Goal: Task Accomplishment & Management: Manage account settings

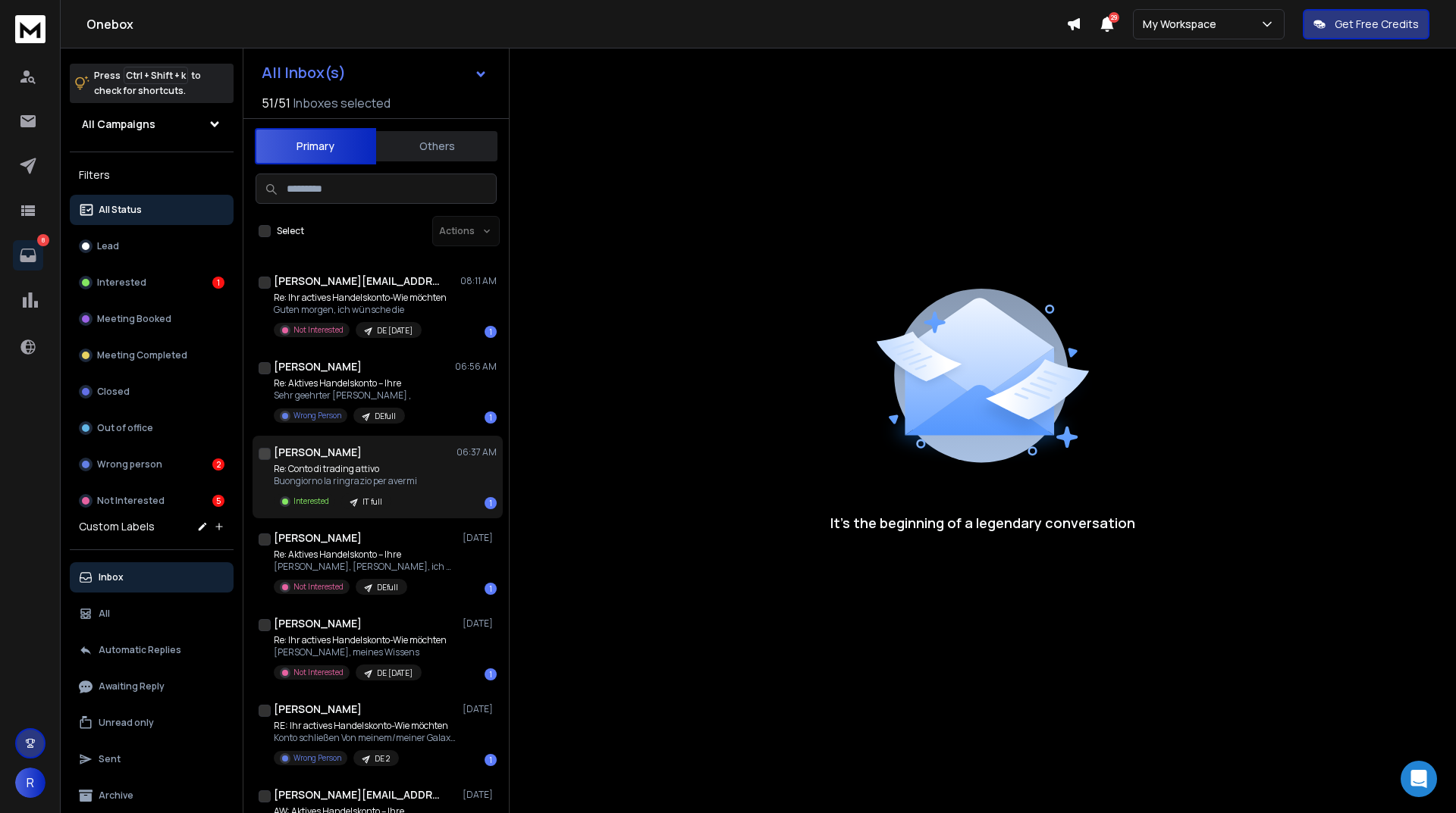
click at [450, 480] on div "Re: Conto di trading attivo Buongiorno la ringrazio per avermi Interested IT fu…" at bounding box center [385, 486] width 223 height 46
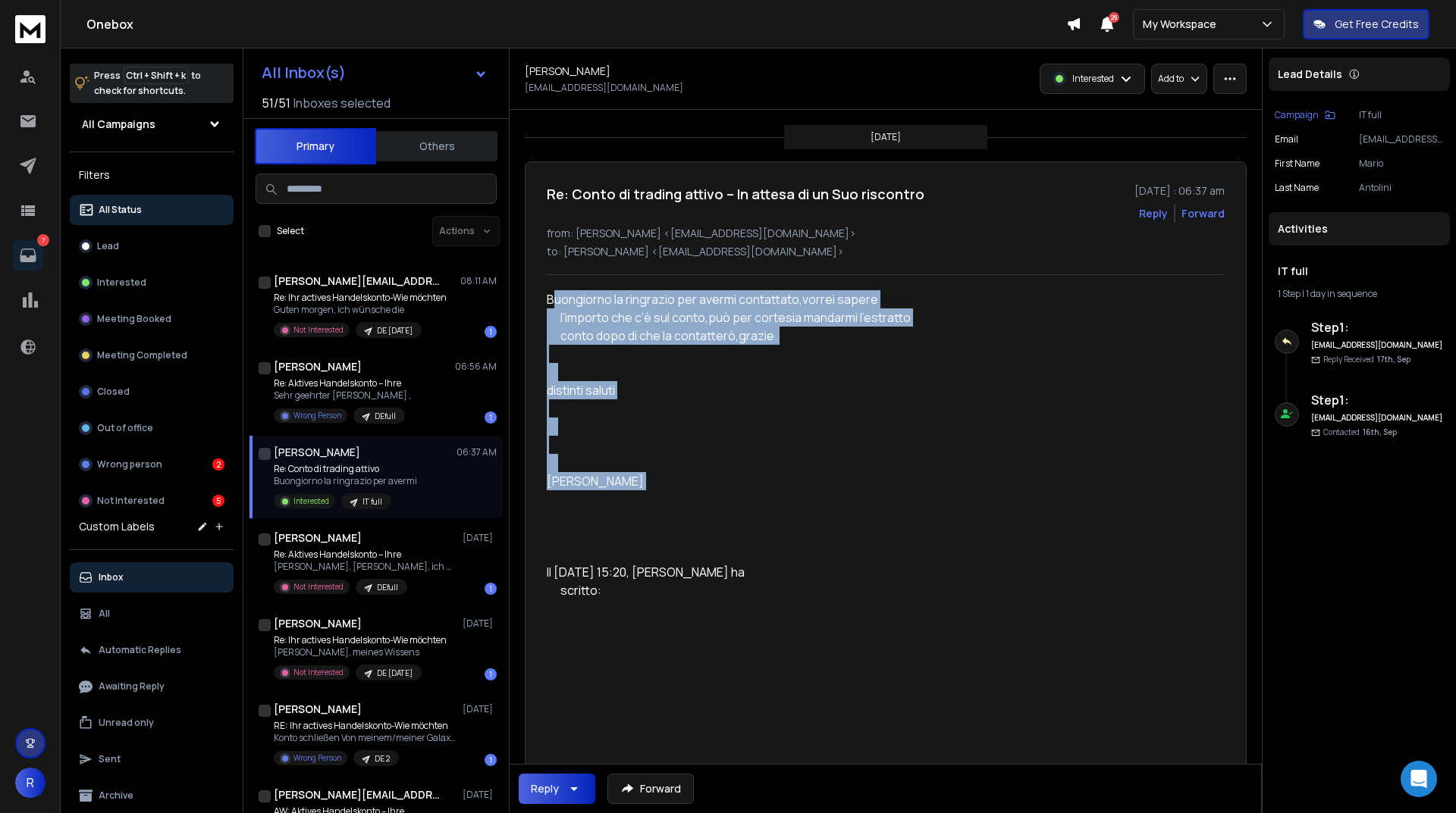
drag, startPoint x: 553, startPoint y: 286, endPoint x: 662, endPoint y: 500, distance: 240.2
copy div "uongiorno la ringrazio per avermi contattato,vorrei sapere l'importo che c'è su…"
drag, startPoint x: 1006, startPoint y: 171, endPoint x: 996, endPoint y: 175, distance: 10.8
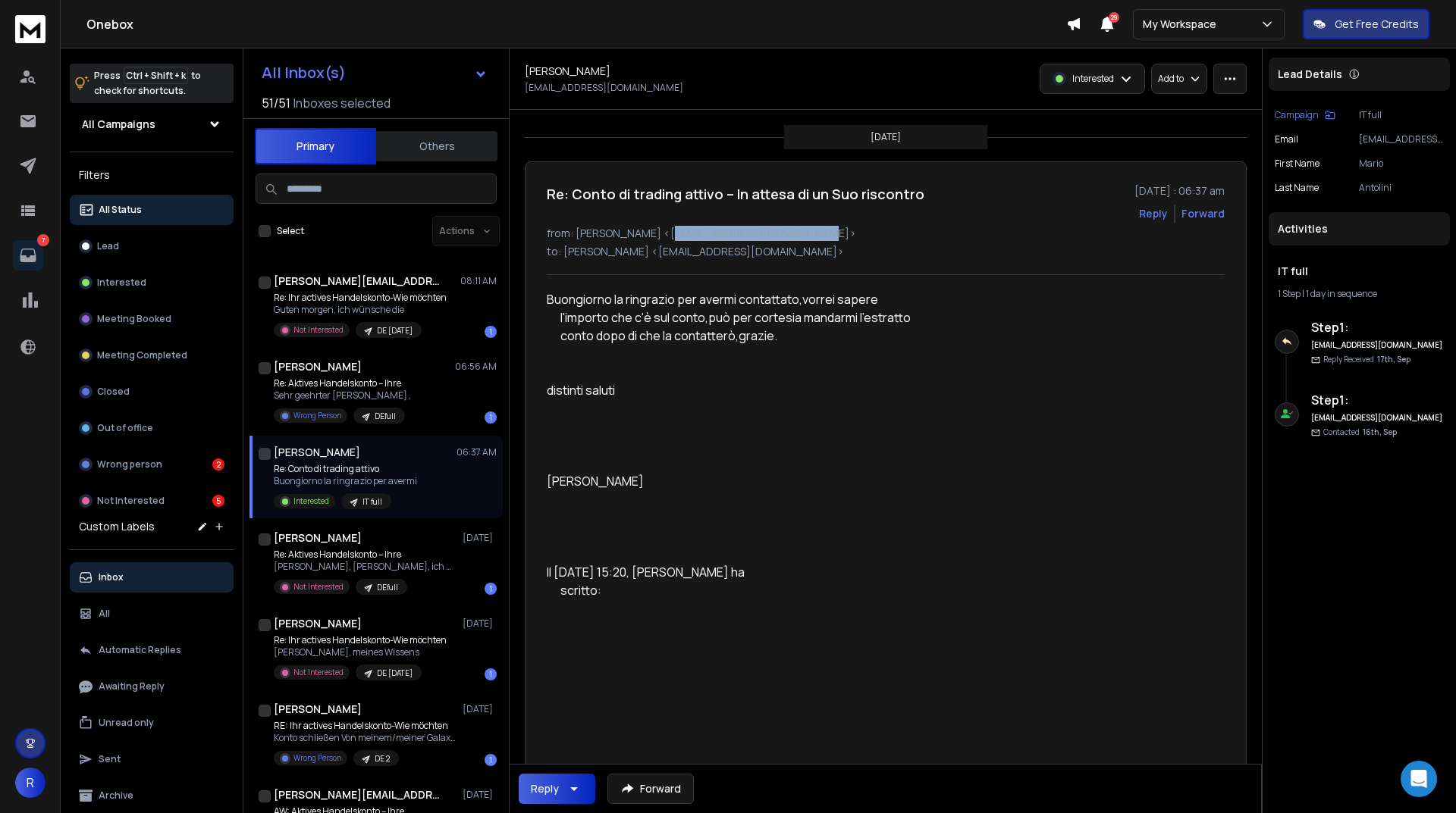
drag, startPoint x: 653, startPoint y: 227, endPoint x: 782, endPoint y: 232, distance: 129.1
click at [782, 232] on p "from: Mario Antolini <mario@antolinibilance.com>" at bounding box center [886, 234] width 678 height 15
copy p "mario@antolinibilance.com"
drag, startPoint x: 559, startPoint y: 249, endPoint x: 796, endPoint y: 259, distance: 237.2
click at [796, 259] on p "to: Ivana Ilisic <ivanailisic@web-blockchain.com>" at bounding box center [886, 252] width 678 height 15
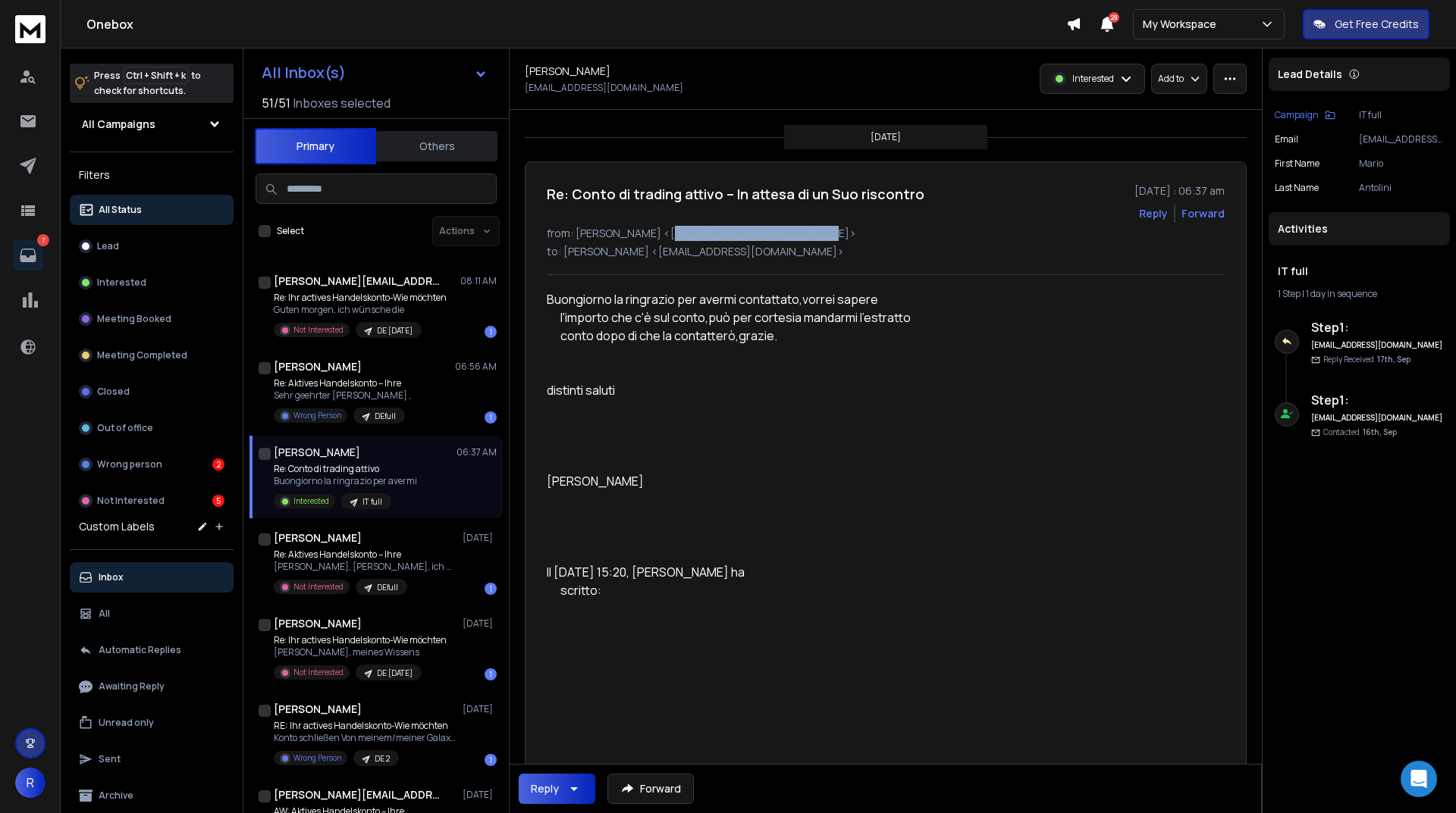
copy p "Ivana Ilisic <ivanailisic@web-blockchain.com>"
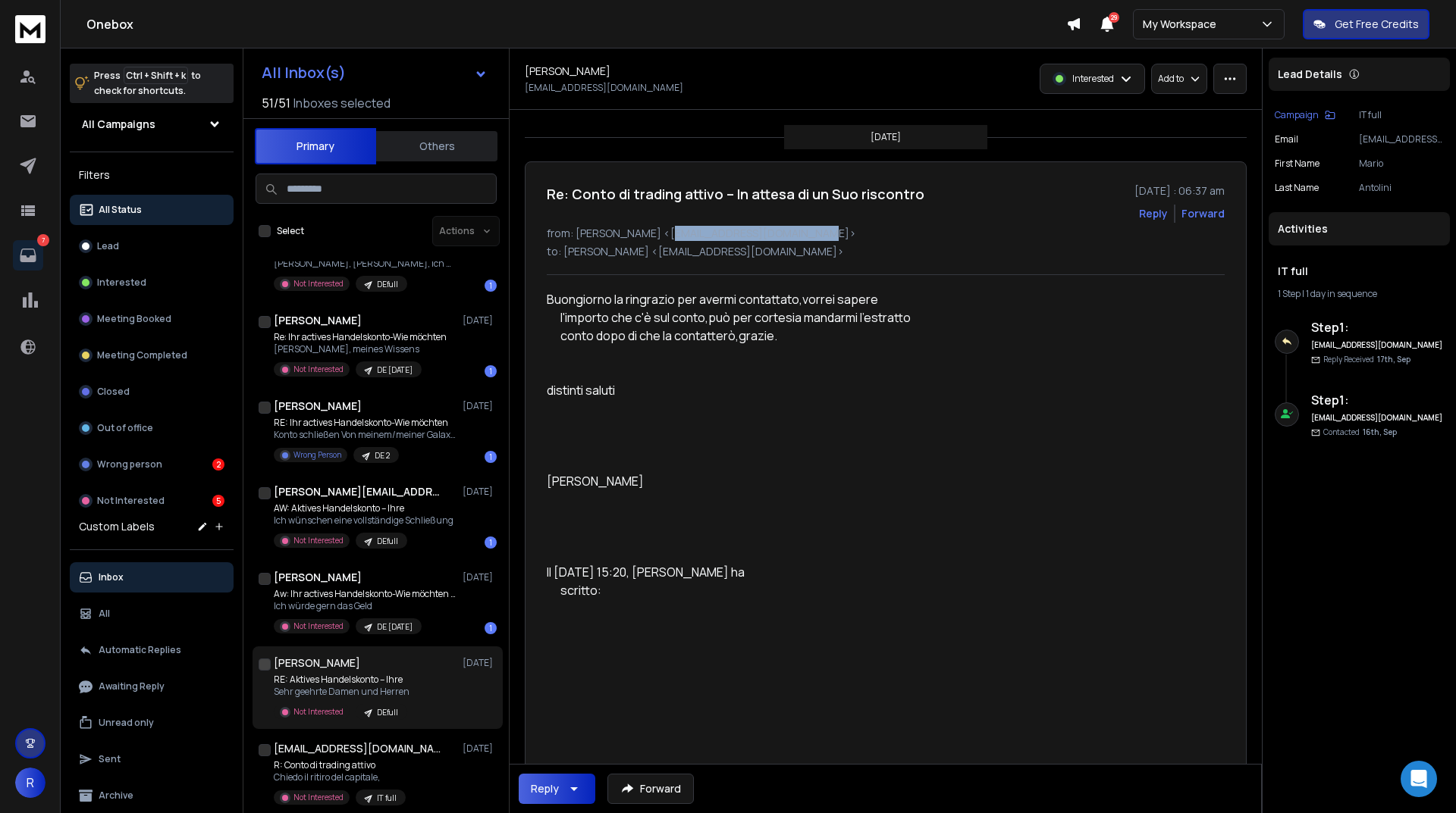
scroll to position [379, 0]
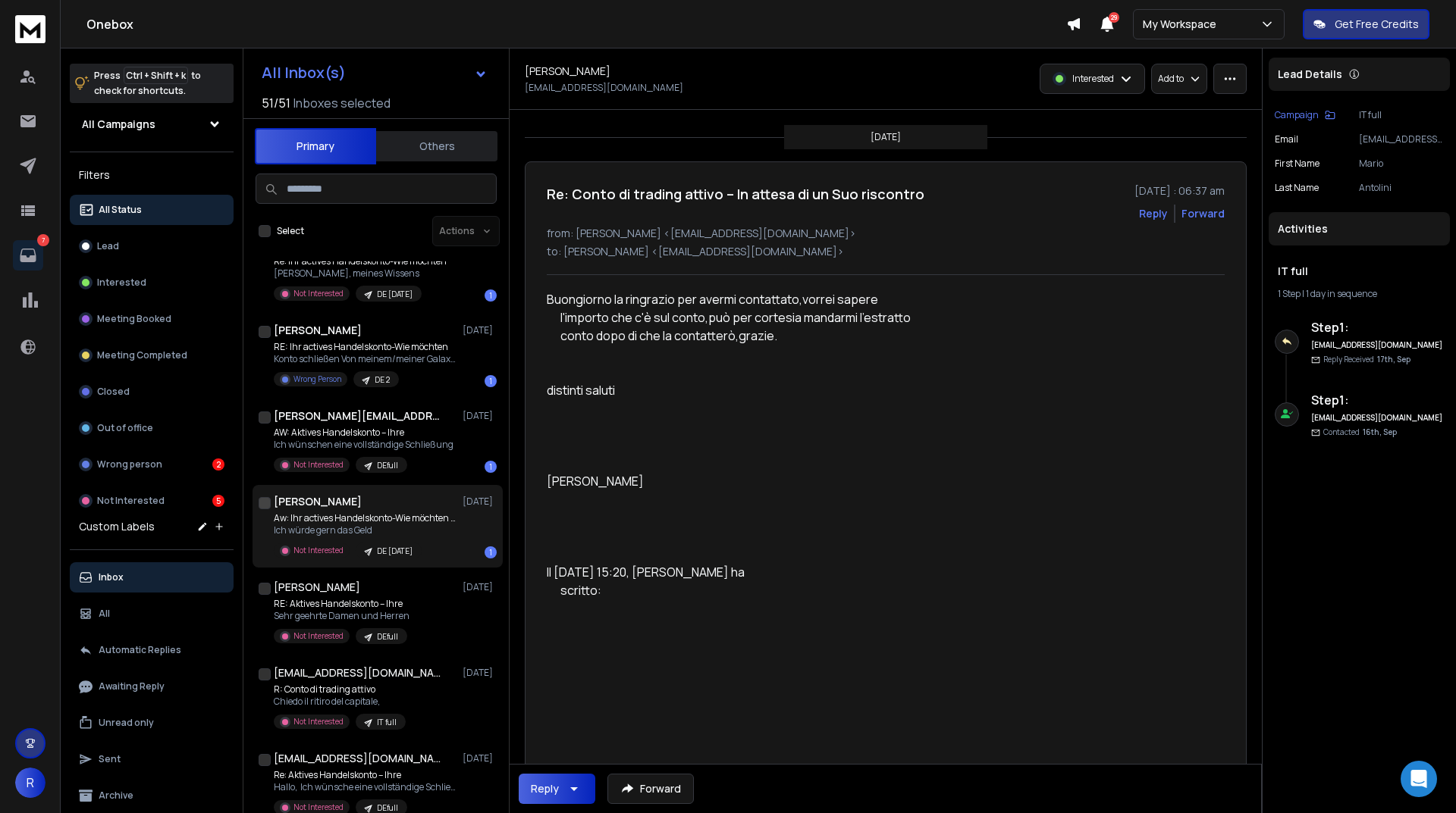
click at [456, 527] on div "Aw: Ihr actives Handelskonto-Wie möchten Sie Ich würde gern das Geld Not Intere…" at bounding box center [385, 536] width 223 height 46
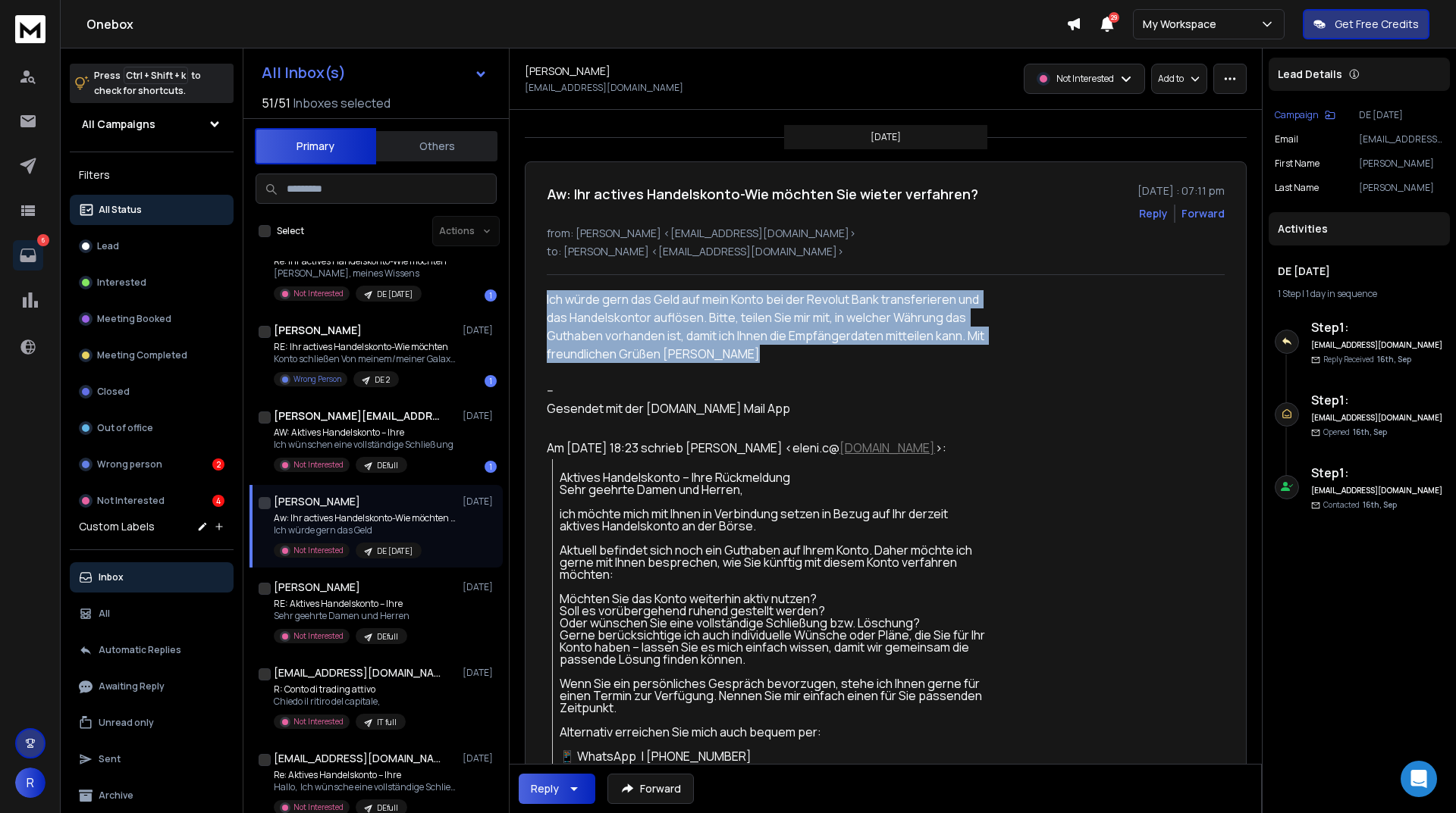
drag, startPoint x: 545, startPoint y: 292, endPoint x: 827, endPoint y: 353, distance: 288.5
click at [827, 353] on div "Aw: Ihr actives Handelskonto-Wie möchten Sie wieter verfahren? 16 September 202…" at bounding box center [885, 551] width 722 height 781
copy div "Ich würde gern das Geld auf mein Konto bei der Revolut Bank transferieren und d…"
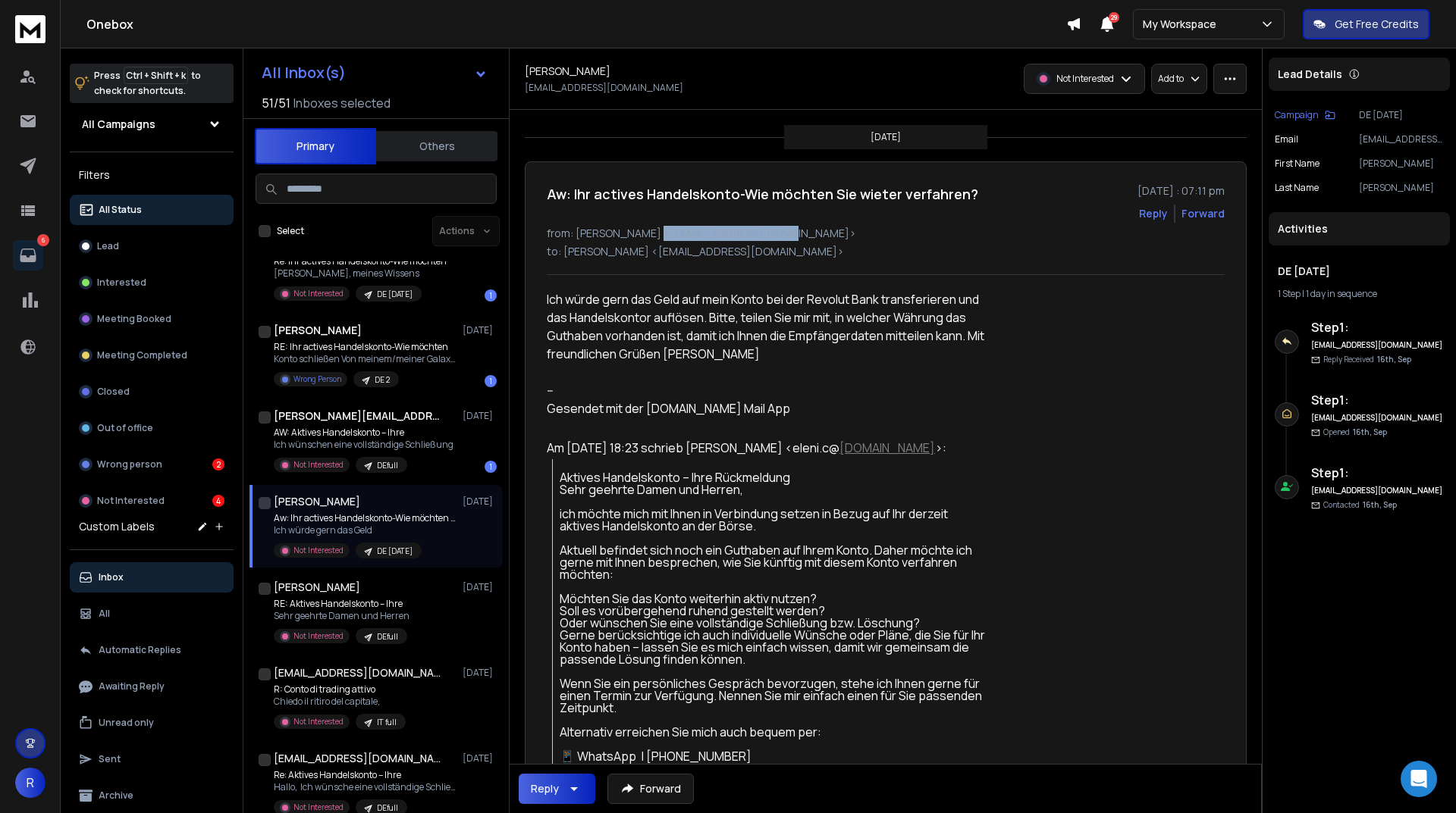
drag, startPoint x: 645, startPoint y: 233, endPoint x: 777, endPoint y: 236, distance: 132.0
click at [777, 236] on p "from: Heidi Loesch <augustdermbach@web.de>" at bounding box center [886, 234] width 678 height 15
copy p "augustdermbach@web.de"
drag, startPoint x: 562, startPoint y: 249, endPoint x: 789, endPoint y: 252, distance: 227.0
click at [789, 252] on p "to: Eleni Christou <eleni.c@webblockchain.info>" at bounding box center [886, 252] width 678 height 15
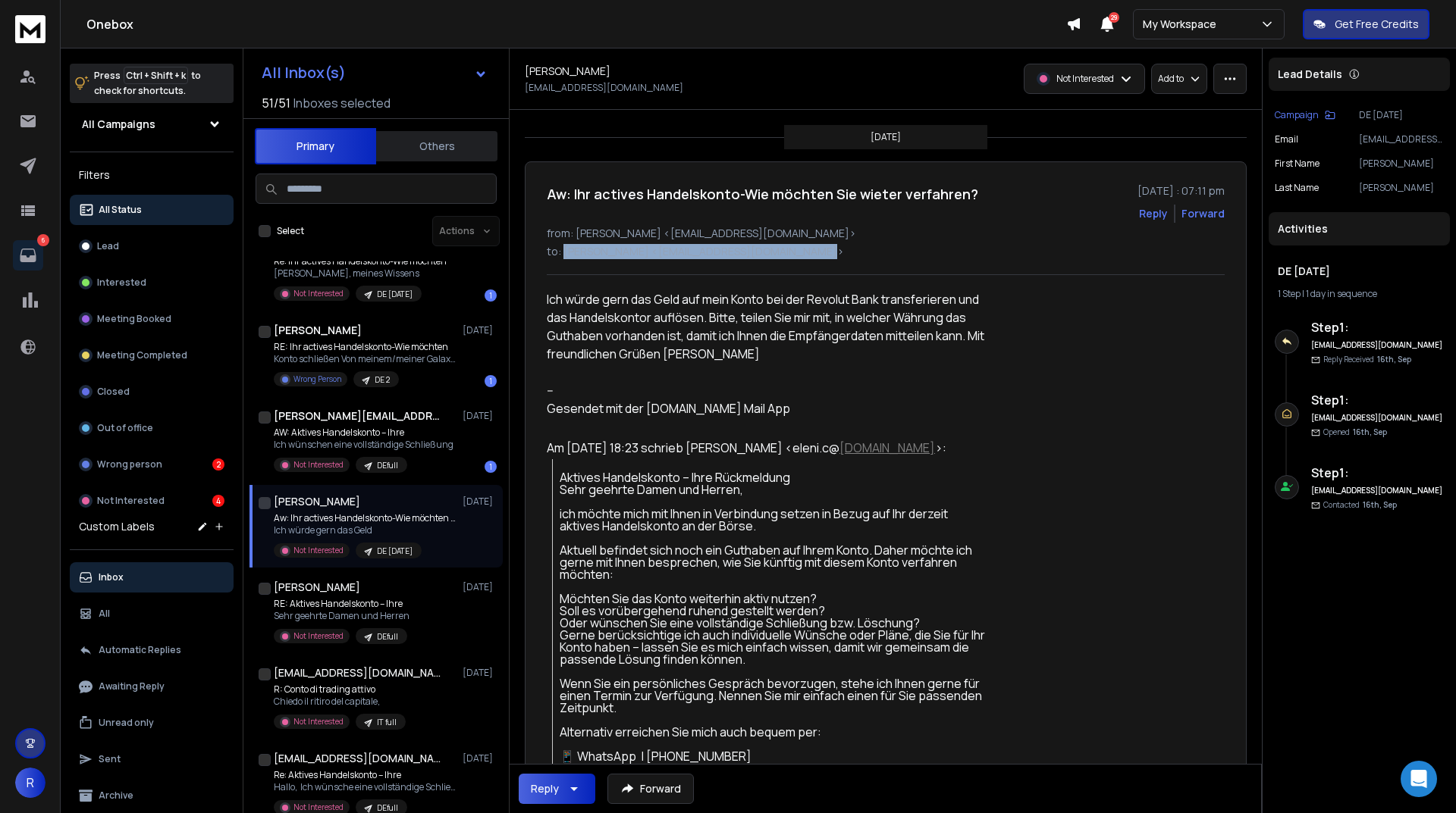
copy p "Eleni Christou <eleni.c@webblockchain.info>"
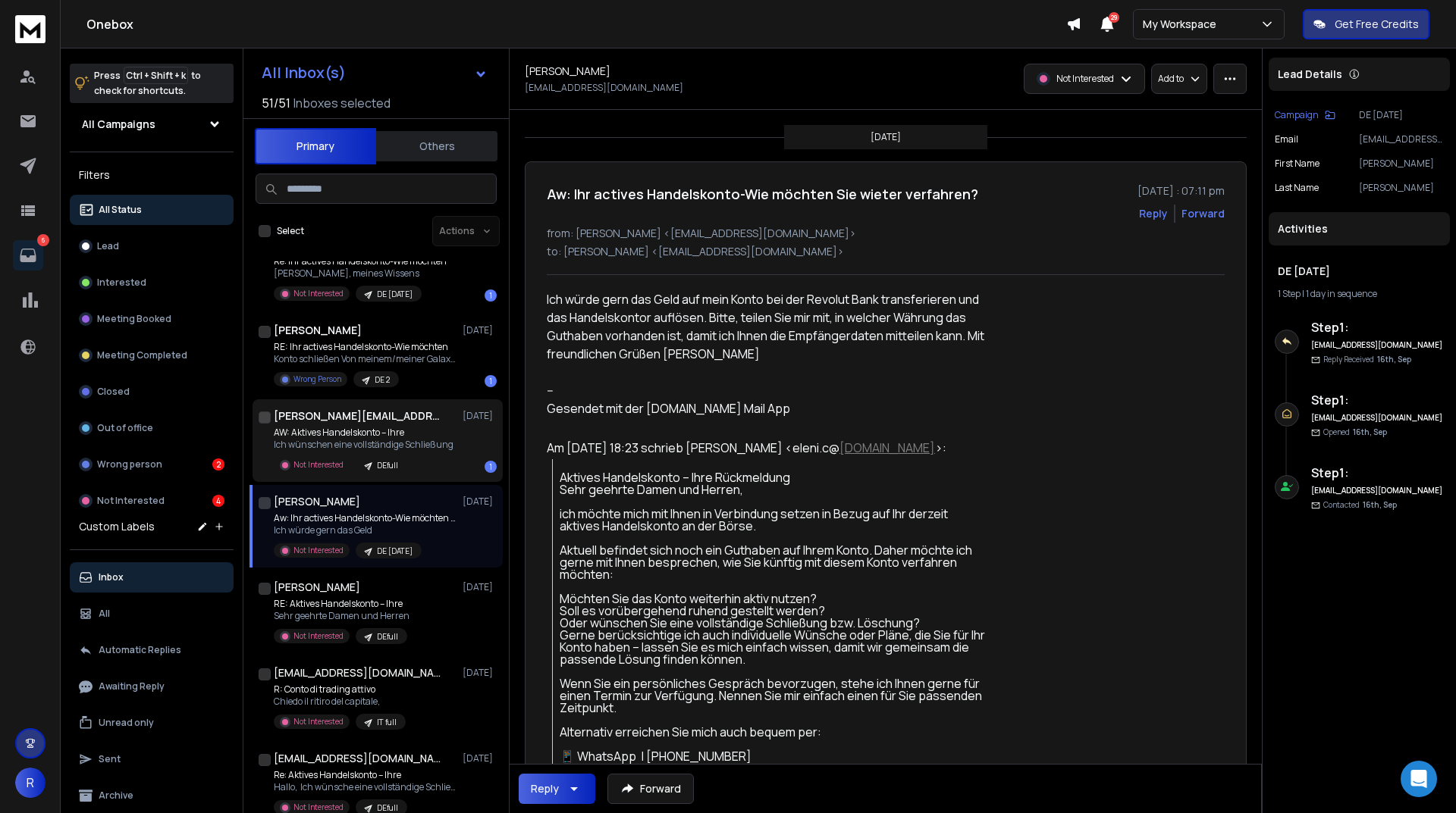
click at [446, 422] on div "anton.auerhammer@t-online.de 16 Sep" at bounding box center [385, 416] width 223 height 15
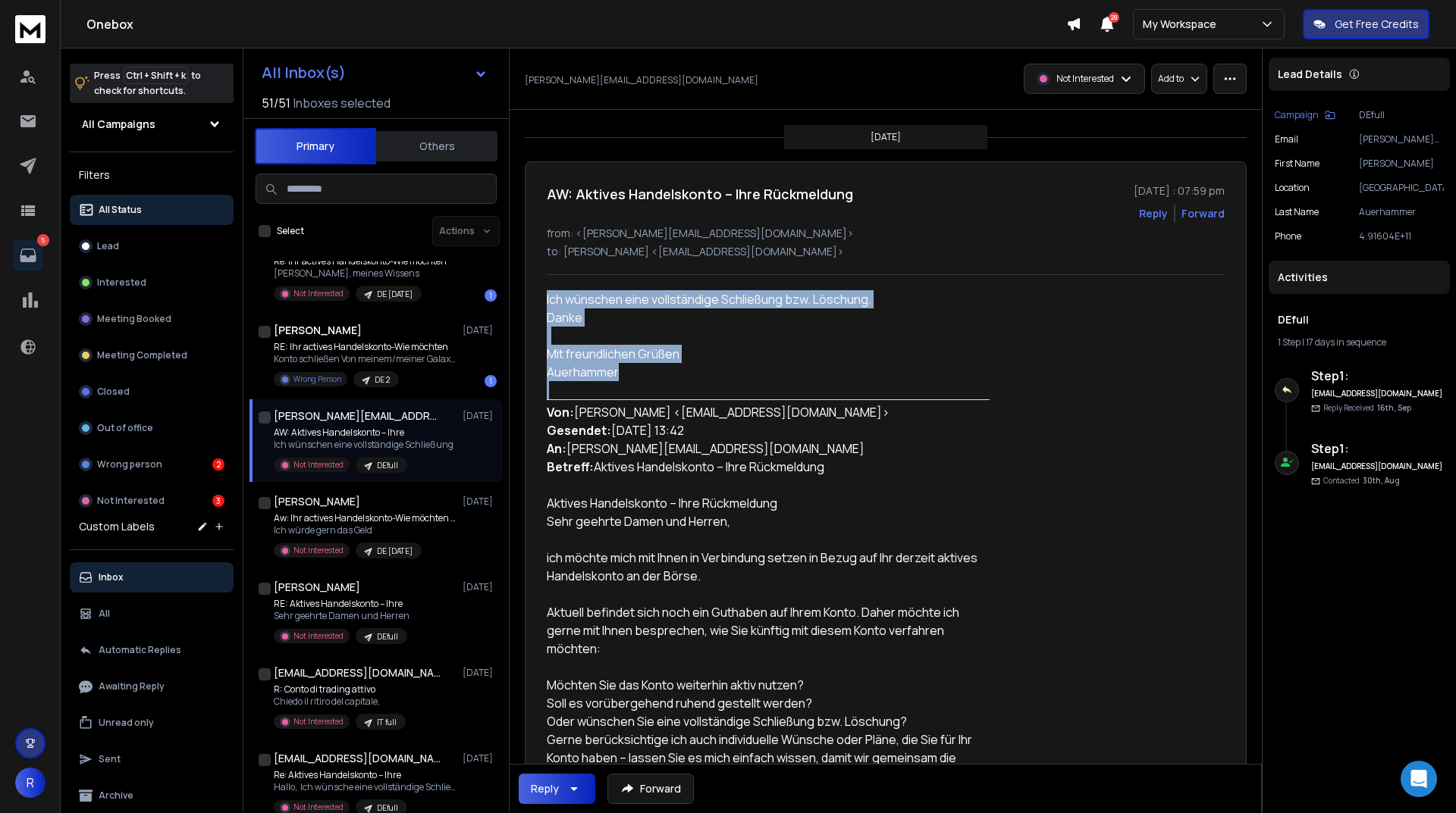
drag, startPoint x: 543, startPoint y: 294, endPoint x: 663, endPoint y: 391, distance: 154.3
click at [663, 391] on div "AW: Aktives Handelskonto – Ihre Rückmeldung 16 September 2025 : 07:59 pm Reply …" at bounding box center [885, 753] width 722 height 1184
copy div "Ich wünschen eine vollständige Schließung bzw. Löschung. Danke Mit freundlichen…"
drag, startPoint x: 604, startPoint y: 300, endPoint x: 599, endPoint y: 310, distance: 11.2
copy div "Ich wünschen eine vollständige Schließung bzw. Löschung. Danke Mit freundlichen…"
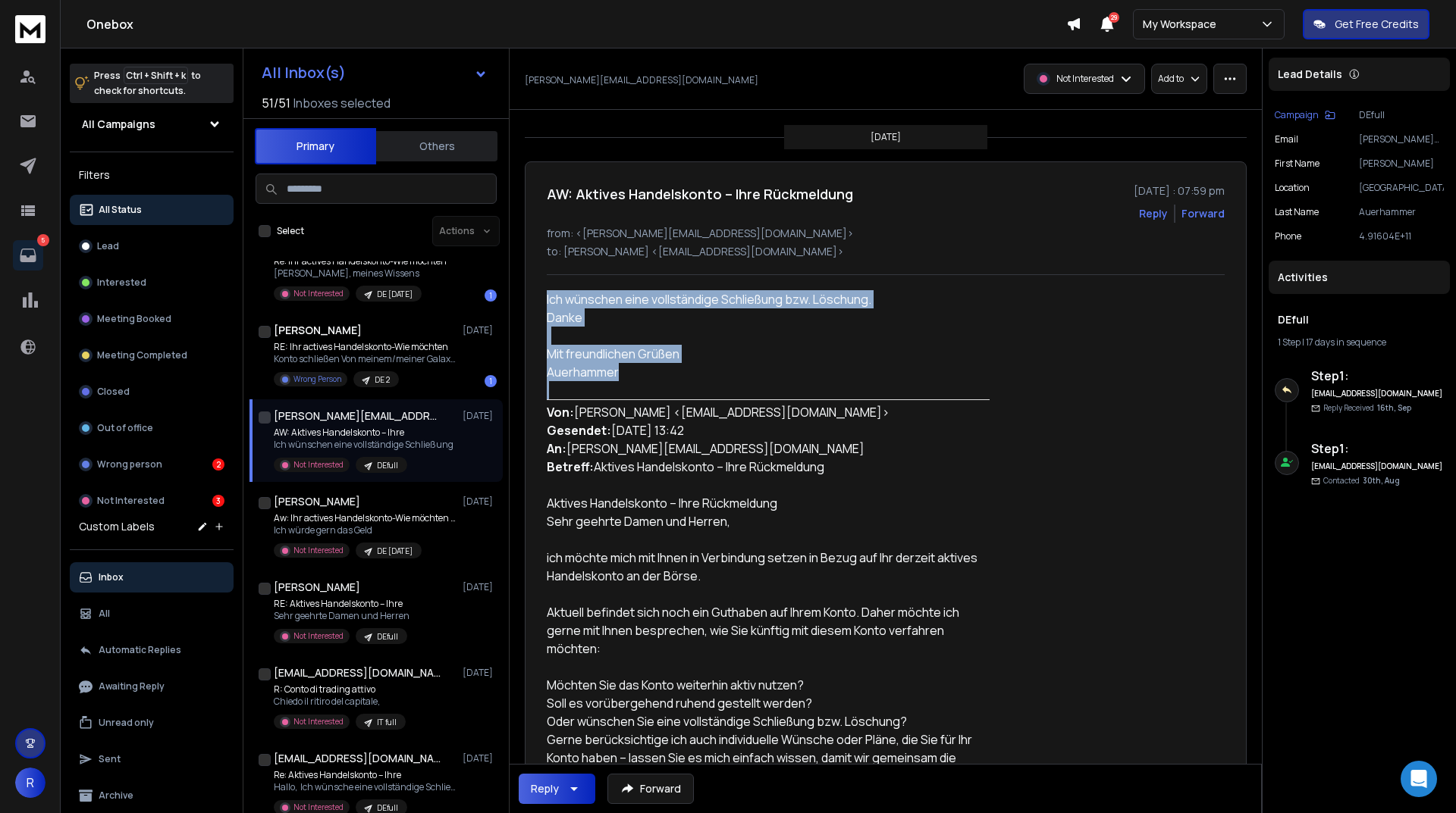
click at [698, 317] on p "Danke" at bounding box center [768, 318] width 443 height 19
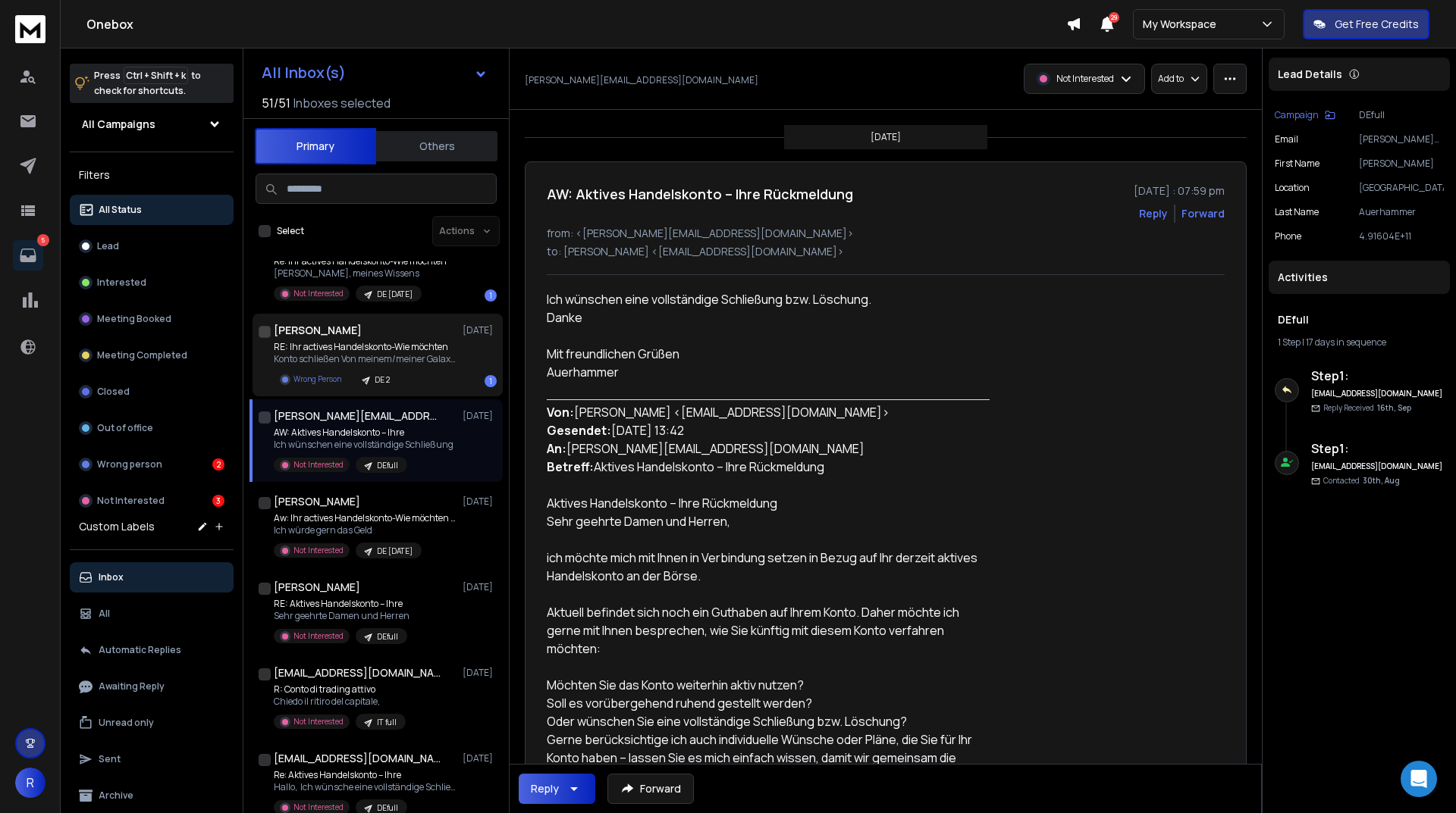
click at [464, 369] on div "RE: Ihr actives Handelskonto-Wie möchten Konto schließen Von meinem/meiner Gala…" at bounding box center [385, 364] width 223 height 46
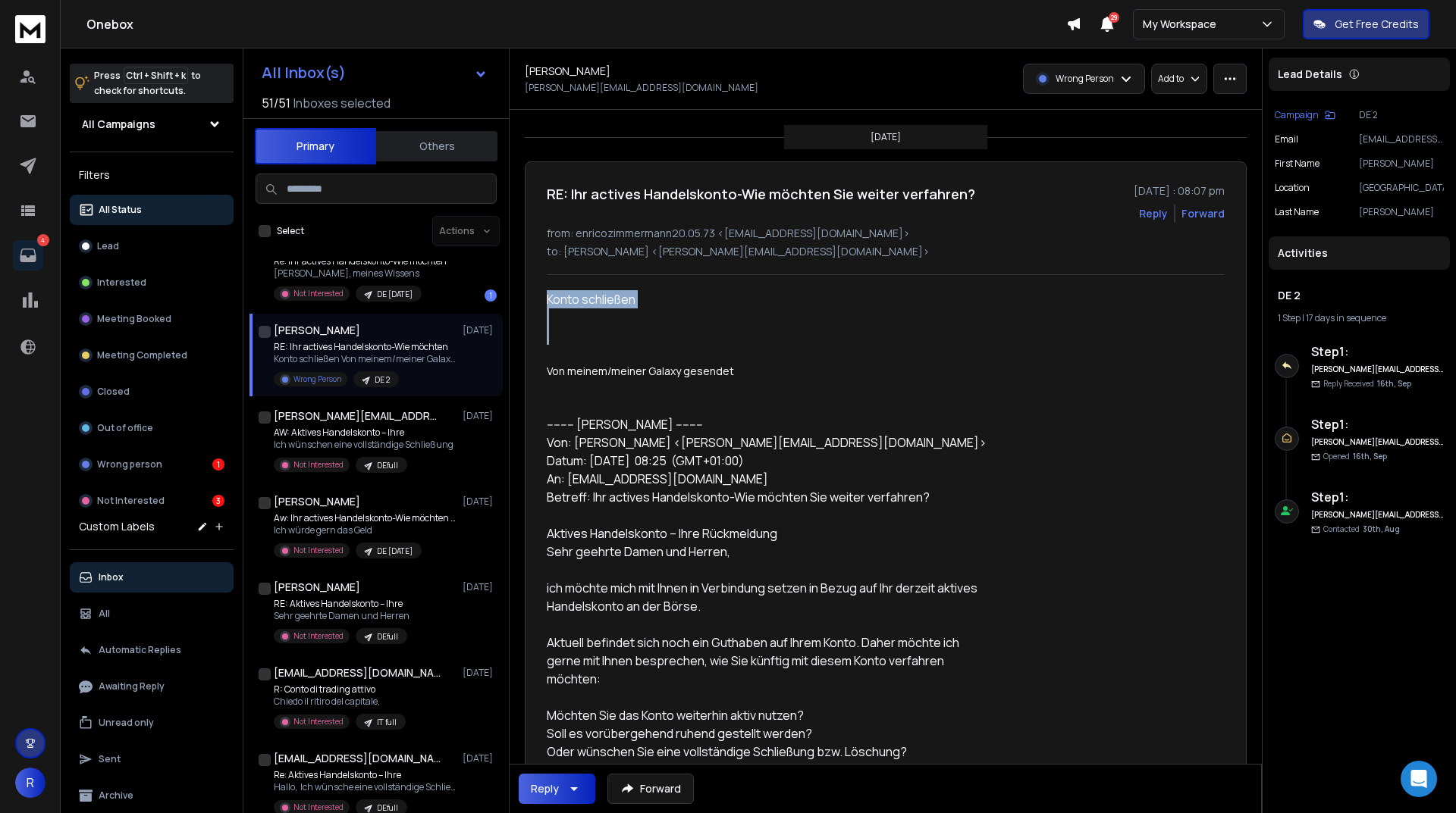
drag, startPoint x: 542, startPoint y: 292, endPoint x: 744, endPoint y: 343, distance: 208.3
click at [744, 343] on div "RE: Ihr actives Handelskonto-Wie möchten Sie weiter verfahren? 16 September 202…" at bounding box center [885, 669] width 722 height 1015
copy div "Konto schließen"
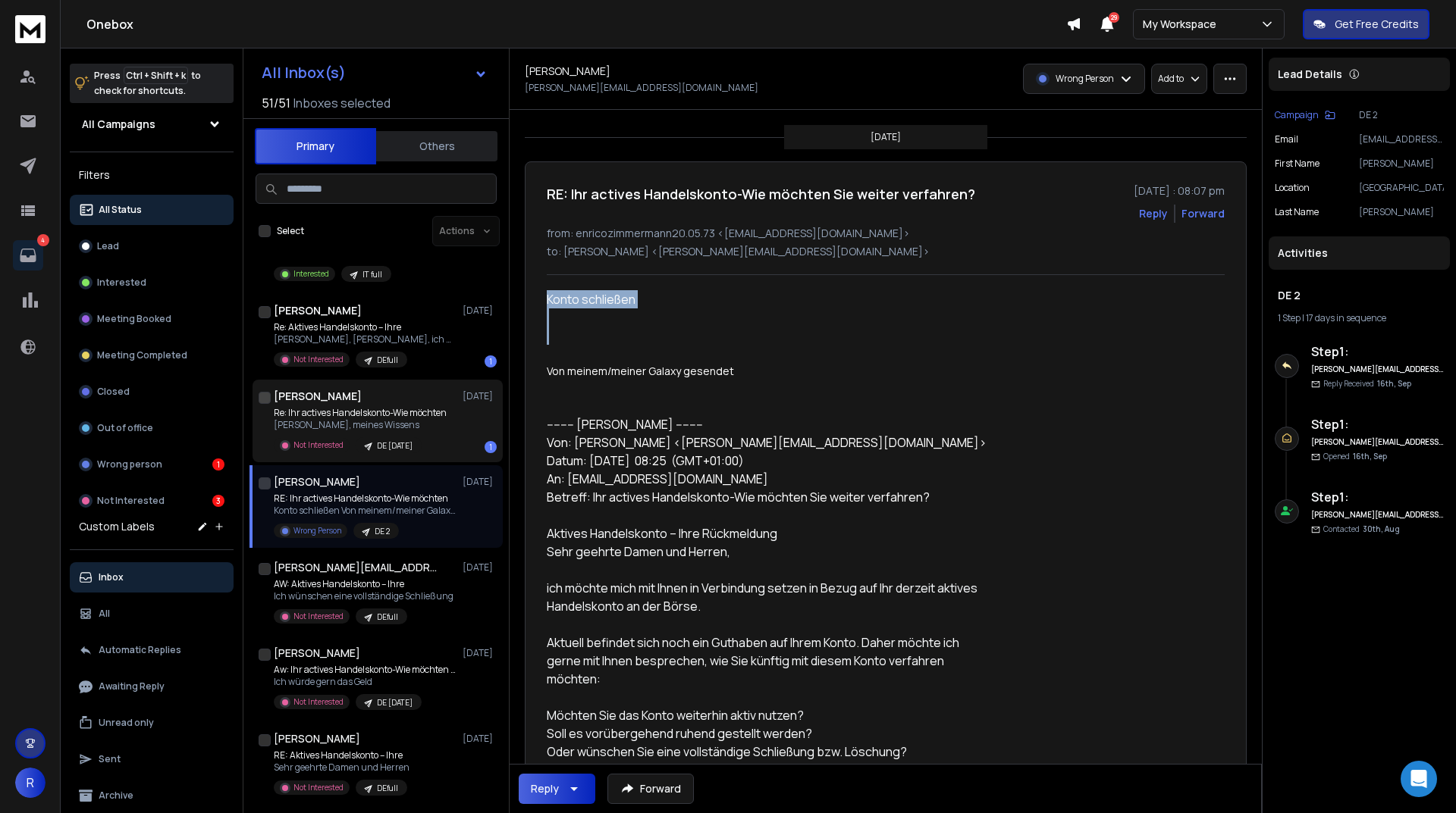
click at [446, 427] on p "[PERSON_NAME], meines Wissens" at bounding box center [360, 425] width 173 height 12
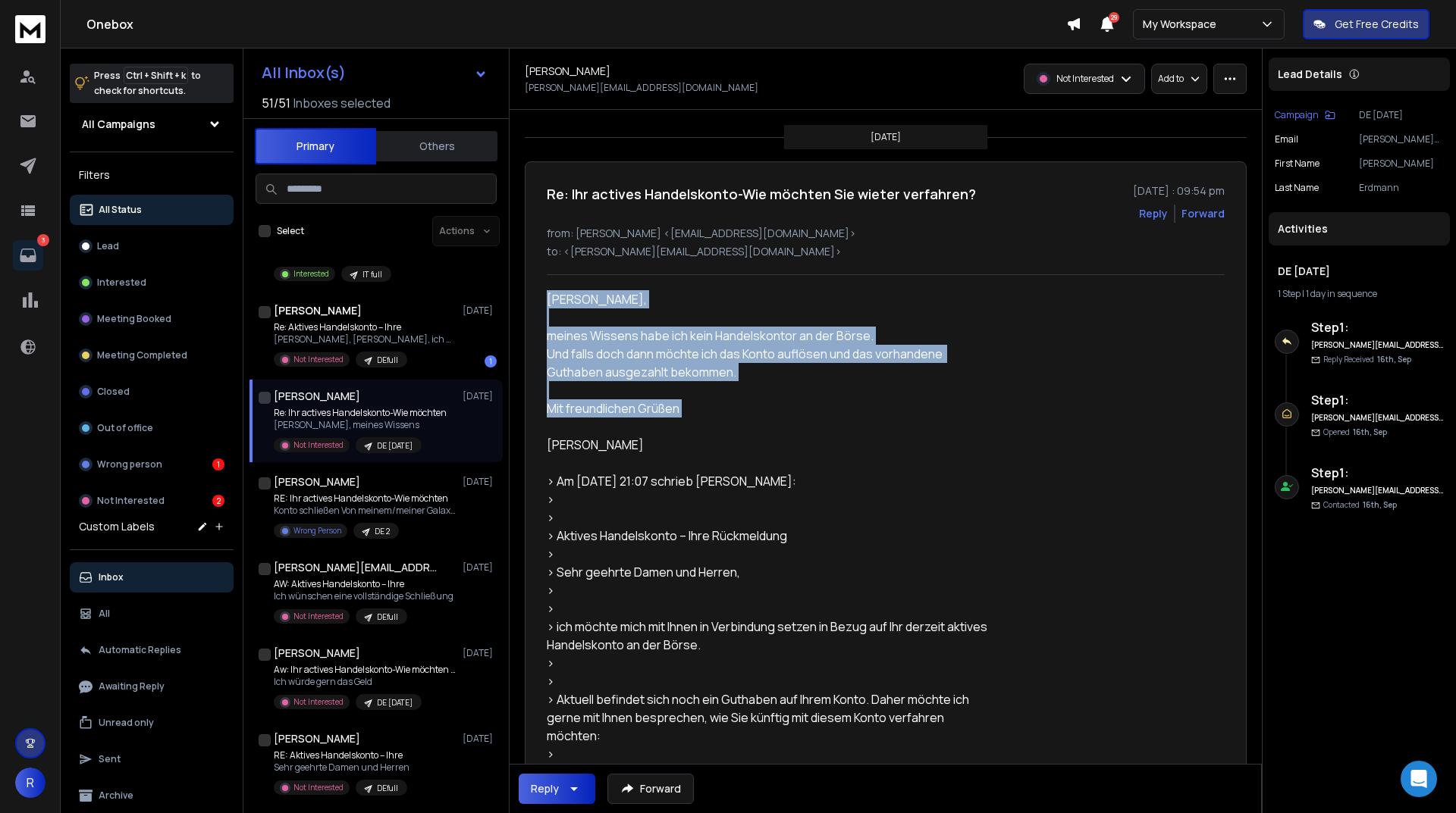
drag, startPoint x: 541, startPoint y: 293, endPoint x: 765, endPoint y: 431, distance: 263.1
click at [765, 431] on div "Re: Ihr actives Handelskonto-Wie möchten Sie wieter verfahren? 16 September 202…" at bounding box center [885, 788] width 722 height 1255
copy div "Hallo Herr Schneider, meines Wissens habe ich kein Handelskontor an der Börse. …"
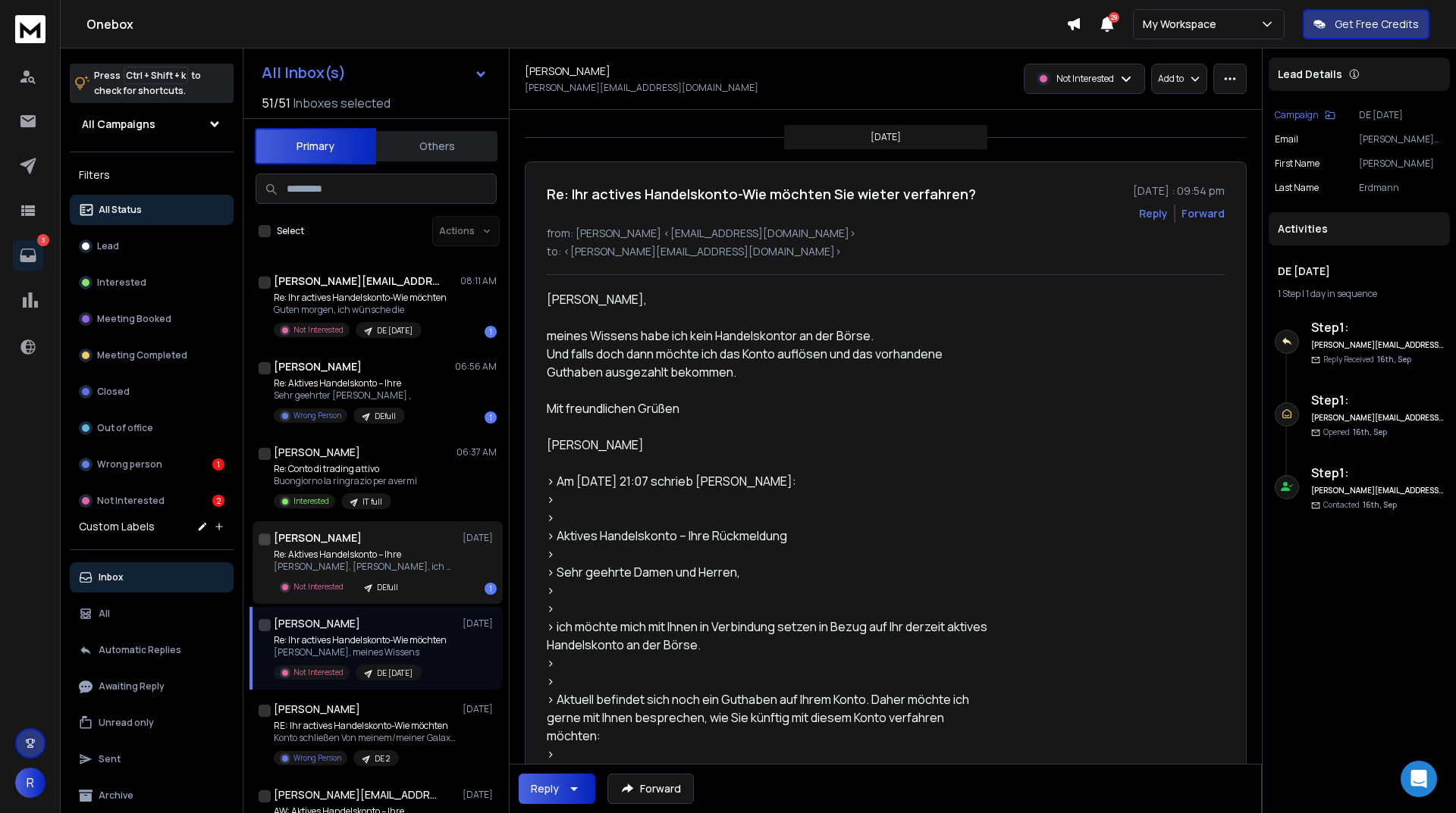
click at [455, 574] on div "Re: Aktives Handelskonto – Ihre Hallo, Frau Brooks, ich möchte Not Interested D…" at bounding box center [385, 572] width 223 height 46
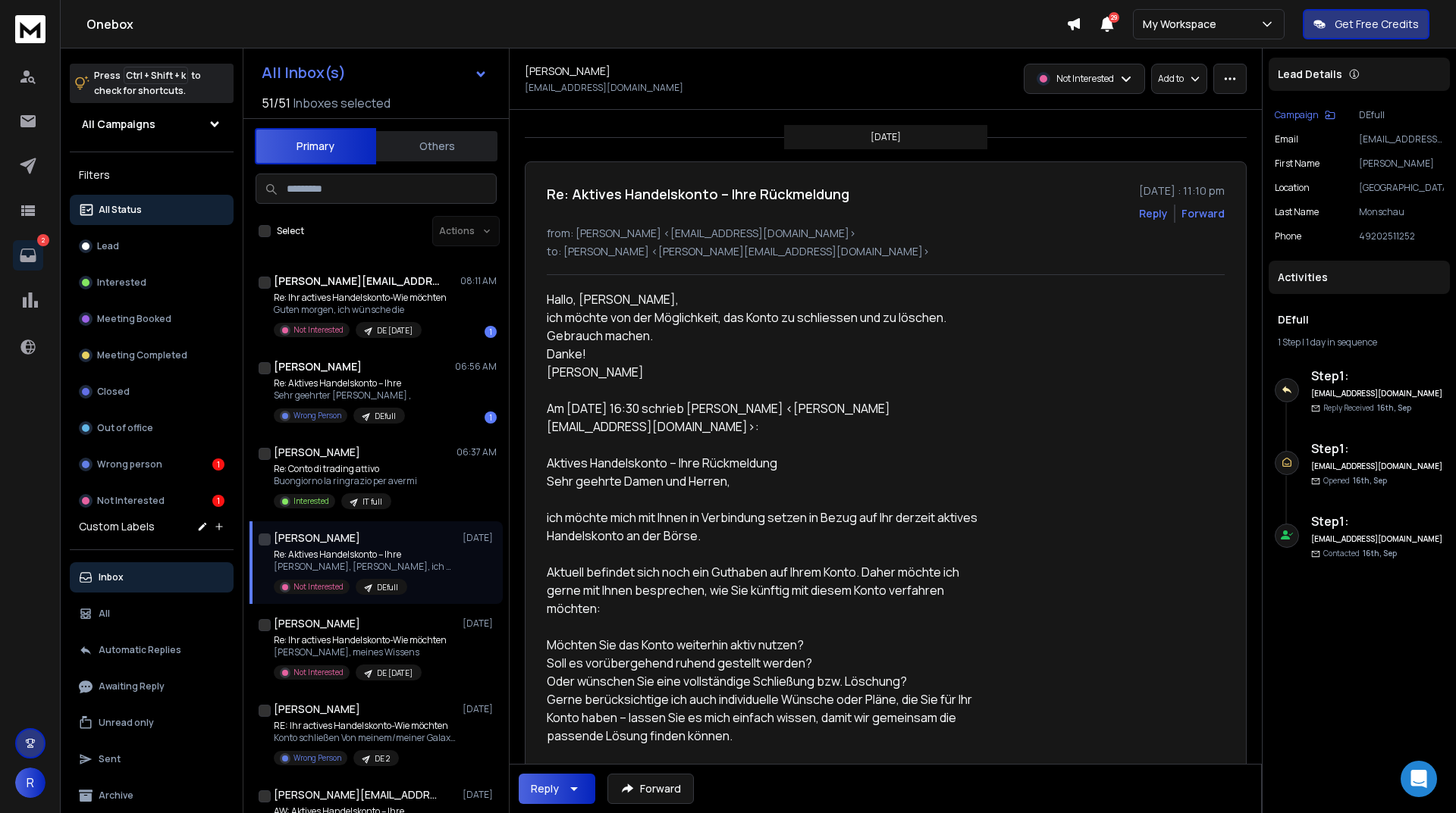
drag, startPoint x: 574, startPoint y: 328, endPoint x: 672, endPoint y: 374, distance: 108.3
click at [672, 374] on div "Re: Aktives Handelskonto – Ihre Rückmeldung 16 September 2025 : 11:10 pm Reply …" at bounding box center [885, 643] width 722 height 964
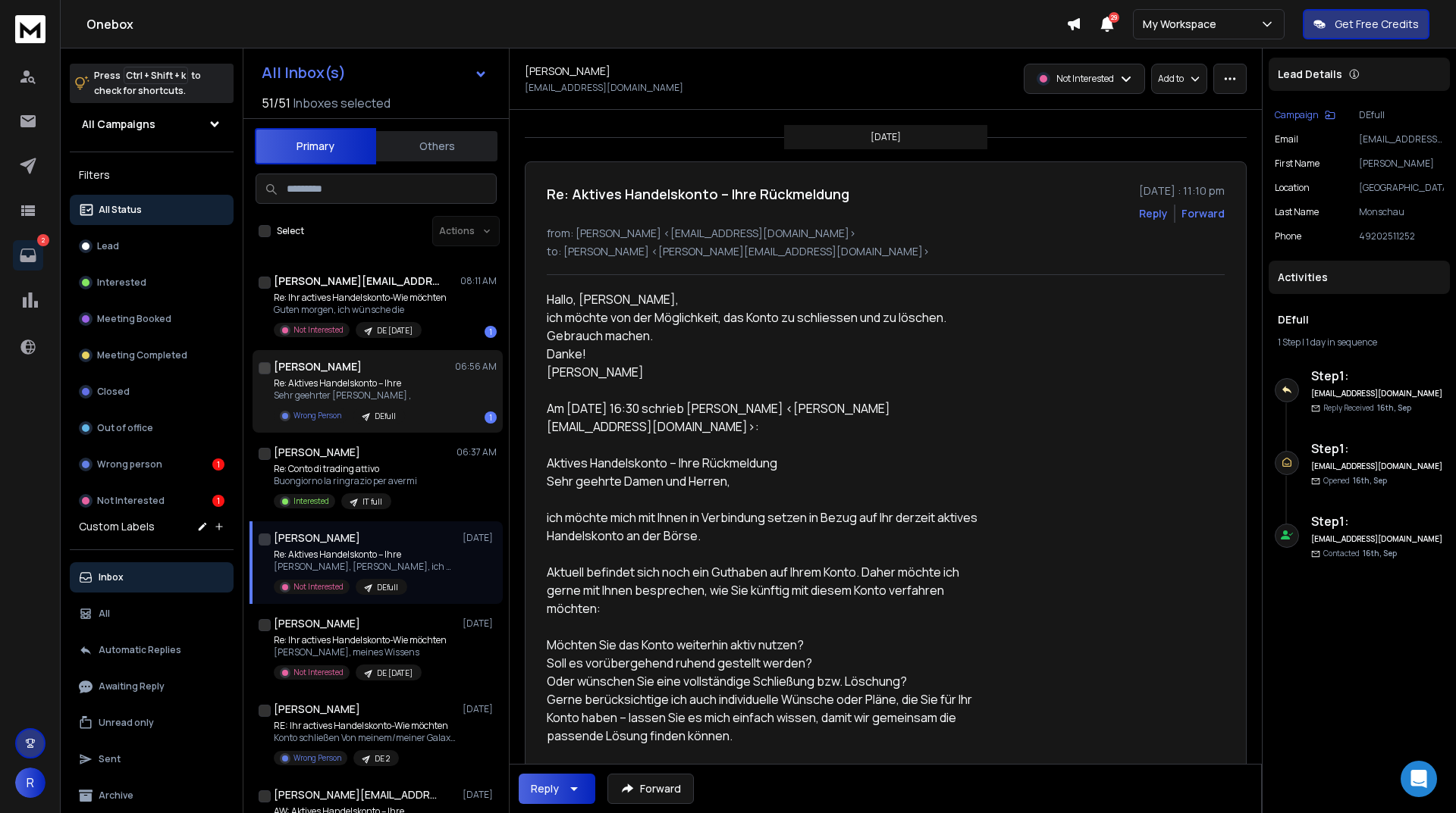
click at [450, 391] on div "Re: Aktives Handelskonto – Ihre Sehr geehrter Frau Mayer , Wrong Person DEfull 1" at bounding box center [385, 401] width 223 height 46
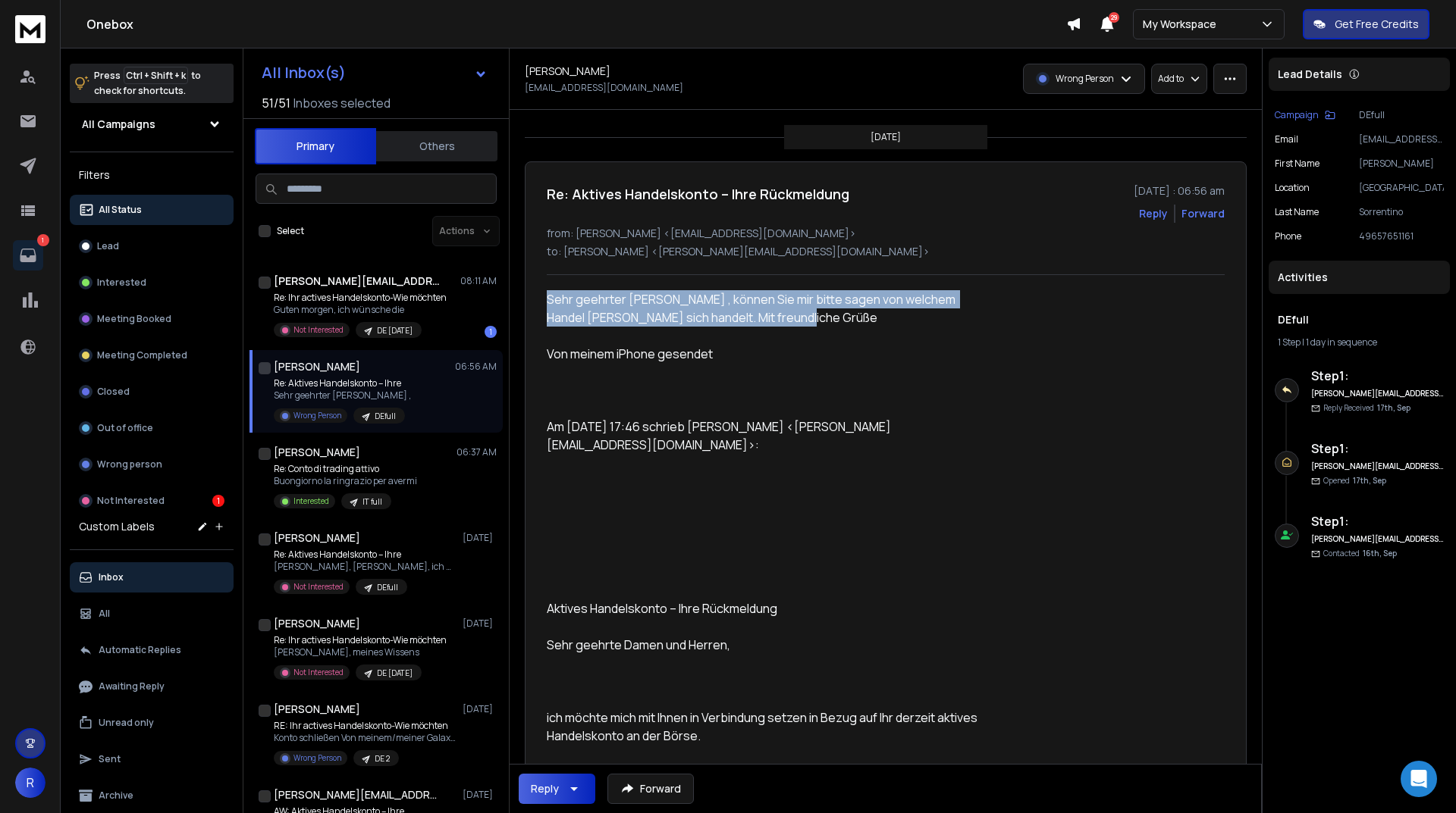
drag, startPoint x: 538, startPoint y: 289, endPoint x: 805, endPoint y: 323, distance: 269.2
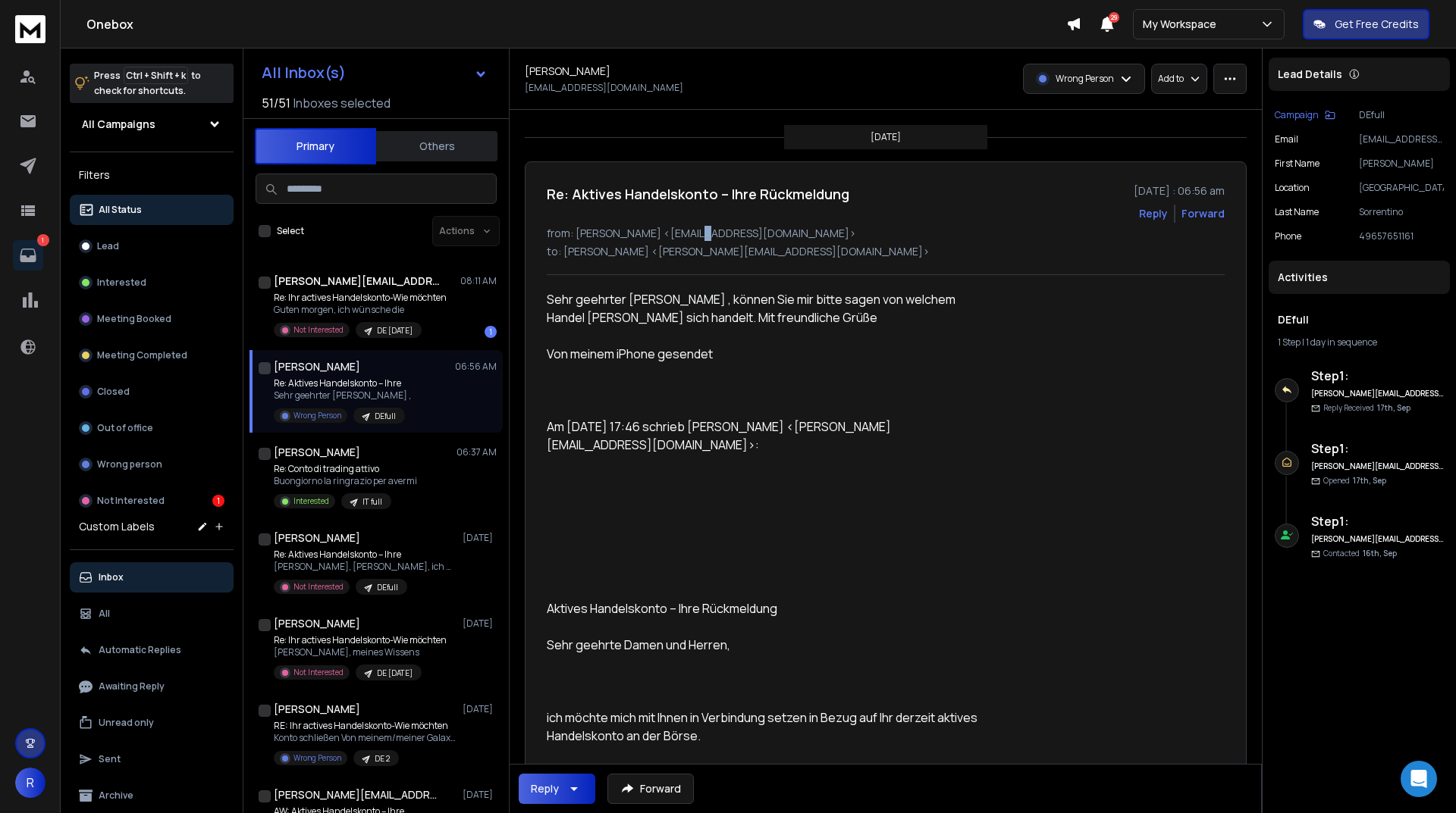
drag, startPoint x: 685, startPoint y: 228, endPoint x: 694, endPoint y: 230, distance: 9.2
click at [695, 229] on p "from: Gaetano Sorrentino <gaetano39@hotmail.de>" at bounding box center [886, 234] width 678 height 15
click at [684, 235] on p "from: Gaetano Sorrentino <gaetano39@hotmail.de>" at bounding box center [886, 234] width 678 height 15
drag, startPoint x: 684, startPoint y: 233, endPoint x: 790, endPoint y: 241, distance: 106.3
click at [790, 241] on div "Re: Aktives Handelskonto – Ihre Rückmeldung 17 September 2025 : 06:56 am Reply …" at bounding box center [886, 222] width 678 height 76
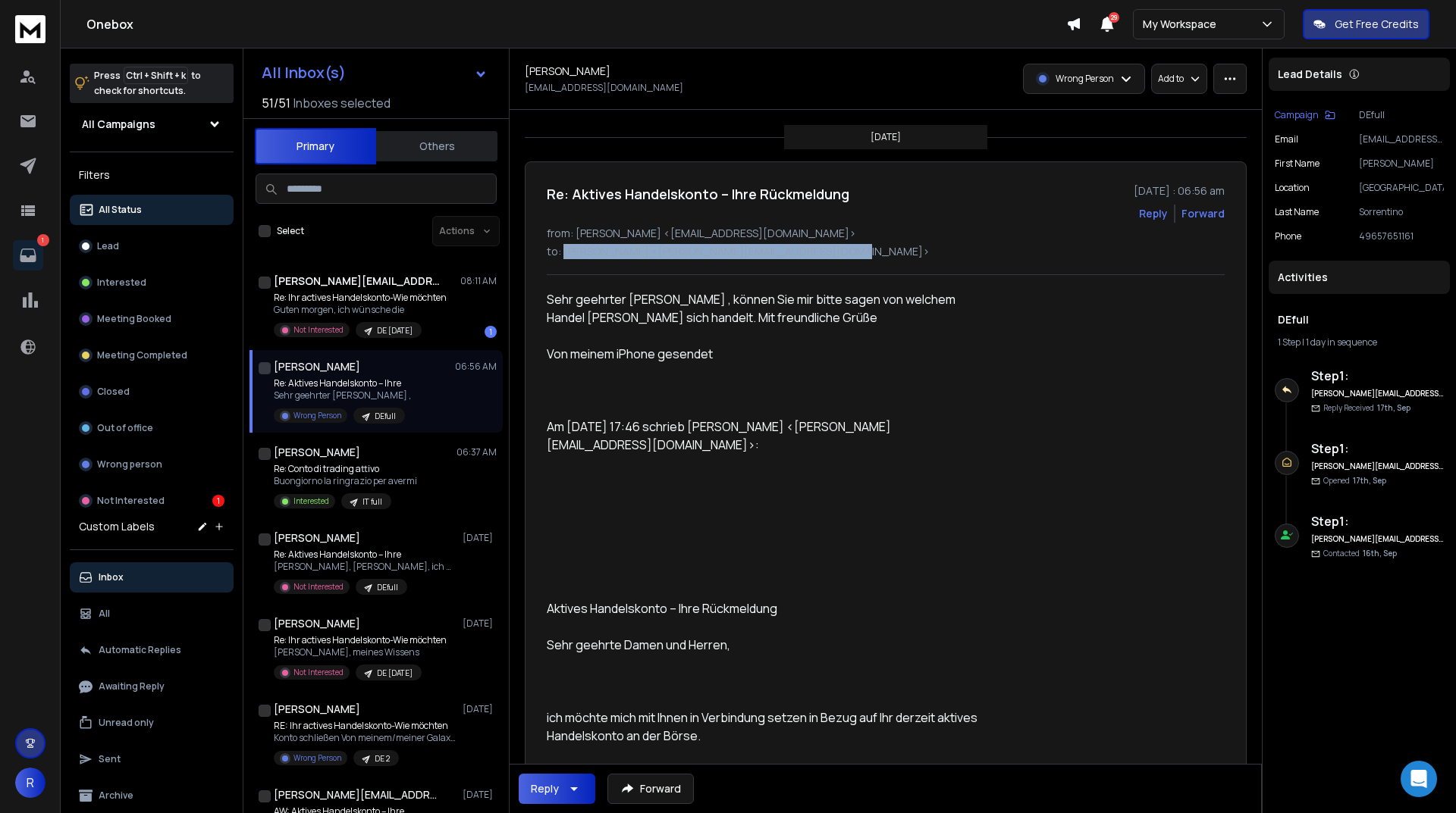
drag, startPoint x: 563, startPoint y: 249, endPoint x: 859, endPoint y: 252, distance: 296.0
click at [859, 252] on p "to: Jessica Mayer <jessica.mayer@web-blockchain.com>" at bounding box center [886, 252] width 678 height 15
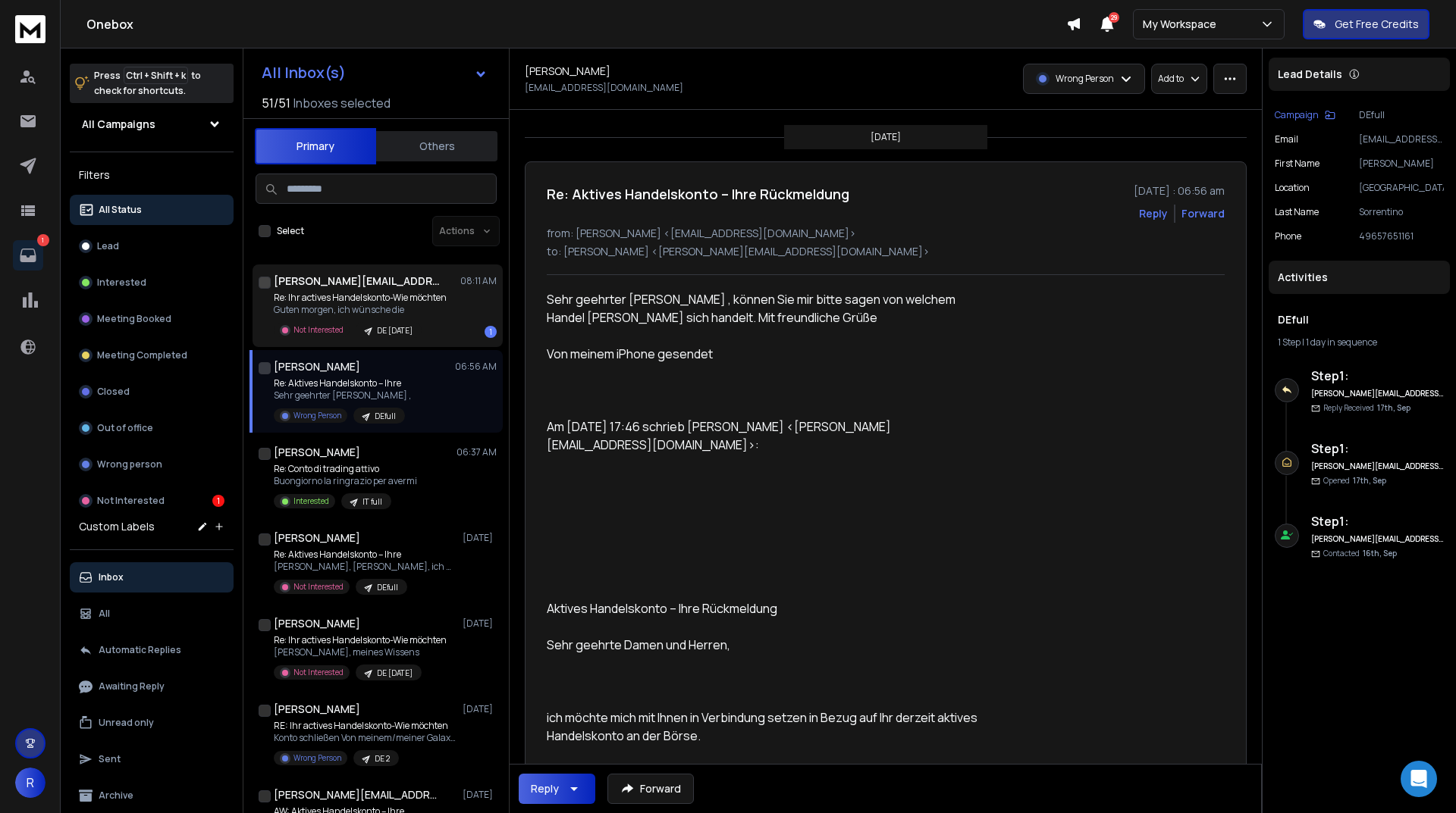
click at [446, 300] on p "Re: Ihr actives Handelskonto-Wie möchten" at bounding box center [360, 298] width 173 height 12
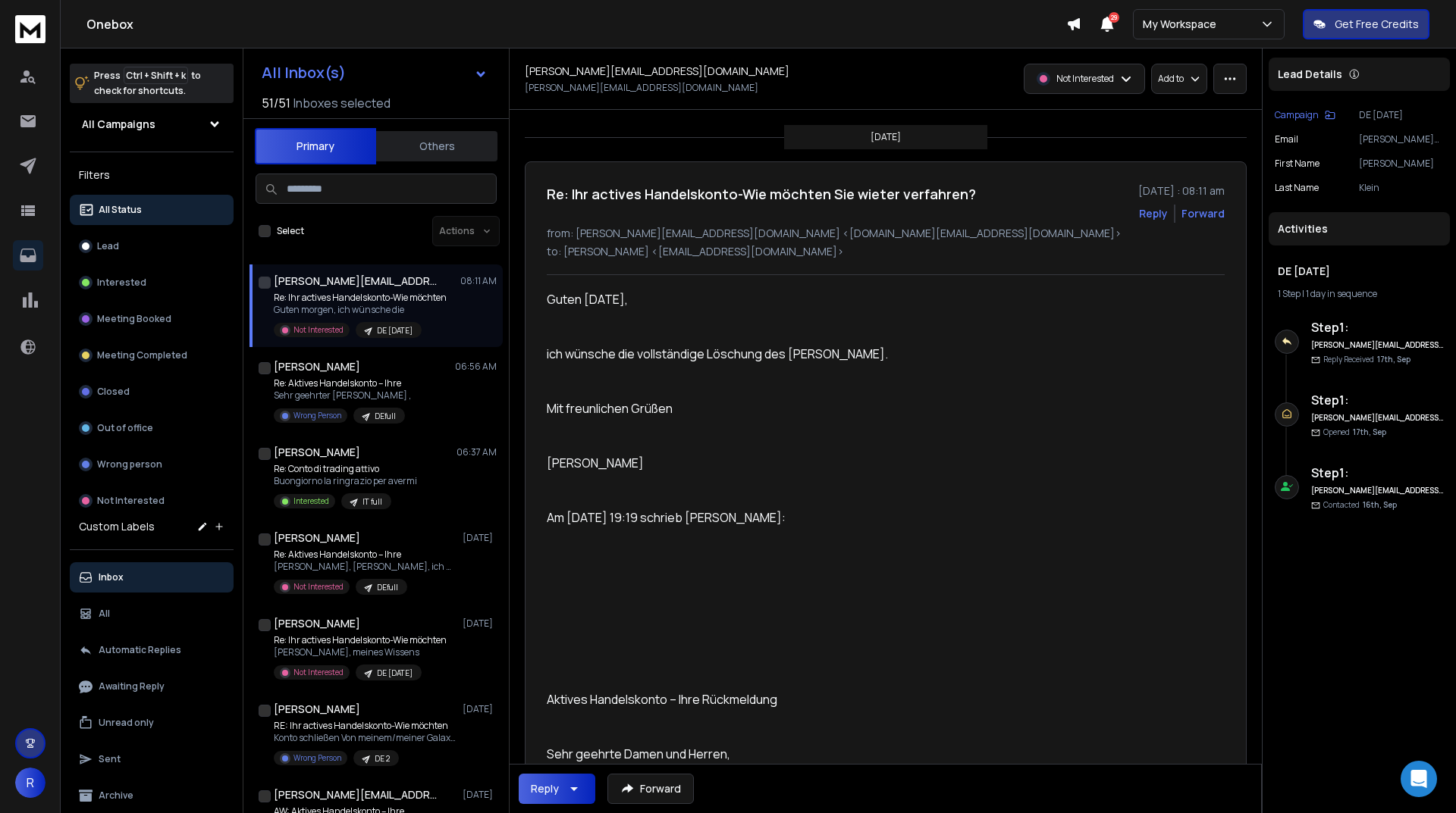
click at [611, 144] on div "Today" at bounding box center [885, 137] width 722 height 24
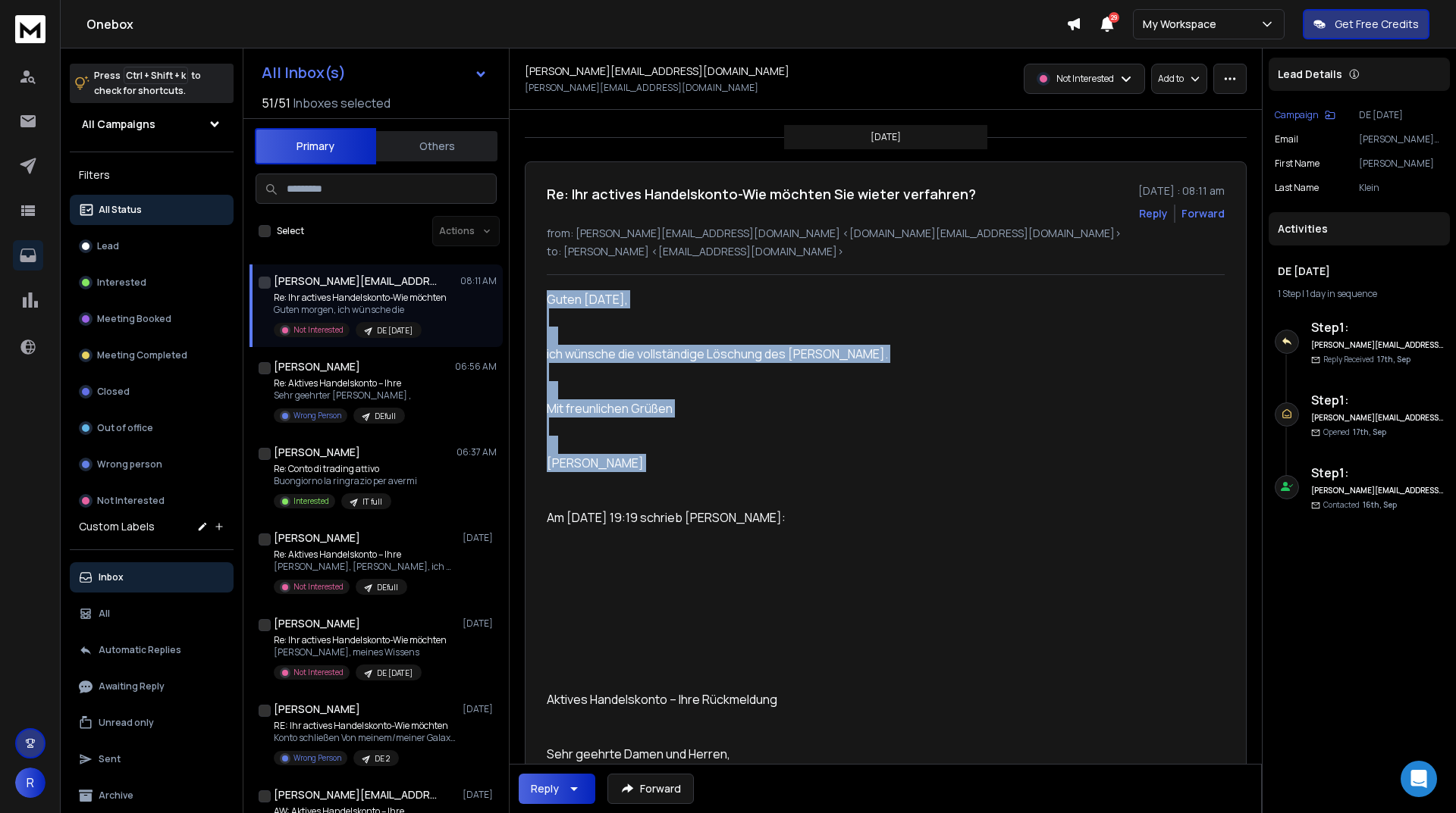
drag, startPoint x: 544, startPoint y: 296, endPoint x: 661, endPoint y: 478, distance: 216.4
click at [574, 563] on div "Am 16.09.2025 um 19:19 schrieb Nicole Smith:" at bounding box center [768, 536] width 443 height 55
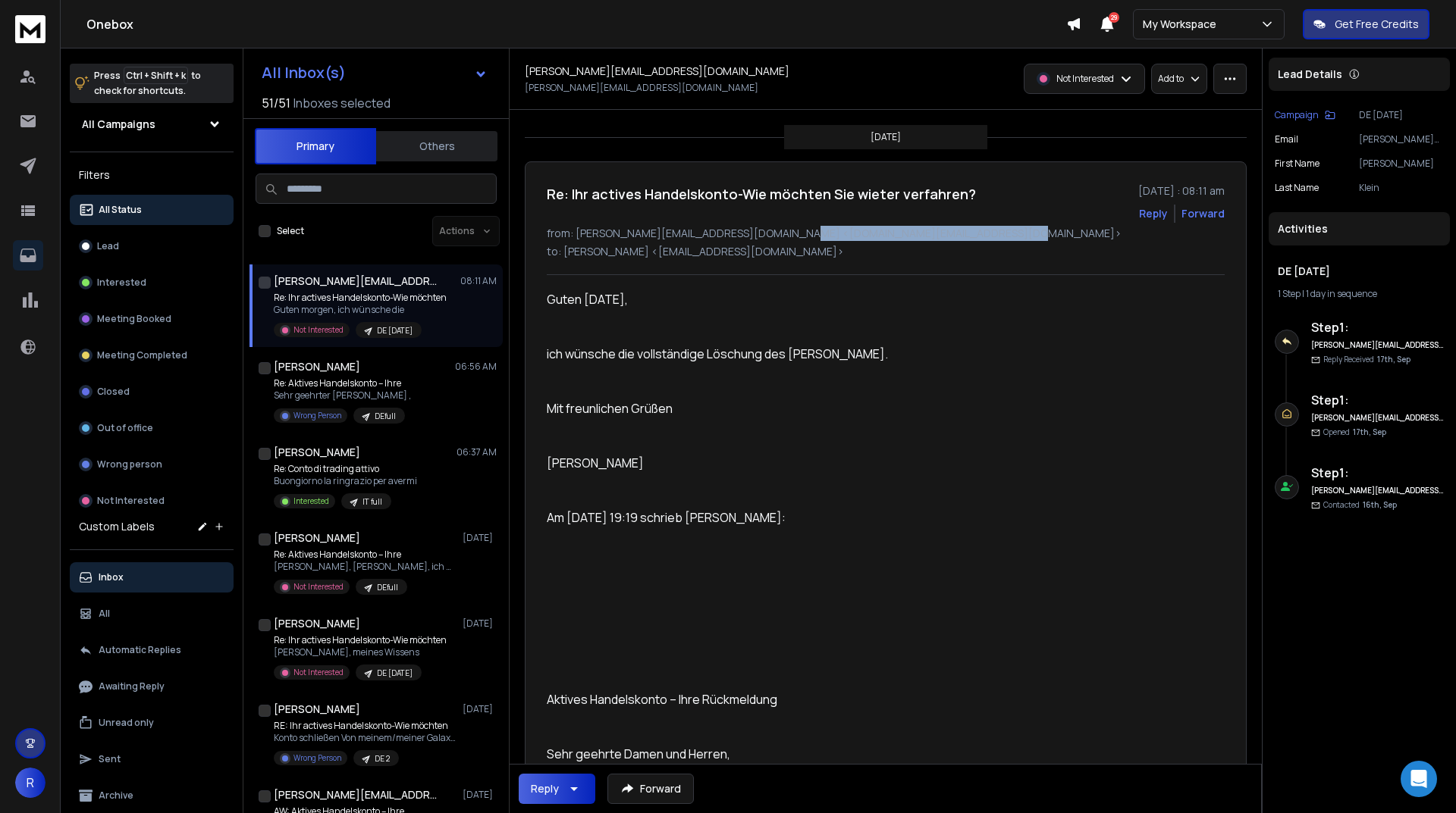
drag, startPoint x: 764, startPoint y: 234, endPoint x: 953, endPoint y: 242, distance: 189.2
click at [953, 242] on div "Re: Ihr actives Handelskonto-Wie möchten Sie wieter verfahren? 17 September 202…" at bounding box center [886, 222] width 678 height 76
click at [1088, 84] on p "Not Interested" at bounding box center [1084, 79] width 58 height 12
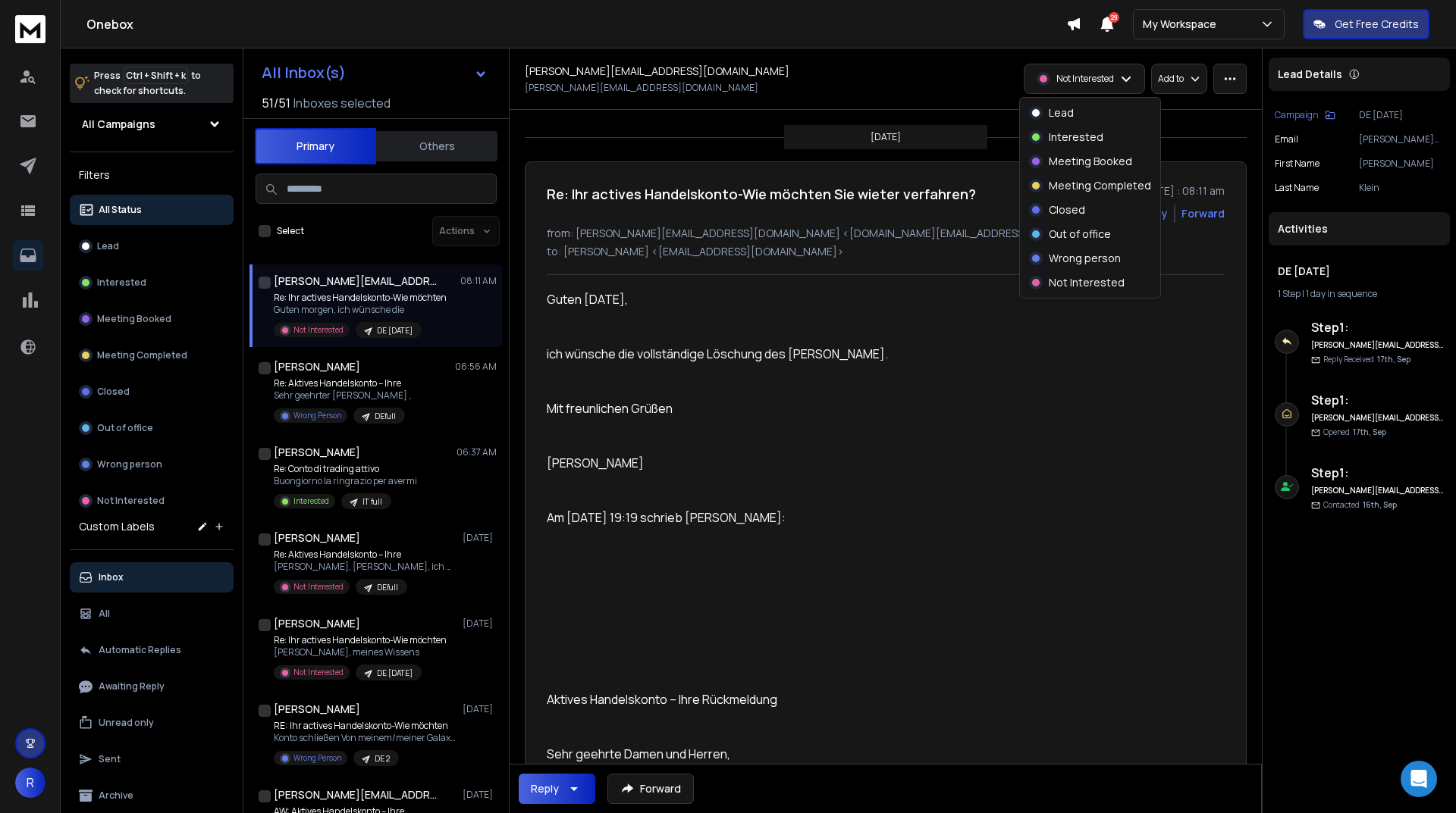
click at [1088, 81] on p "Not Interested" at bounding box center [1084, 79] width 58 height 12
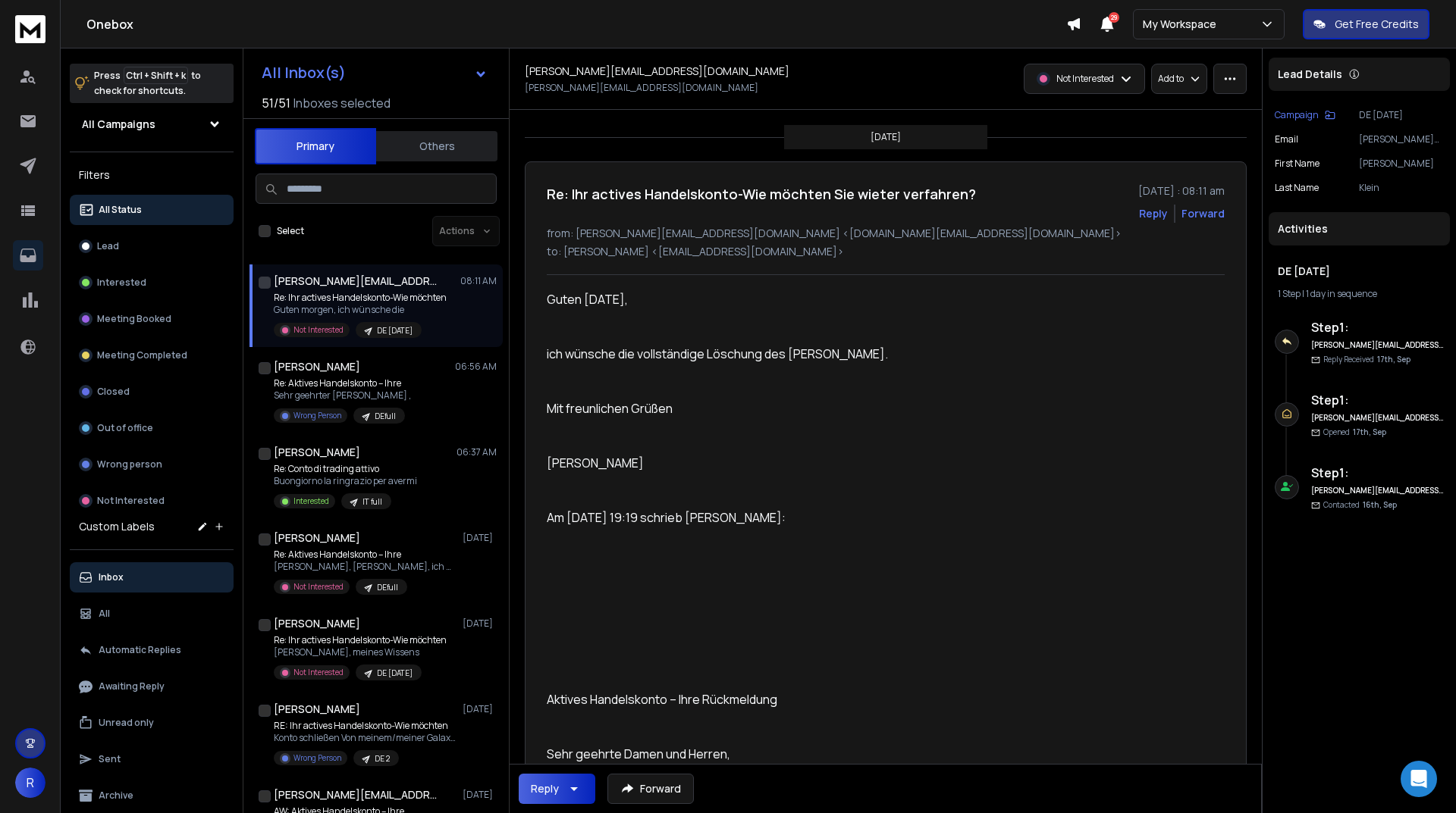
click at [1183, 79] on p "Add to" at bounding box center [1170, 79] width 25 height 12
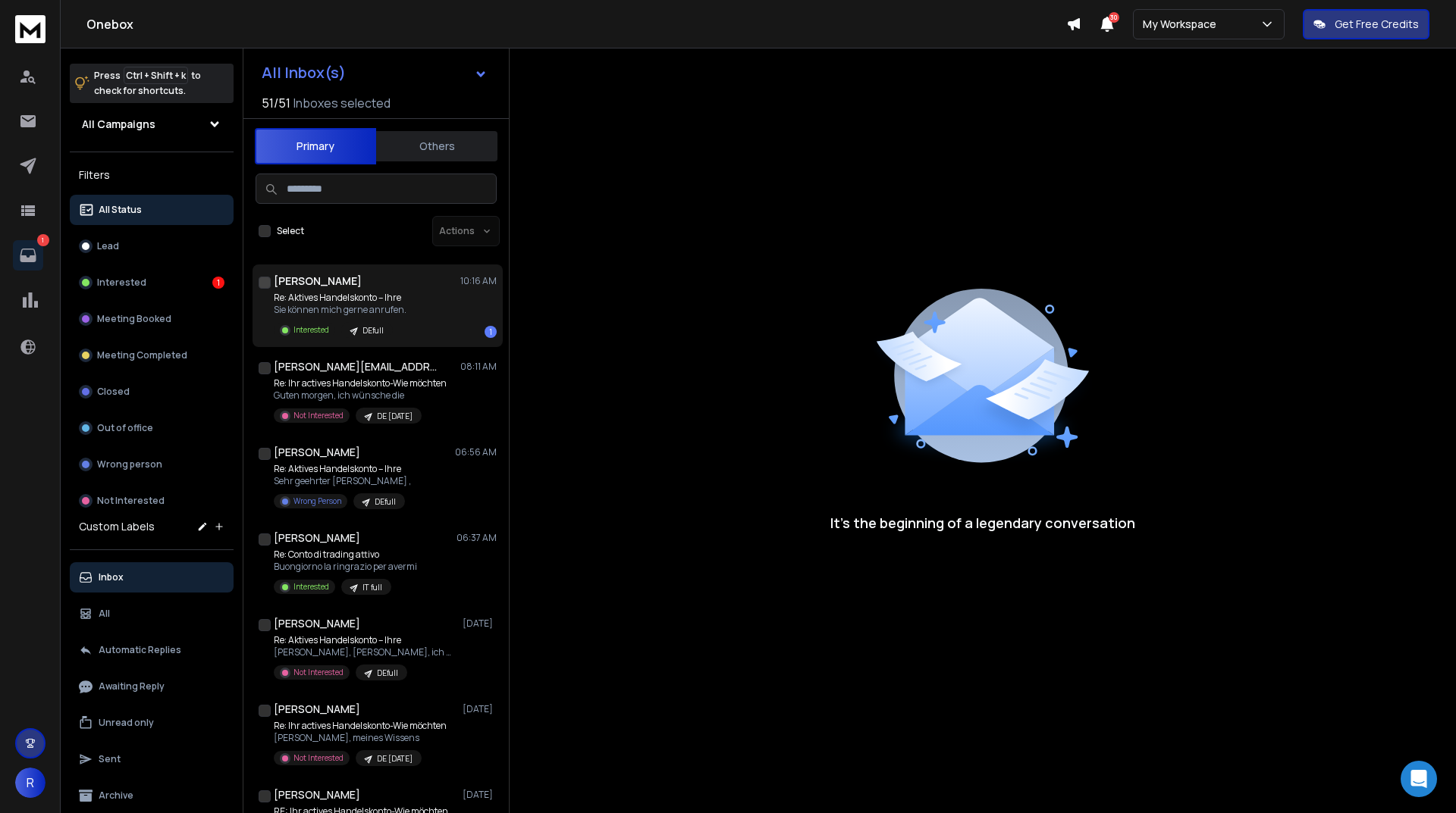
drag, startPoint x: 441, startPoint y: 310, endPoint x: 440, endPoint y: 302, distance: 8.1
click at [440, 310] on div "Re: Aktives Handelskonto – Ihre Sie können mich gerne anrufen. Interested DEful…" at bounding box center [385, 315] width 223 height 46
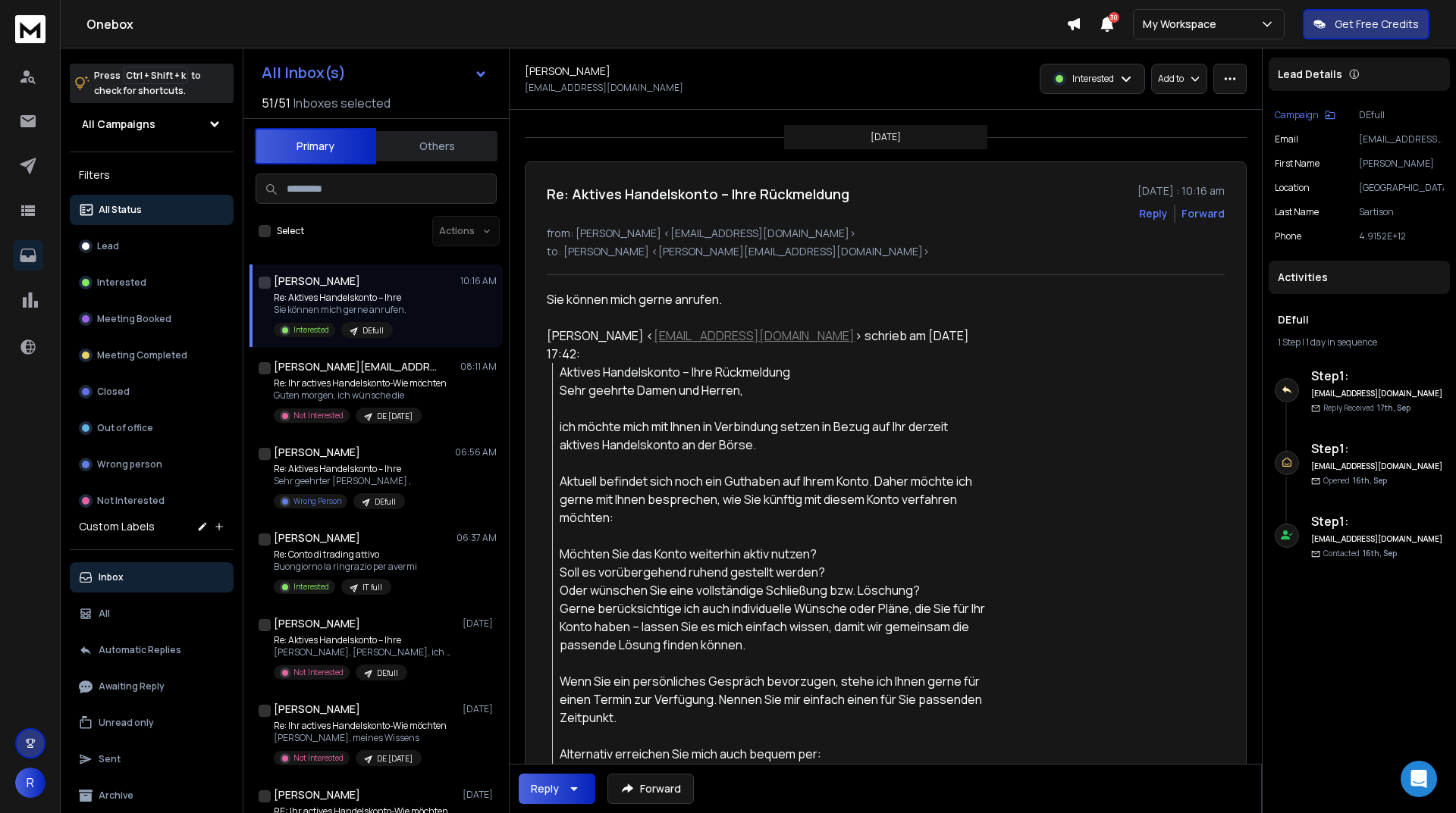
drag, startPoint x: 548, startPoint y: 293, endPoint x: 846, endPoint y: 302, distance: 298.1
click at [846, 302] on div "Re: Aktives Handelskonto – Ihre Rückmeldung 17 September 2025 : 10:16 am Reply …" at bounding box center [885, 598] width 722 height 872
copy div "Sie können mich gerne anrufen."
click at [565, 179] on div "Re: Aktives Handelskonto – Ihre Rückmeldung 17 September 2025 : 10:16 am Reply …" at bounding box center [885, 598] width 722 height 872
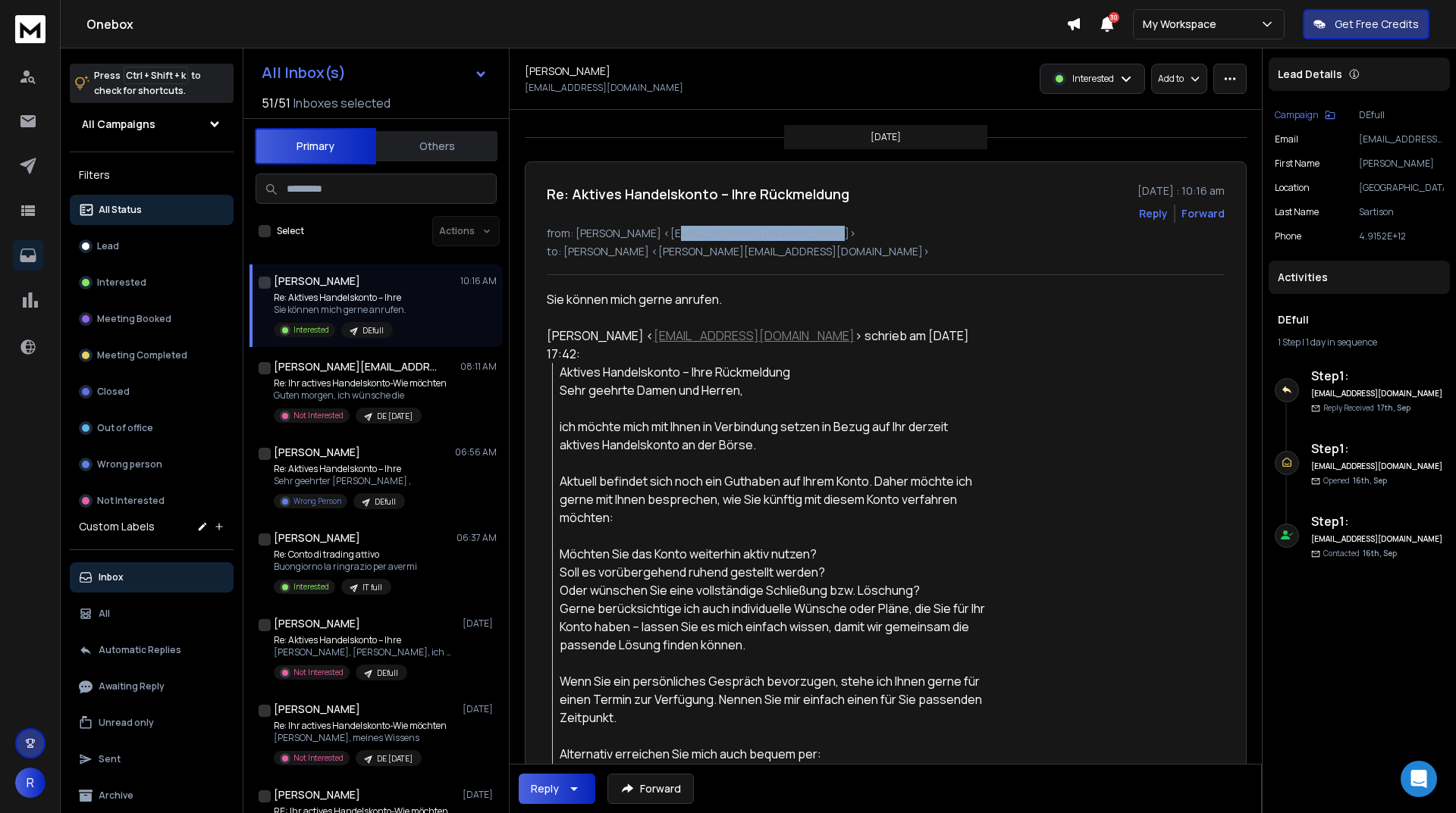
drag, startPoint x: 656, startPoint y: 229, endPoint x: 791, endPoint y: 231, distance: 135.0
click at [791, 231] on p "from: Sergej Sartison <sergejsartison1@gmail.com>" at bounding box center [886, 234] width 678 height 15
copy p "[EMAIL_ADDRESS][DOMAIN_NAME]"
click at [618, 276] on div "Re: Aktives Handelskonto – Ihre Rückmeldung 17 September 2025 : 10:16 am Reply …" at bounding box center [886, 598] width 678 height 828
drag, startPoint x: 564, startPoint y: 247, endPoint x: 855, endPoint y: 254, distance: 291.1
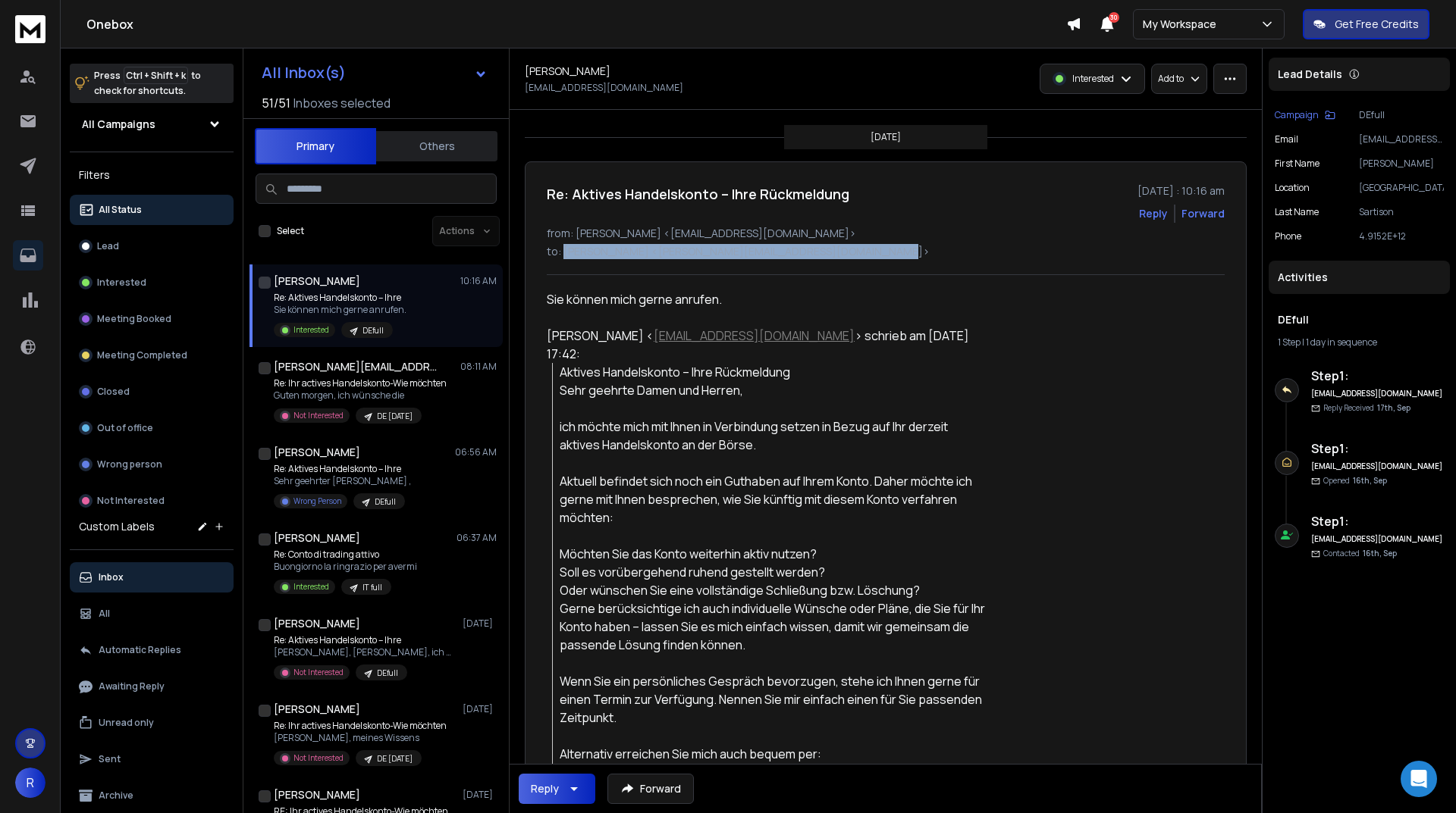
click at [855, 254] on p "to: Nathalie Brooks <nathaliebrooks@supporttradecrypto.org>" at bounding box center [886, 252] width 678 height 15
copy p "[PERSON_NAME] <[PERSON_NAME][EMAIL_ADDRESS][DOMAIN_NAME]>"
click at [559, 335] on div "Nathalie Brooks < nathaliebrooks@supporttradecrypto.org > schrieb am Di., 16. S…" at bounding box center [768, 344] width 443 height 36
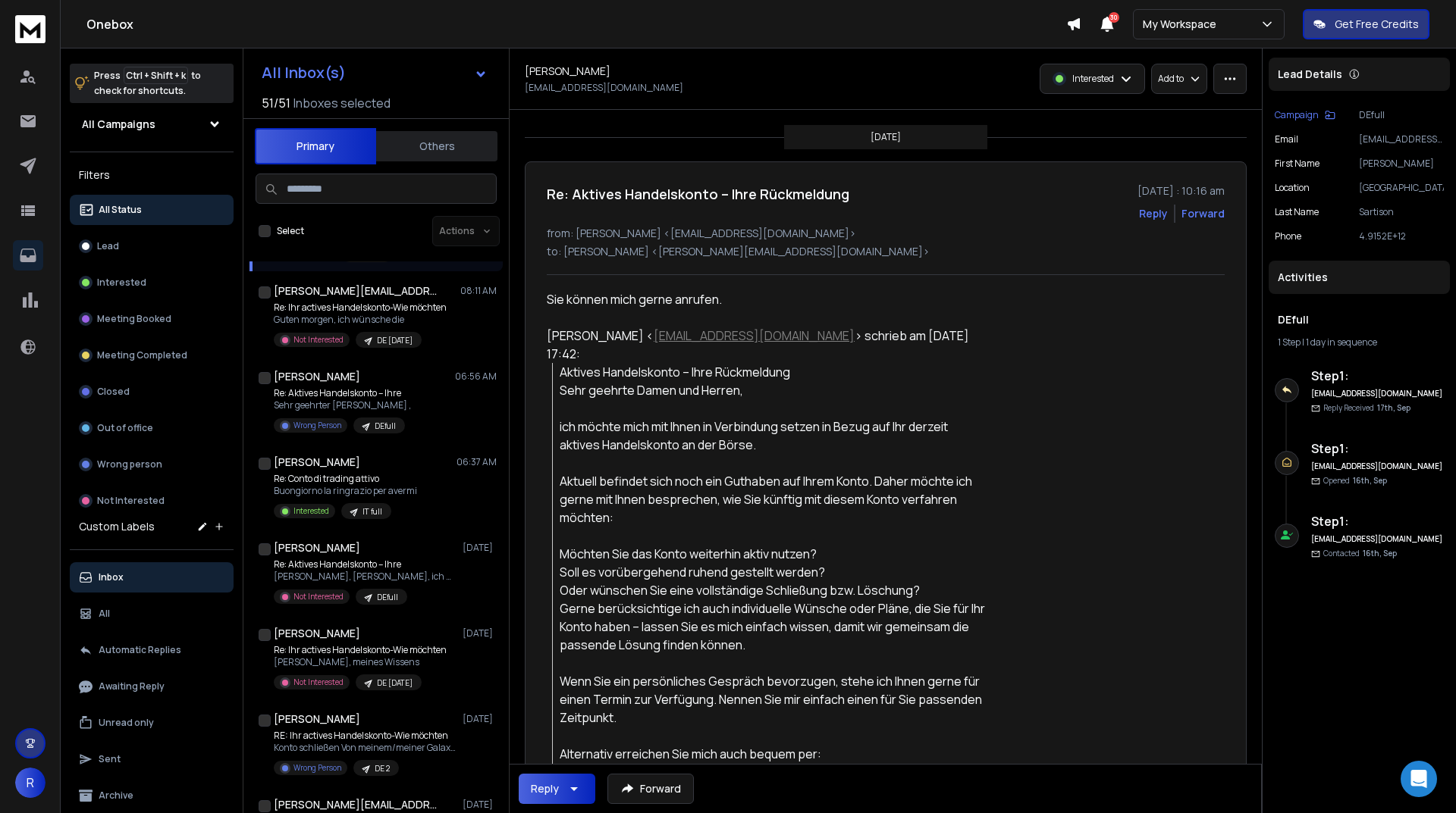
scroll to position [151, 0]
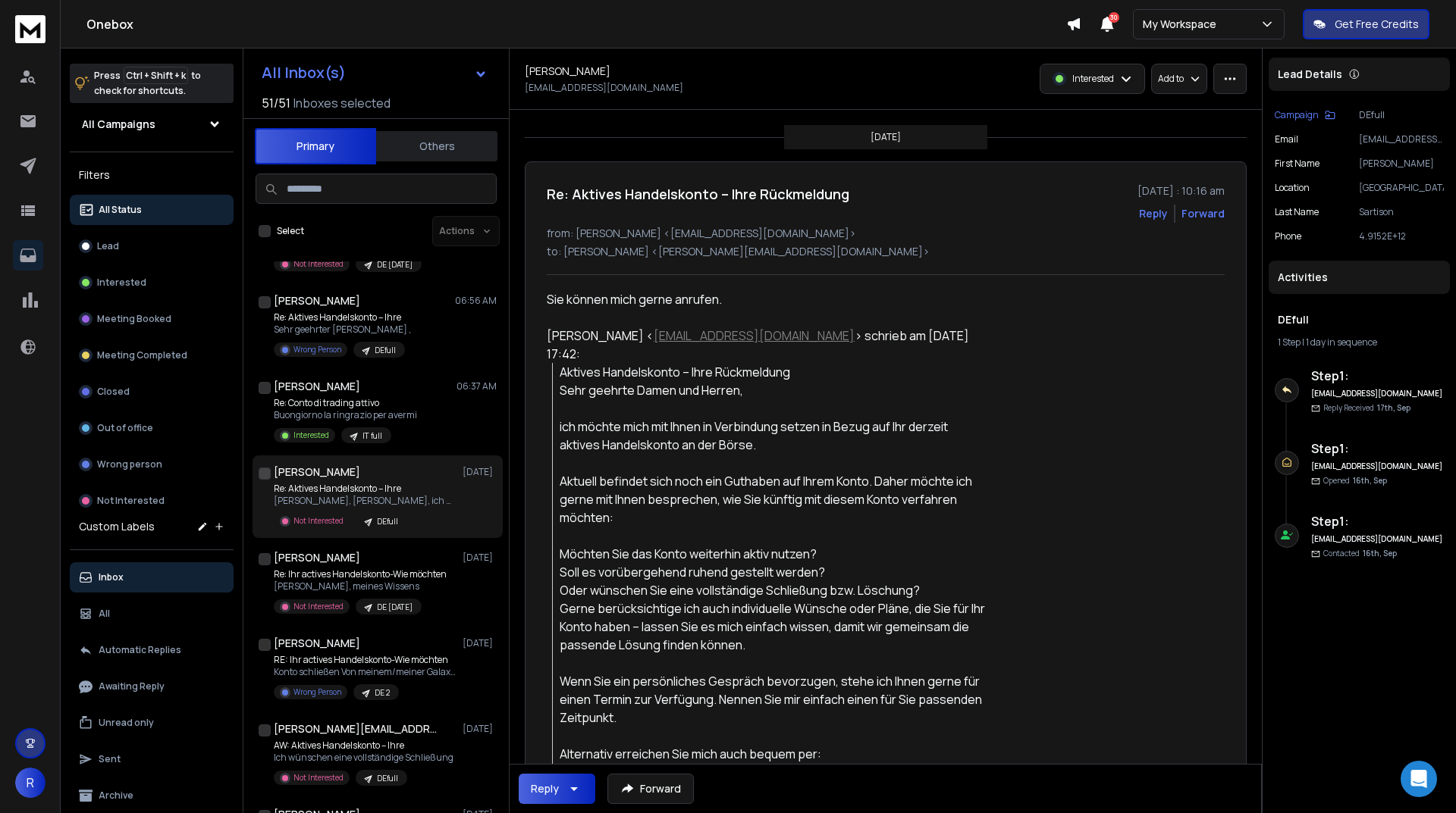
click at [433, 477] on div "Gisela Monschau 16 Sep" at bounding box center [385, 473] width 223 height 15
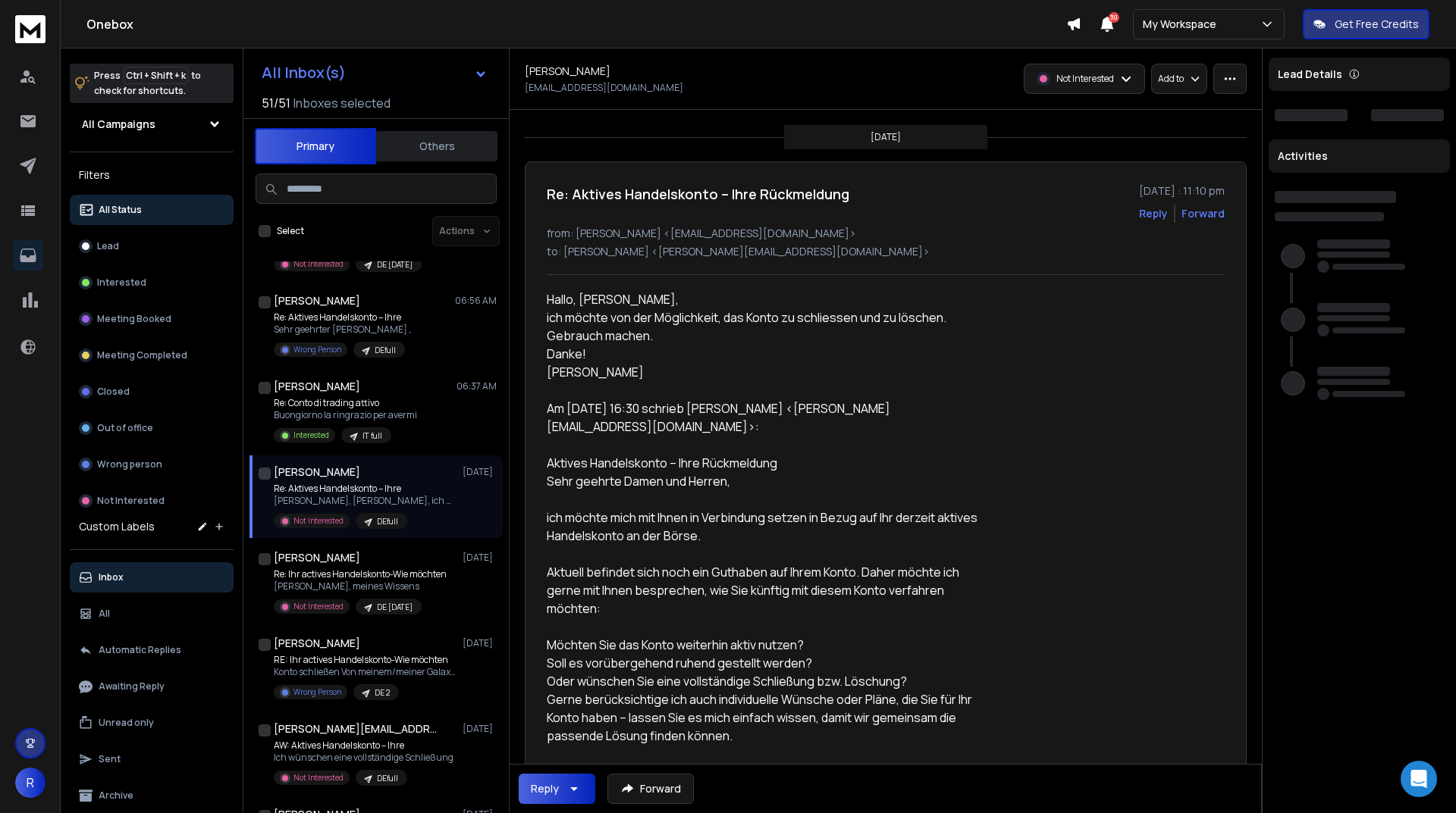
drag, startPoint x: 544, startPoint y: 286, endPoint x: 660, endPoint y: 363, distance: 139.2
click at [660, 363] on div "Re: Aktives Handelskonto – Ihre Rückmeldung 16 September 2025 : 11:10 pm Reply …" at bounding box center [885, 643] width 722 height 964
copy div "Hallo, Frau Brooks, ich möchte von der Möglichkeit, das Konto zu schliessen und…"
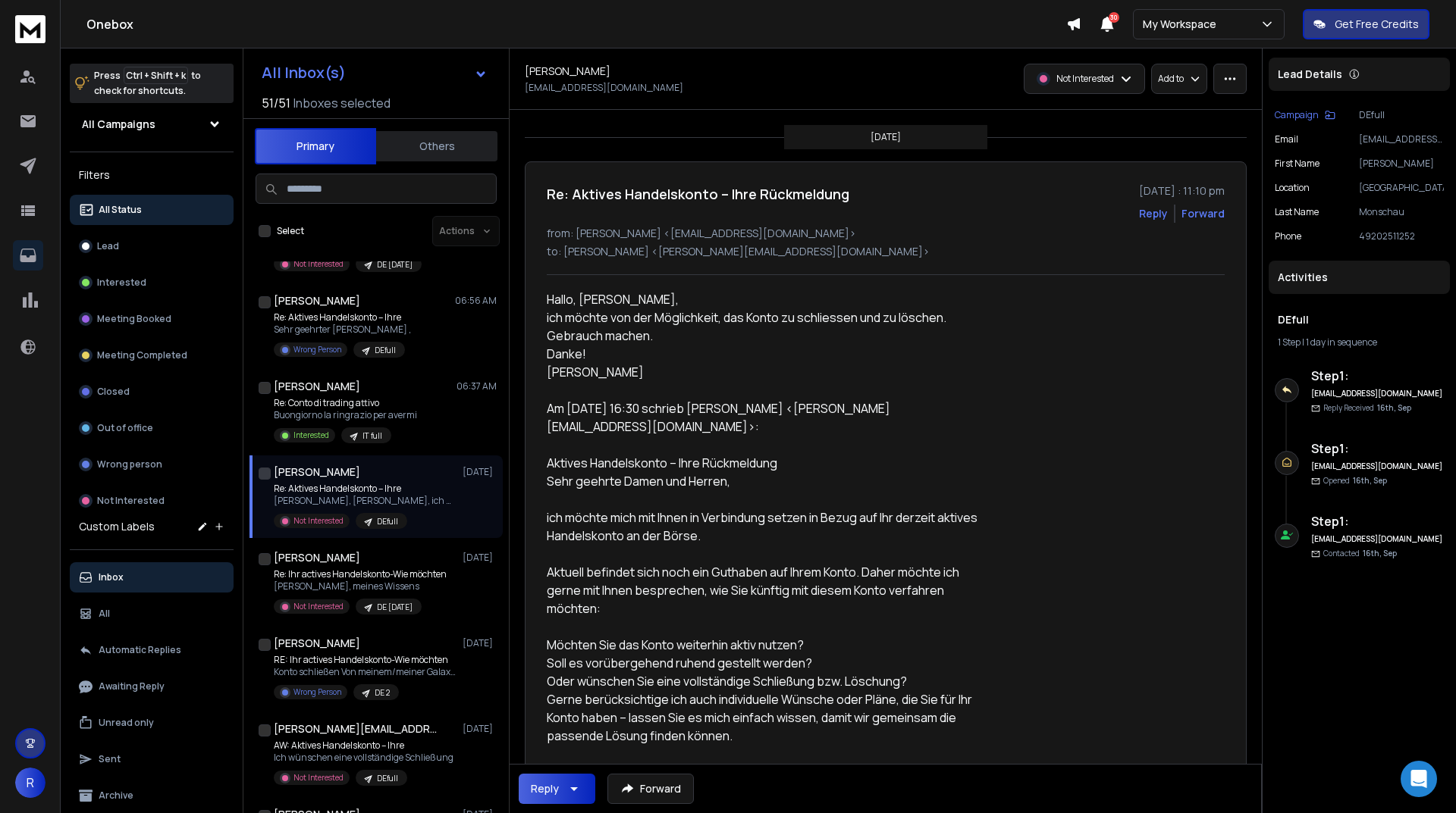
drag, startPoint x: 545, startPoint y: 289, endPoint x: 657, endPoint y: 372, distance: 139.4
click at [657, 372] on div "Re: Aktives Handelskonto – Ihre Rückmeldung 16 September 2025 : 11:10 pm Reply …" at bounding box center [885, 643] width 722 height 964
copy div "Hallo, Frau Brooks, ich möchte von der Möglichkeit, das Konto zu schliessen und…"
click at [969, 120] on div "Gisela Monschau Gisela Monschau gisela-monschau@t-online.de Not Interested Add …" at bounding box center [886, 455] width 752 height 813
drag, startPoint x: 667, startPoint y: 232, endPoint x: 817, endPoint y: 235, distance: 150.0
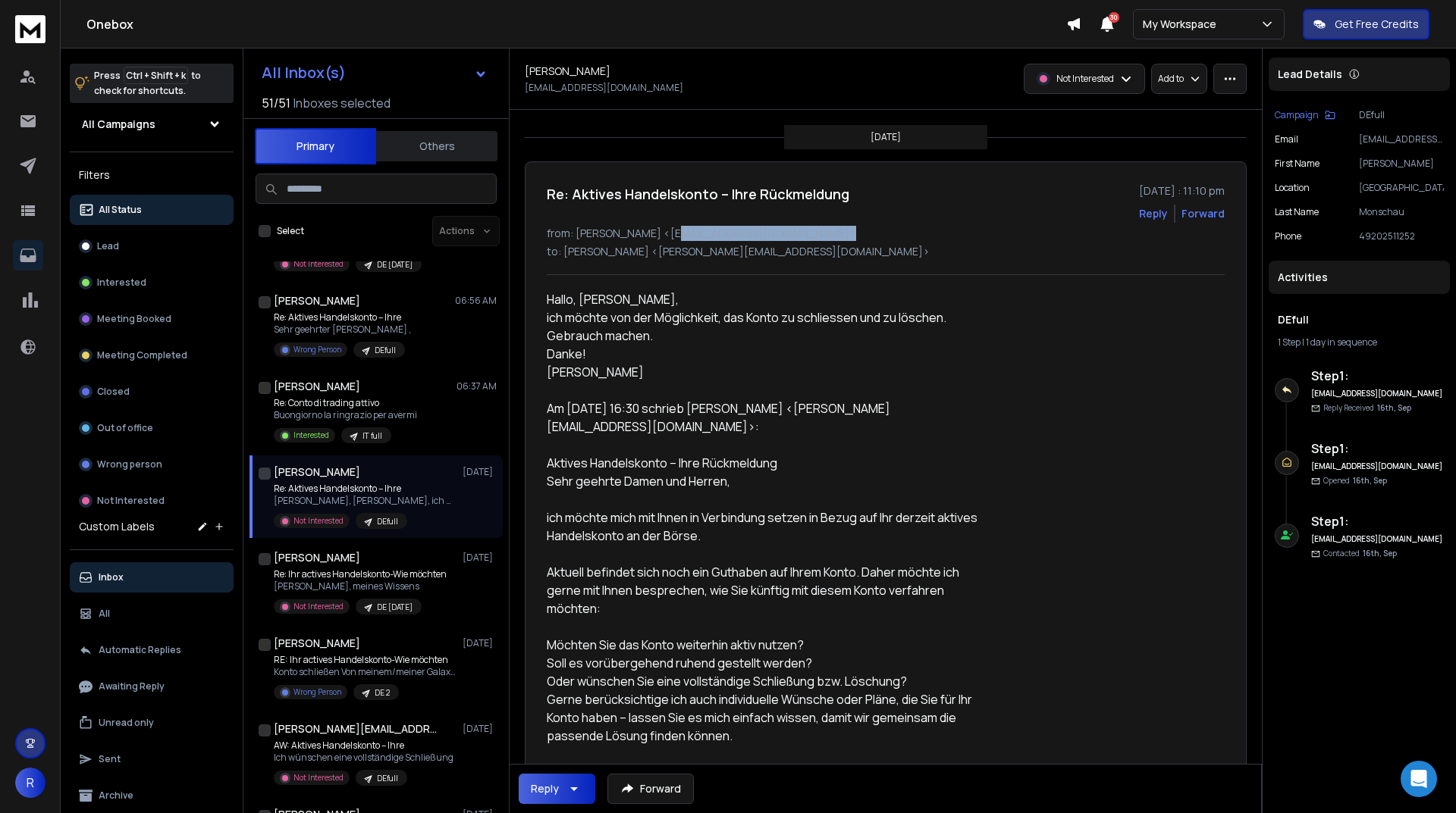
click at [817, 235] on p "from: Gisela Monschau <gisela-monschau@t-online.de>" at bounding box center [886, 234] width 678 height 15
copy p "gisela-monschau@t-online.de"
drag, startPoint x: 649, startPoint y: 250, endPoint x: 844, endPoint y: 257, distance: 195.1
click at [844, 257] on p "to: Nathalie Brooks <nathaliebrooks@supporttradecrypto.org>" at bounding box center [886, 252] width 678 height 15
copy p "nathaliebrooks@supporttradecrypto.org"
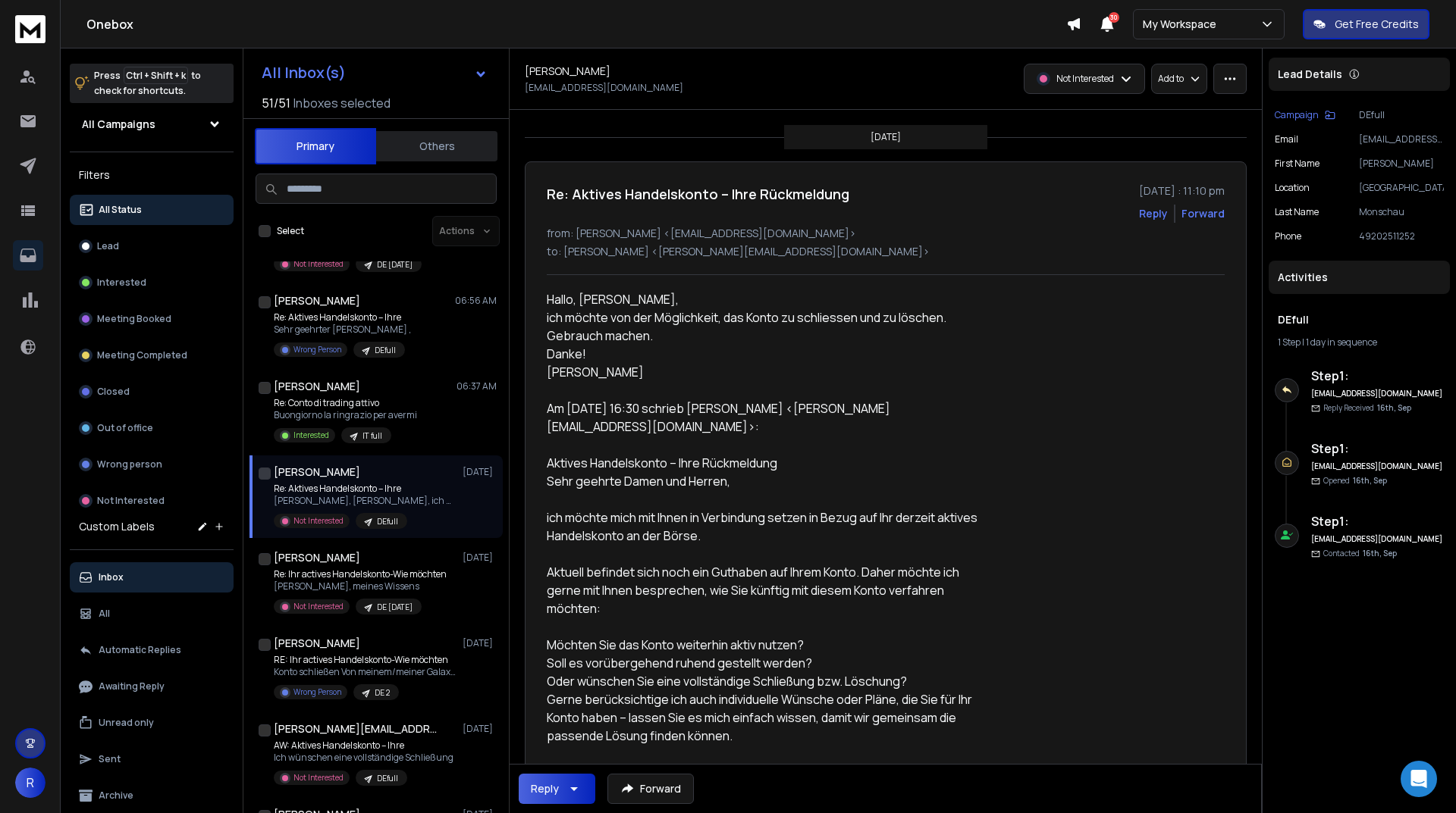
drag, startPoint x: 593, startPoint y: 349, endPoint x: 584, endPoint y: 351, distance: 9.2
click at [593, 349] on div "Danke!" at bounding box center [768, 354] width 443 height 19
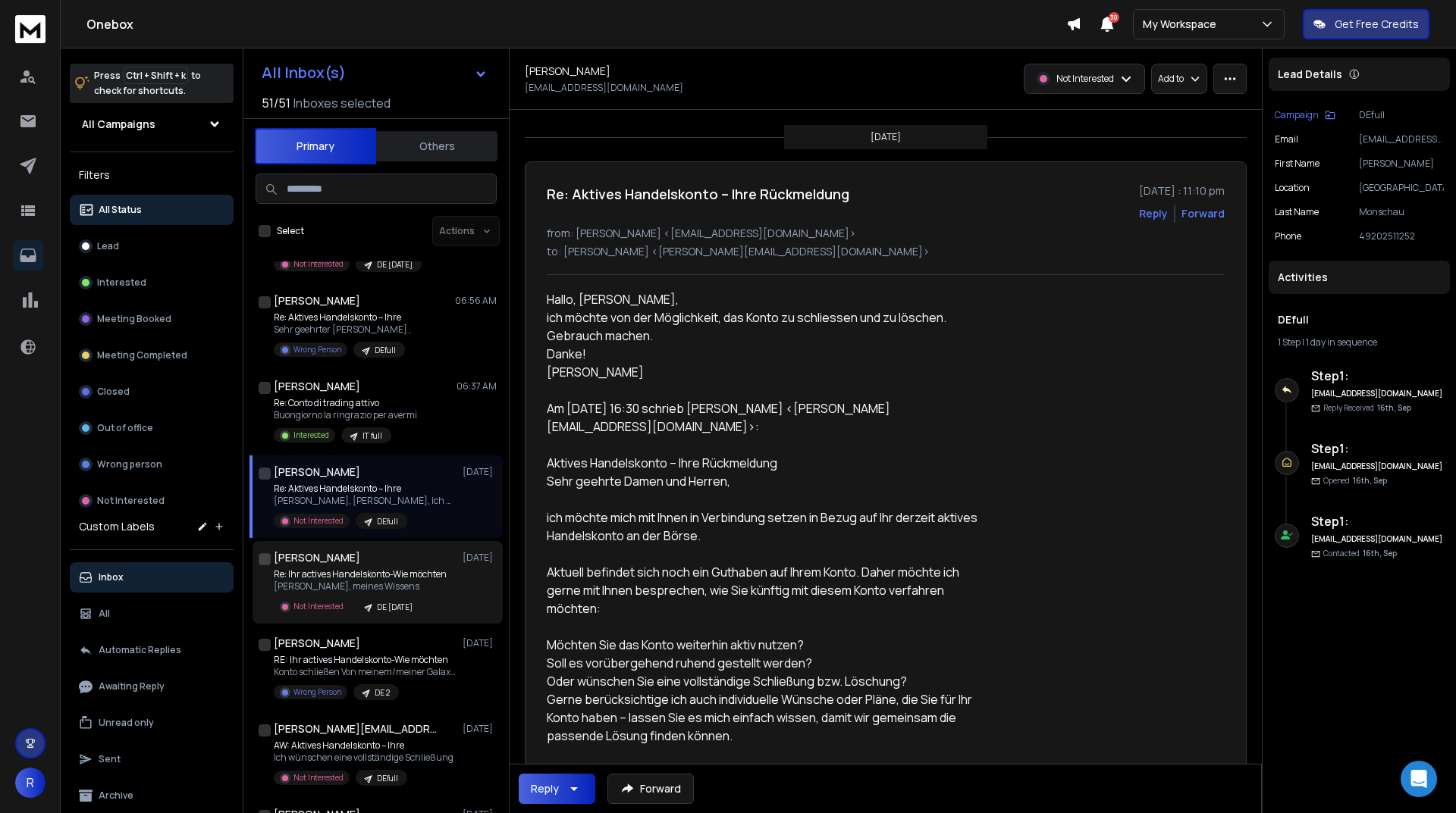
click at [365, 578] on p "Re: Ihr actives Handelskonto-Wie möchten" at bounding box center [360, 574] width 173 height 12
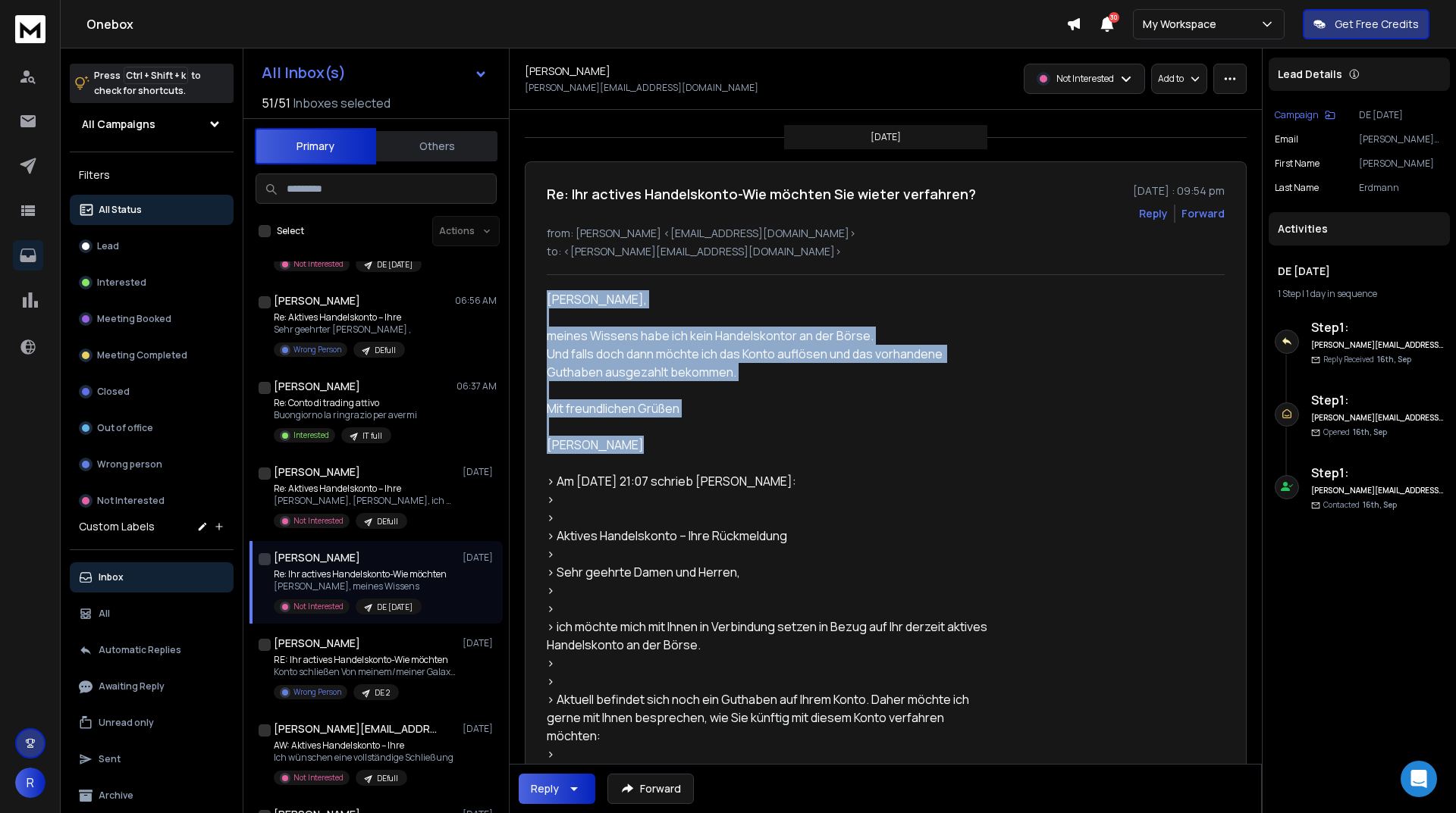
drag, startPoint x: 550, startPoint y: 297, endPoint x: 680, endPoint y: 438, distance: 191.8
click at [680, 438] on div "Re: Ihr actives Handelskonto-Wie möchten Sie wieter verfahren? 16 September 202…" at bounding box center [885, 788] width 722 height 1255
copy div "Hallo Herr Schneider, meines Wissens habe ich kein Handelskontor an der Börse. …"
click at [426, 155] on button "Others" at bounding box center [436, 146] width 121 height 33
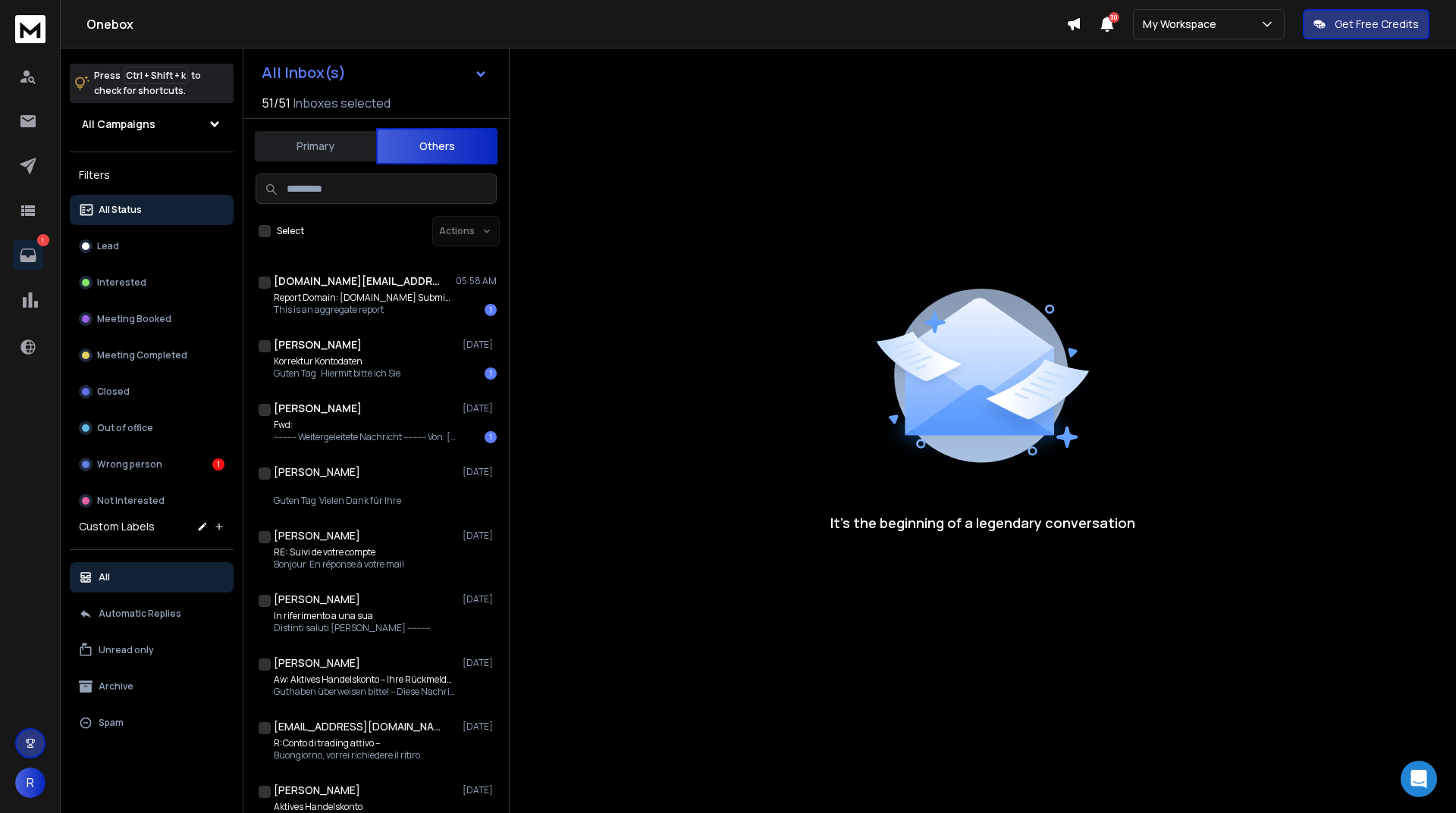
click at [348, 144] on button "Primary" at bounding box center [315, 146] width 121 height 33
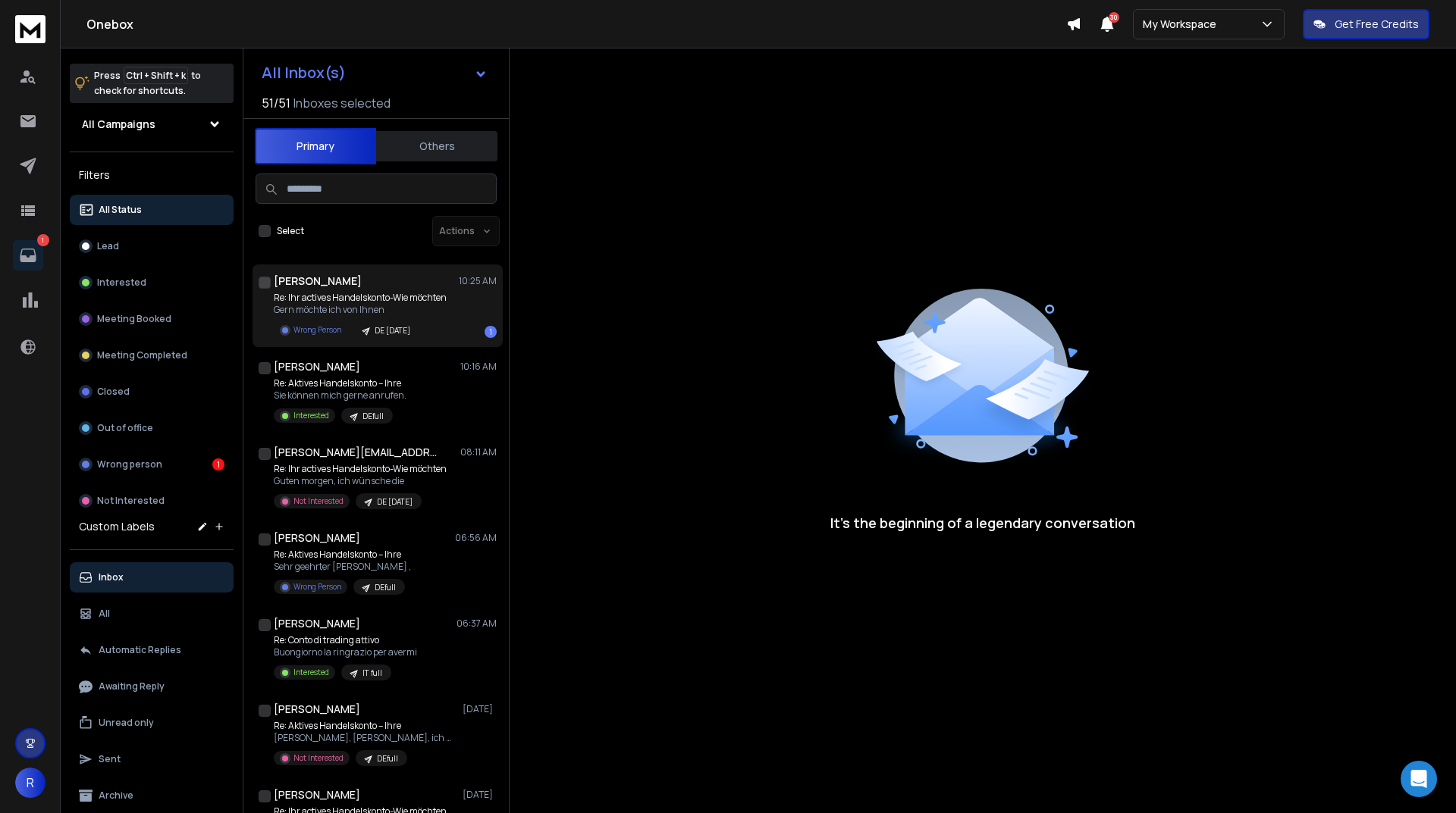
click at [417, 303] on p "Re: Ihr actives Handelskonto-Wie möchten" at bounding box center [360, 298] width 173 height 12
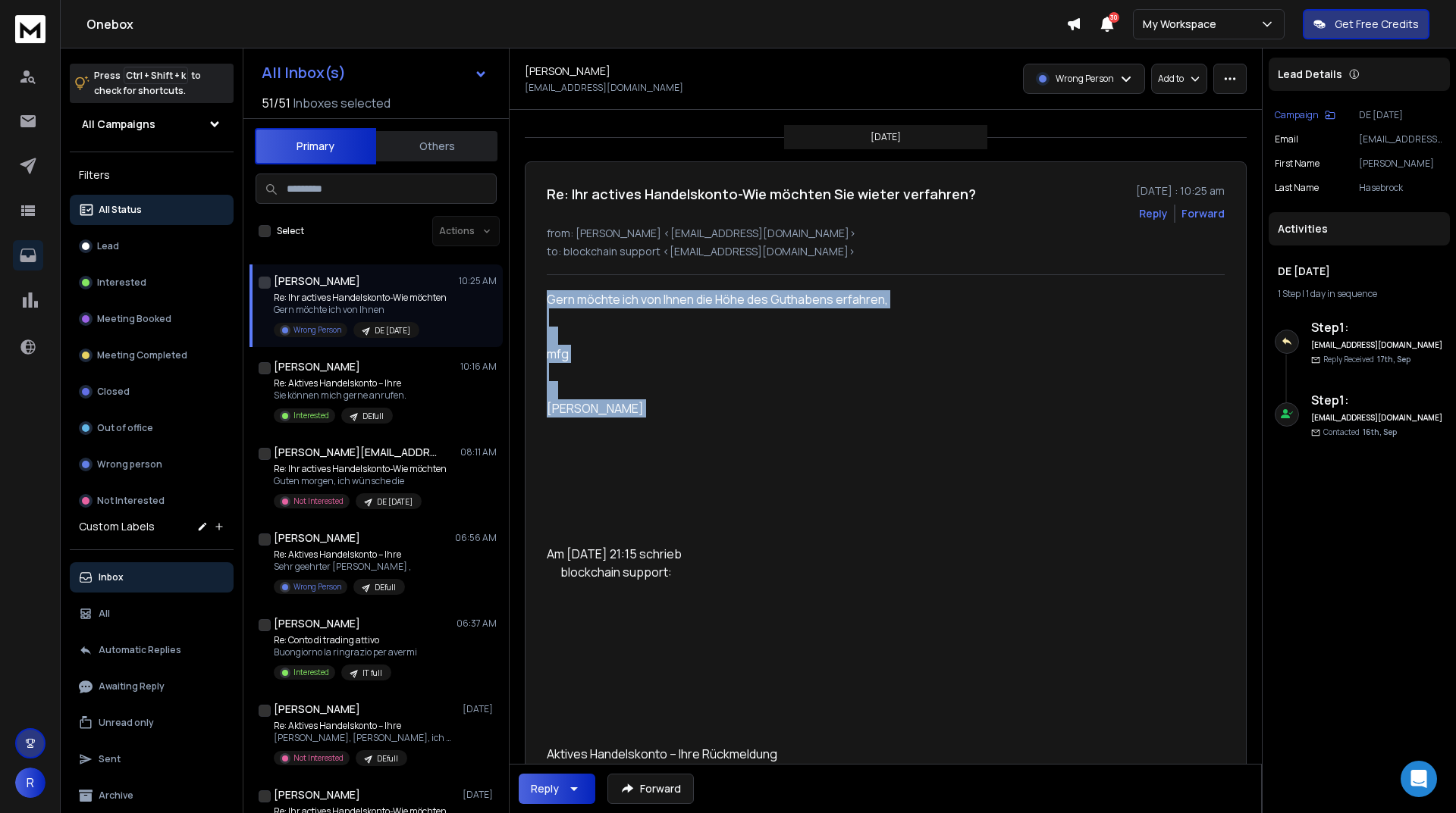
drag, startPoint x: 531, startPoint y: 297, endPoint x: 672, endPoint y: 433, distance: 195.9
copy div "Gern möchte ich von Ihnen die Höhe des Guthabens erfahren, mfg Arnold Hasebrock"
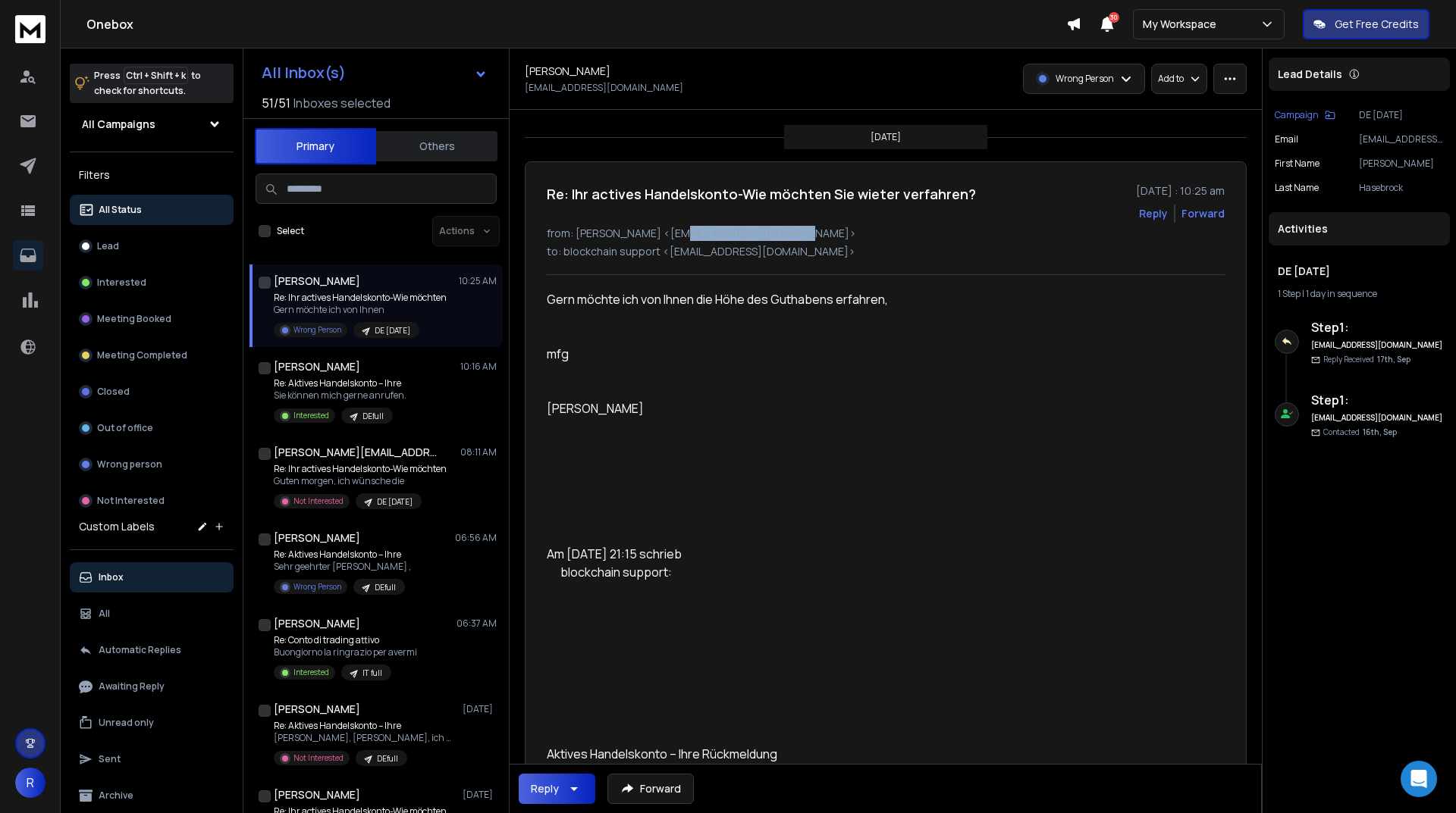
drag, startPoint x: 672, startPoint y: 232, endPoint x: 783, endPoint y: 232, distance: 111.0
click at [783, 232] on p "from: Arnold Hasebrock <ah.consultant@gmx.de>" at bounding box center [886, 234] width 678 height 15
drag, startPoint x: 563, startPoint y: 255, endPoint x: 910, endPoint y: 261, distance: 347.1
drag, startPoint x: 701, startPoint y: 403, endPoint x: 691, endPoint y: 396, distance: 12.2
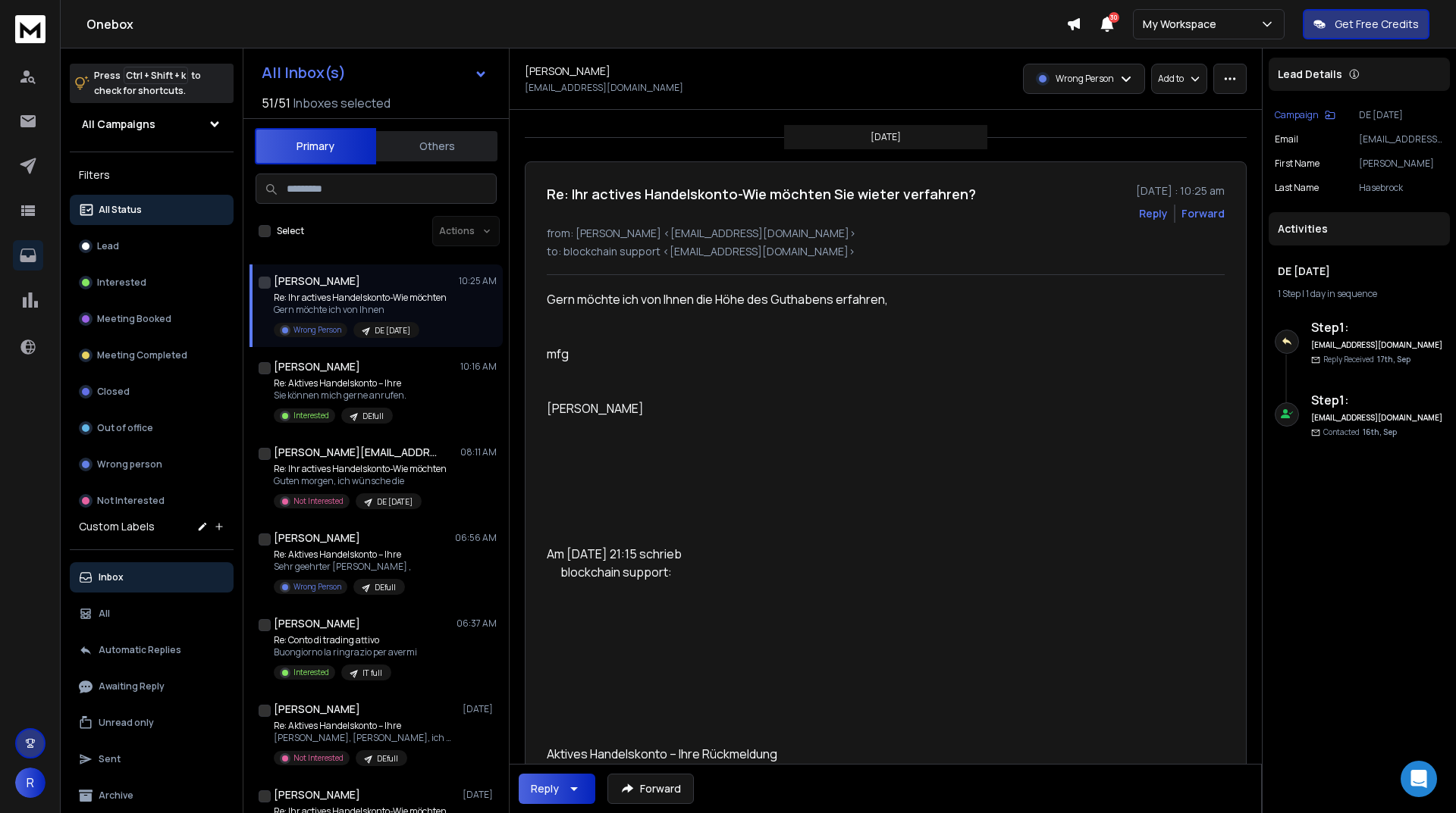
click at [697, 401] on p "[PERSON_NAME]" at bounding box center [768, 408] width 443 height 19
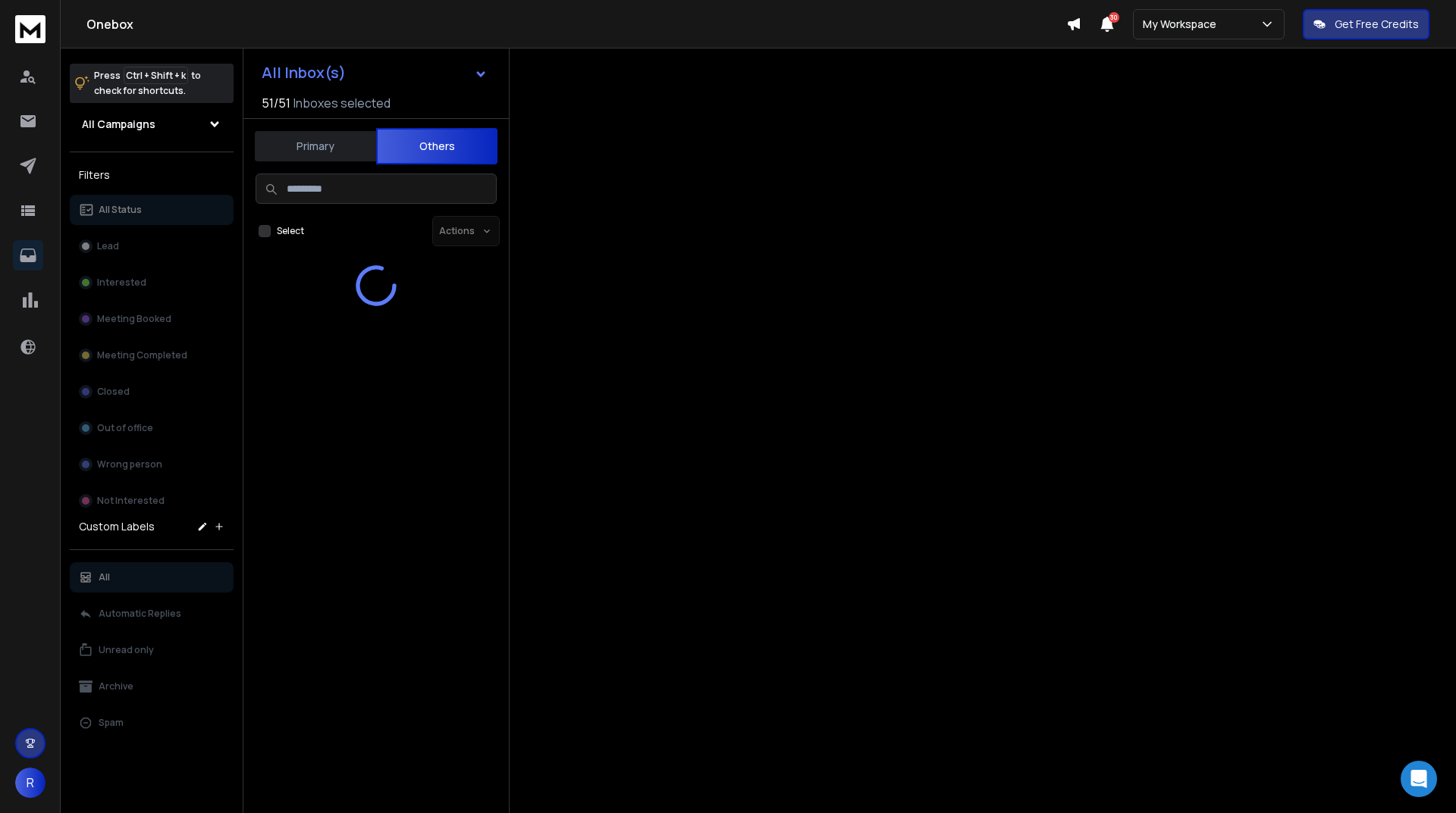
click at [419, 147] on button "Others" at bounding box center [436, 146] width 121 height 36
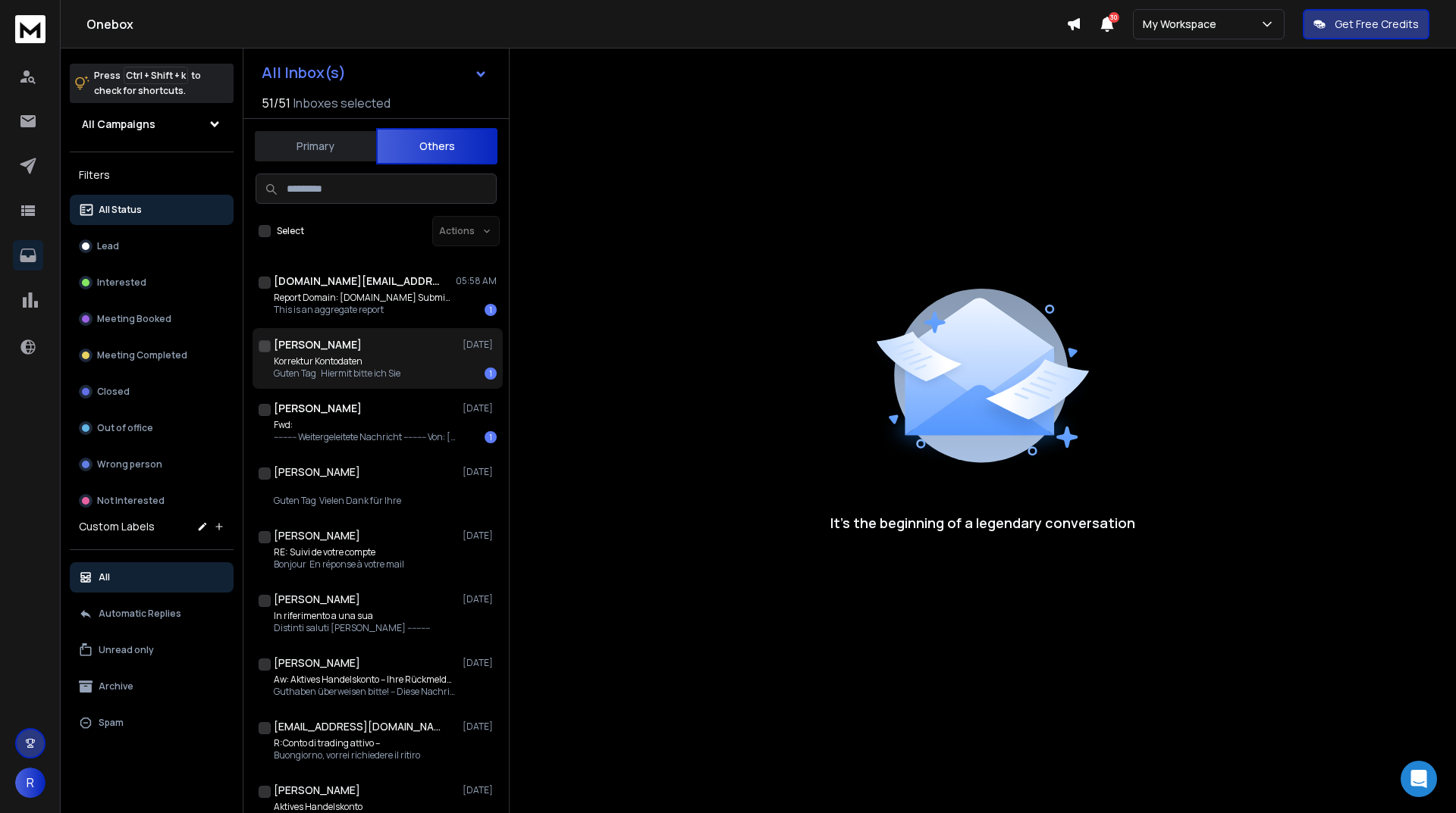
click at [444, 366] on div "Korrektur Kontodaten Guten Tag Hiermit bitte ich Sie 1" at bounding box center [385, 367] width 223 height 24
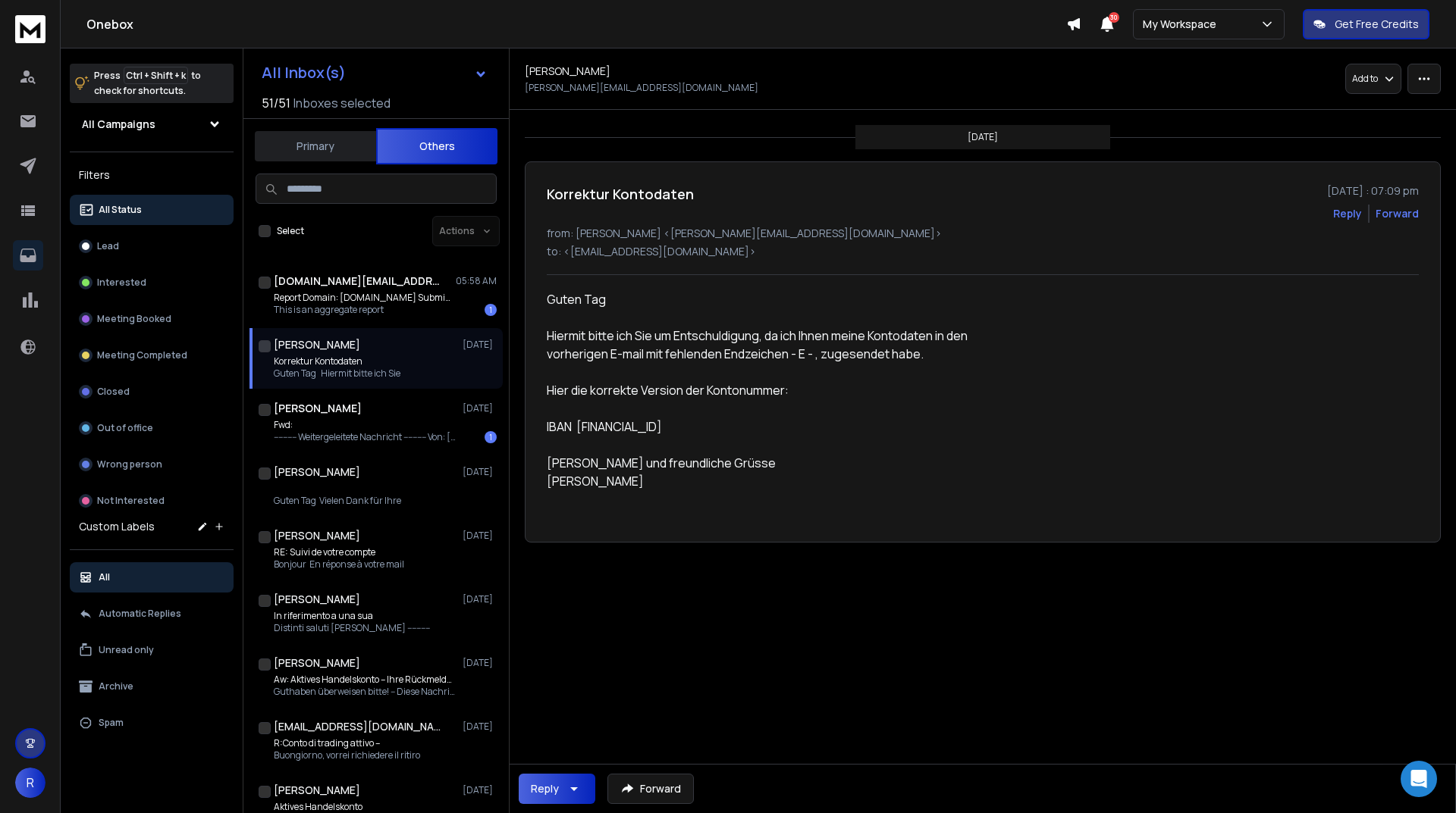
drag, startPoint x: 535, startPoint y: 299, endPoint x: 686, endPoint y: 480, distance: 235.7
click at [686, 480] on div "Korrektur Kontodaten 16 September 2025 : 07:09 pm Reply Forward from: evelina s…" at bounding box center [983, 352] width 916 height 381
copy div "Guten Tag Hiermit bitte ich Sie um Entschuldigung, da ich Ihnen meine Kontodate…"
click at [436, 396] on div "evelina sheak 16 Sep Fwd: ---------- Weitergeleitete Nachricht ---------- Von: …" at bounding box center [378, 422] width 250 height 61
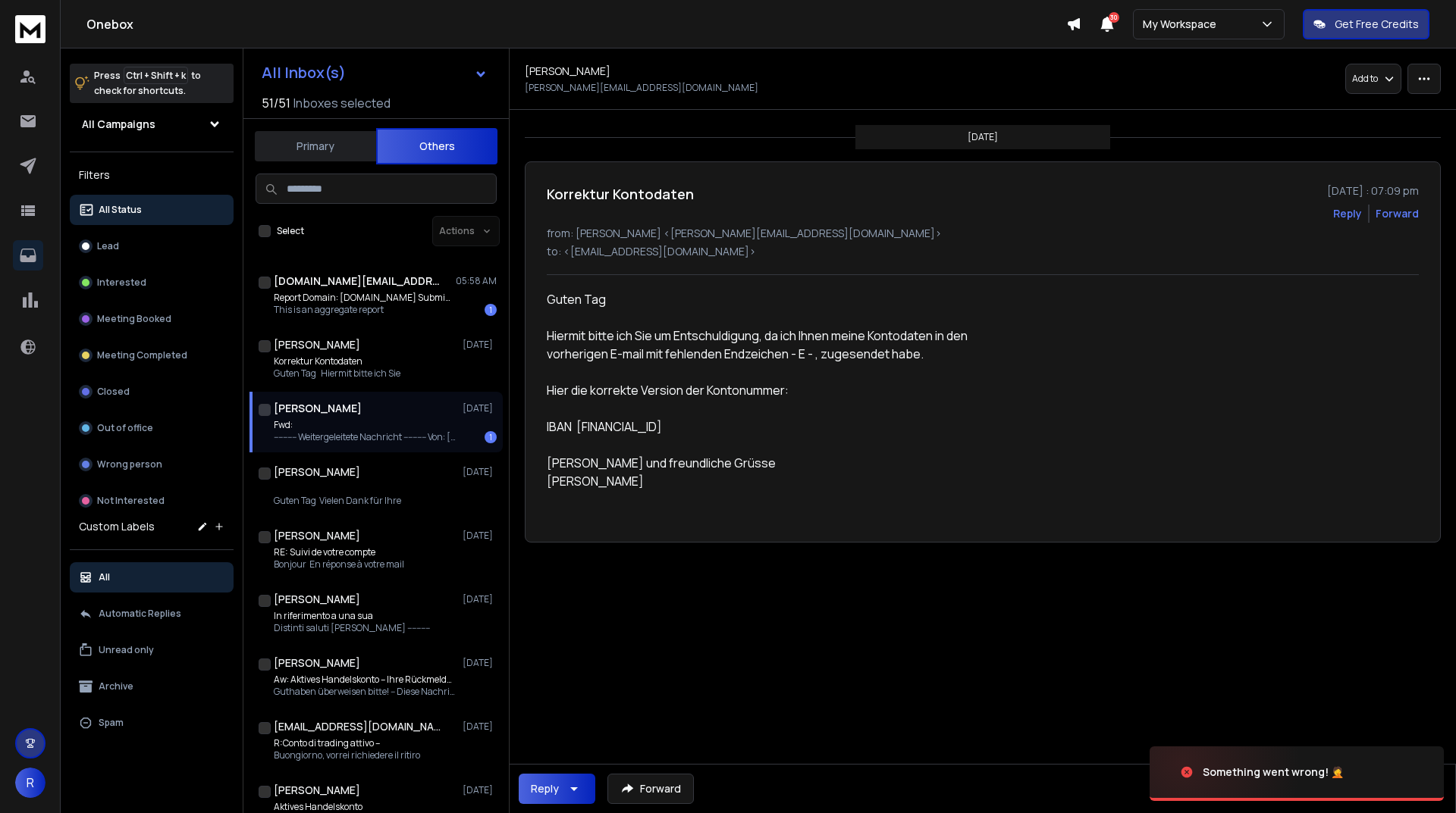
click at [436, 425] on p "Fwd:" at bounding box center [365, 425] width 182 height 12
click at [419, 374] on div "Korrektur Kontodaten Guten Tag Hiermit bitte ich Sie" at bounding box center [385, 367] width 223 height 24
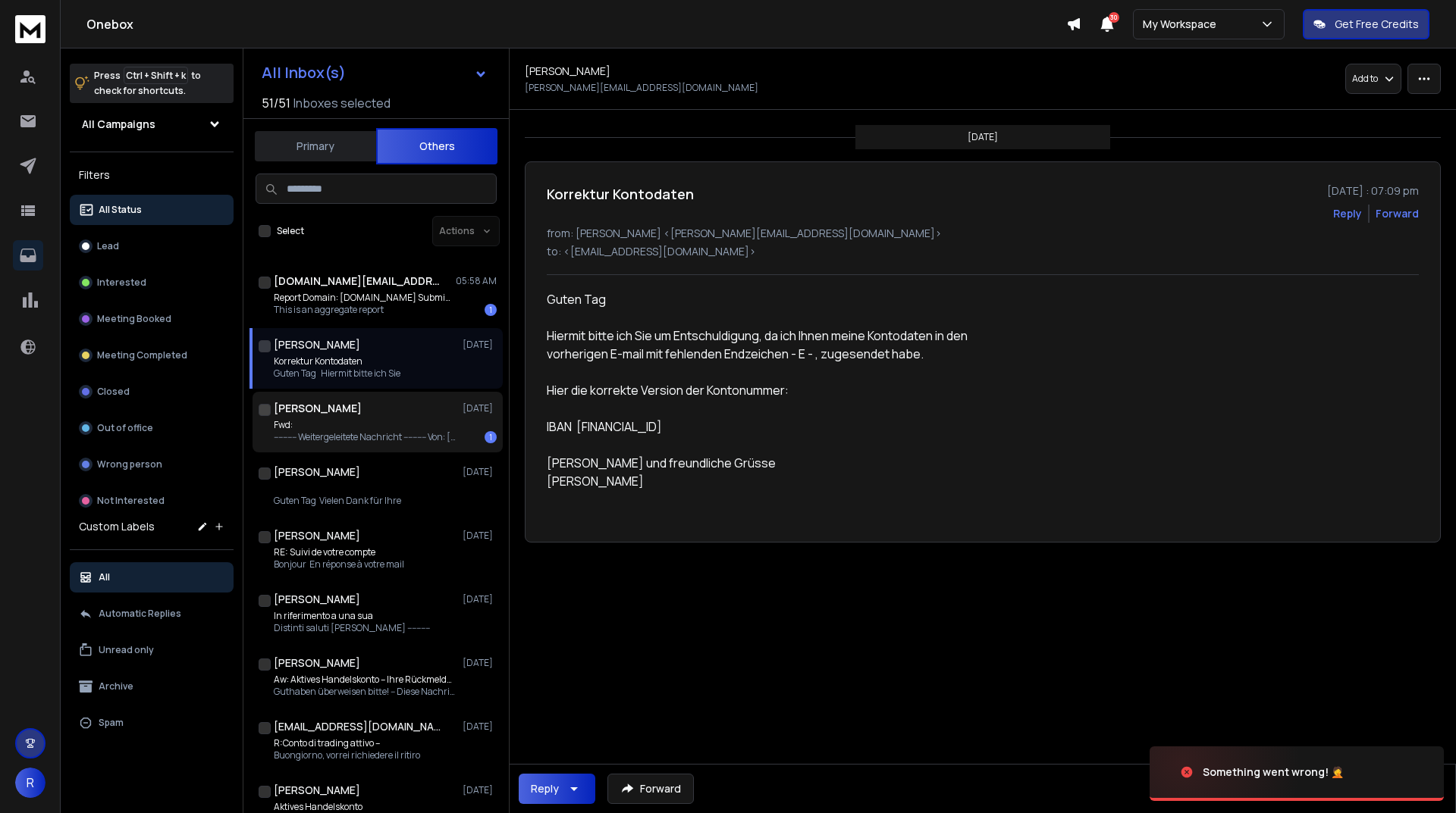
click at [418, 428] on p "Fwd:" at bounding box center [365, 425] width 182 height 12
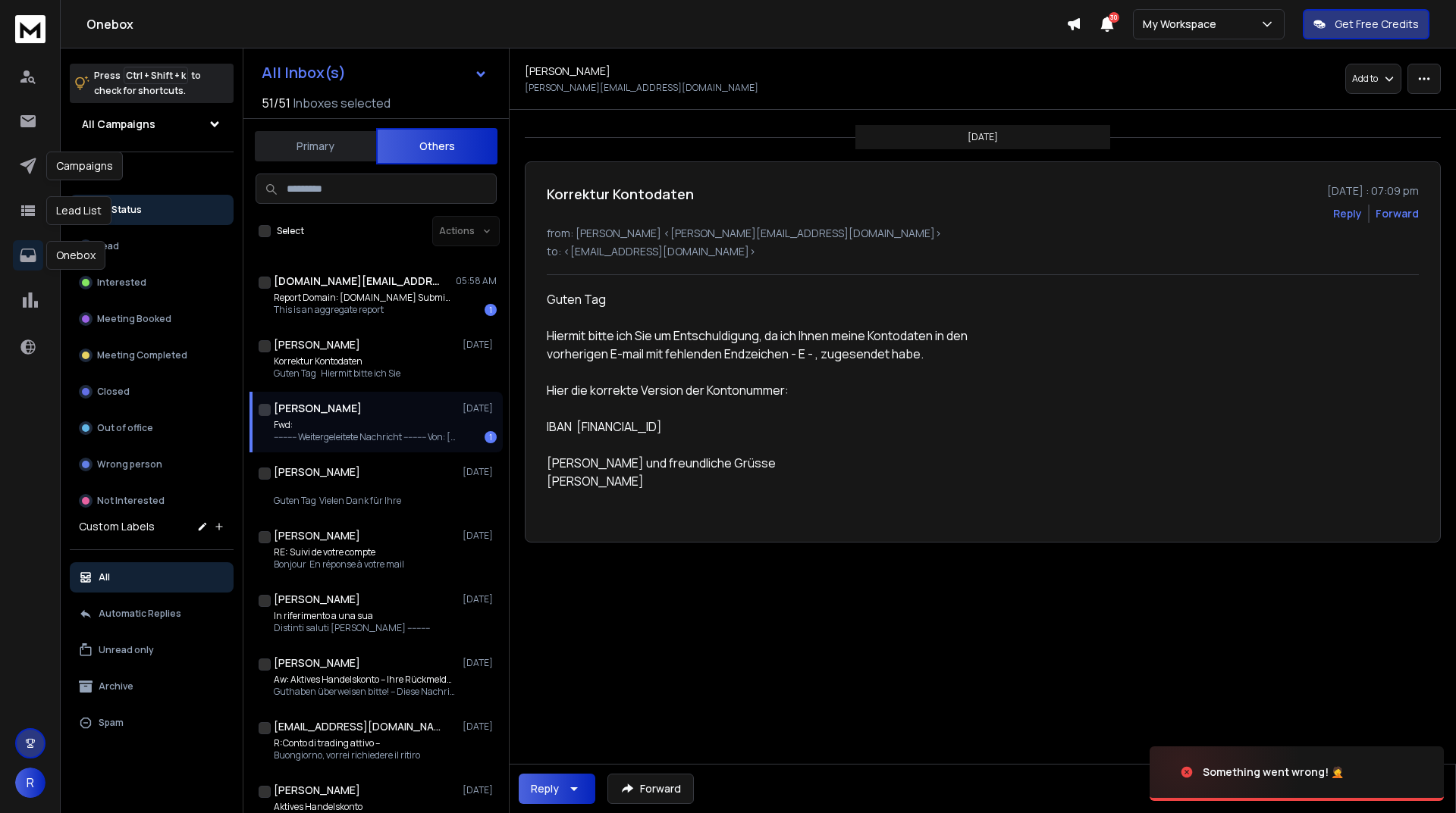
click at [26, 257] on icon at bounding box center [29, 256] width 19 height 19
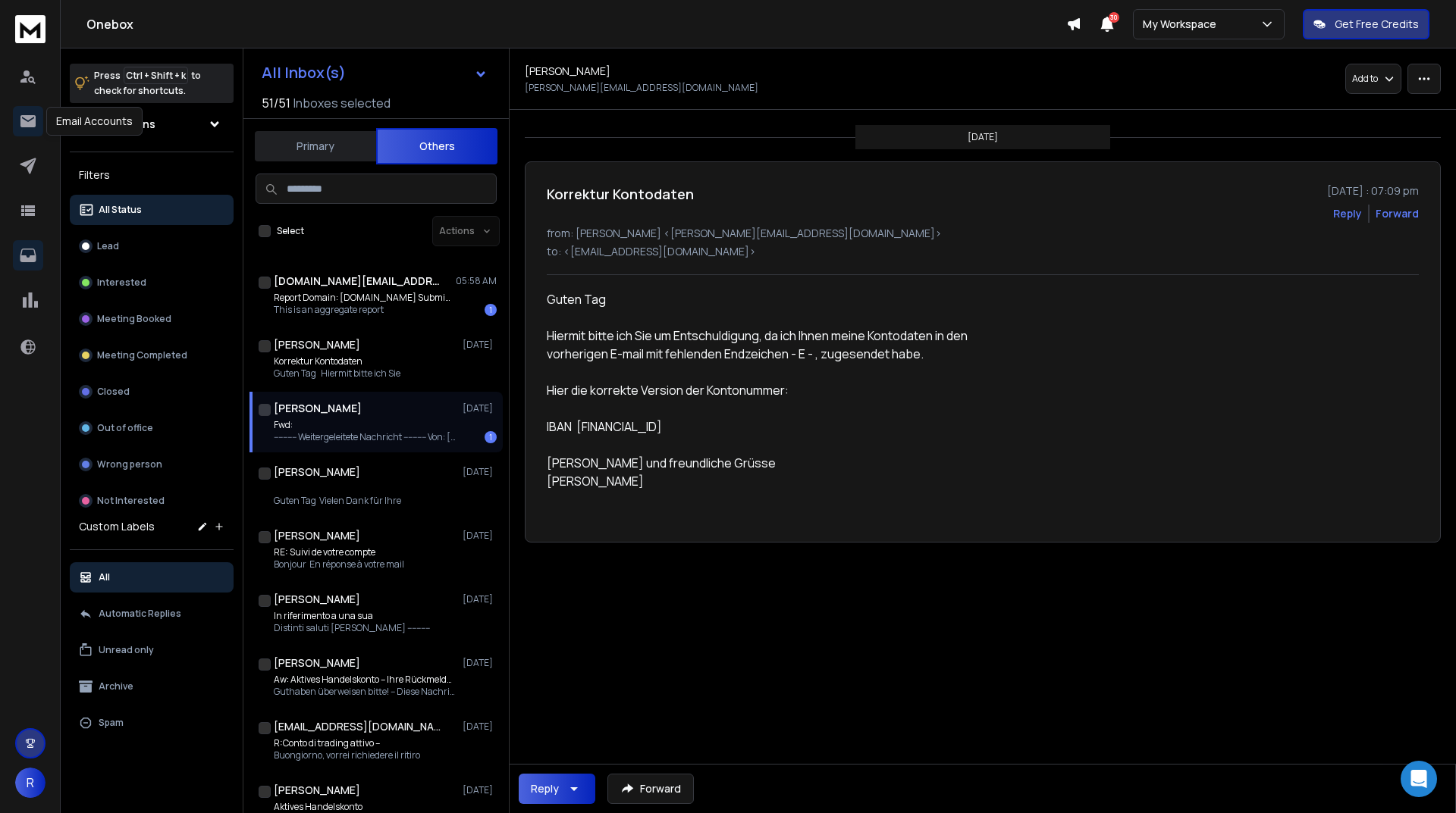
click at [36, 127] on icon at bounding box center [29, 121] width 19 height 19
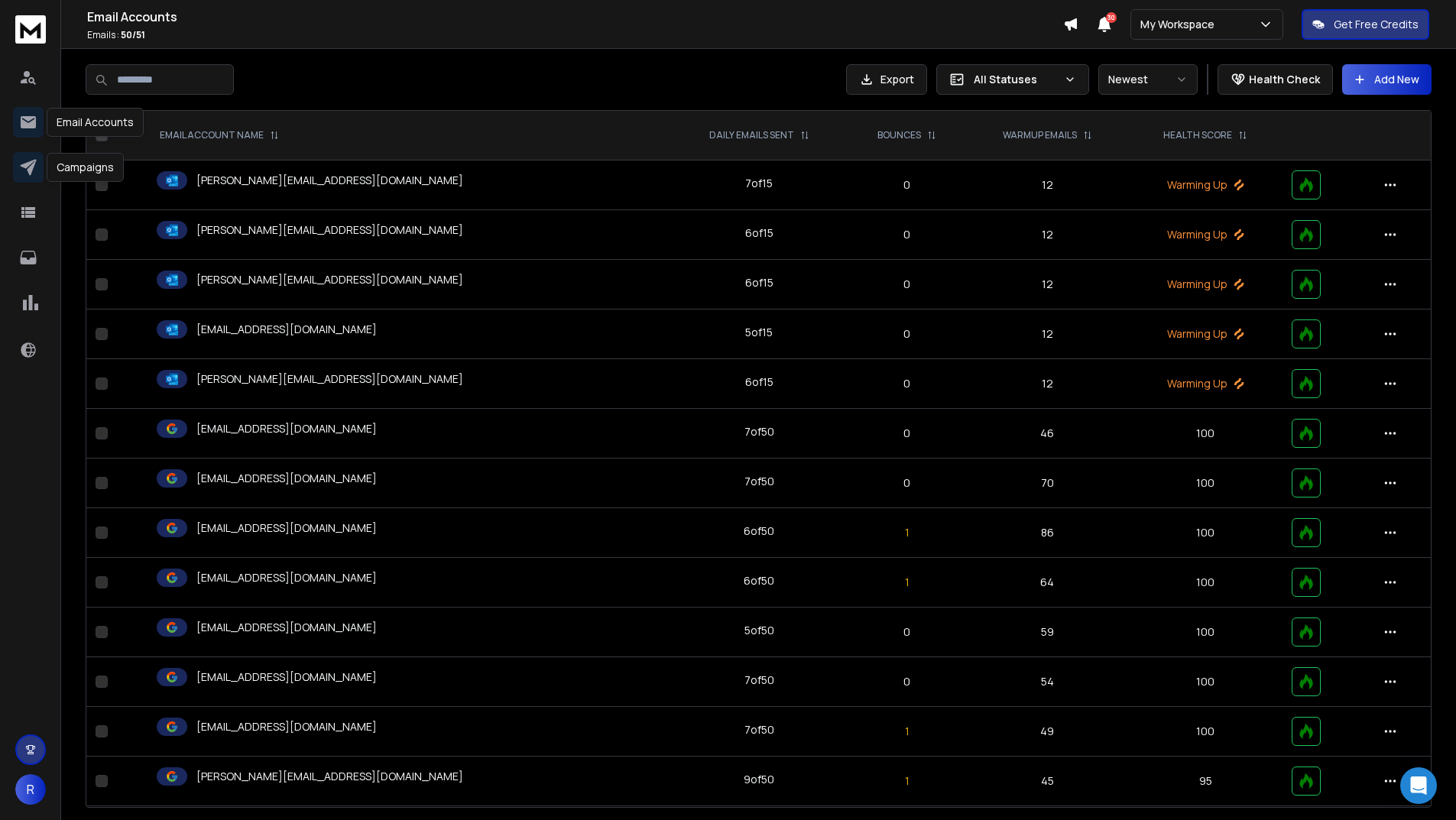
click at [31, 167] on icon at bounding box center [28, 167] width 16 height 16
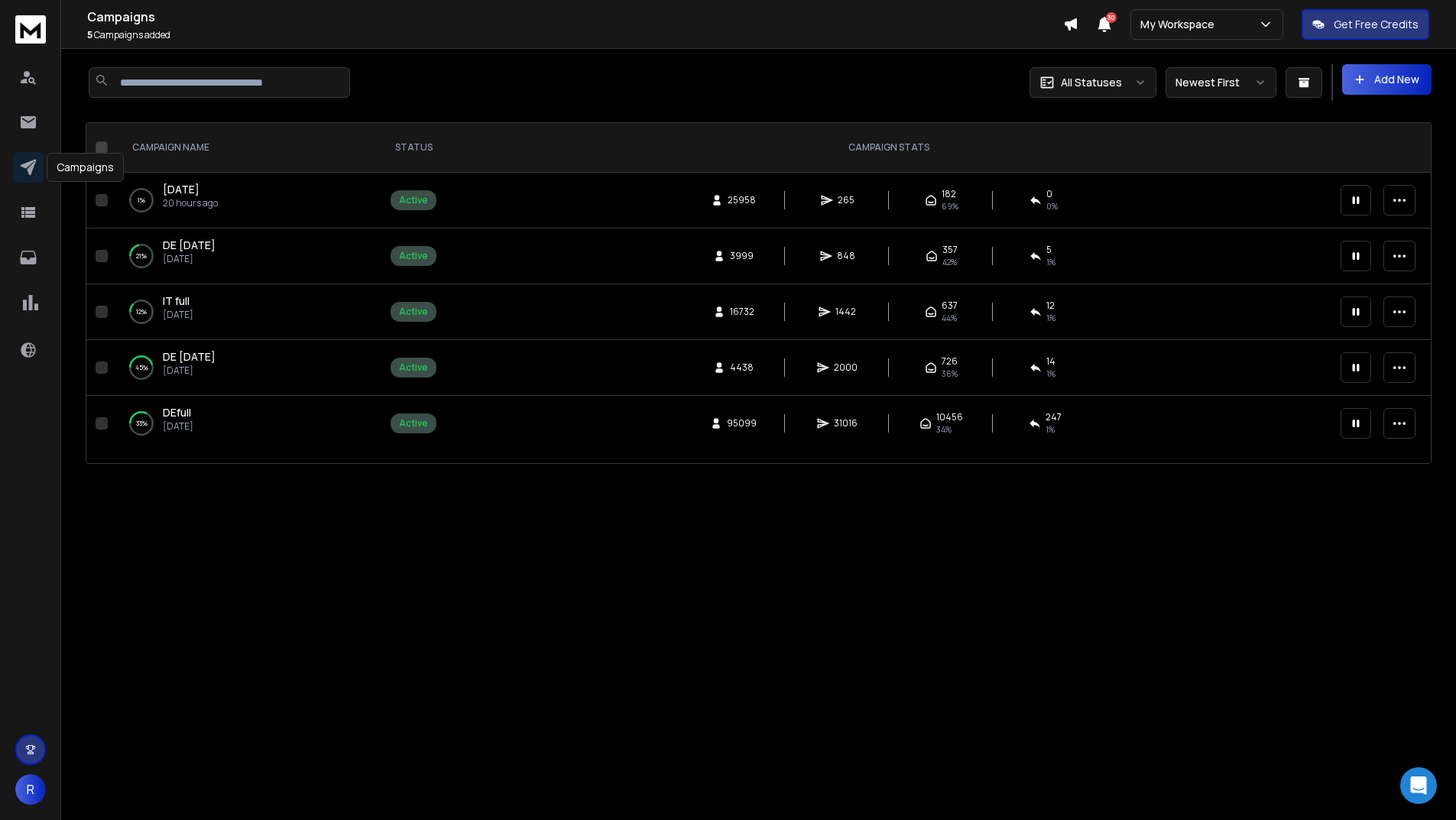
click at [33, 161] on icon at bounding box center [28, 167] width 16 height 16
click at [32, 124] on icon at bounding box center [29, 122] width 16 height 12
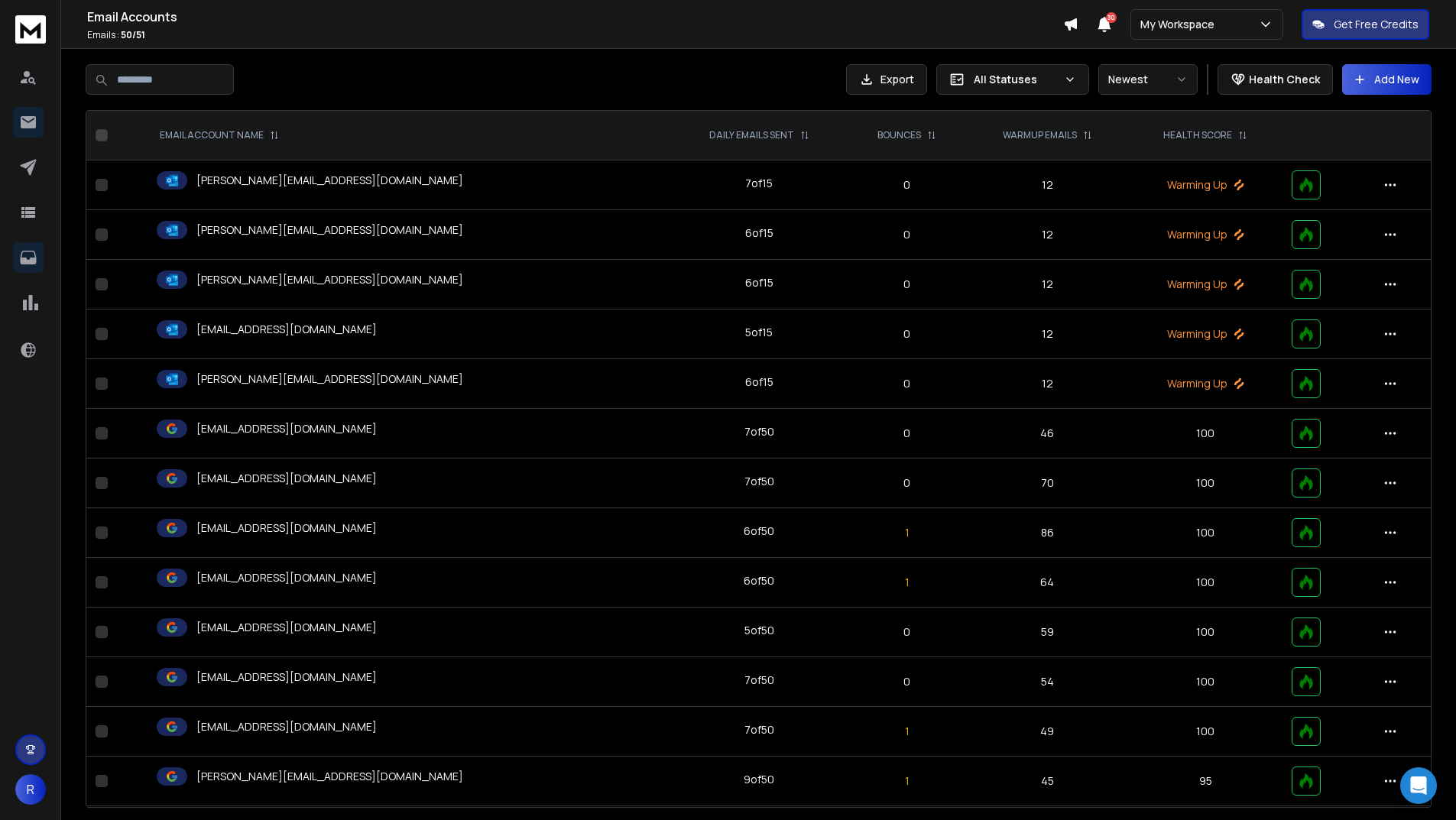
click at [19, 255] on icon at bounding box center [29, 258] width 19 height 19
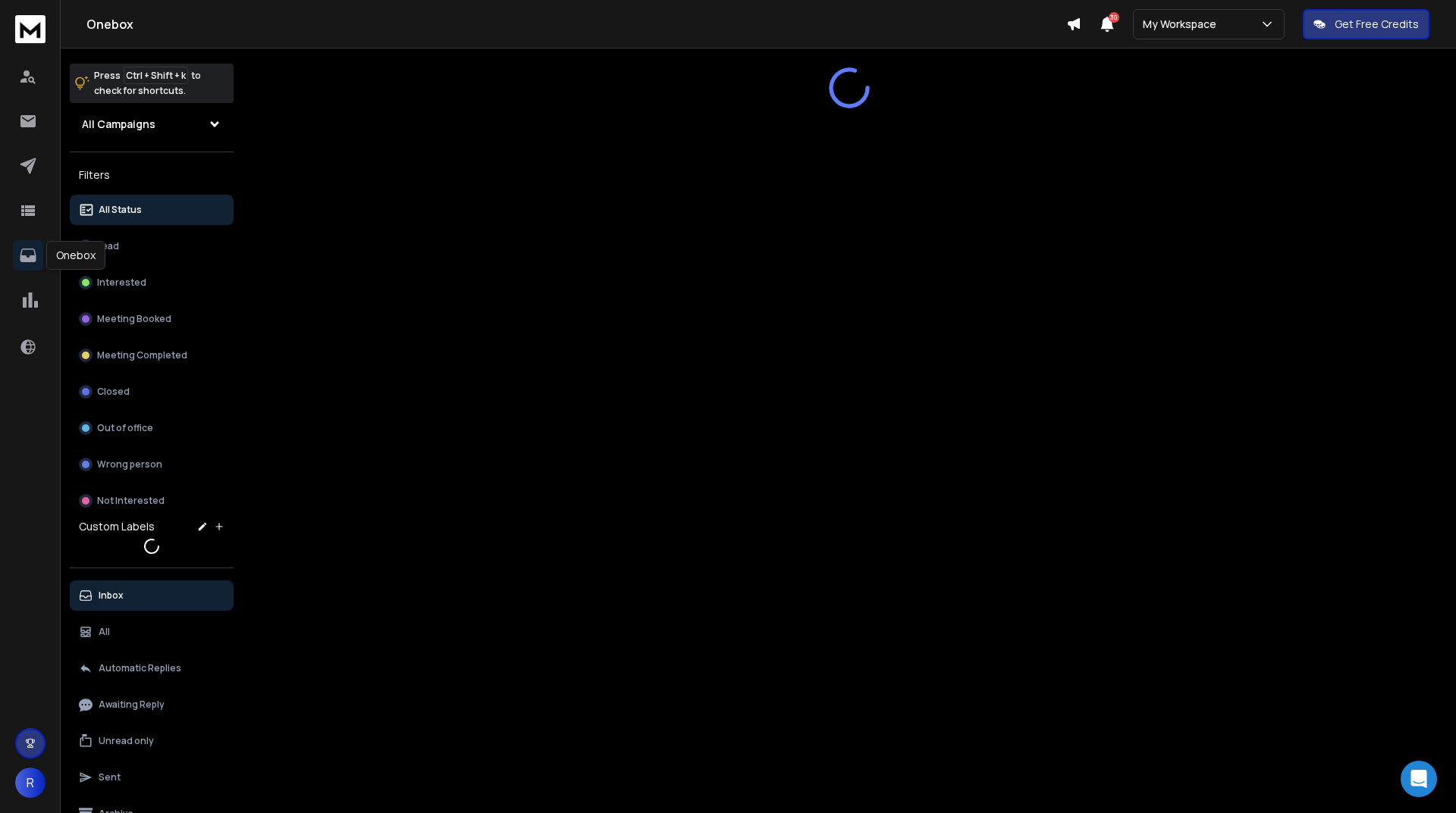
click at [19, 252] on icon at bounding box center [29, 256] width 19 height 19
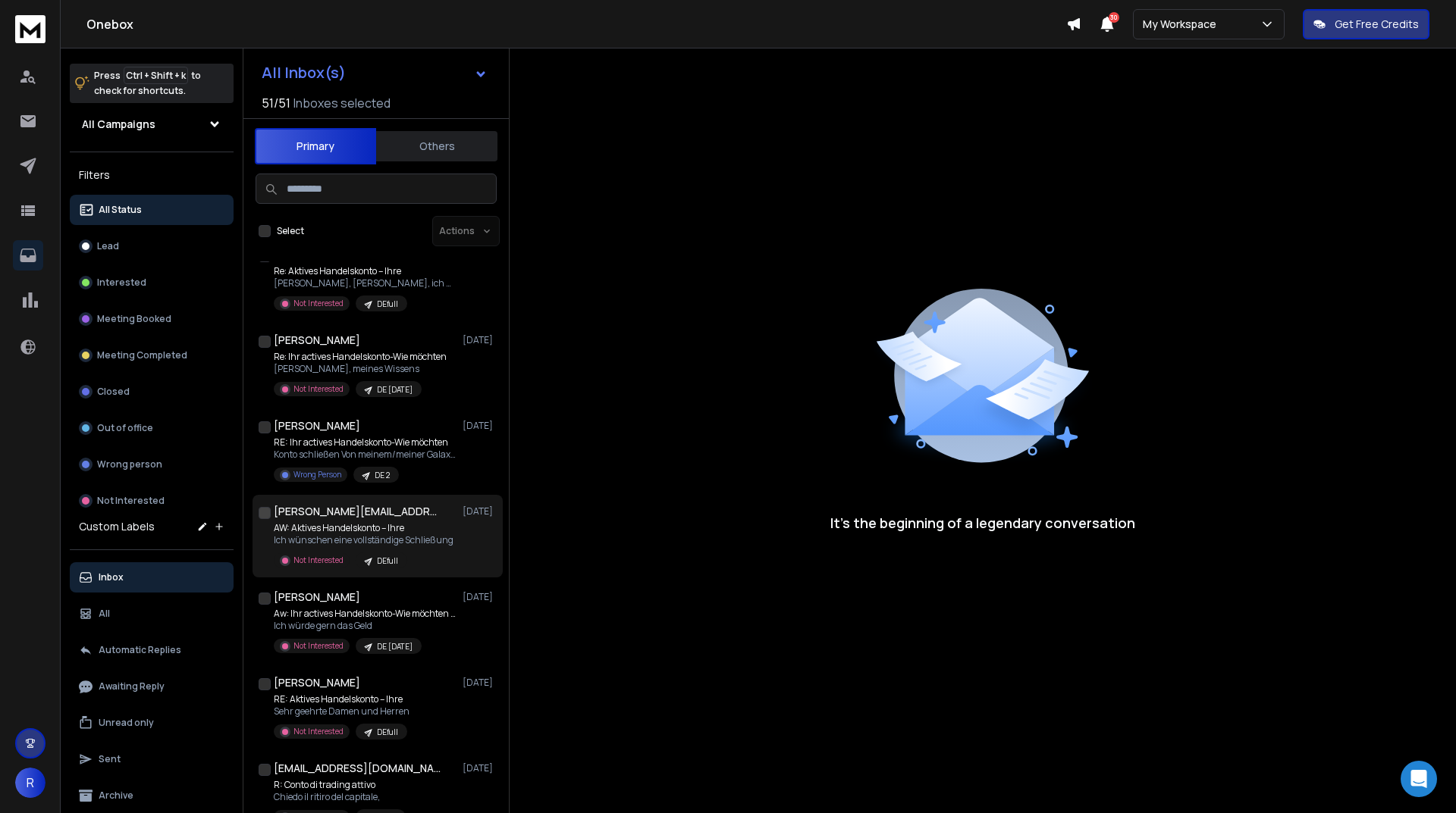
scroll to position [910, 0]
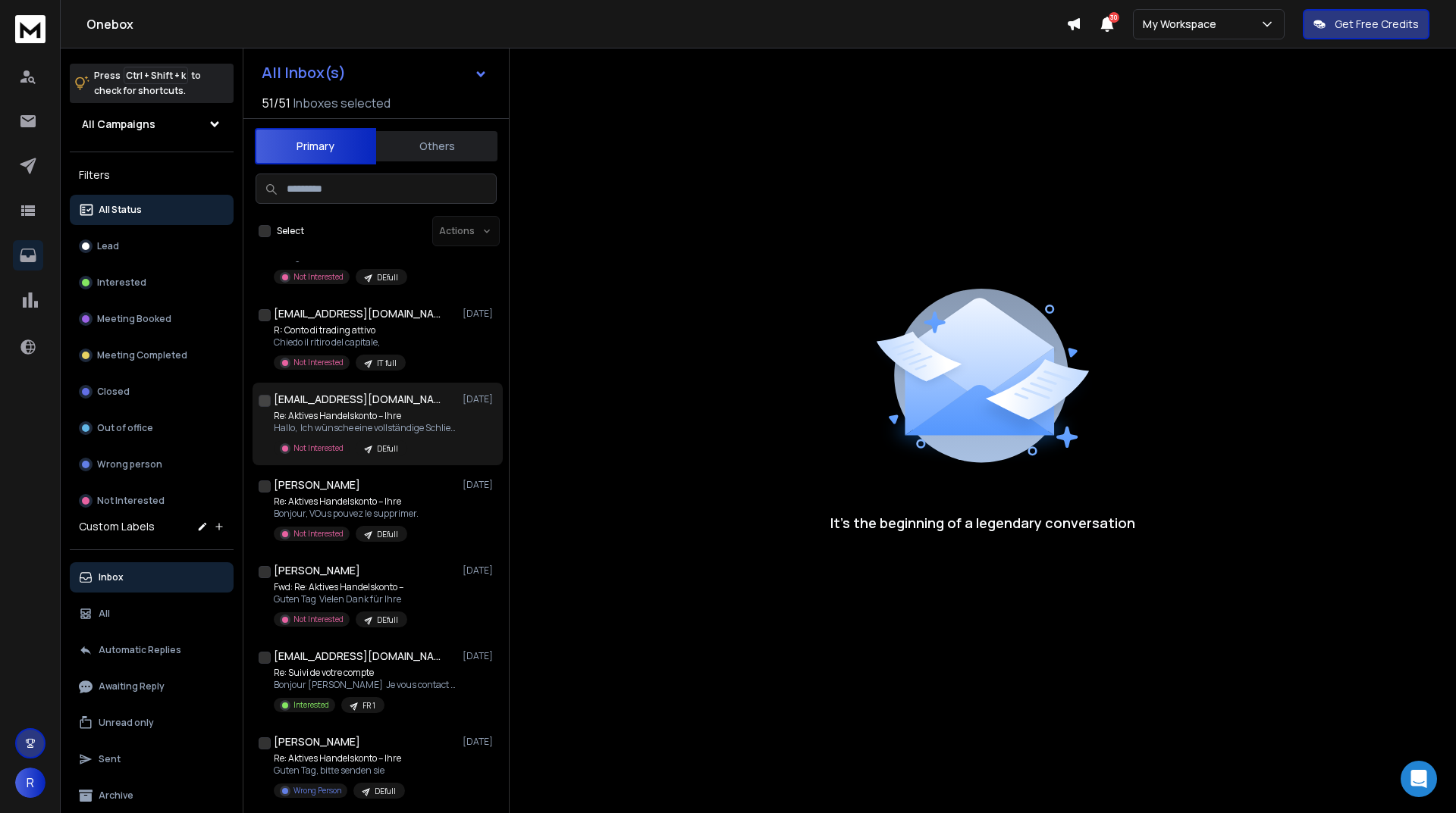
click at [424, 429] on p "Hallo, Ich wünsche eine vollständige Schließung" at bounding box center [365, 429] width 182 height 12
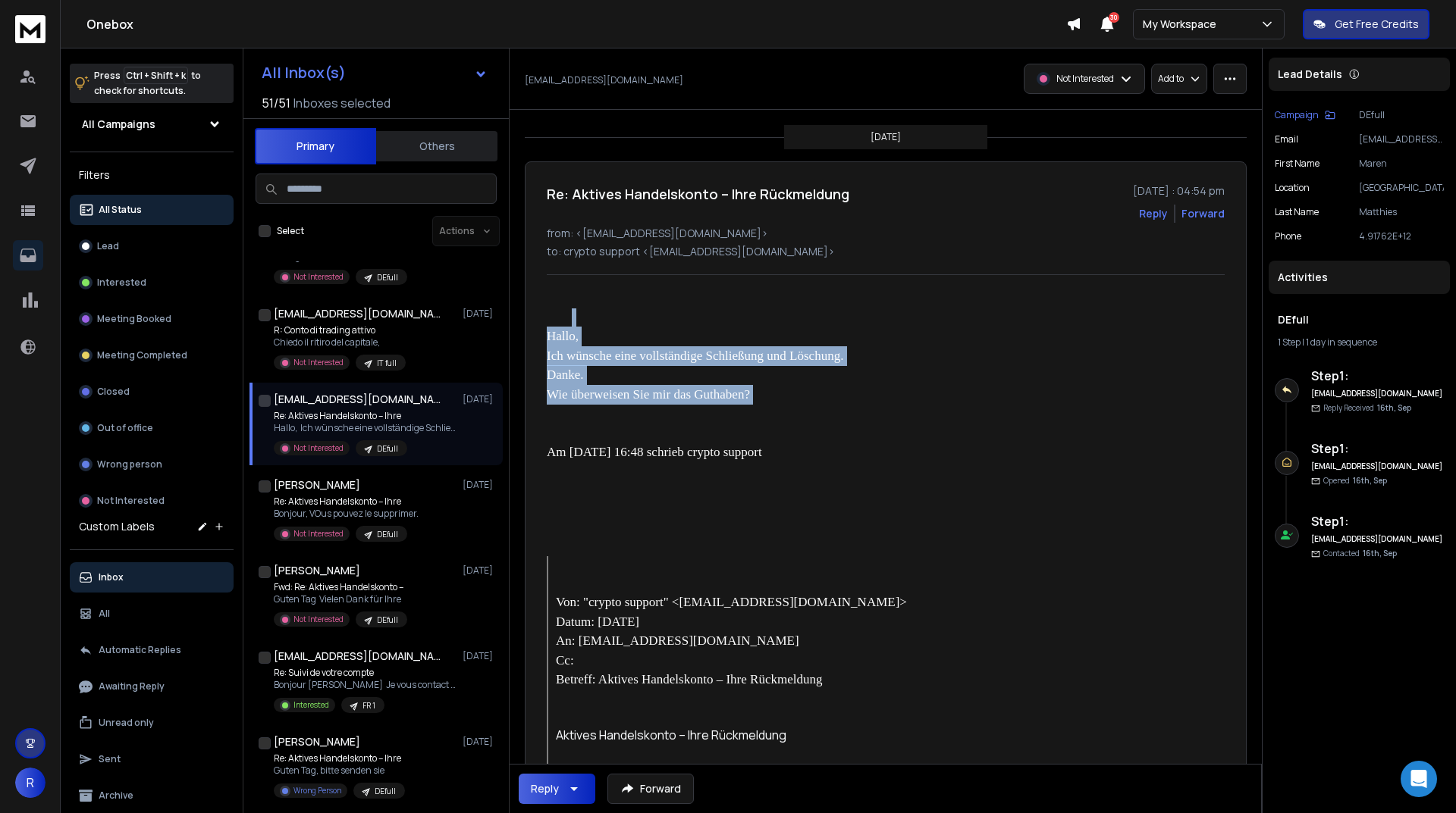
drag, startPoint x: 742, startPoint y: 391, endPoint x: 816, endPoint y: 428, distance: 82.7
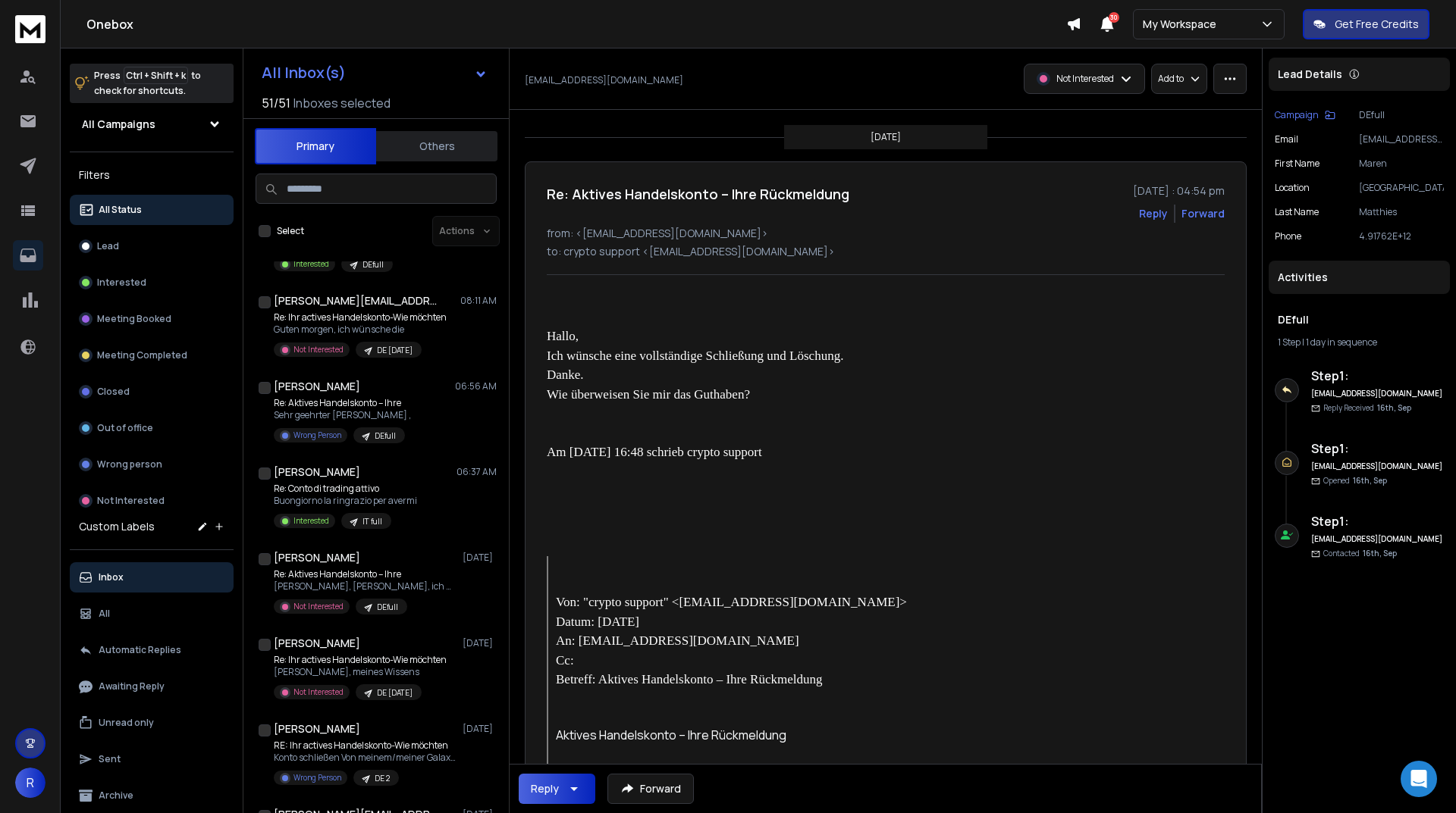
scroll to position [0, 0]
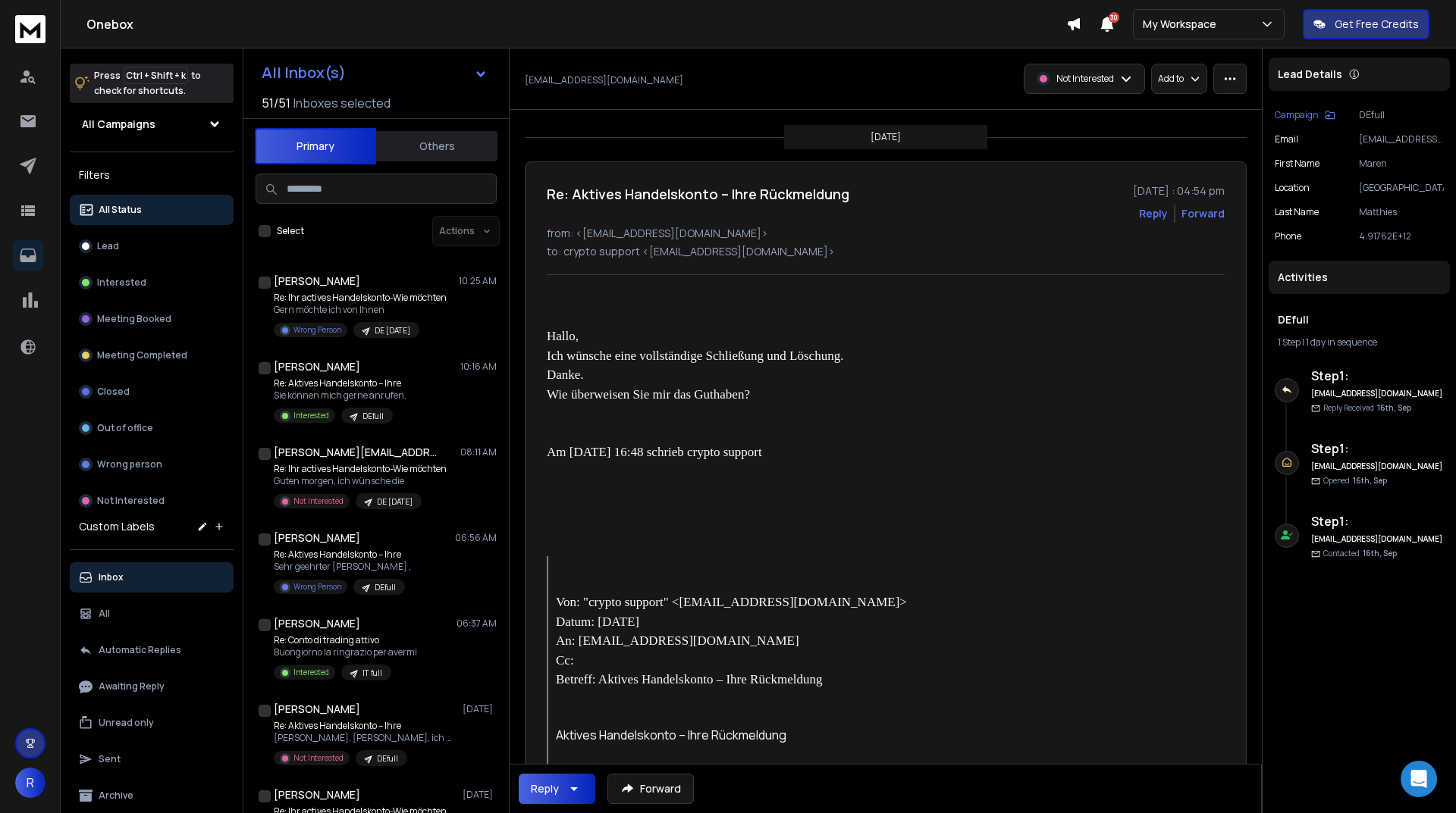
click at [423, 142] on button "Others" at bounding box center [436, 146] width 121 height 33
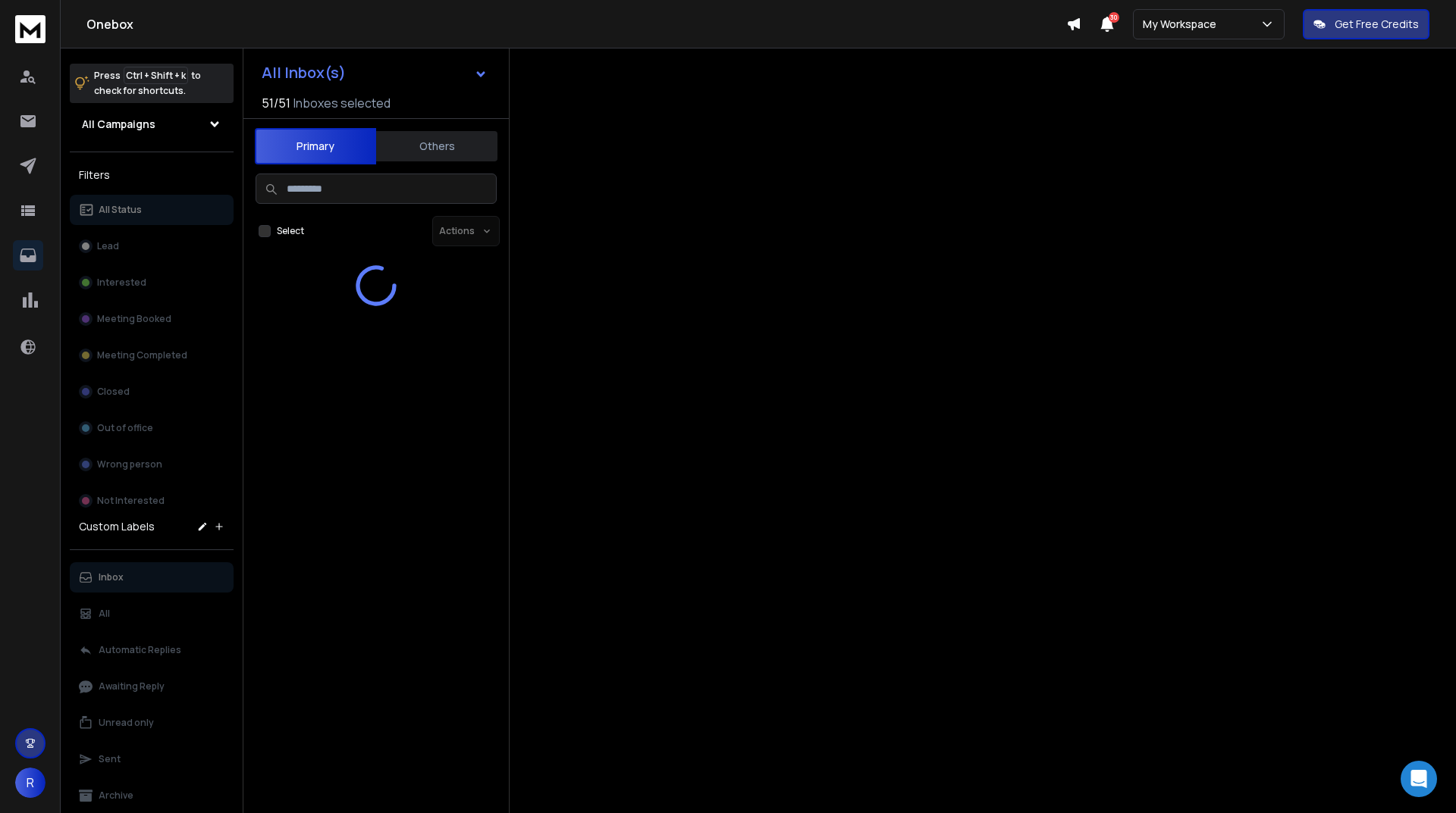
click at [313, 157] on button "Primary" at bounding box center [315, 146] width 121 height 36
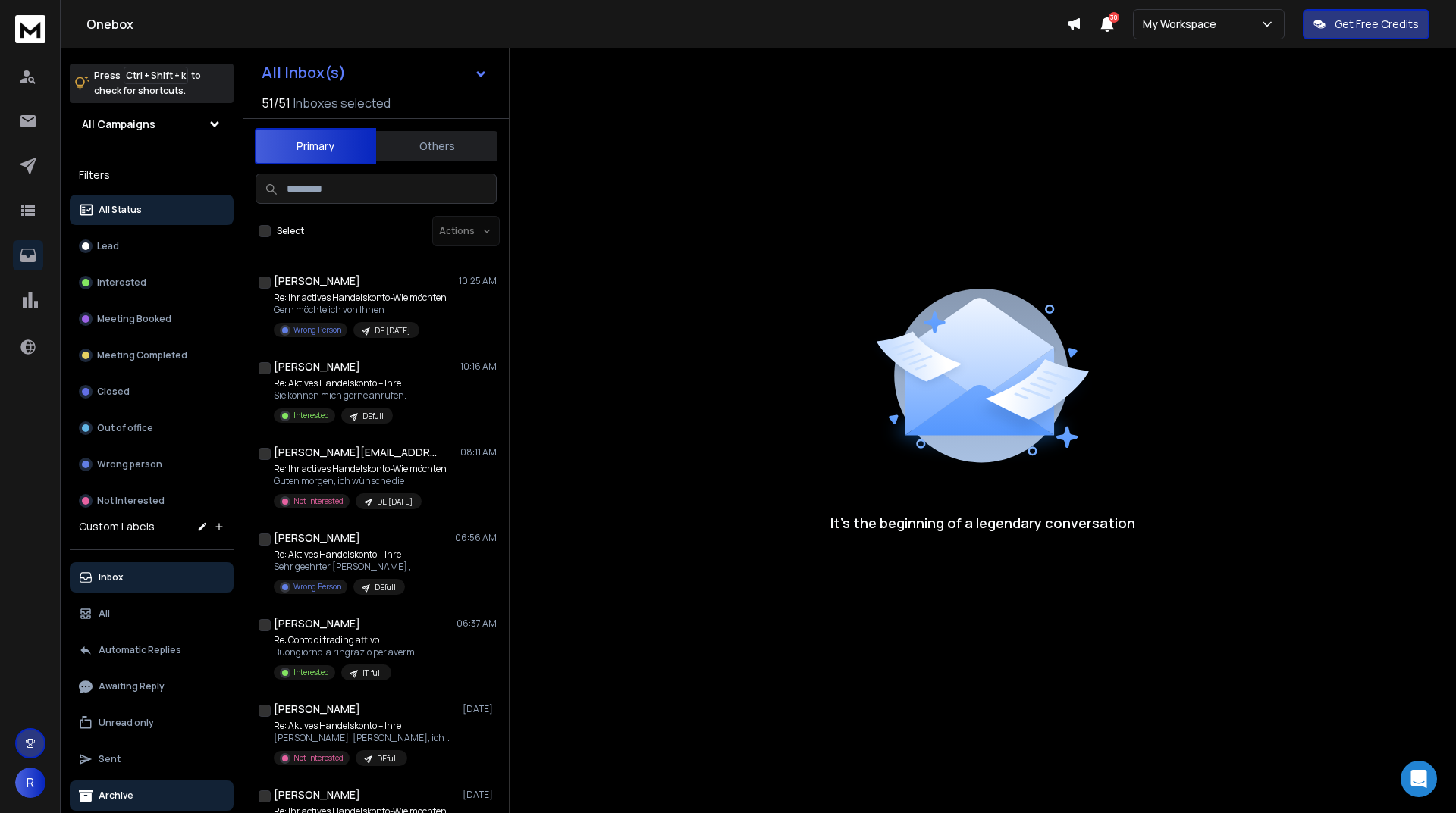
scroll to position [21, 0]
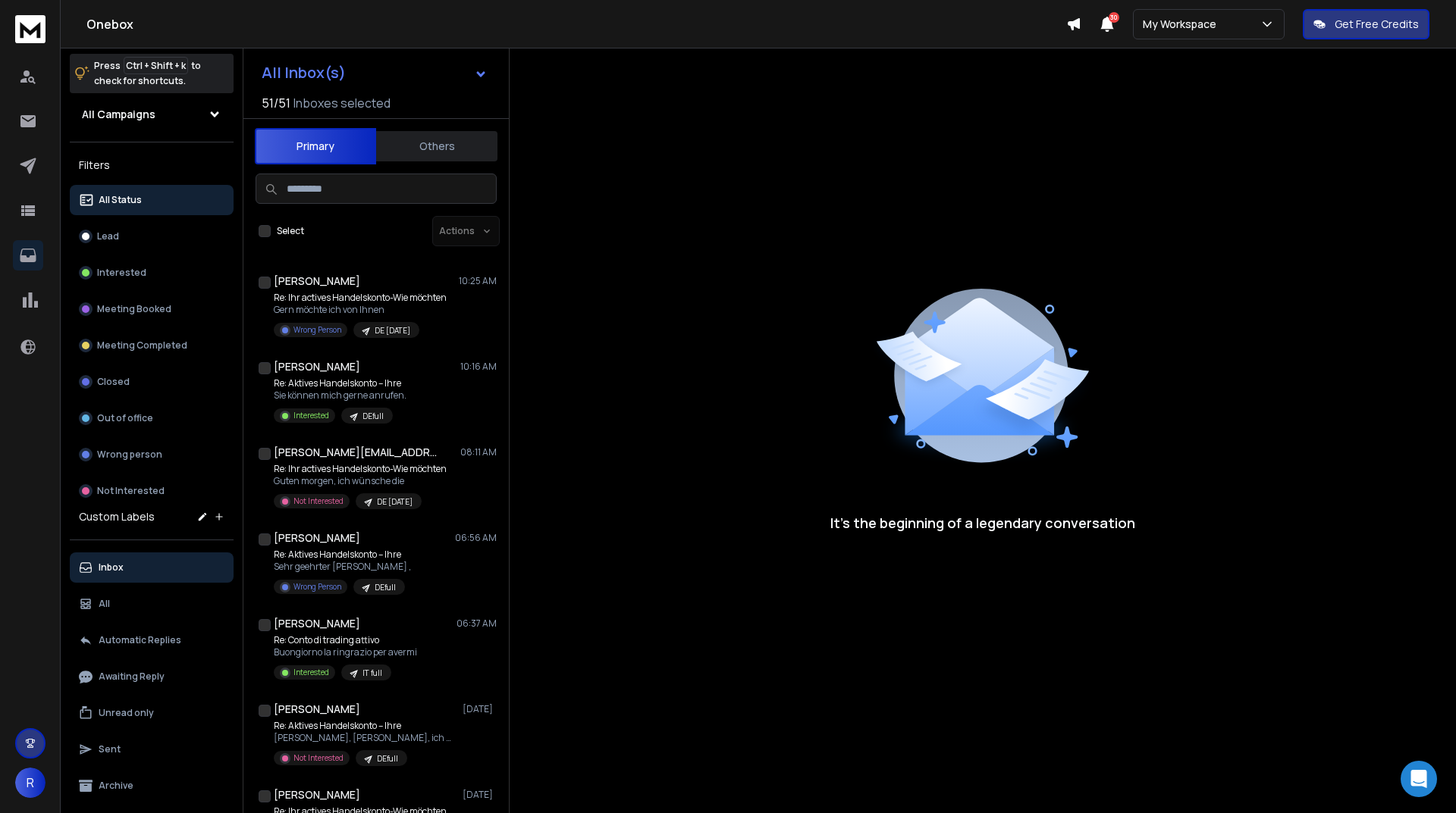
click at [551, 601] on div "It’s the beginning of a legendary conversation" at bounding box center [983, 394] width 946 height 691
drag, startPoint x: 779, startPoint y: 451, endPoint x: 1172, endPoint y: 584, distance: 414.9
click at [1172, 598] on div "It’s the beginning of a legendary conversation" at bounding box center [983, 394] width 946 height 691
click at [1174, 554] on div "It’s the beginning of a legendary conversation" at bounding box center [983, 394] width 946 height 691
drag, startPoint x: 795, startPoint y: 476, endPoint x: 1161, endPoint y: 559, distance: 375.3
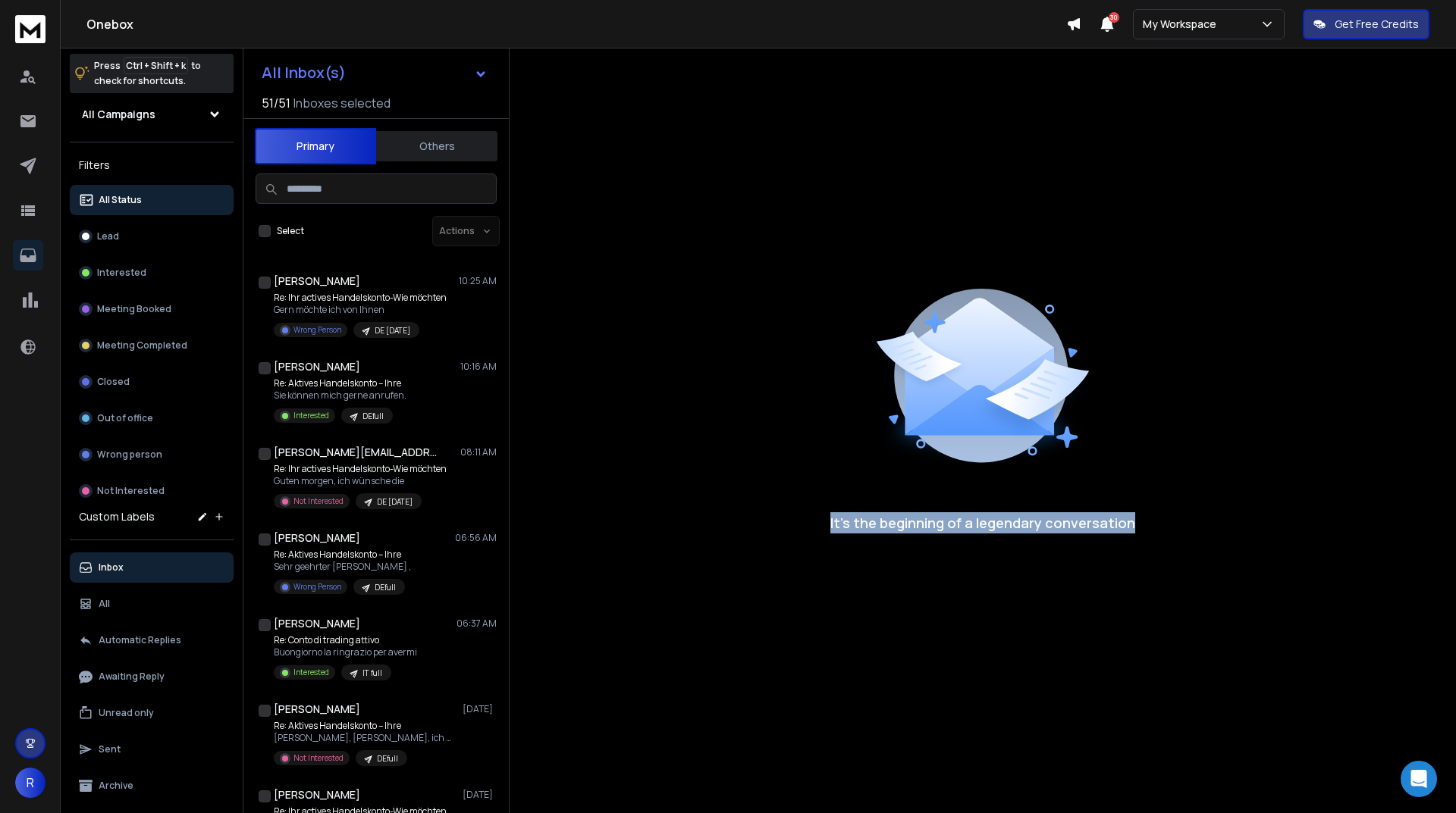
click at [1161, 559] on div "It’s the beginning of a legendary conversation" at bounding box center [983, 394] width 946 height 691
drag, startPoint x: 927, startPoint y: 510, endPoint x: 1186, endPoint y: 586, distance: 269.9
click at [1186, 586] on div "It’s the beginning of a legendary conversation" at bounding box center [983, 394] width 946 height 691
drag, startPoint x: 935, startPoint y: 513, endPoint x: 1209, endPoint y: 625, distance: 296.0
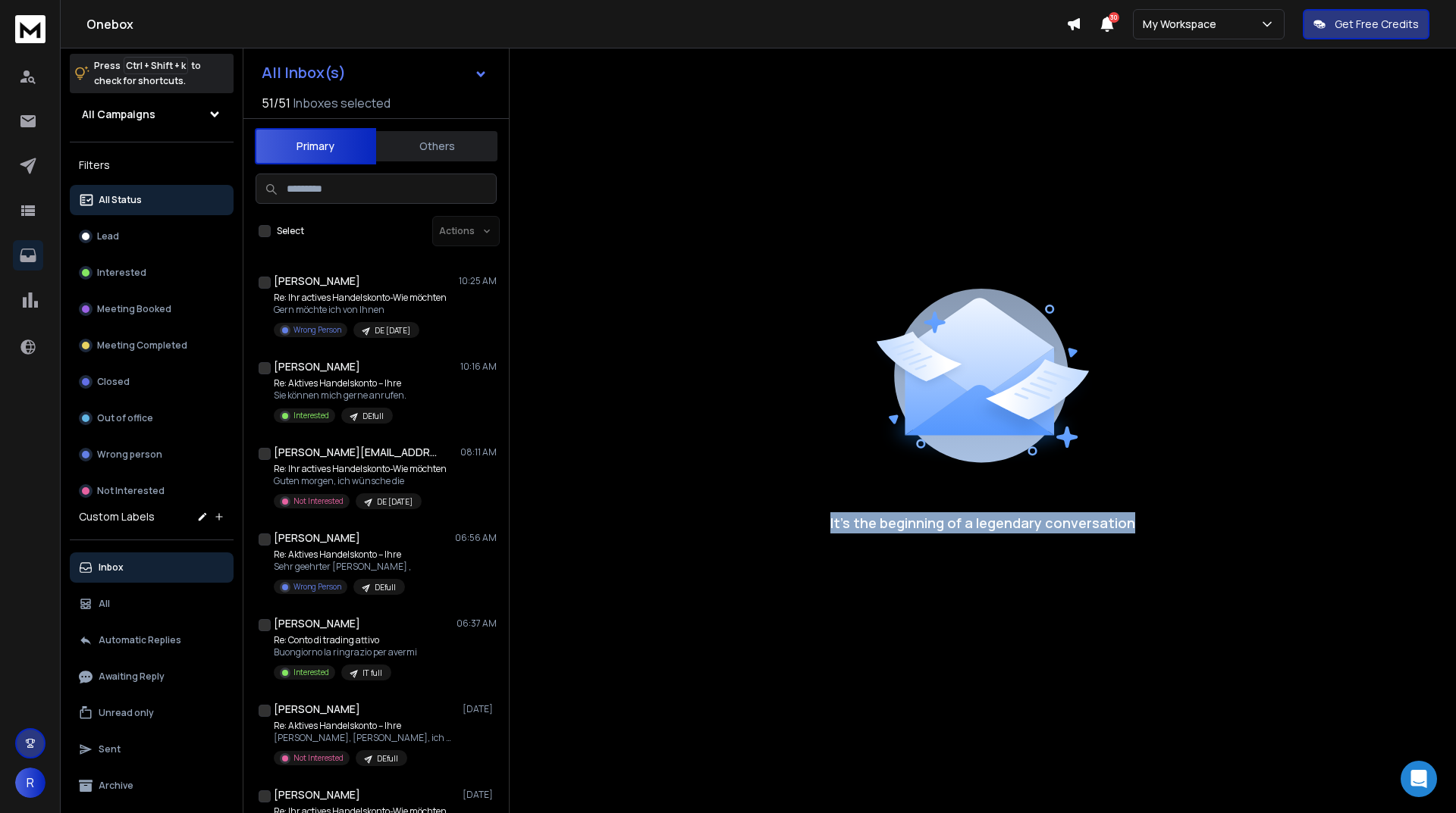
click at [1236, 632] on div "It’s the beginning of a legendary conversation" at bounding box center [983, 394] width 946 height 691
drag, startPoint x: 1125, startPoint y: 623, endPoint x: 825, endPoint y: 594, distance: 301.4
click at [1124, 623] on div "It’s the beginning of a legendary conversation" at bounding box center [983, 394] width 946 height 691
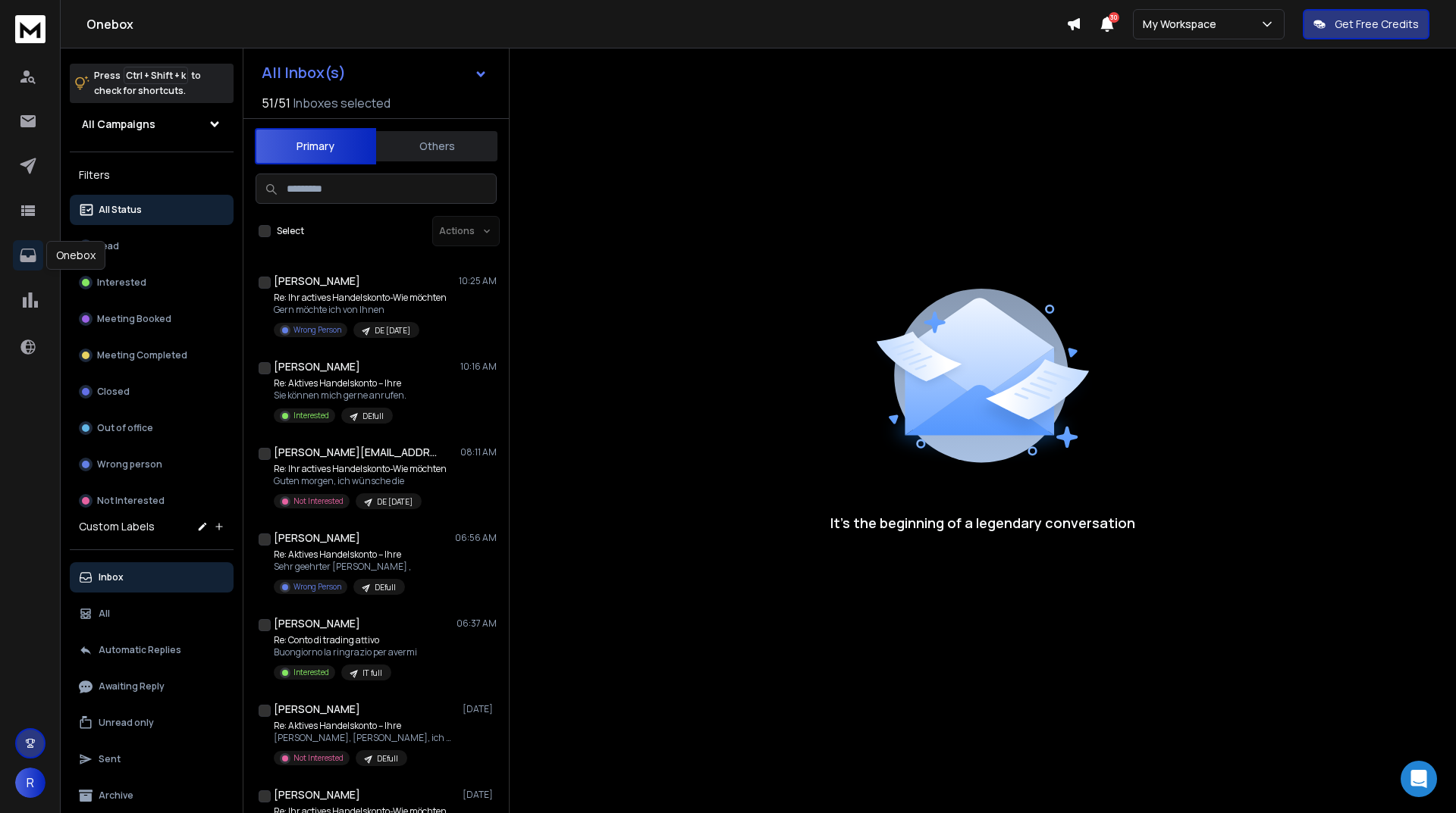
click at [13, 246] on link at bounding box center [28, 255] width 30 height 30
click at [17, 213] on link at bounding box center [28, 210] width 30 height 30
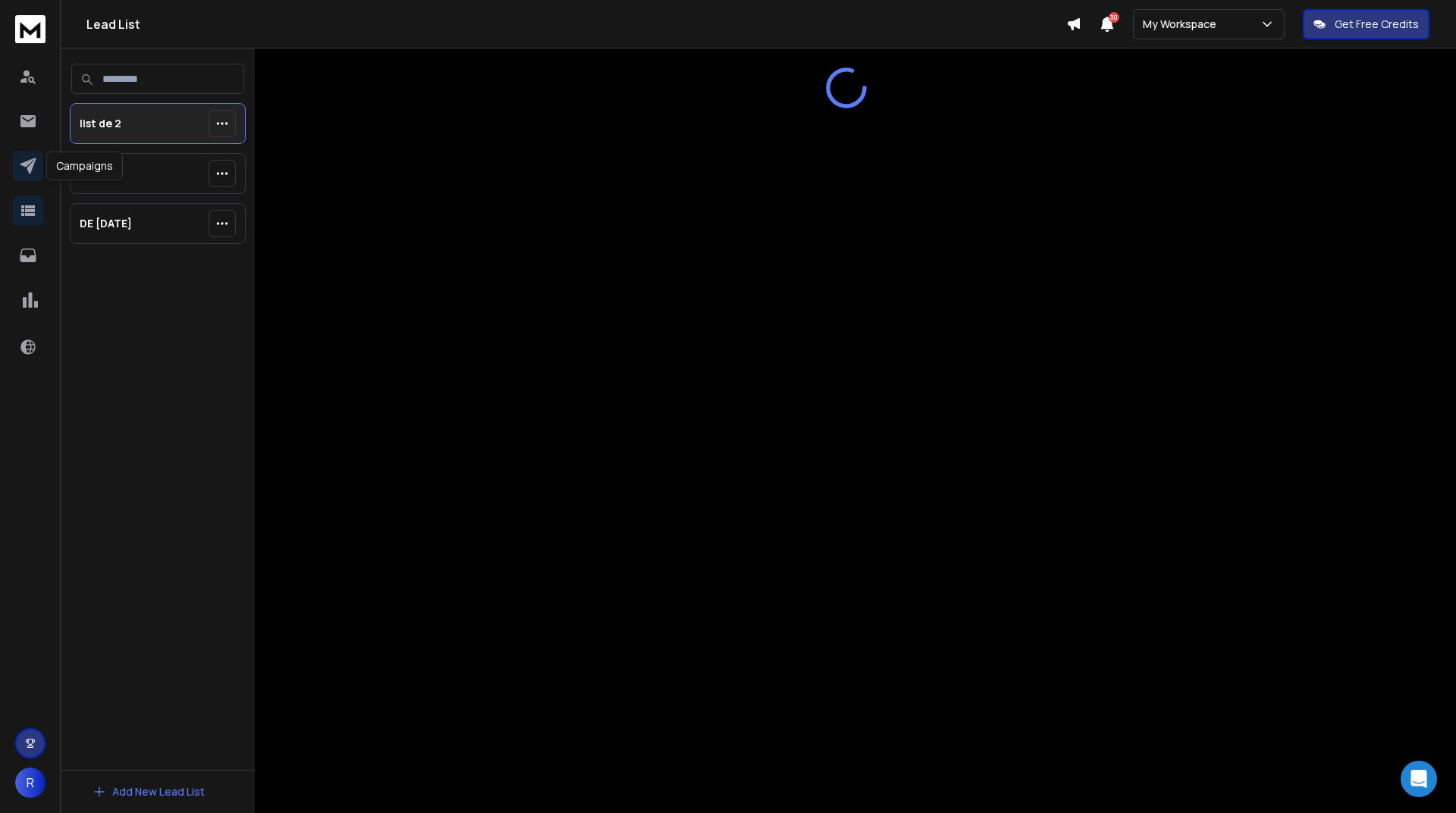
click at [31, 161] on icon at bounding box center [28, 165] width 16 height 16
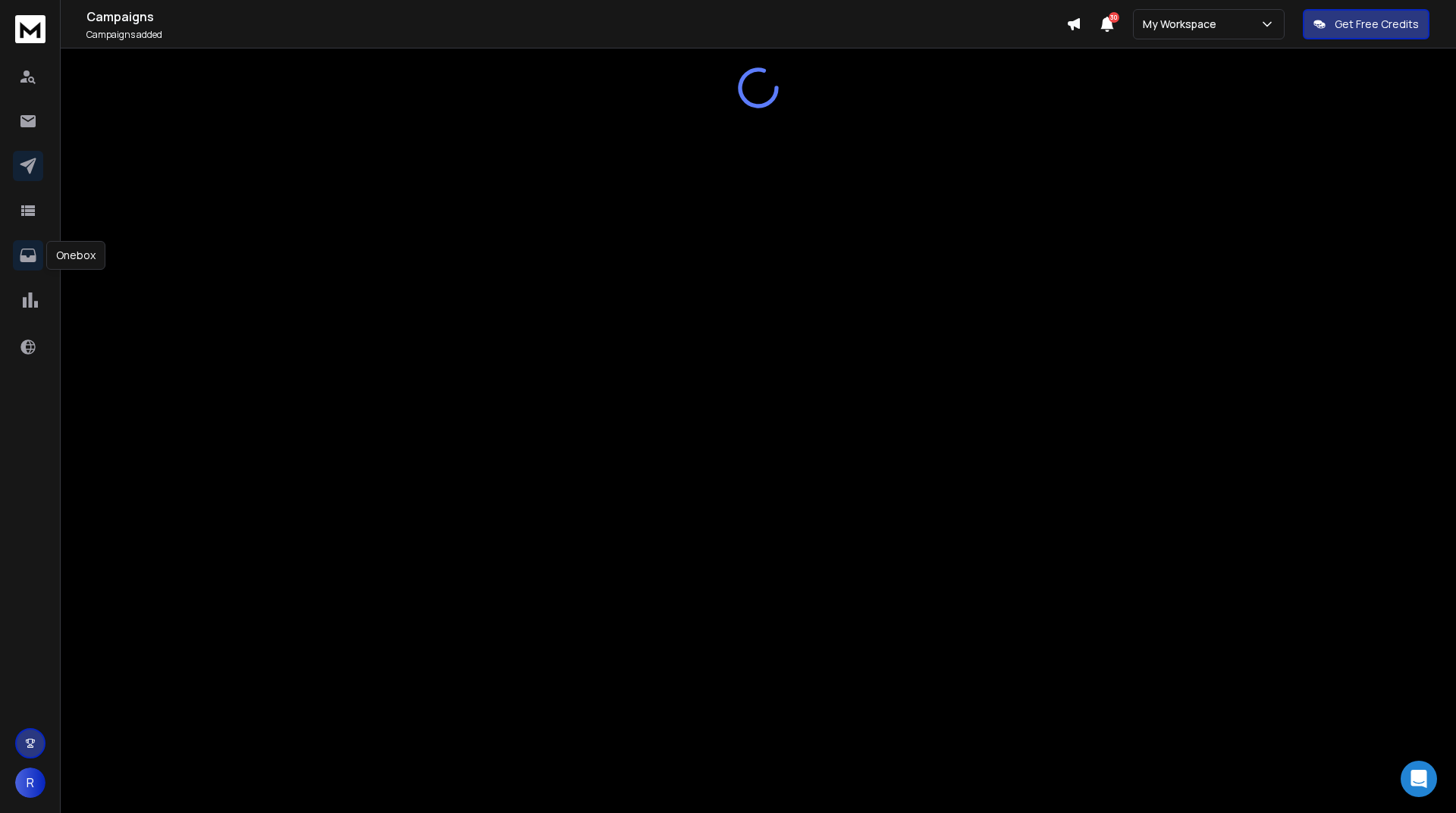
click at [25, 246] on icon at bounding box center [29, 256] width 19 height 19
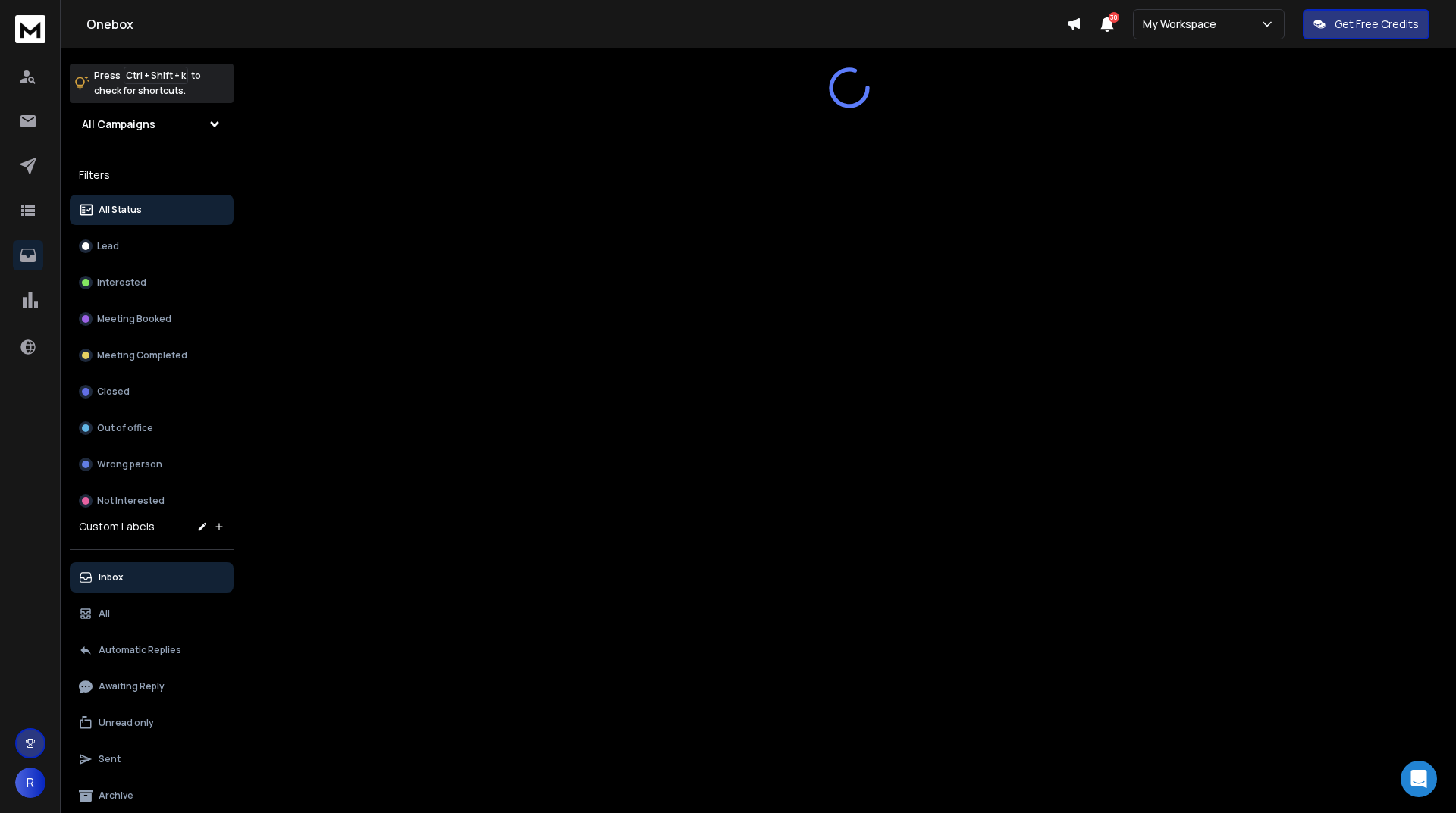
click at [799, 128] on div "Press Ctrl + Shift + k to check for shortcuts. All Campaigns All Campaigns Filt…" at bounding box center [759, 455] width 1395 height 813
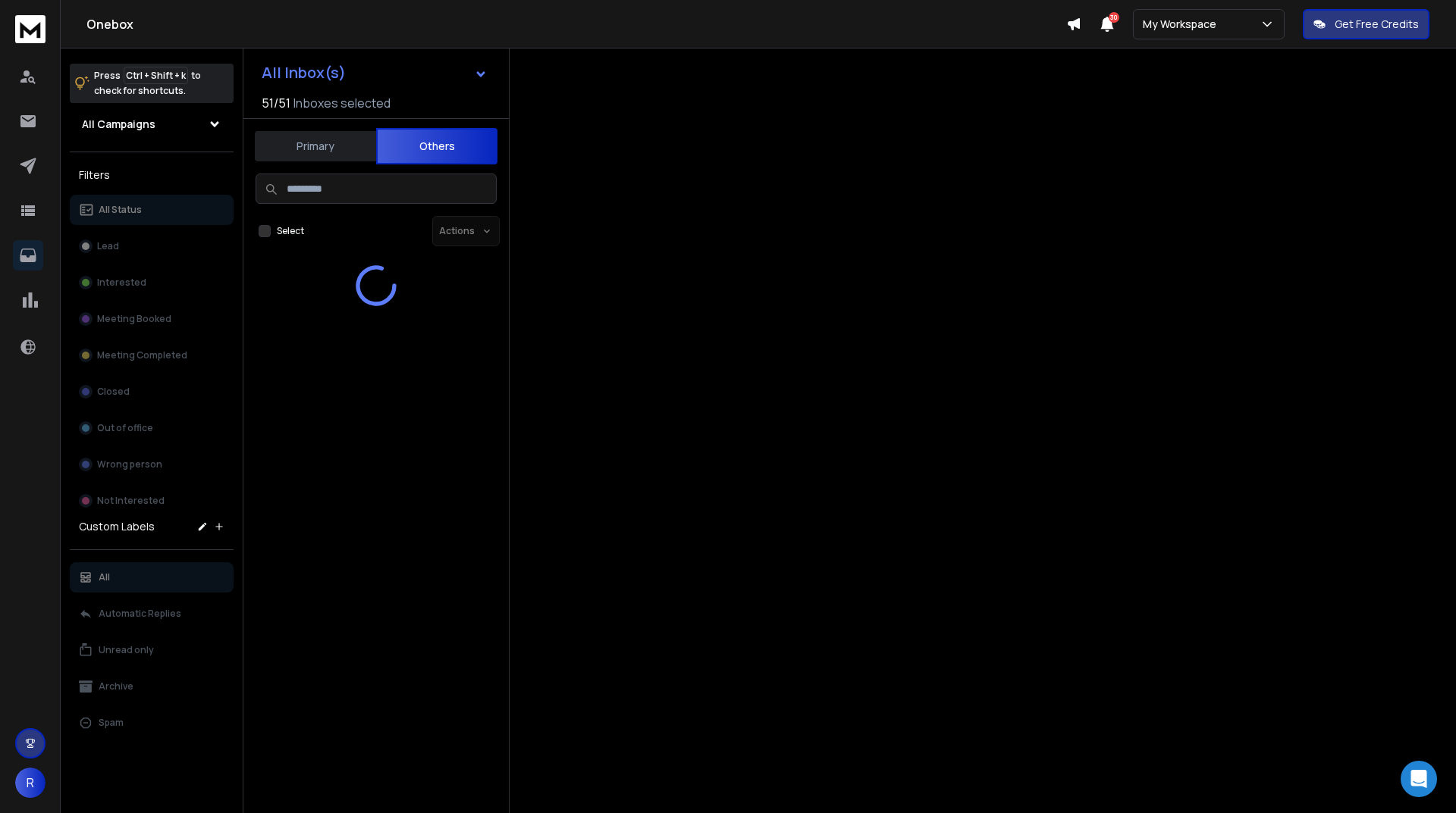
click at [467, 154] on button "Others" at bounding box center [436, 146] width 121 height 36
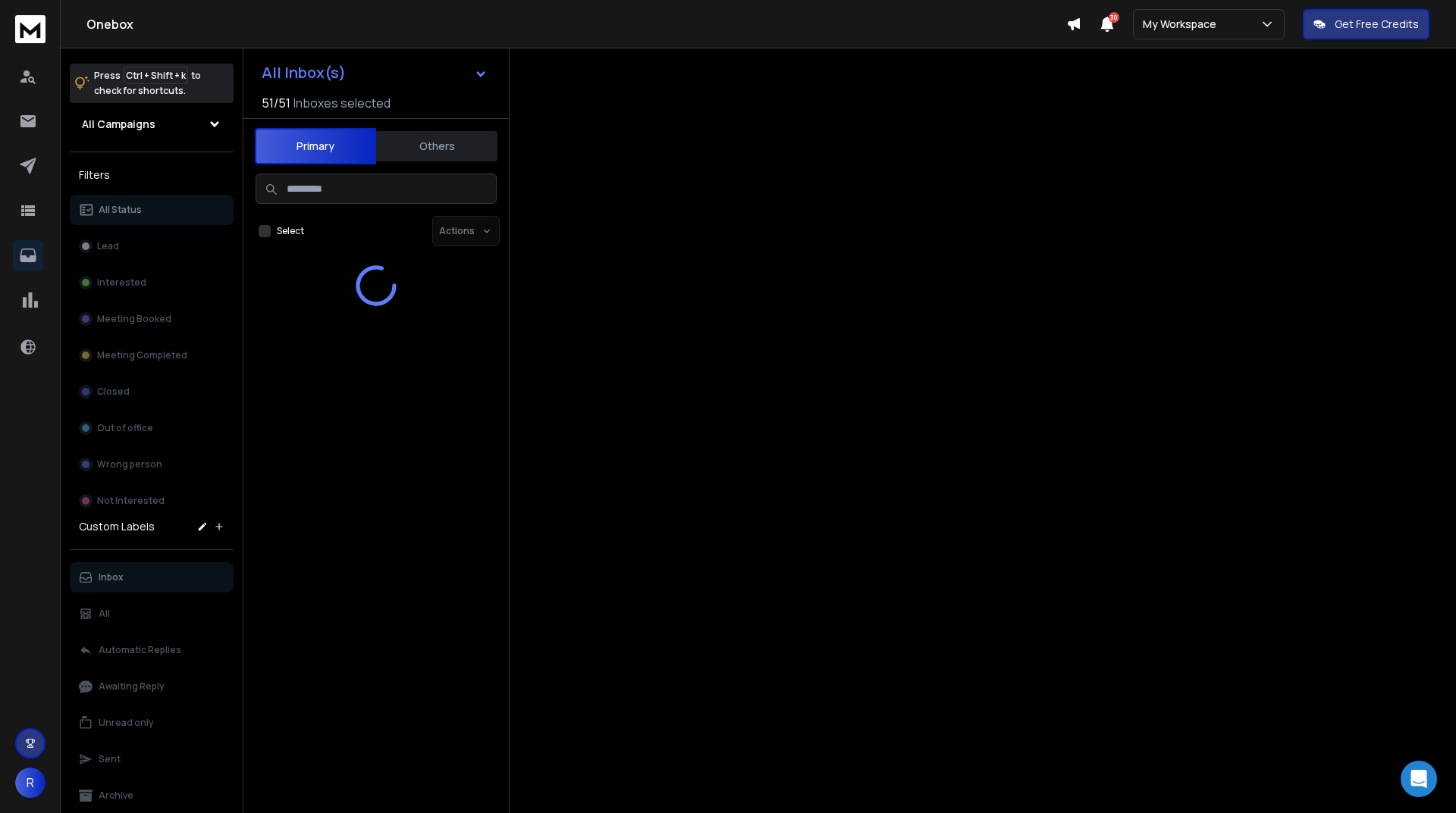
click at [341, 138] on button "Primary" at bounding box center [315, 146] width 121 height 36
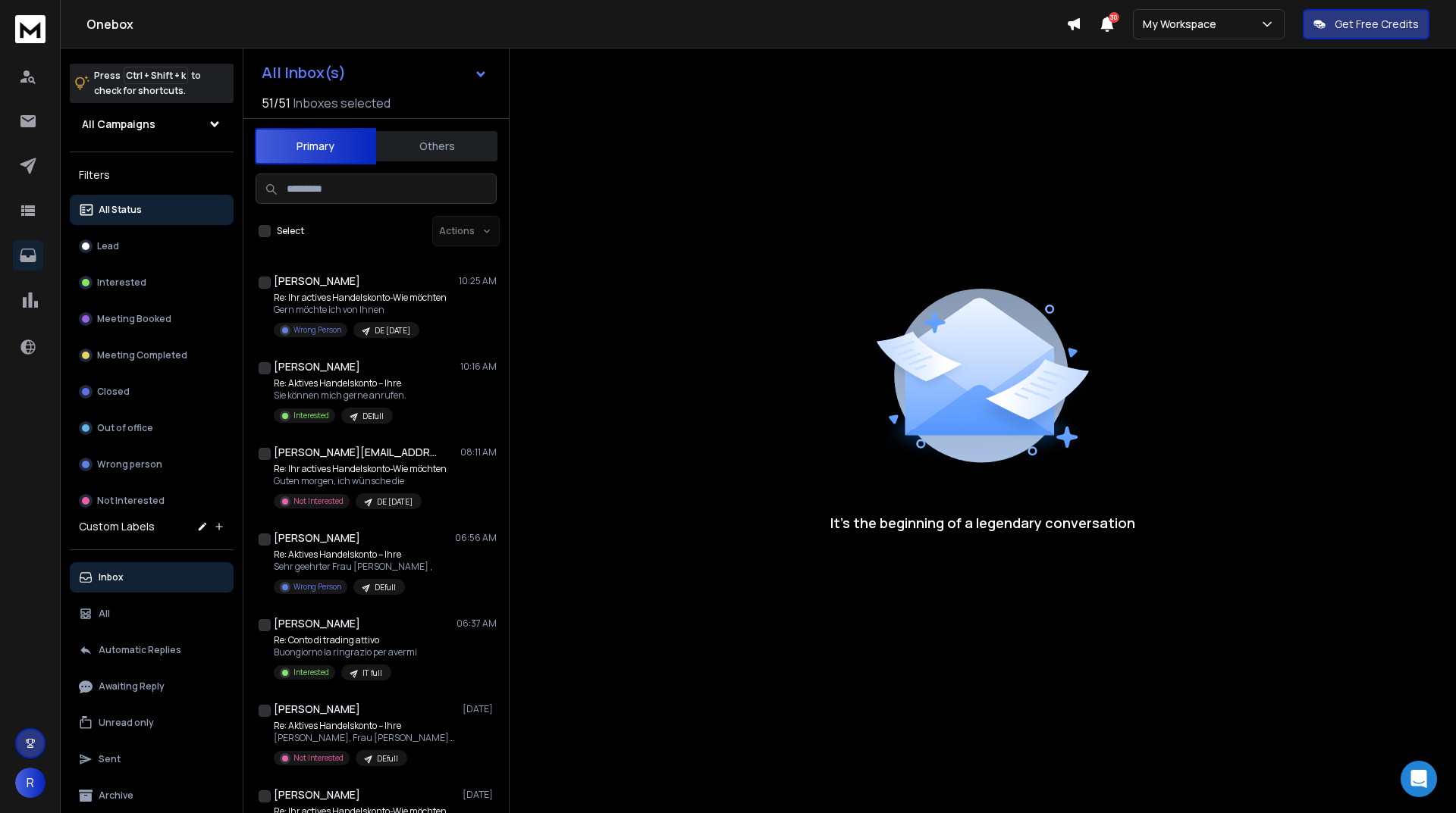
click at [255, 128] on button "Primary" at bounding box center [315, 146] width 121 height 36
click at [696, 268] on div "It’s the beginning of a legendary conversation" at bounding box center [983, 394] width 946 height 691
click at [351, 72] on button "All Inbox(s)" at bounding box center [375, 73] width 250 height 30
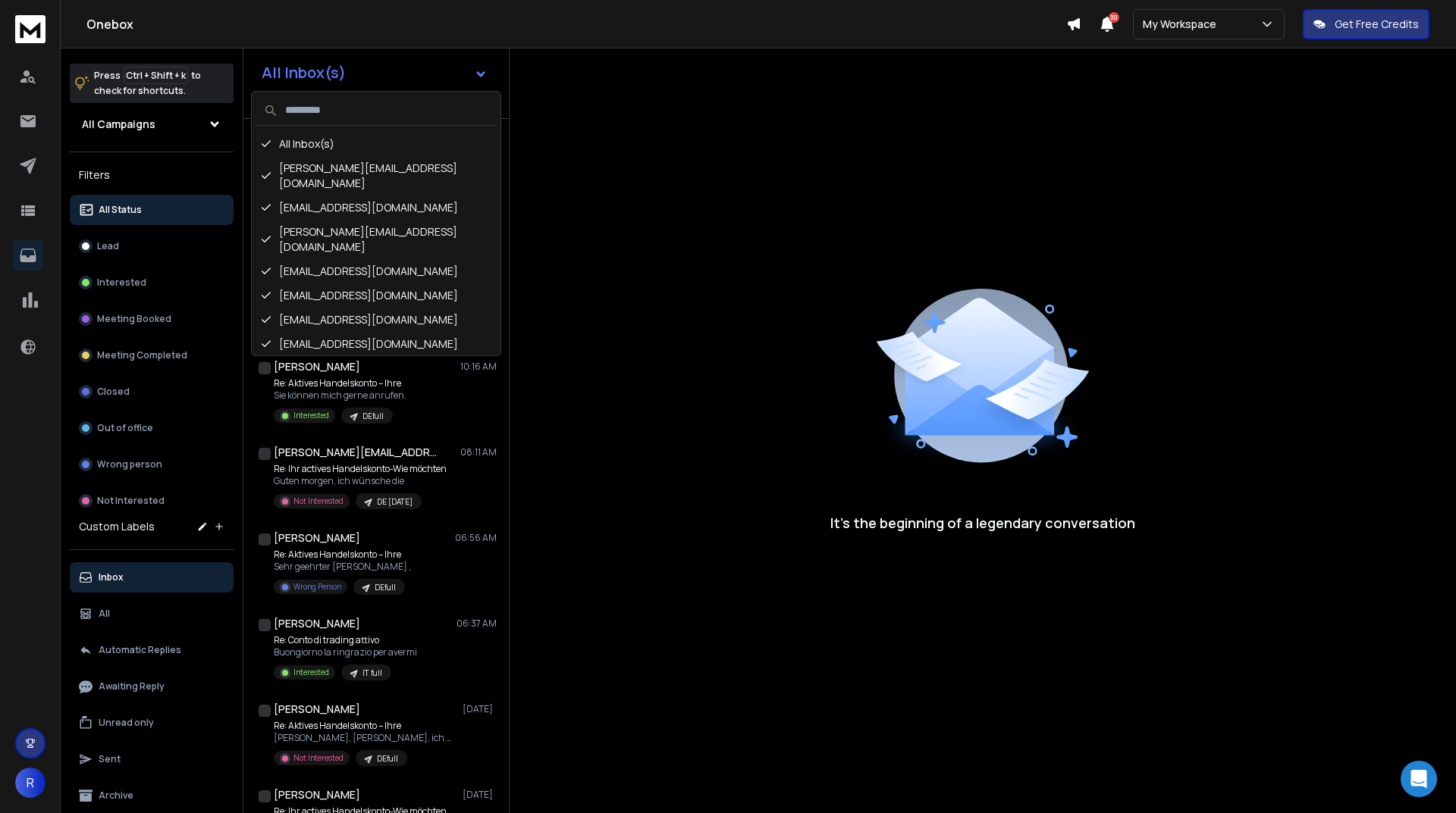
click at [742, 94] on div "It’s the beginning of a legendary conversation" at bounding box center [983, 394] width 946 height 691
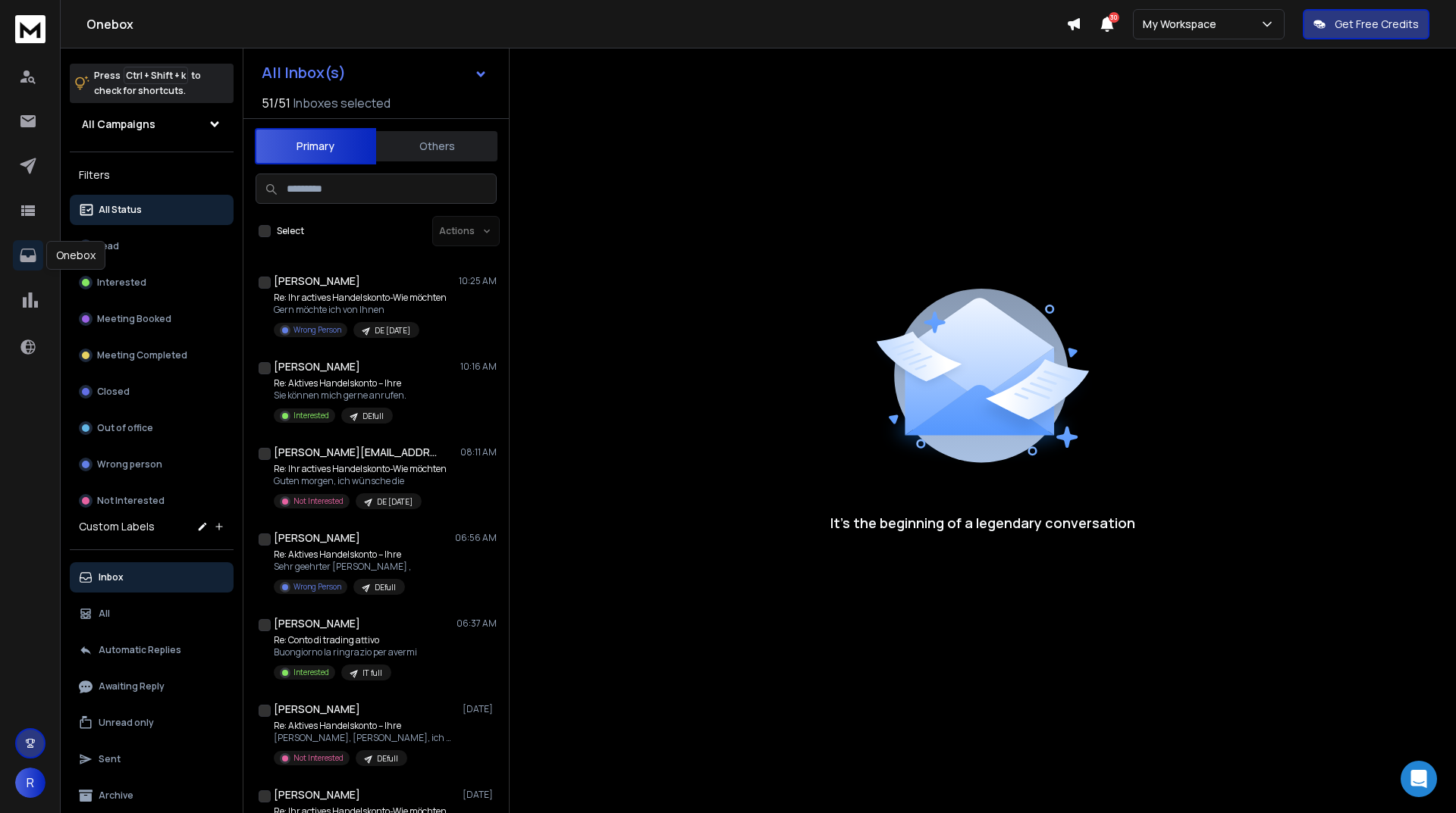
click at [19, 251] on icon at bounding box center [29, 256] width 19 height 19
click at [25, 157] on icon at bounding box center [29, 166] width 19 height 19
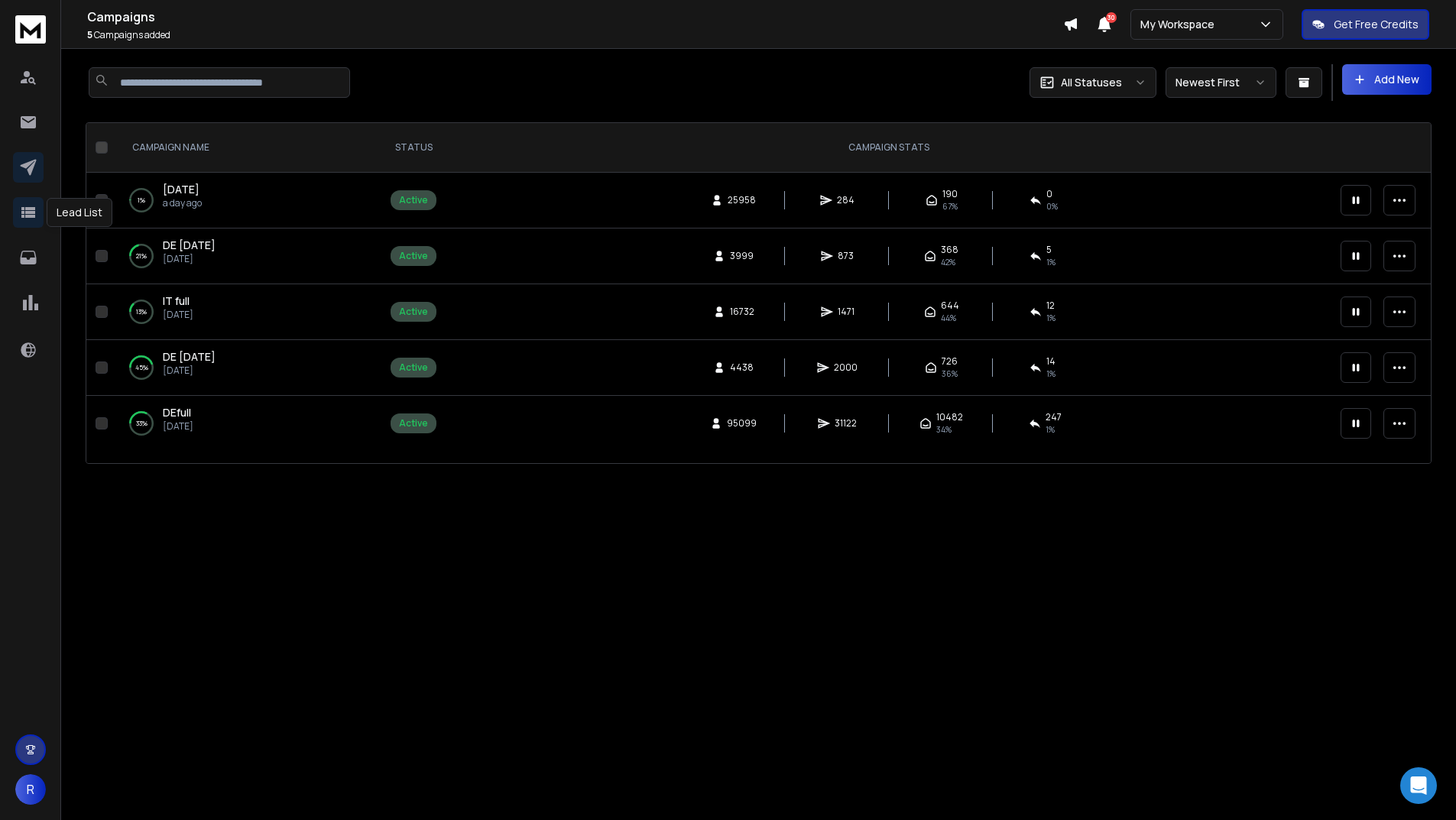
click at [31, 223] on link at bounding box center [28, 212] width 30 height 30
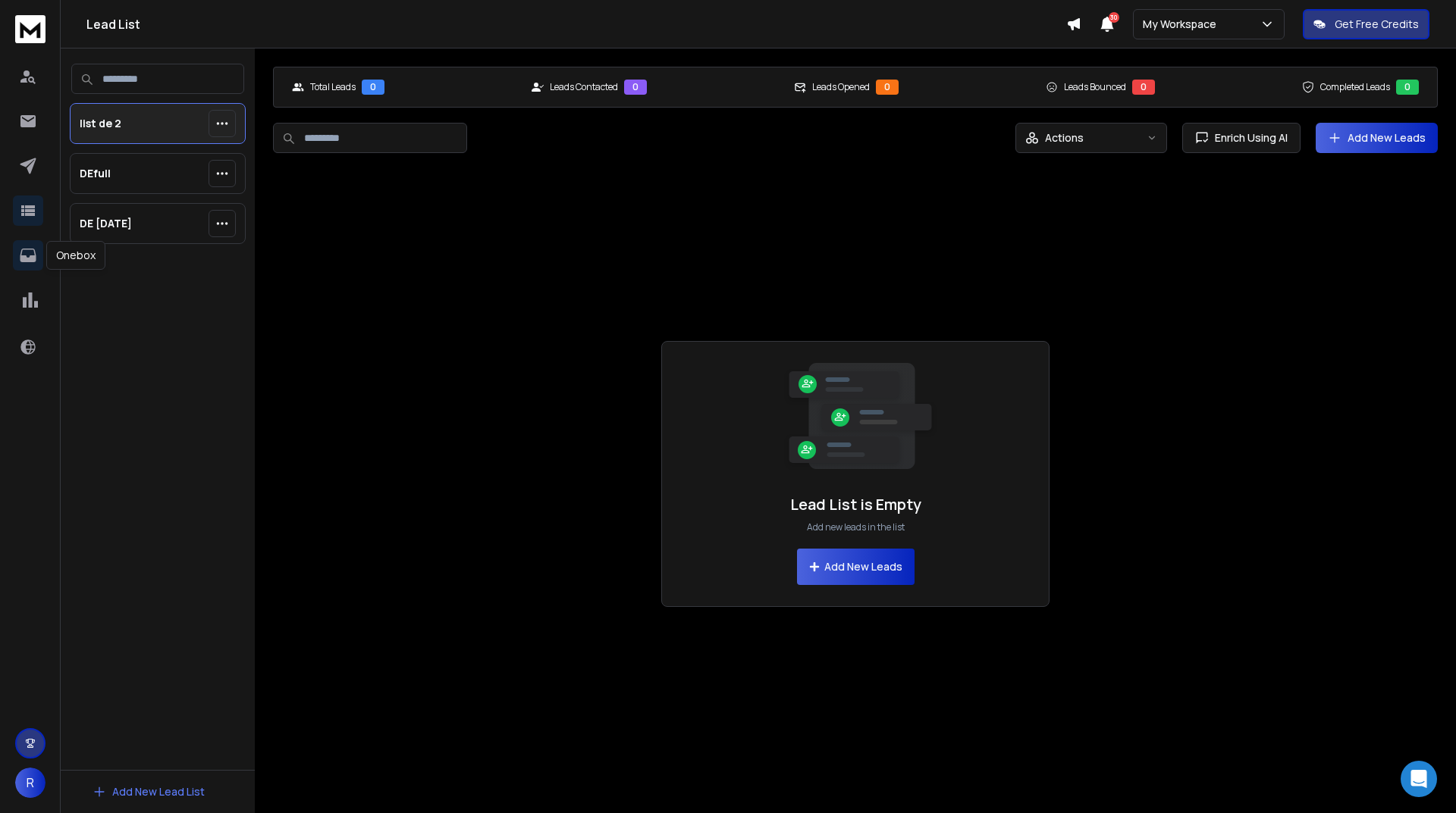
click at [25, 241] on link at bounding box center [28, 255] width 30 height 30
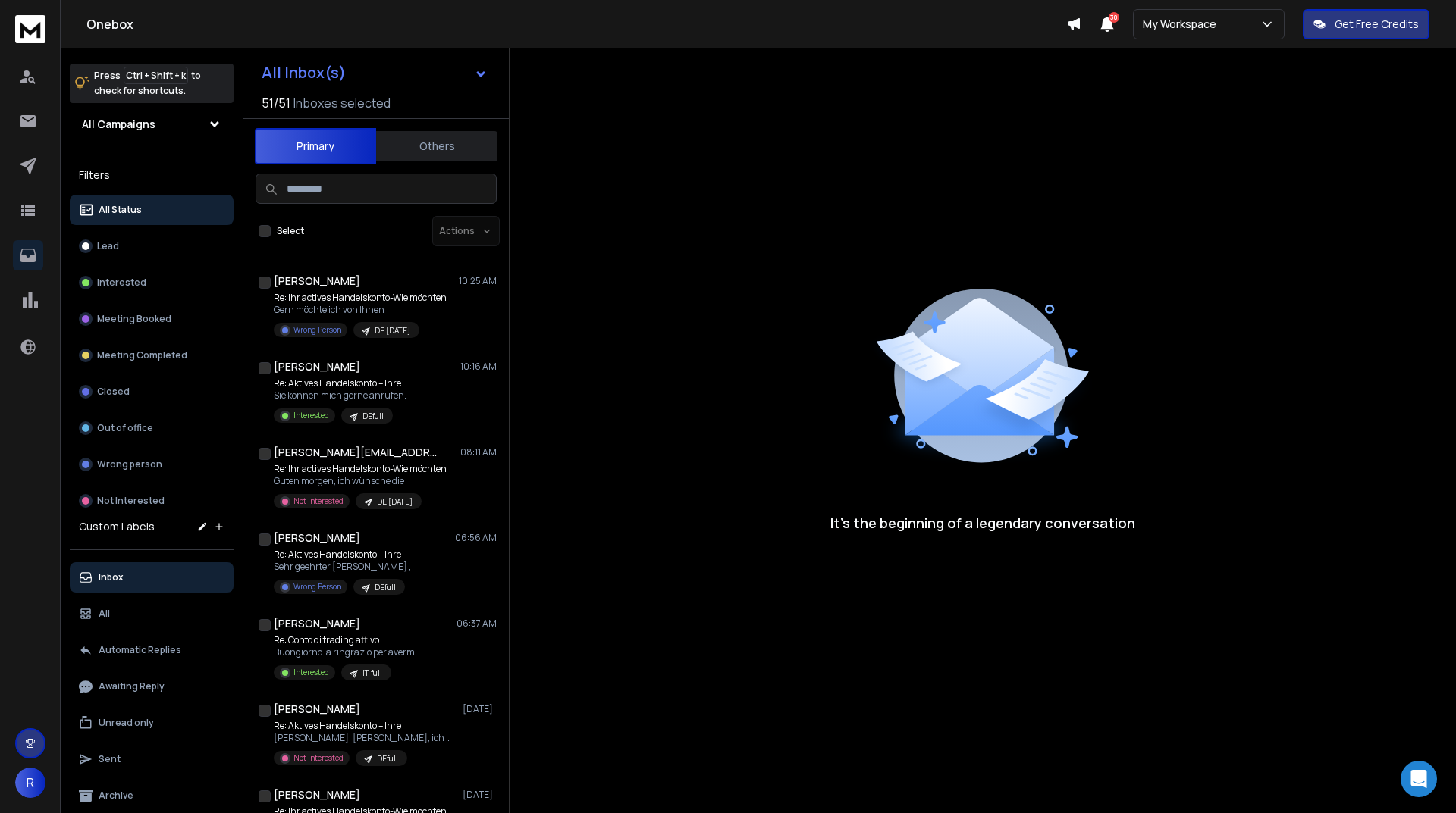
drag, startPoint x: 776, startPoint y: 516, endPoint x: 1303, endPoint y: 588, distance: 531.9
click at [1304, 588] on div "It’s the beginning of a legendary conversation" at bounding box center [983, 394] width 946 height 691
click at [1156, 391] on div "It’s the beginning of a legendary conversation" at bounding box center [983, 394] width 946 height 691
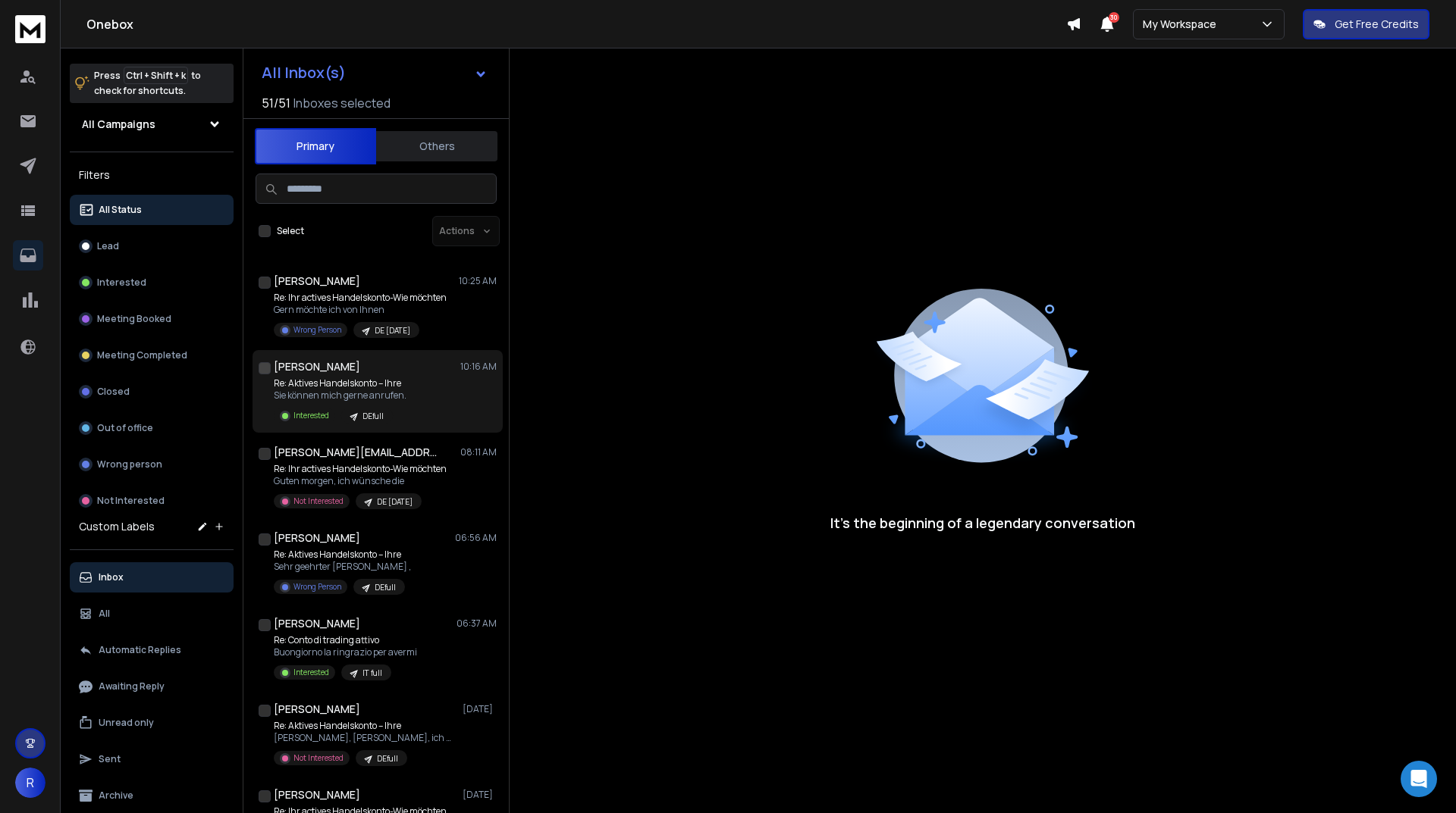
click at [309, 366] on h1 "[PERSON_NAME]" at bounding box center [317, 367] width 87 height 15
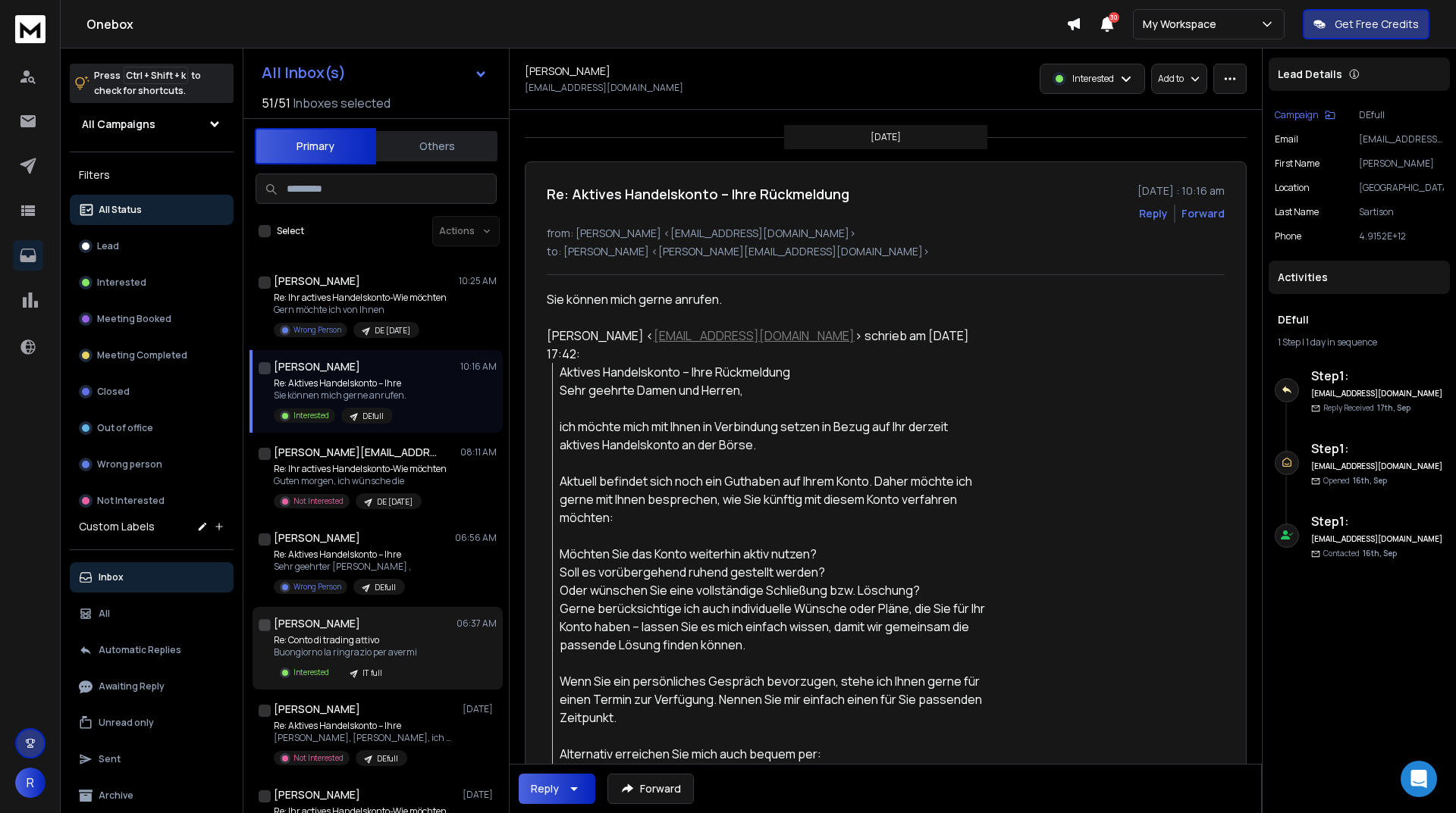
click at [367, 646] on p "Buongiorno la ringrazio per avermi" at bounding box center [345, 652] width 144 height 12
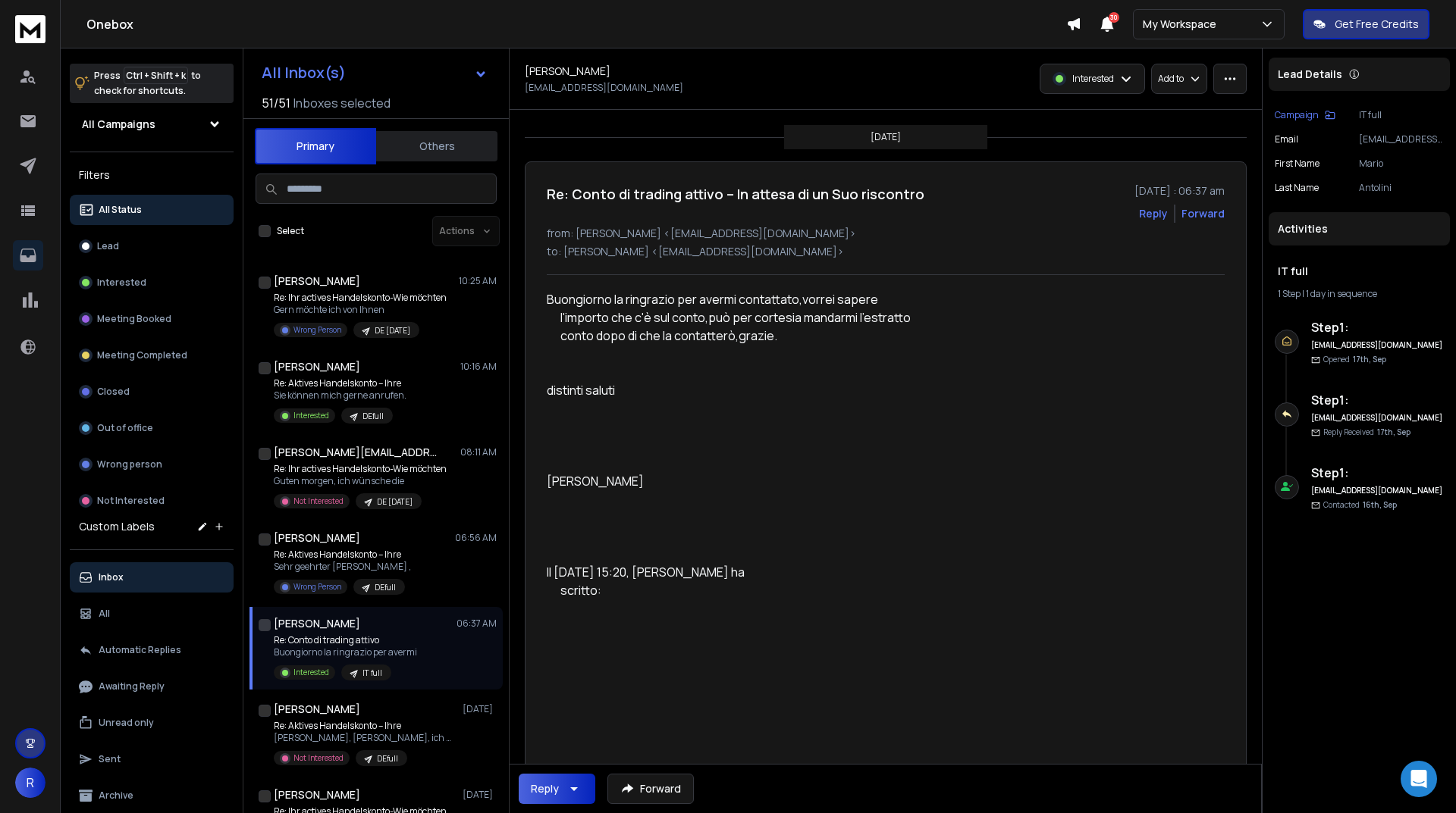
click at [1358, 175] on div "Campaign IT full Email [PERSON_NAME][EMAIL_ADDRESS][DOMAIN_NAME] First Name [PE…" at bounding box center [1359, 151] width 182 height 121
drag, startPoint x: 1352, startPoint y: 144, endPoint x: 1388, endPoint y: 185, distance: 54.6
click at [1383, 188] on div "Campaign IT full Email [PERSON_NAME][EMAIL_ADDRESS][DOMAIN_NAME] First Name [PE…" at bounding box center [1359, 151] width 182 height 121
click at [1388, 185] on p "Antolini" at bounding box center [1401, 188] width 85 height 12
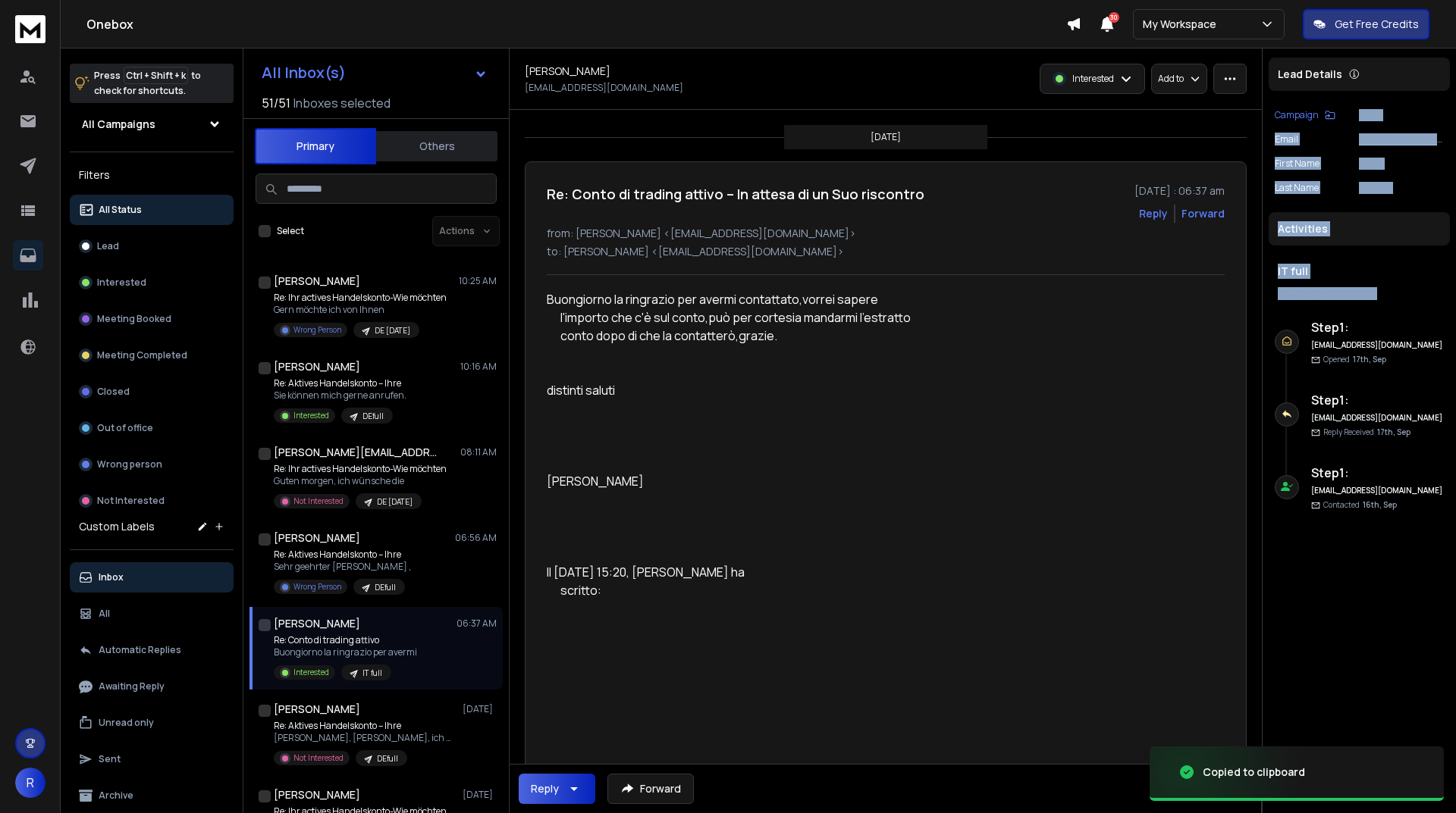
drag, startPoint x: 1350, startPoint y: 110, endPoint x: 1438, endPoint y: 296, distance: 205.8
click at [1438, 296] on div "Lead Details Campaign IT full Email mario@antolinibilance.com First Name Mario …" at bounding box center [1358, 455] width 194 height 813
click at [1414, 172] on div "Campaign IT full Email mario@antolinibilance.com First Name Mario Last Name Ant…" at bounding box center [1359, 151] width 182 height 121
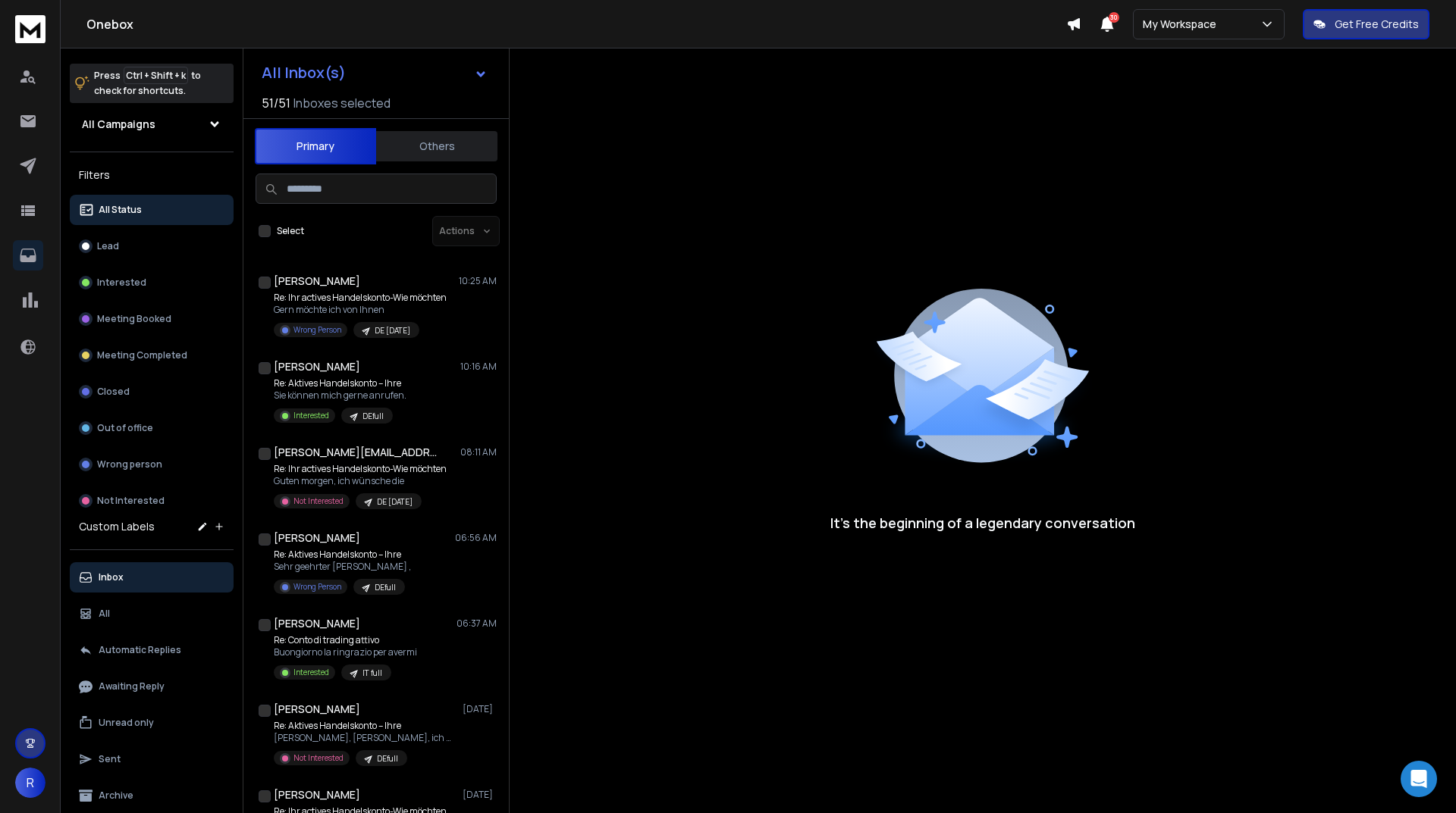
click at [462, 224] on div "Actions" at bounding box center [466, 231] width 67 height 30
click at [459, 150] on button "Others" at bounding box center [436, 146] width 121 height 33
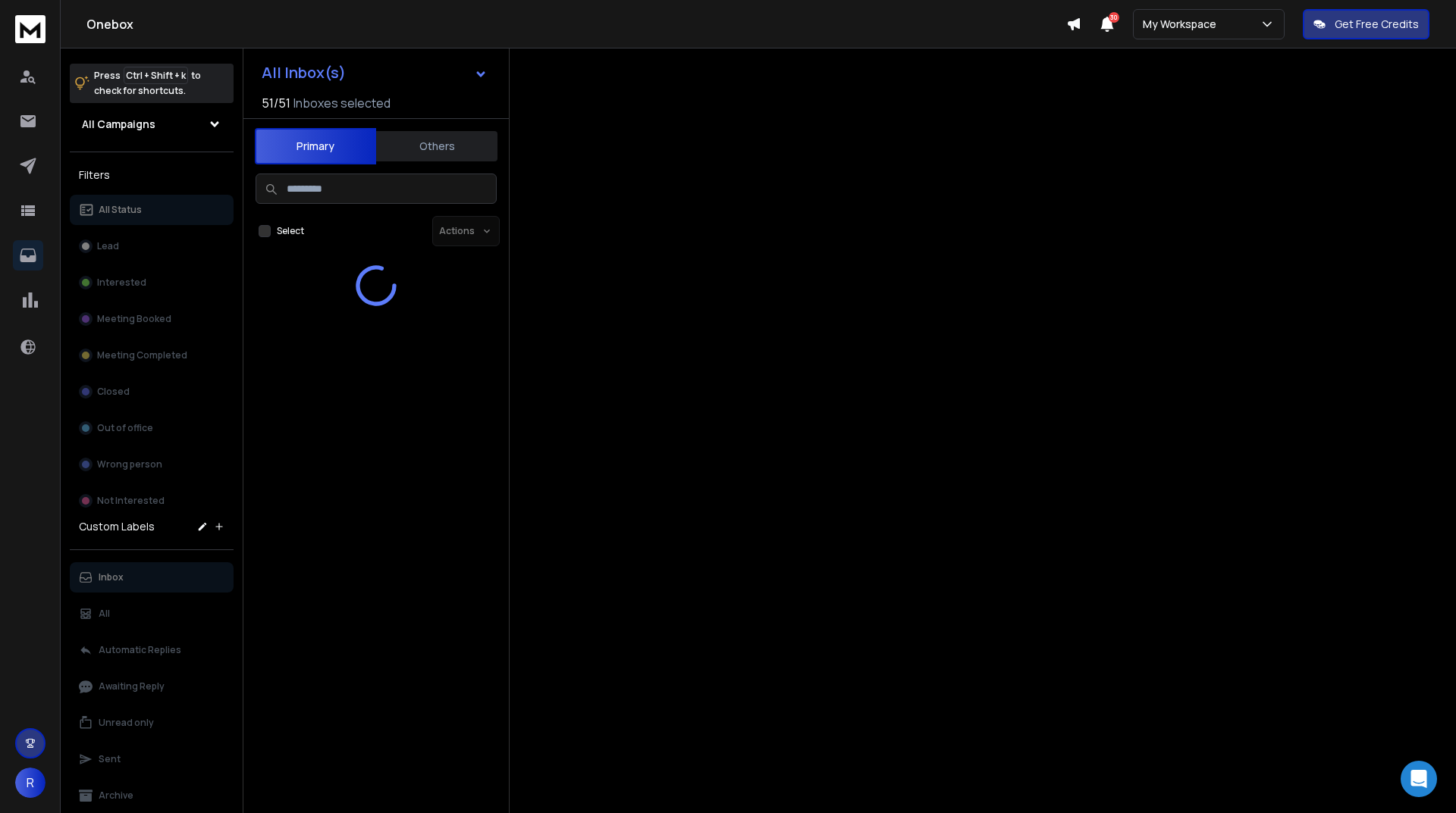
click at [328, 134] on button "Primary" at bounding box center [315, 146] width 121 height 36
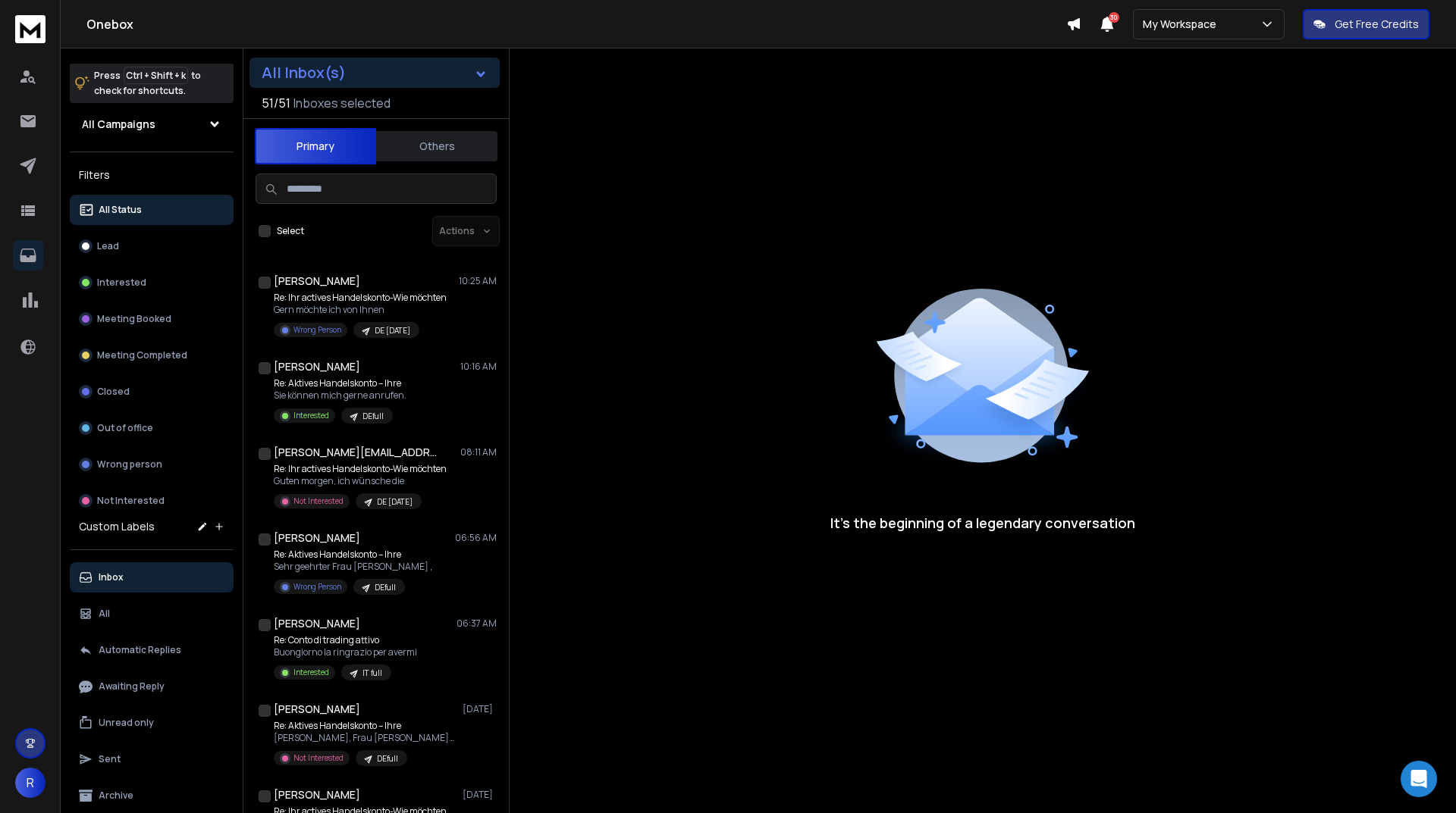
click at [446, 68] on button "All Inbox(s)" at bounding box center [375, 73] width 250 height 30
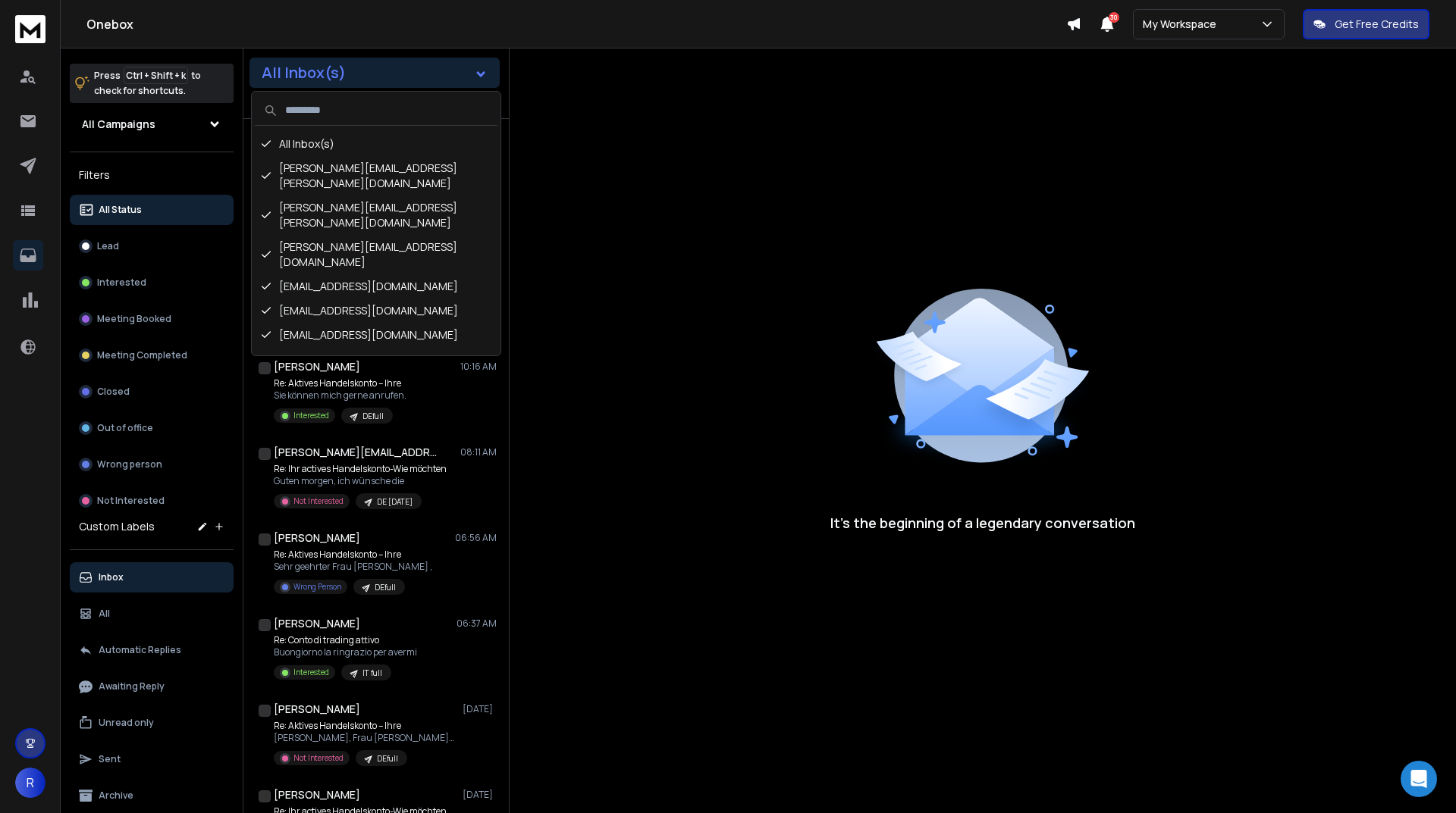
click at [446, 68] on button "All Inbox(s)" at bounding box center [375, 73] width 250 height 30
click at [680, 116] on div "It’s the beginning of a legendary conversation" at bounding box center [983, 394] width 946 height 691
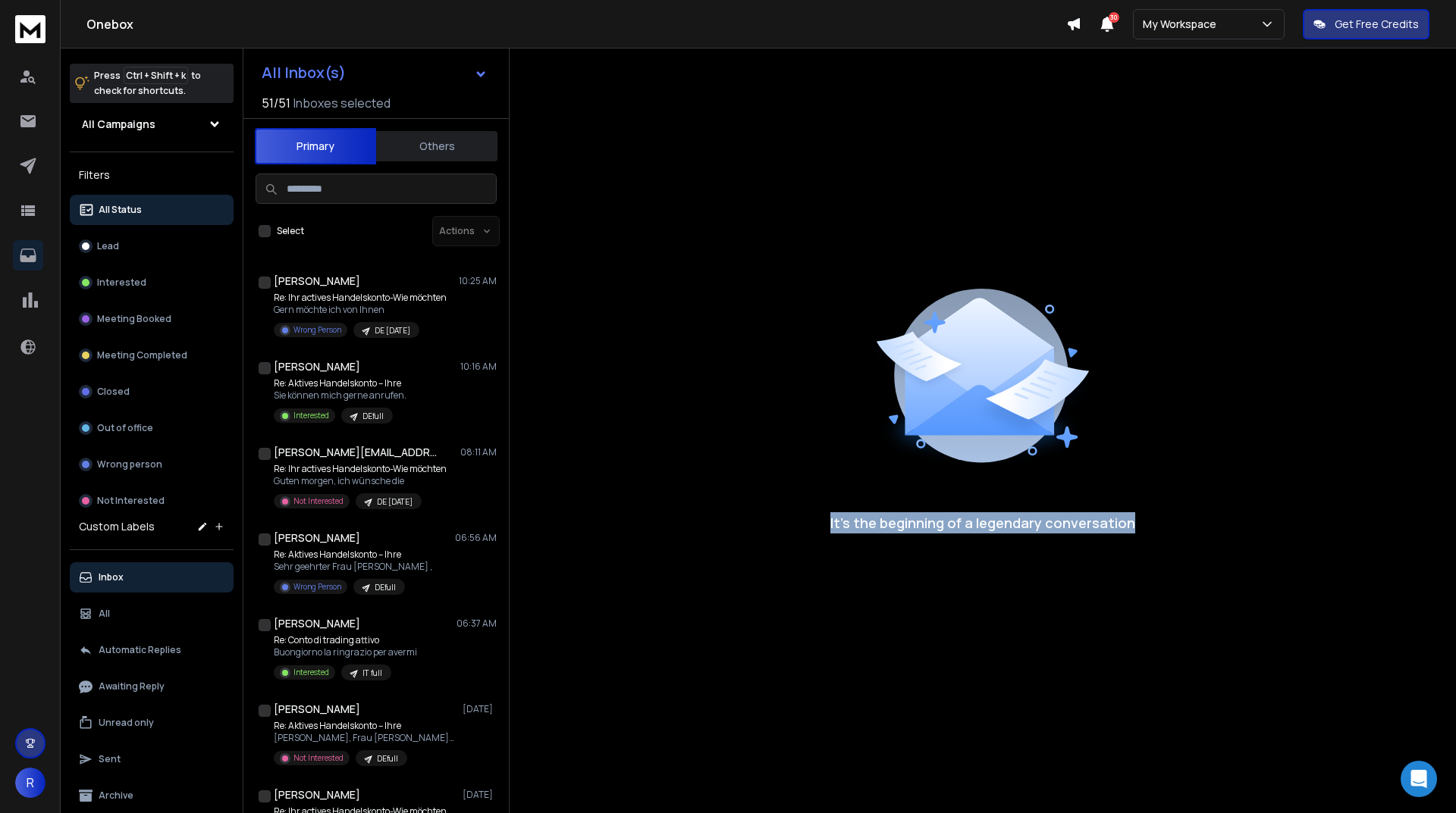
drag, startPoint x: 768, startPoint y: 409, endPoint x: 1181, endPoint y: 556, distance: 438.4
click at [1181, 556] on div "It’s the beginning of a legendary conversation" at bounding box center [983, 394] width 946 height 691
drag, startPoint x: 1194, startPoint y: 540, endPoint x: 1177, endPoint y: 537, distance: 17.3
click at [1195, 540] on div "It’s the beginning of a legendary conversation" at bounding box center [983, 394] width 946 height 691
drag, startPoint x: 831, startPoint y: 381, endPoint x: 1220, endPoint y: 539, distance: 419.9
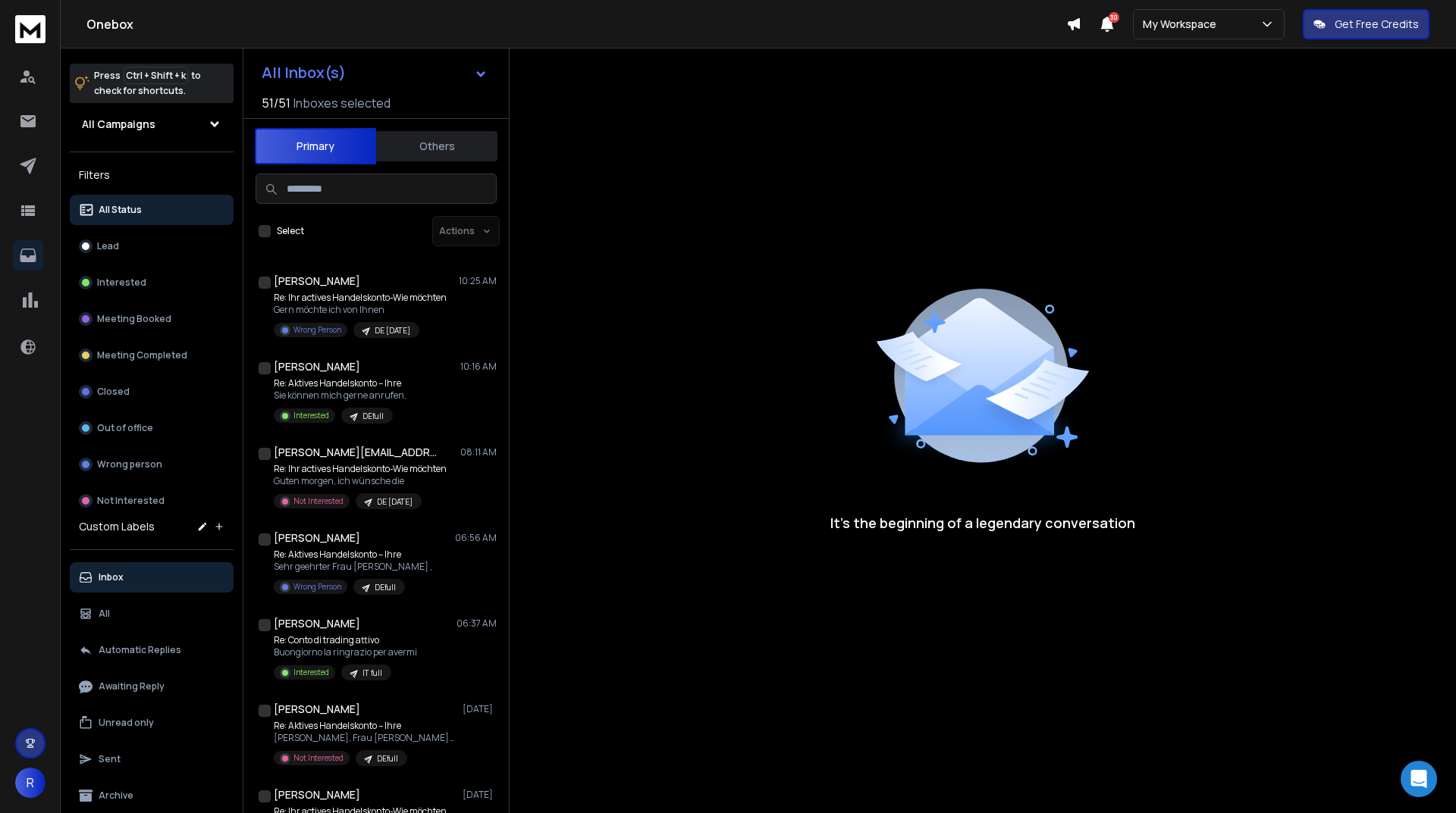
click at [1220, 539] on div "It’s the beginning of a legendary conversation" at bounding box center [983, 394] width 946 height 691
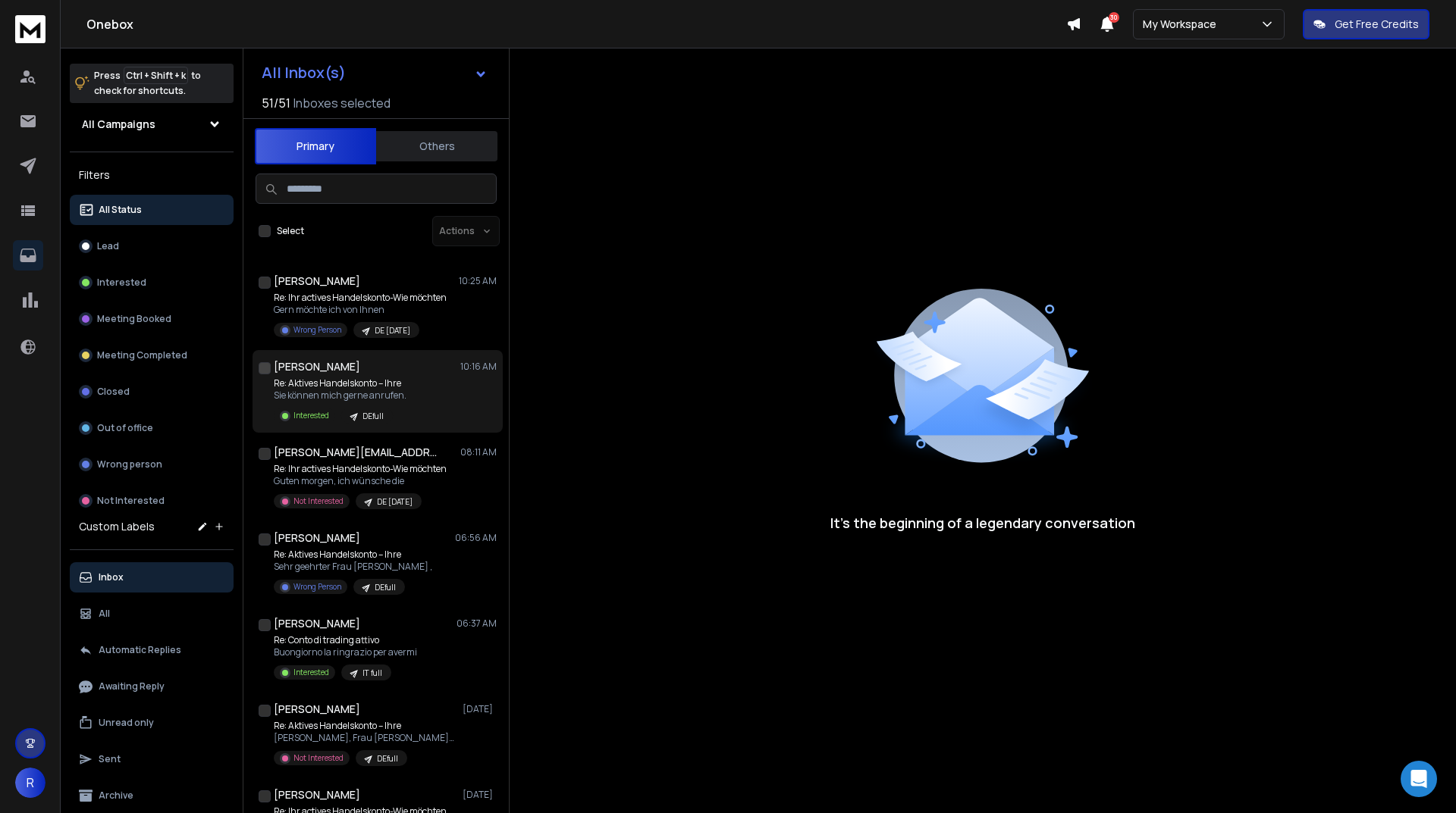
click at [414, 388] on div "Re: Aktives Handelskonto – Ihre Sie können mich gerne anrufen. Interested DEfull" at bounding box center [385, 401] width 223 height 46
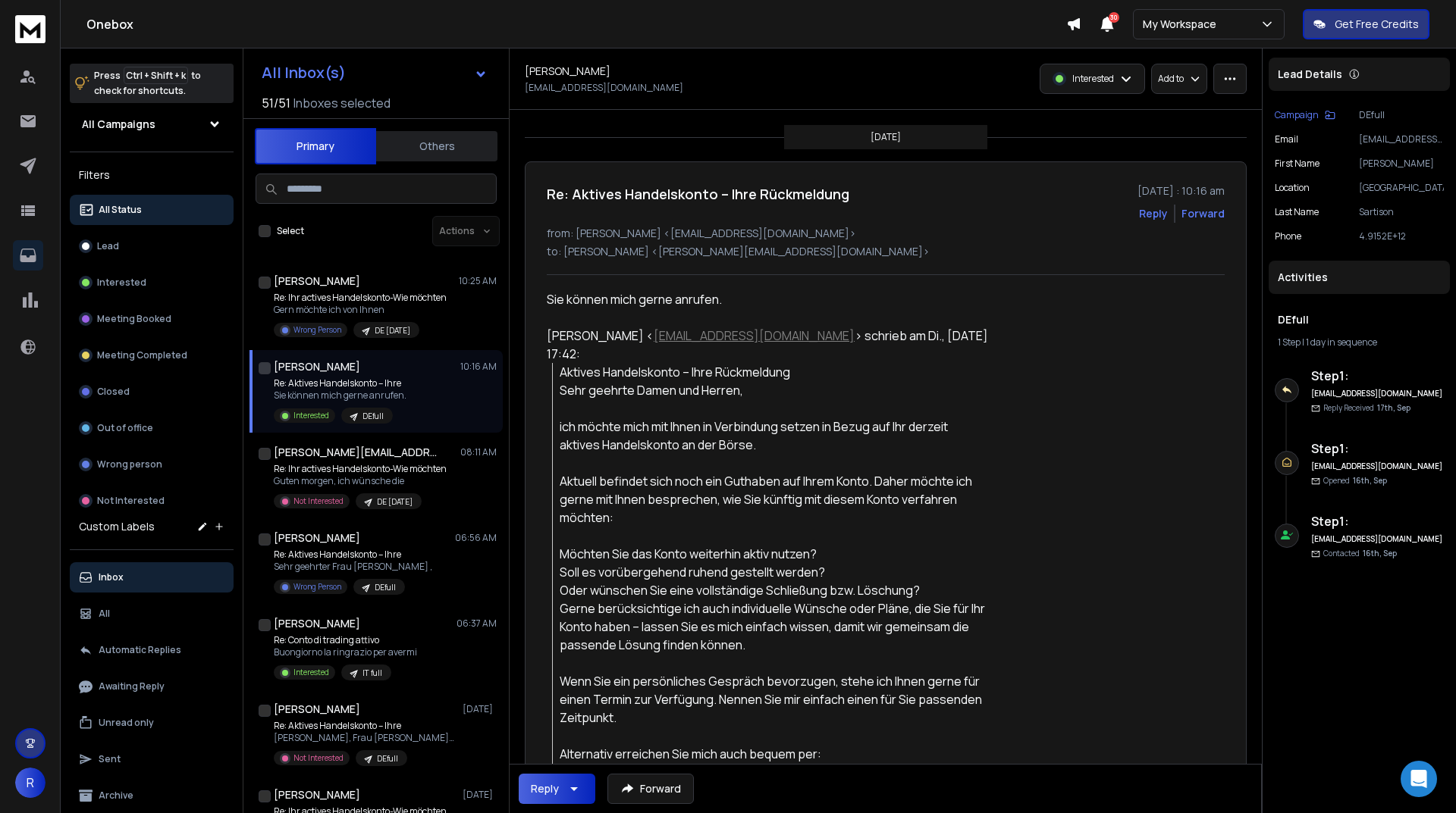
drag, startPoint x: 747, startPoint y: 300, endPoint x: 508, endPoint y: 286, distance: 239.4
click at [508, 286] on div "All Inbox(s) 51 / 51 Inboxes selected Primary Others Select Actions Arnold Hase…" at bounding box center [849, 455] width 1213 height 813
click at [972, 282] on div "Re: Aktives Handelskonto – Ihre Rückmeldung 17 September 2025 : 10:16 am Reply …" at bounding box center [886, 598] width 678 height 828
drag, startPoint x: 726, startPoint y: 296, endPoint x: 536, endPoint y: 298, distance: 190.0
click at [536, 298] on div "Re: Aktives Handelskonto – Ihre Rückmeldung 17 September 2025 : 10:16 am Reply …" at bounding box center [885, 598] width 722 height 872
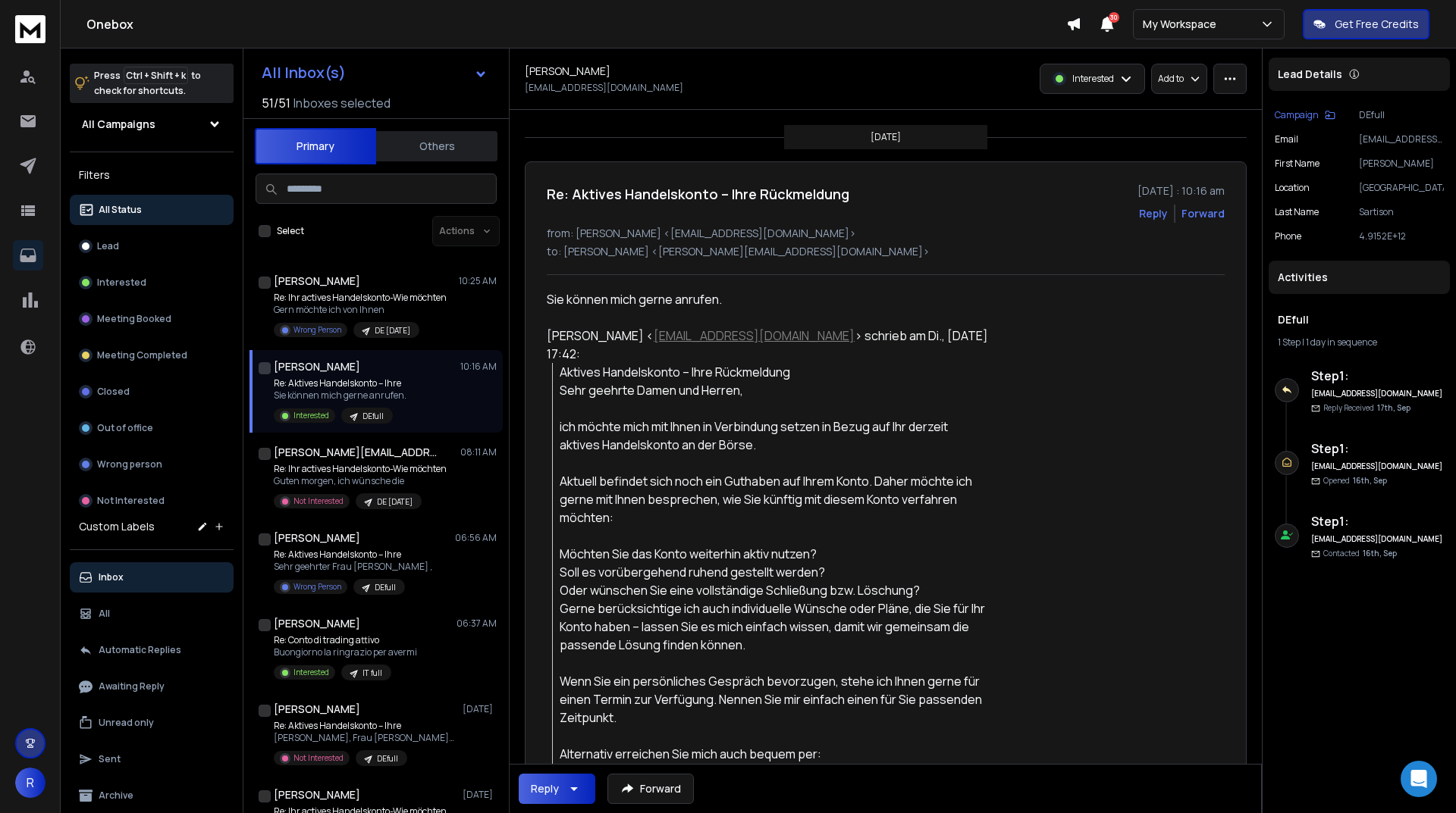
copy div "Sie können mich gerne anrufen."
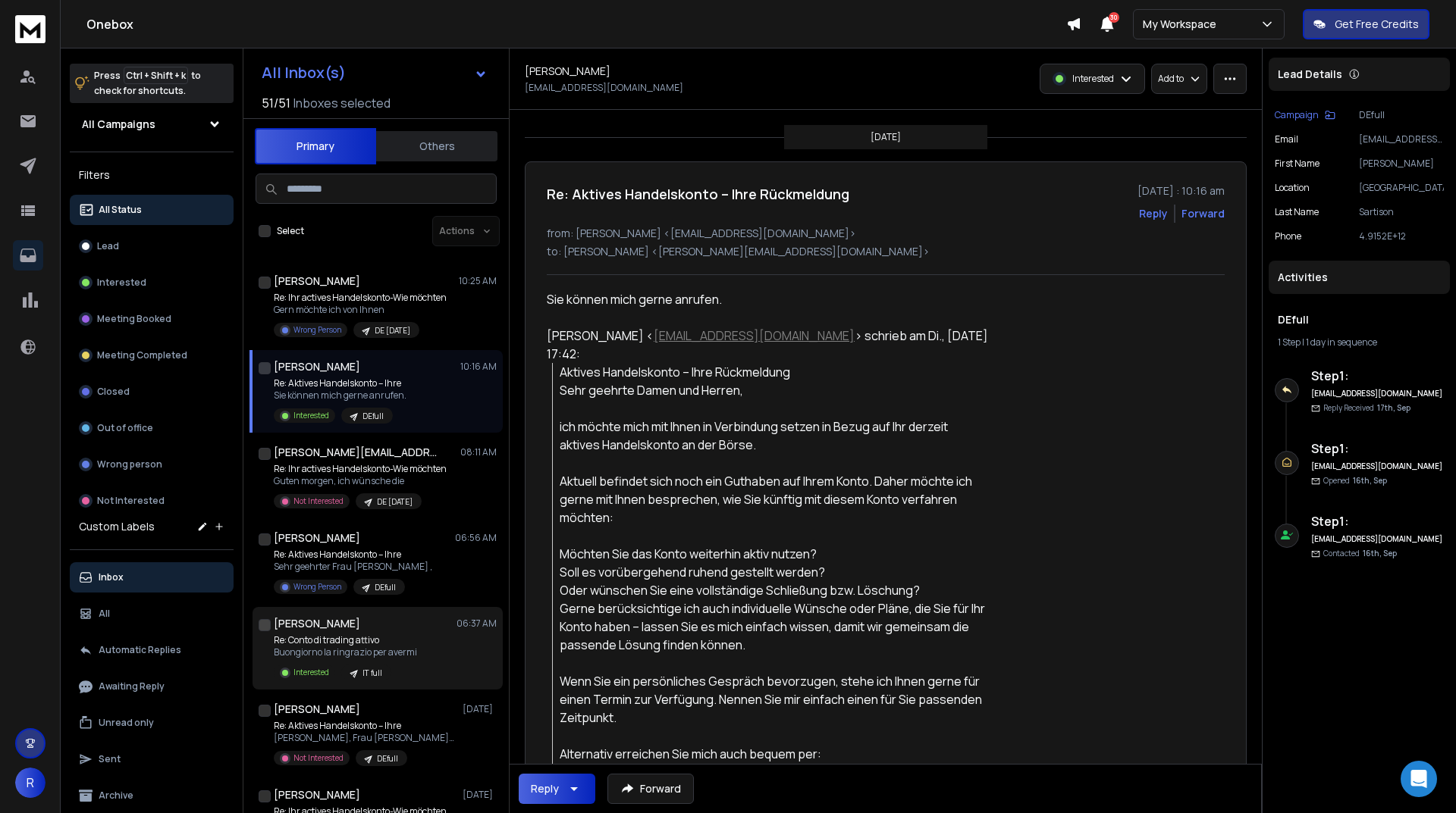
click at [368, 625] on div "Mario Antolini 06:37 AM" at bounding box center [385, 624] width 223 height 15
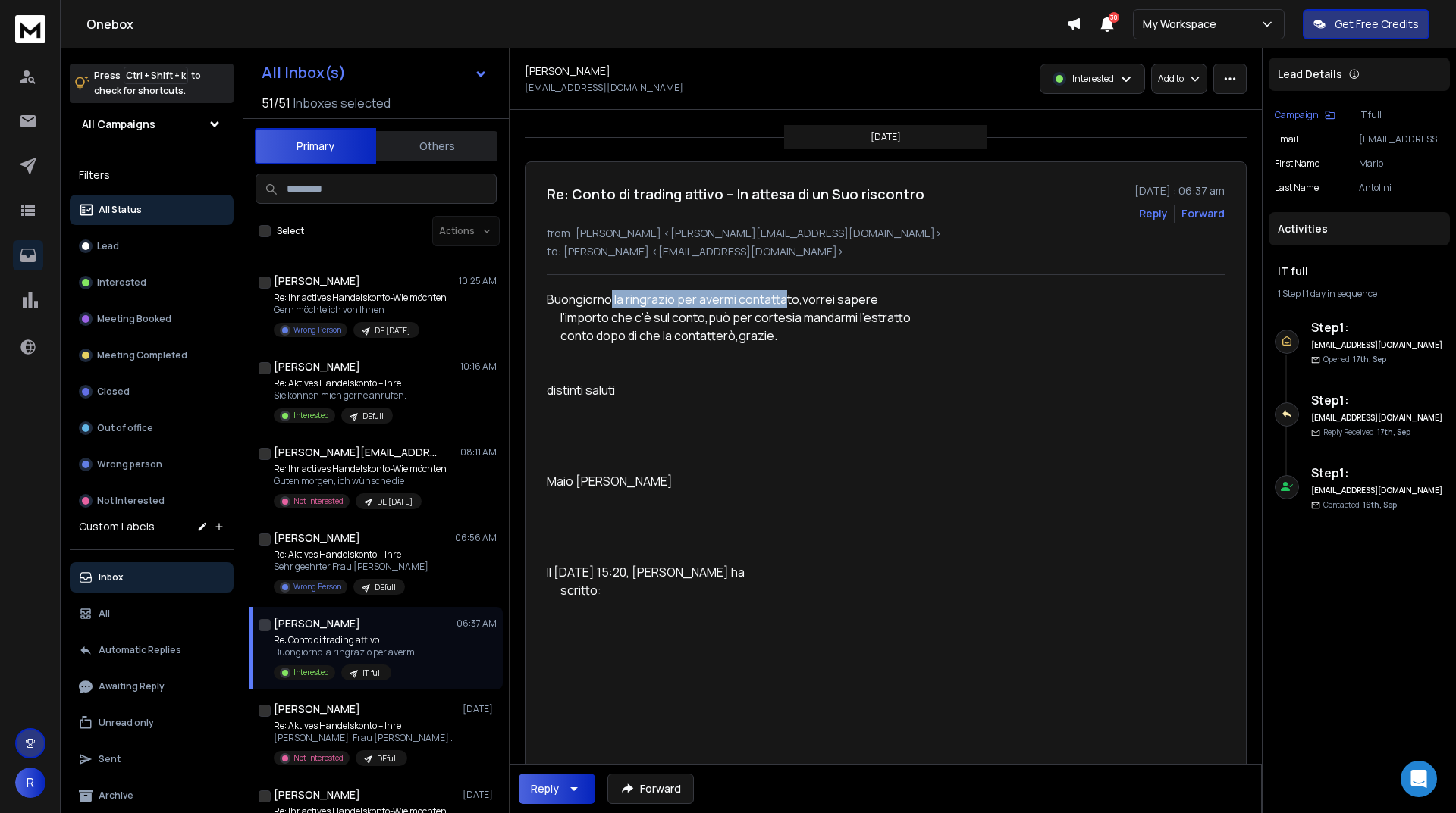
drag, startPoint x: 633, startPoint y: 298, endPoint x: 807, endPoint y: 301, distance: 174.0
click at [806, 301] on p "Buongiorno la ringrazio per avermi contattato,vorrei sapere l'importo che c'è s…" at bounding box center [768, 317] width 443 height 55
click at [829, 298] on p "Buongiorno la ringrazio per avermi contattato,vorrei sapere l'importo che c'è s…" at bounding box center [768, 317] width 443 height 55
drag, startPoint x: 571, startPoint y: 310, endPoint x: 674, endPoint y: 309, distance: 103.0
click at [674, 309] on p "Buongiorno la ringrazio per avermi contattato,vorrei sapere l'importo che c'è s…" at bounding box center [768, 317] width 443 height 55
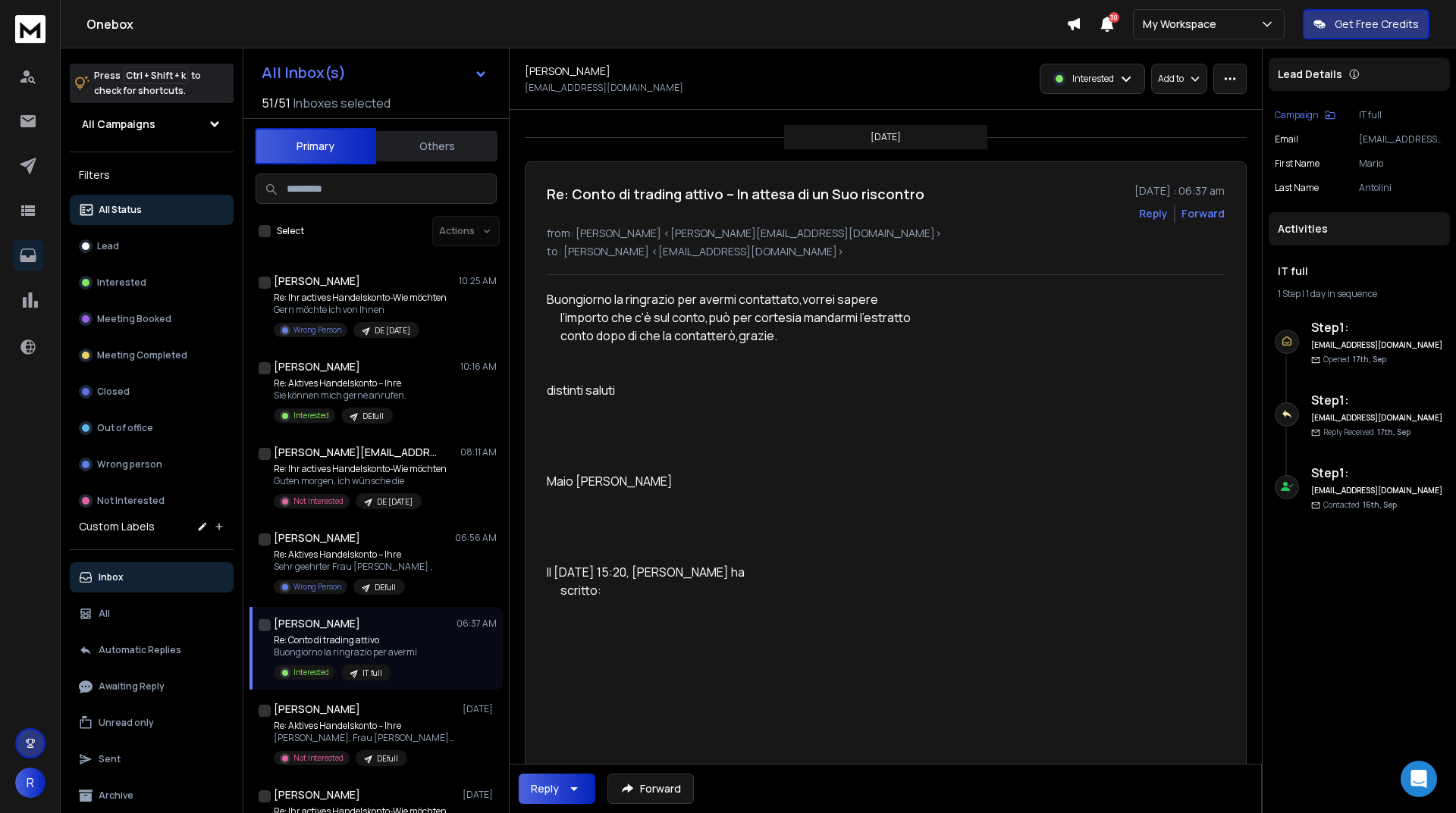
drag, startPoint x: 641, startPoint y: 235, endPoint x: 578, endPoint y: 235, distance: 63.0
click at [578, 235] on p "from: Mario Antolini <mario@antolinibilance.com>" at bounding box center [886, 234] width 678 height 15
copy p "[PERSON_NAME]"
click at [21, 117] on icon at bounding box center [29, 121] width 15 height 12
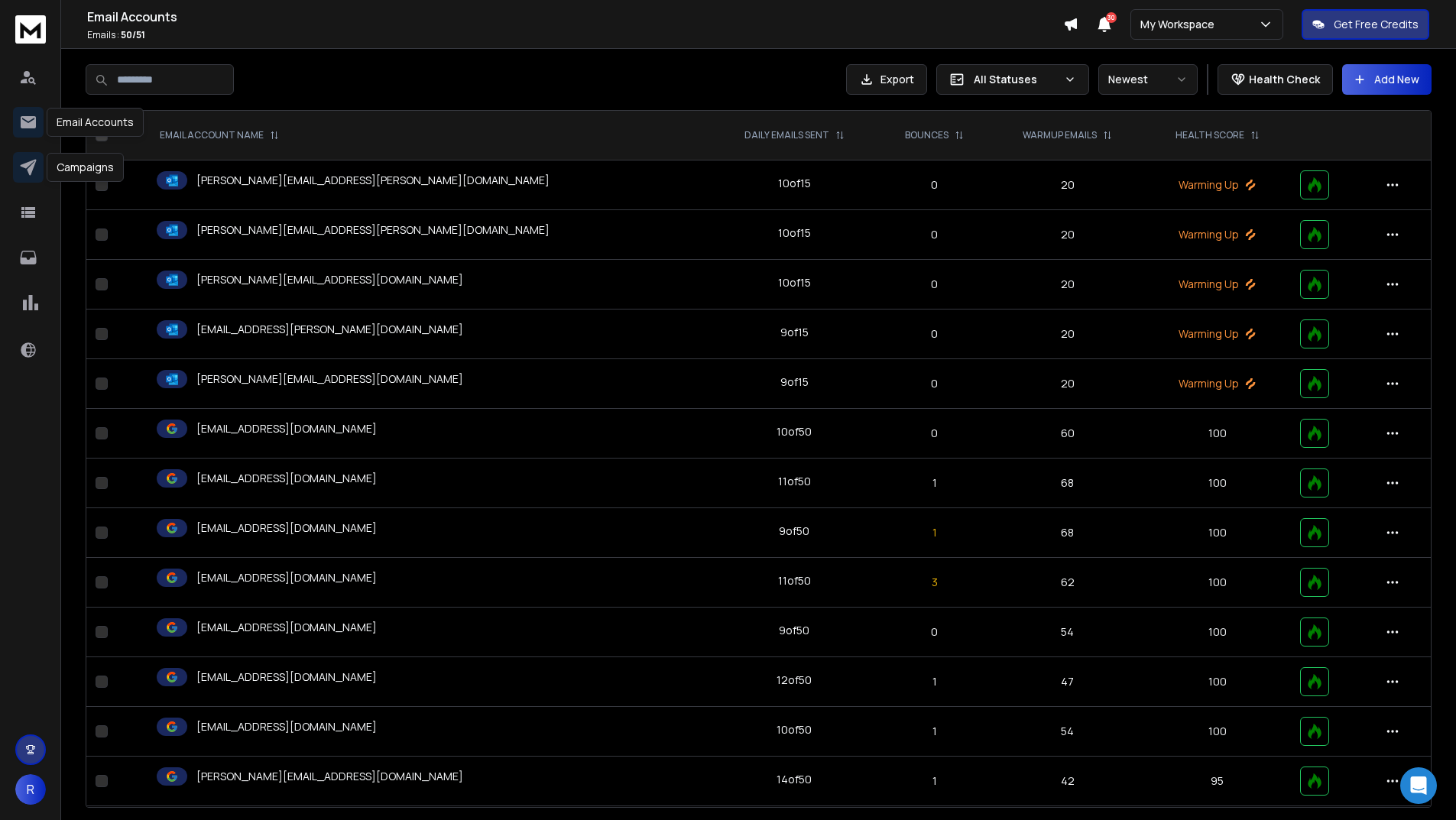
click at [38, 168] on link at bounding box center [28, 167] width 30 height 30
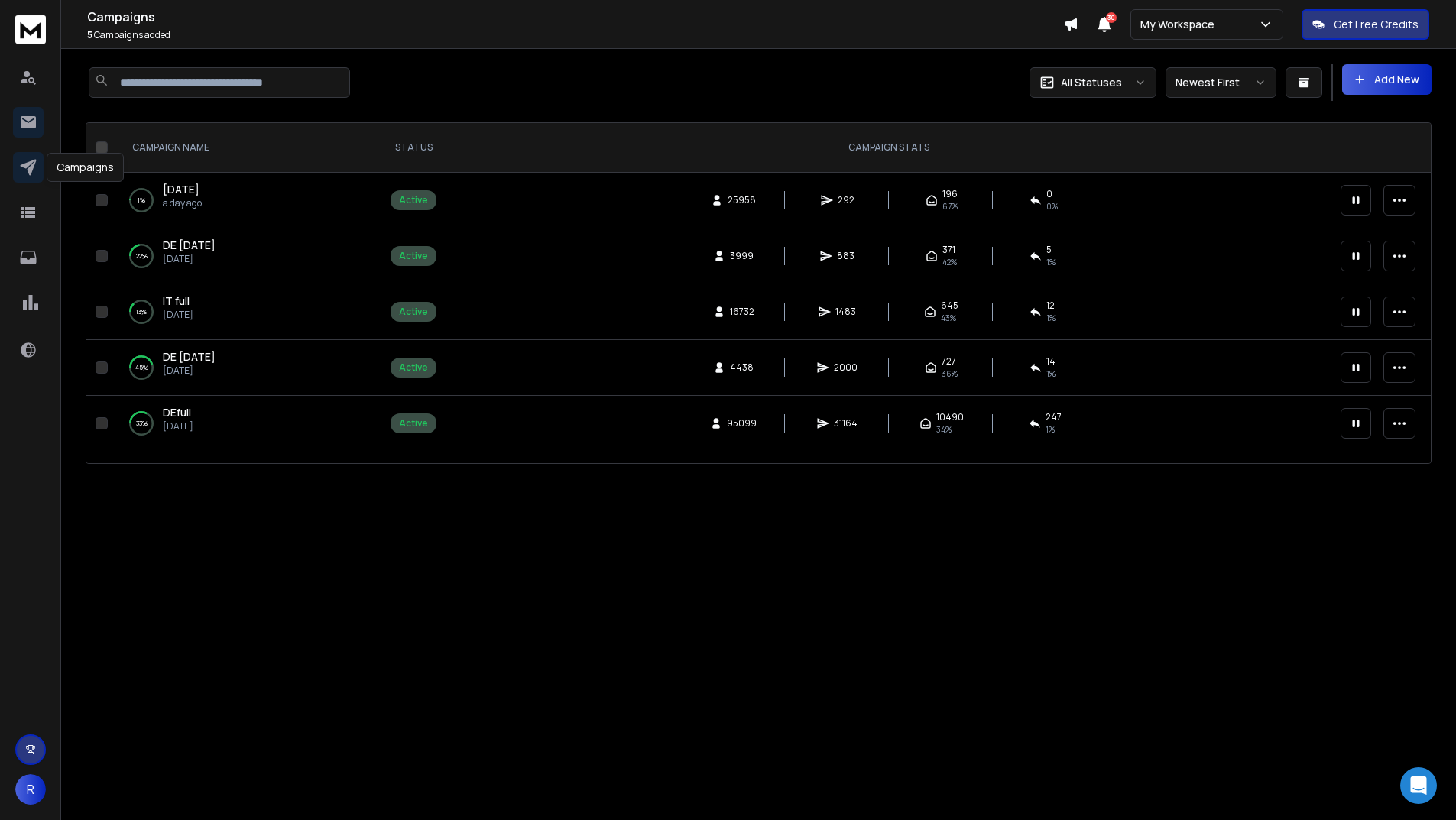
click at [33, 107] on div at bounding box center [30, 216] width 35 height 309
click at [33, 117] on icon at bounding box center [29, 122] width 16 height 12
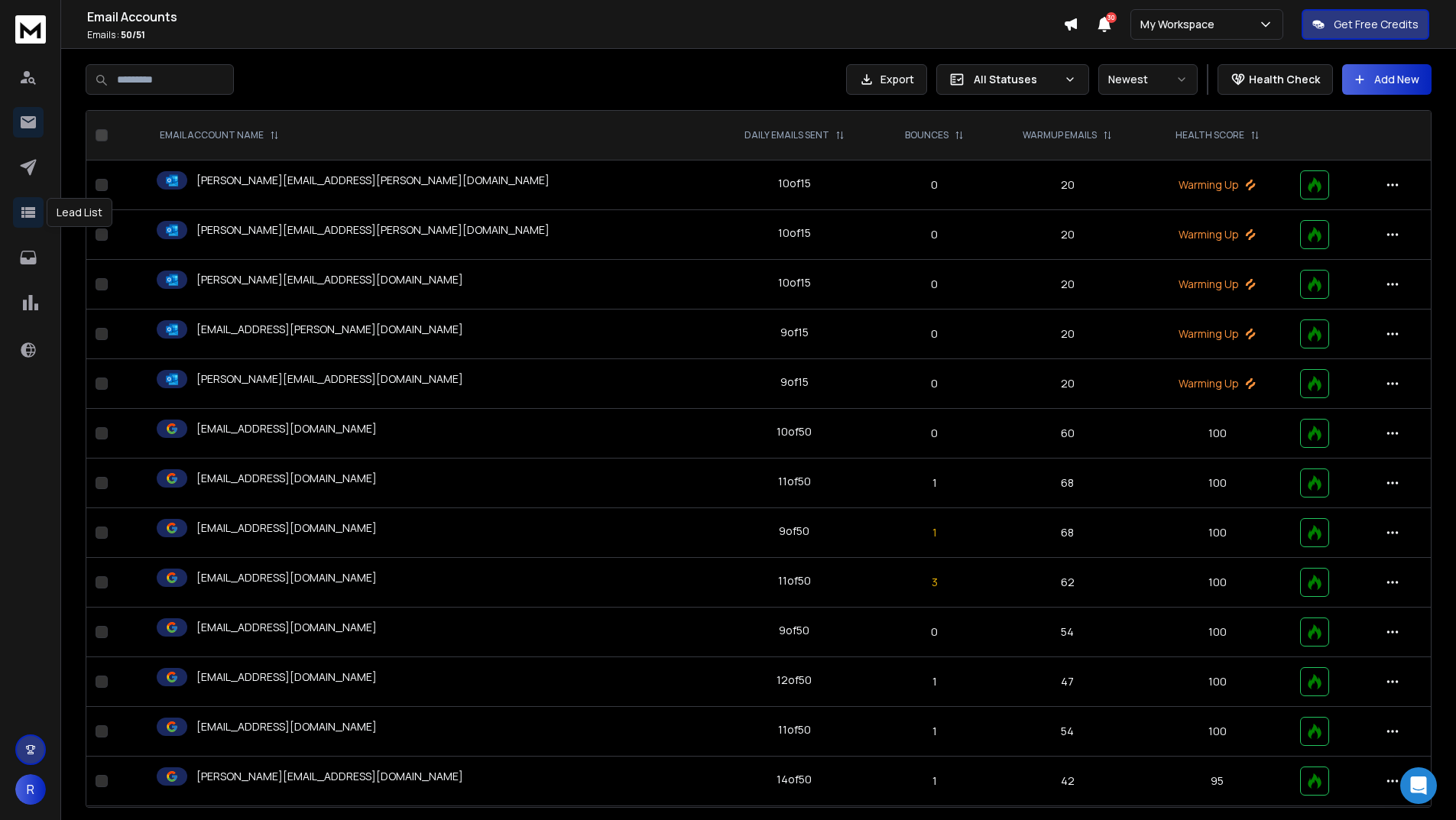
click at [19, 205] on icon at bounding box center [29, 213] width 19 height 19
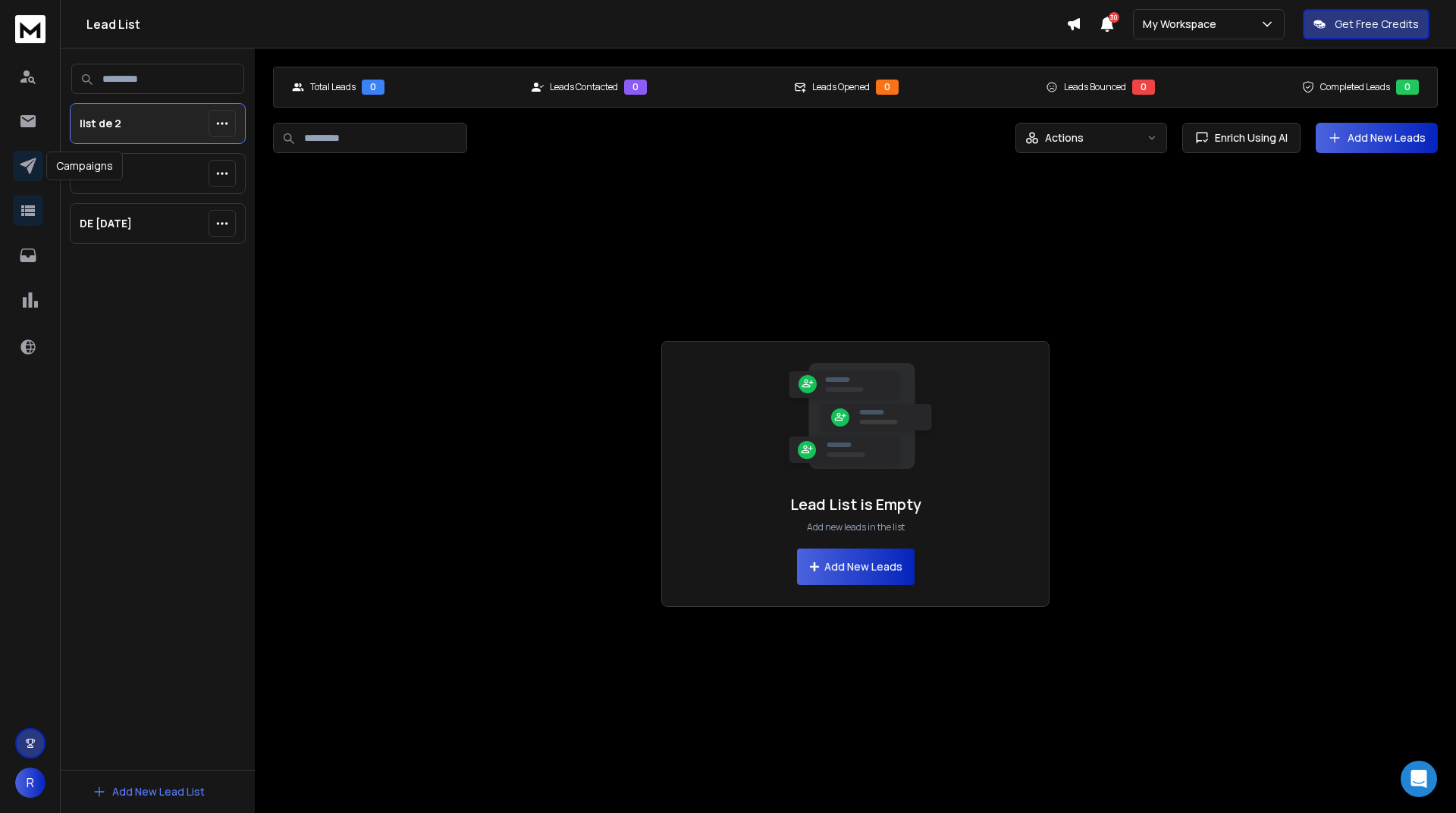
click at [24, 161] on icon at bounding box center [29, 166] width 19 height 19
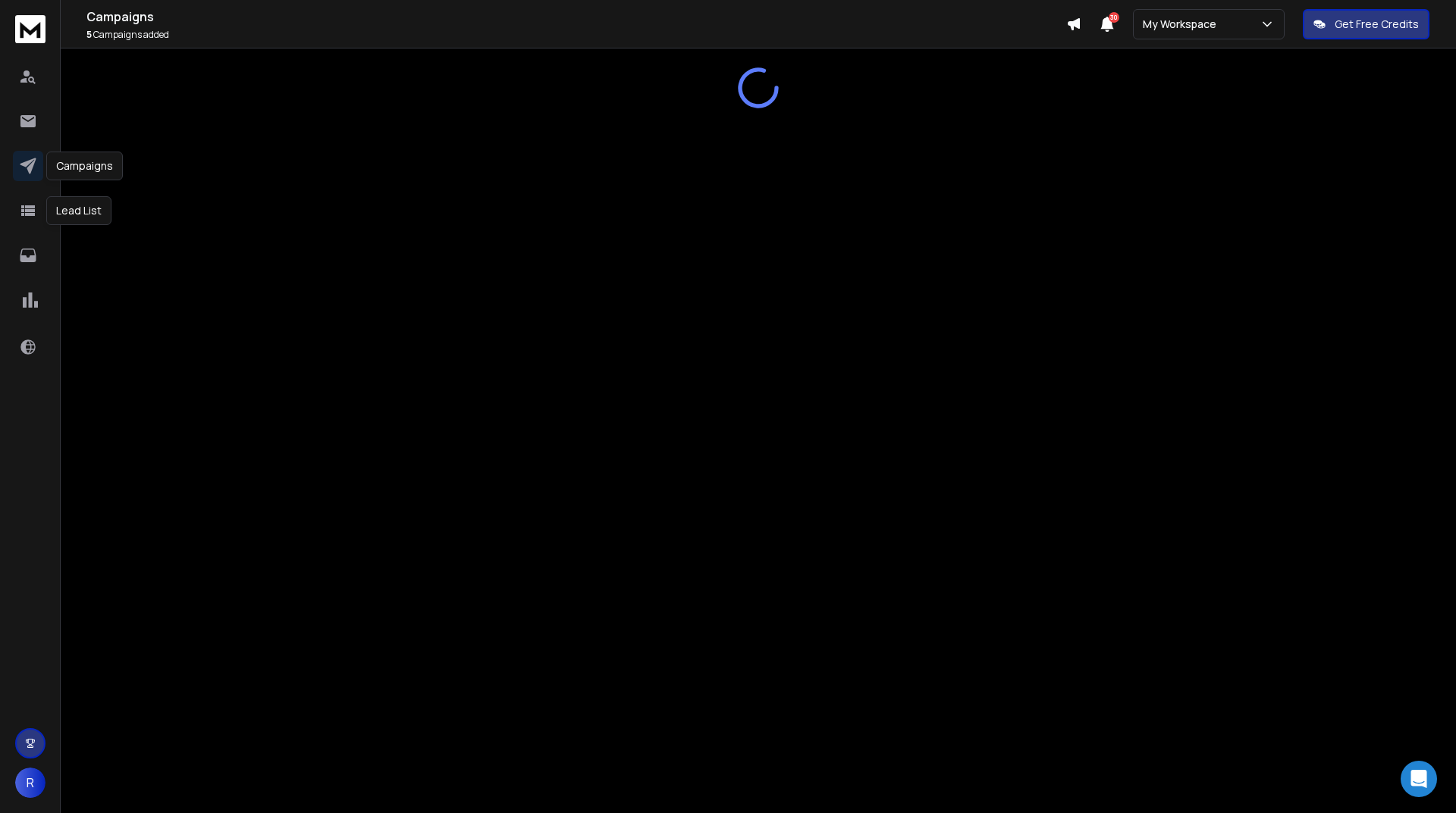
click at [40, 227] on div at bounding box center [30, 213] width 35 height 36
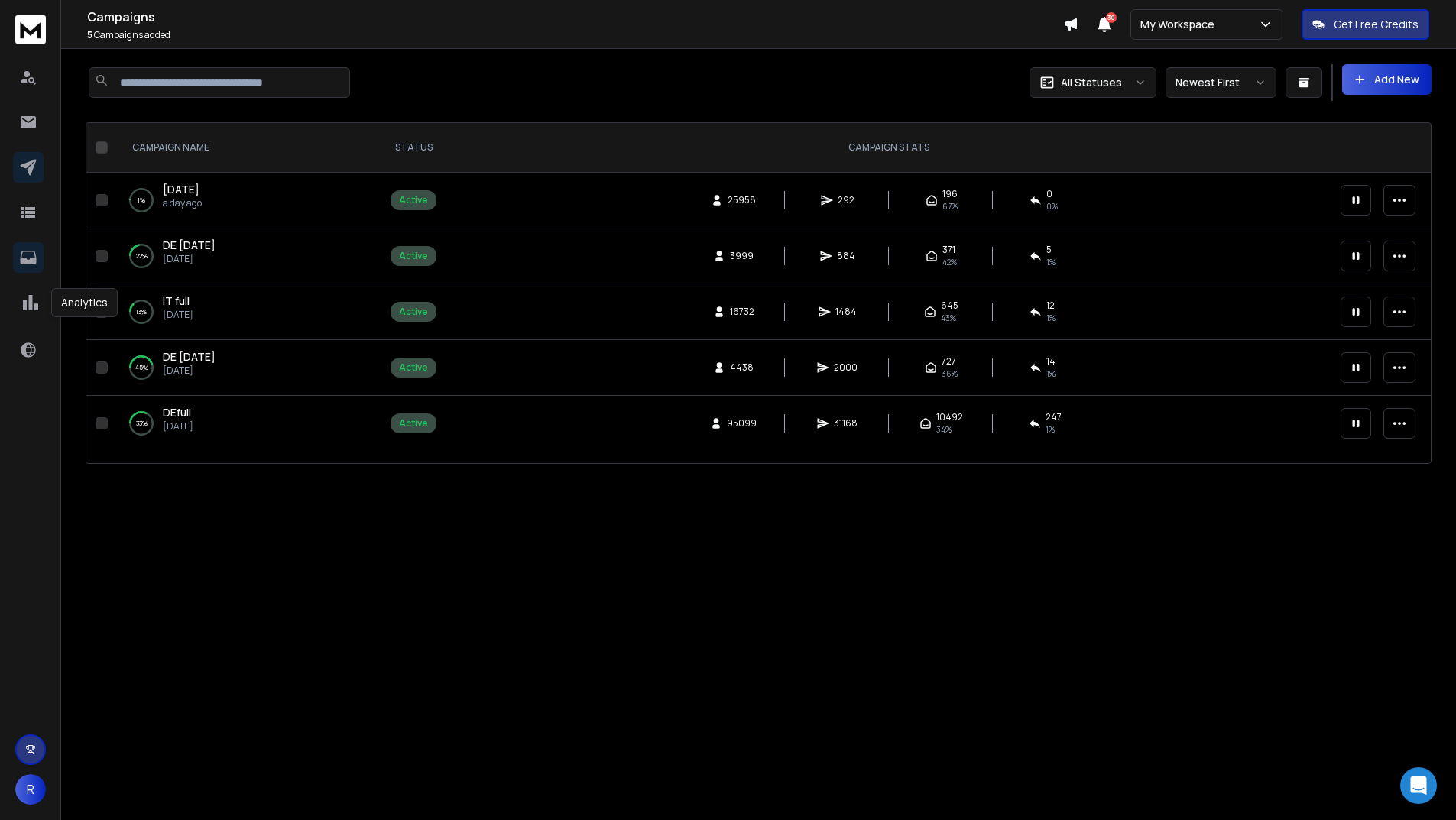
click at [32, 245] on link at bounding box center [28, 257] width 30 height 30
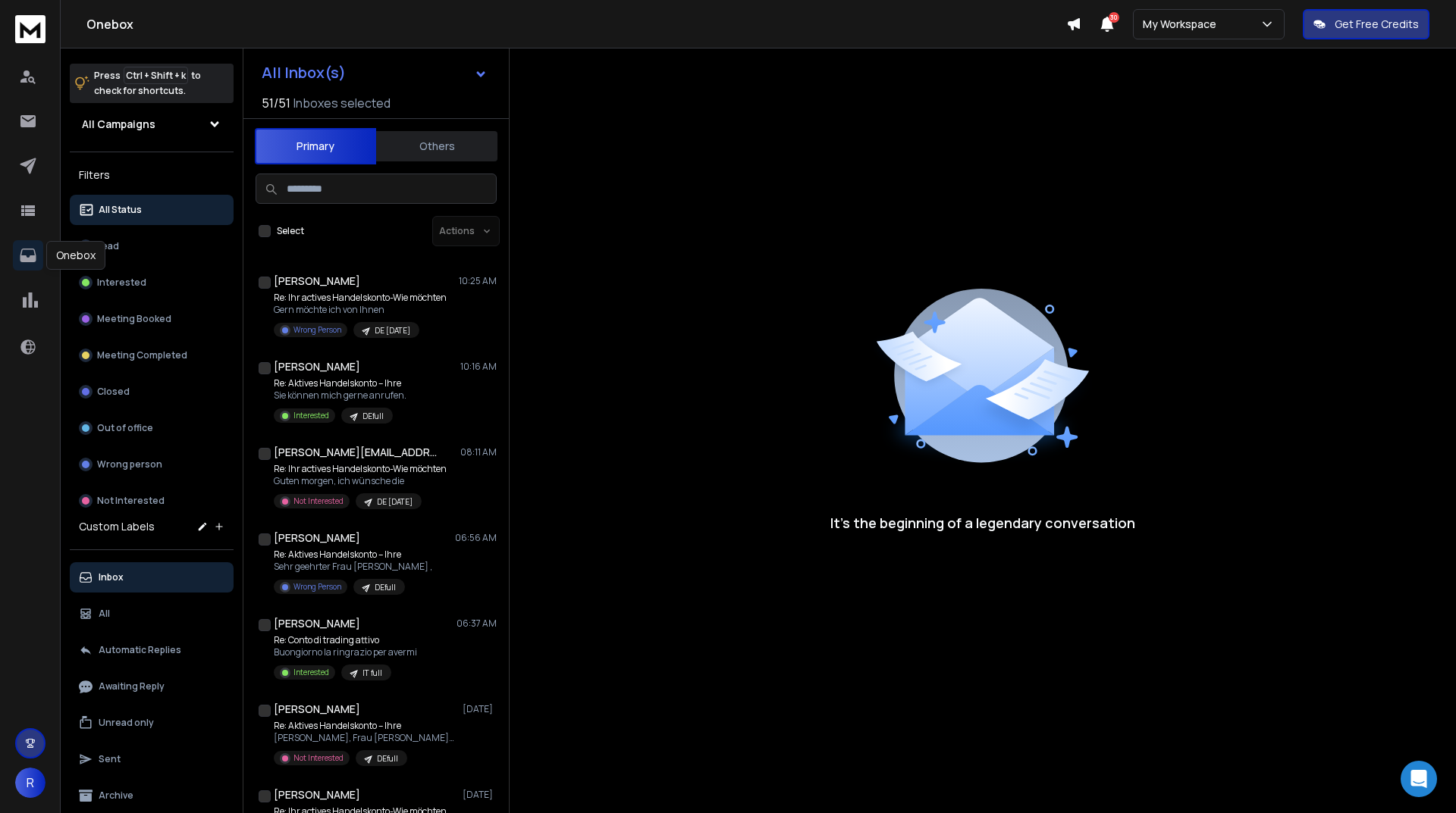
click at [426, 167] on div "Primary Others Select Actions Arnold Hasebrock 10:25 AM Re: Ihr actives Handels…" at bounding box center [376, 497] width 266 height 732
click at [438, 147] on button "Others" at bounding box center [436, 146] width 121 height 33
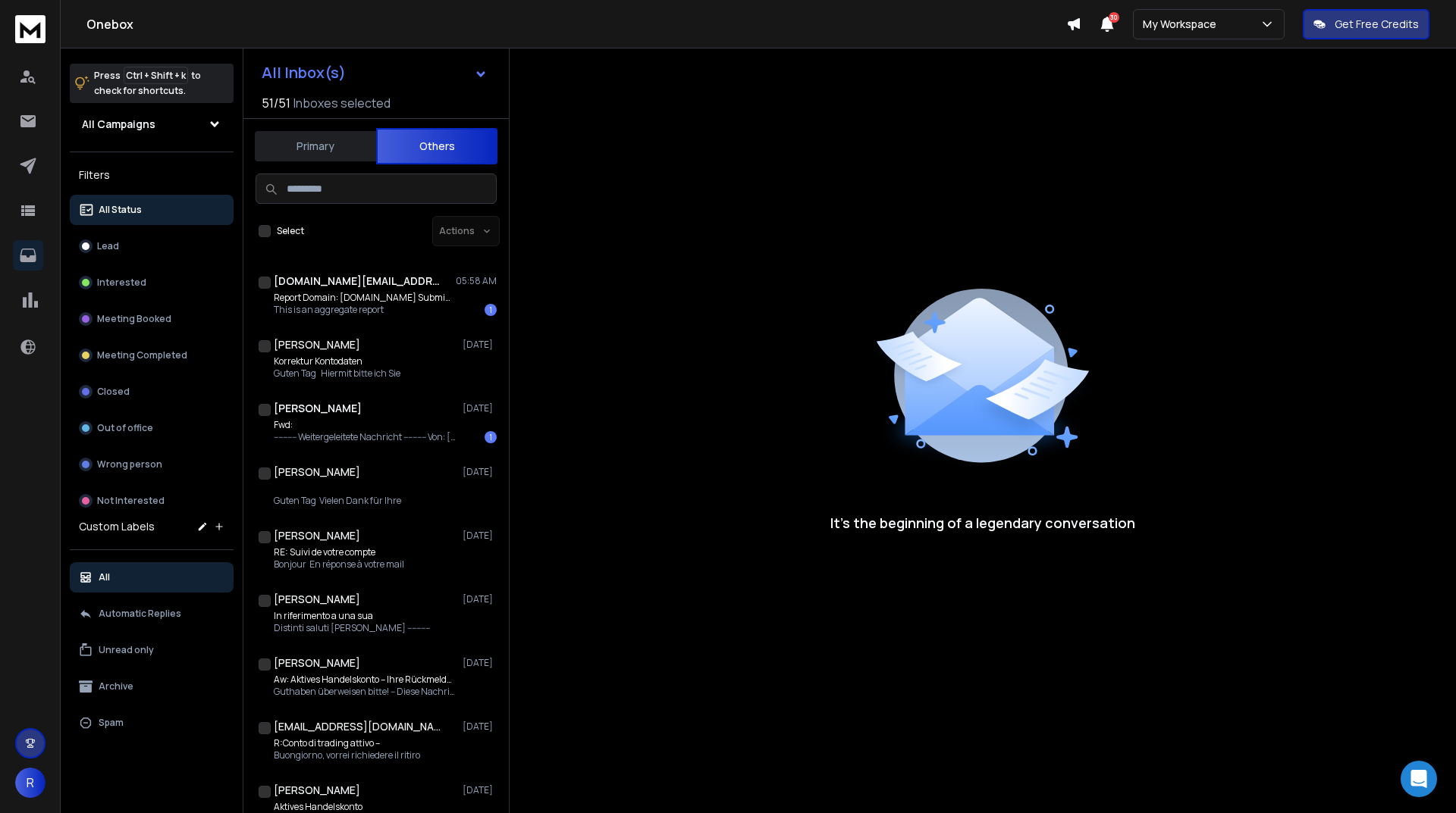
click at [352, 147] on button "Primary" at bounding box center [315, 146] width 121 height 33
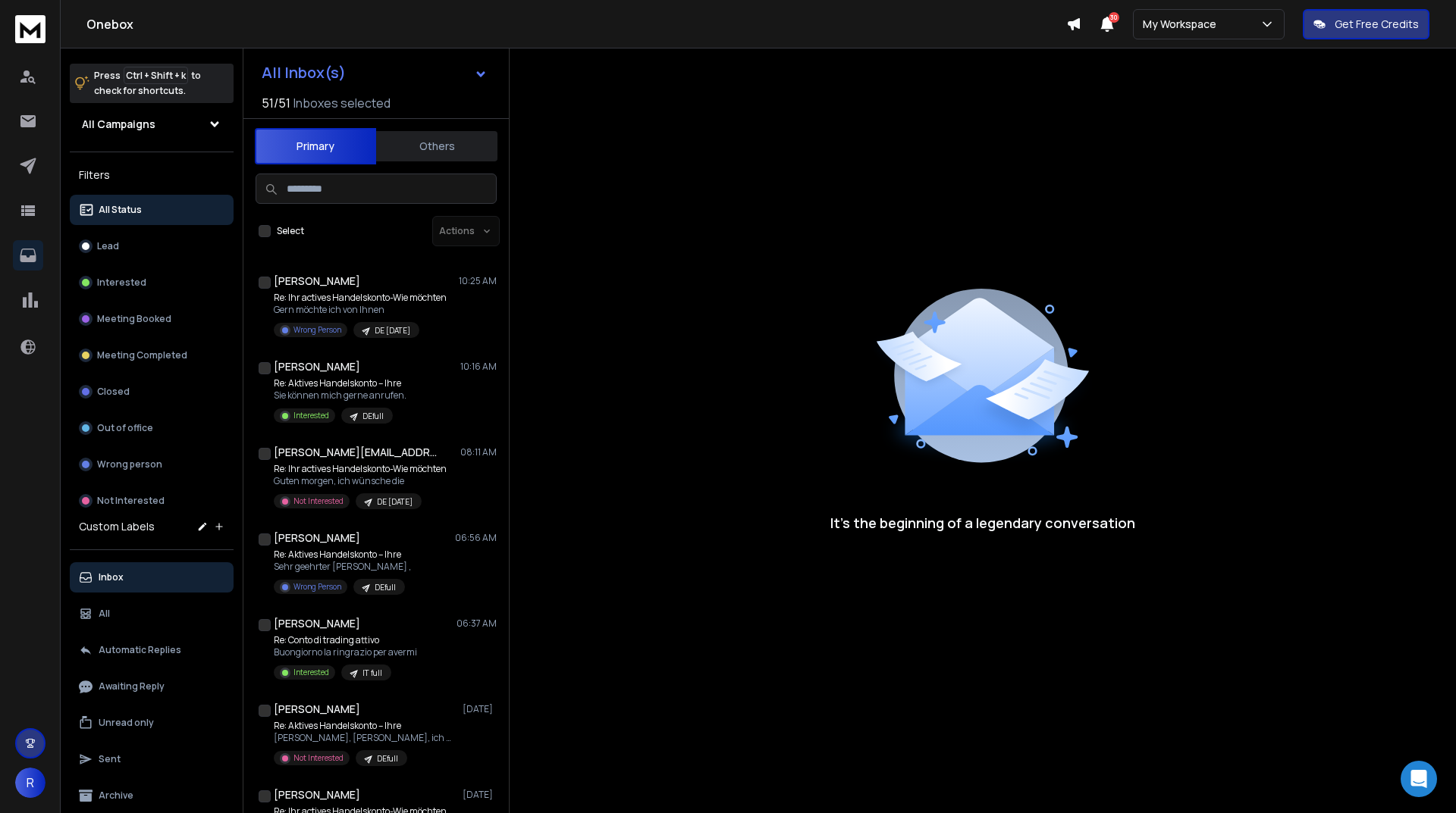
click at [457, 150] on button "Others" at bounding box center [436, 146] width 121 height 33
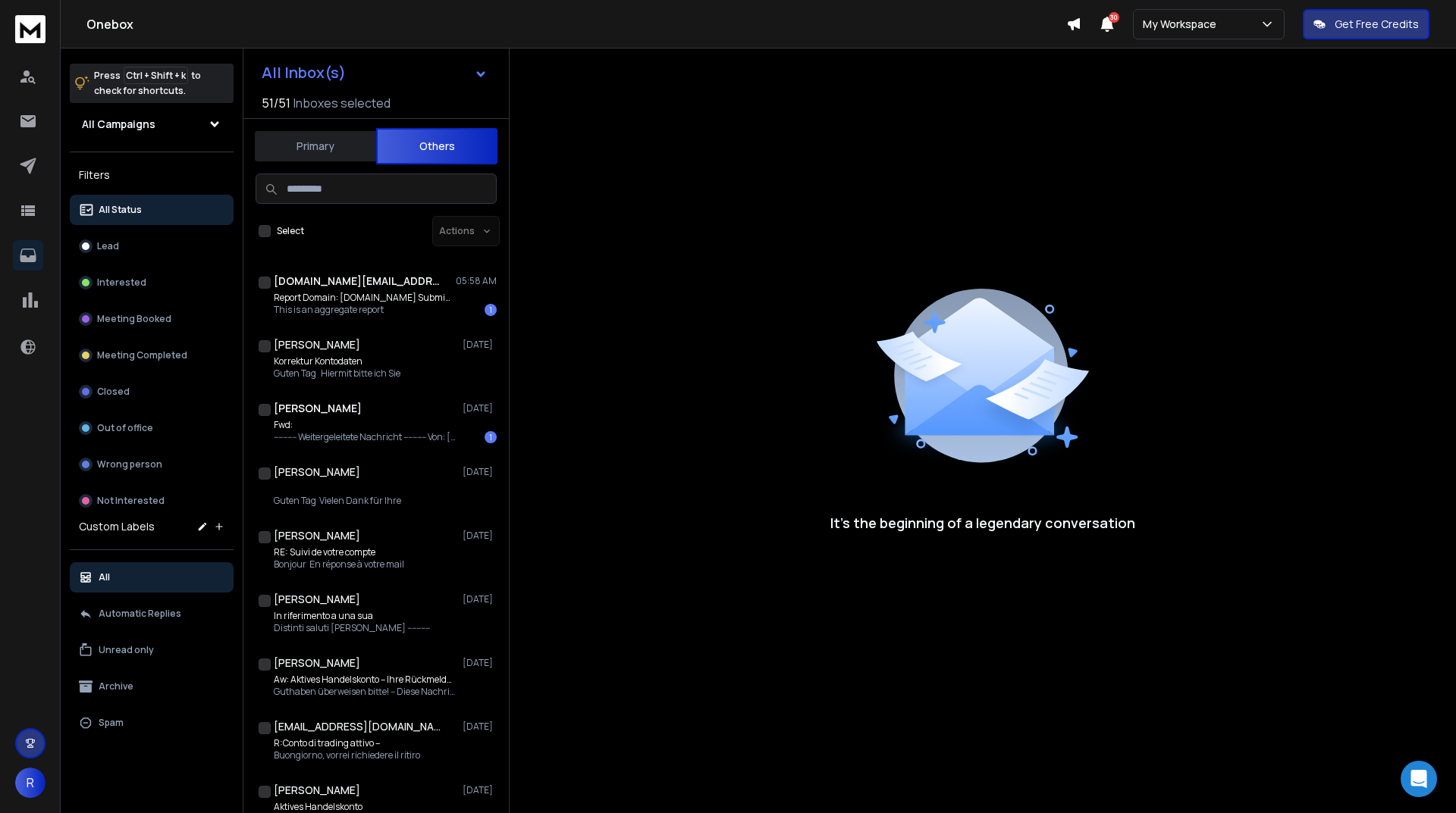
click at [355, 161] on button "Primary" at bounding box center [315, 146] width 121 height 33
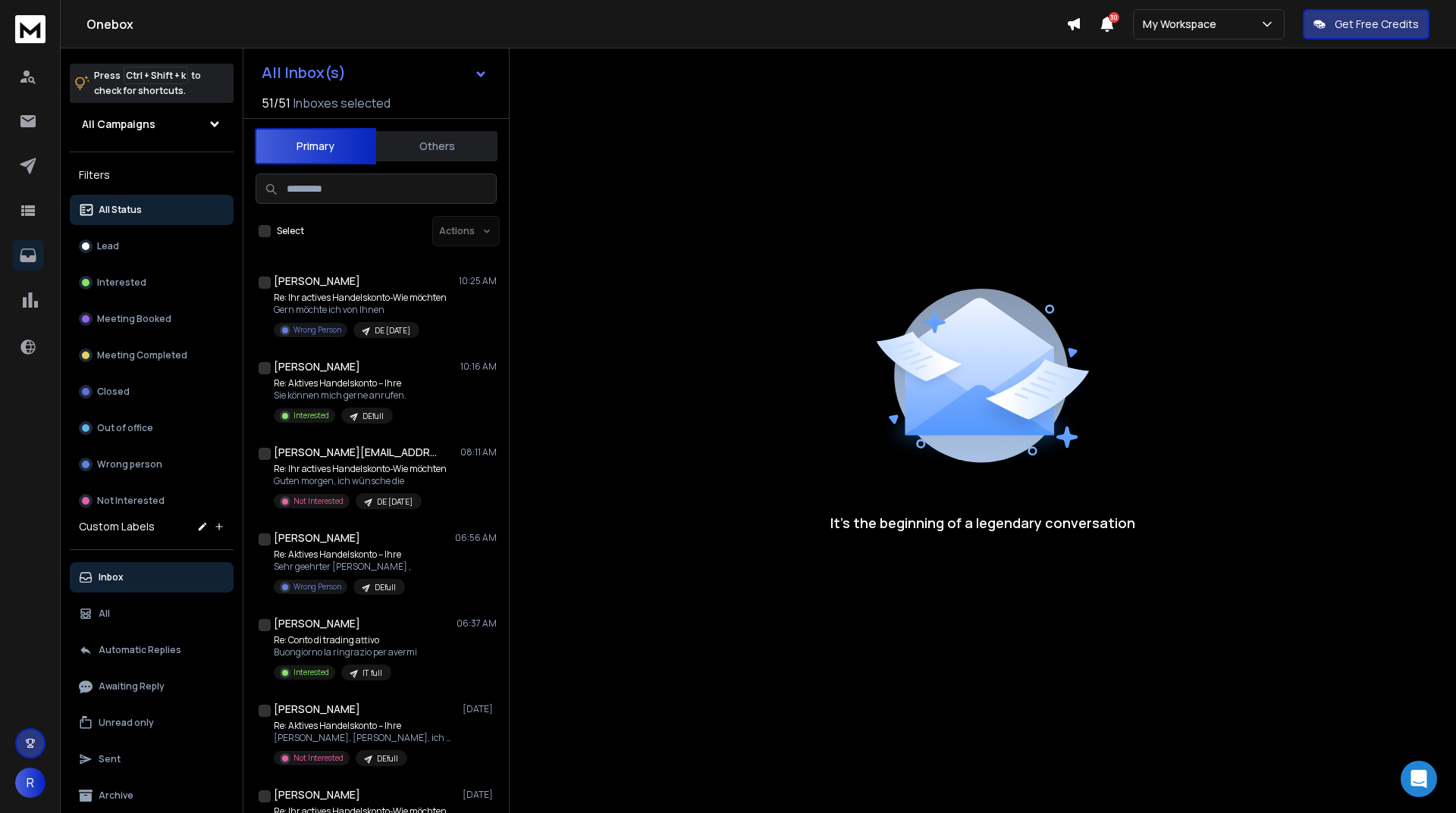
click at [434, 144] on button "Others" at bounding box center [436, 146] width 121 height 33
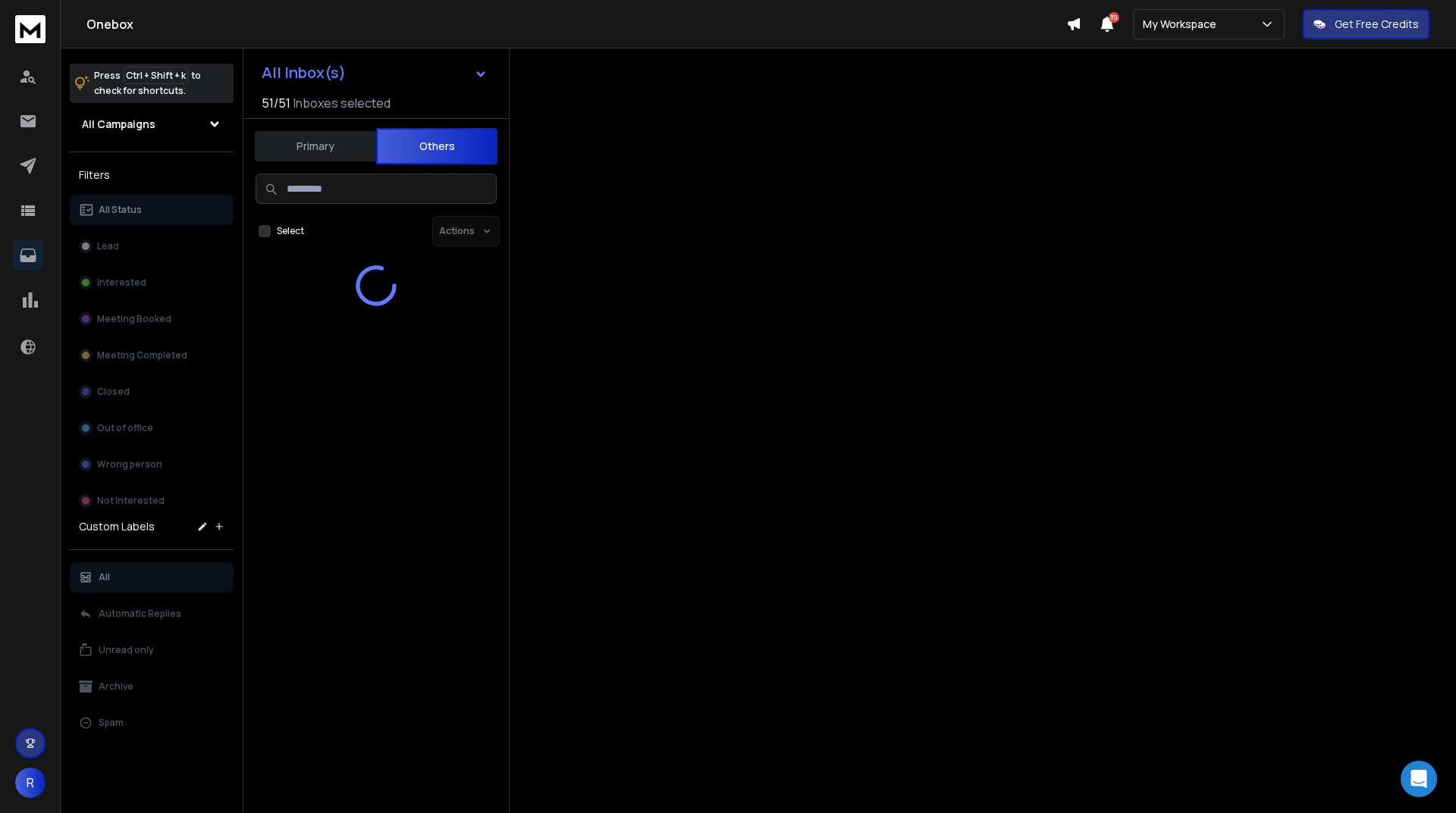
click at [343, 149] on button "Primary" at bounding box center [315, 146] width 121 height 33
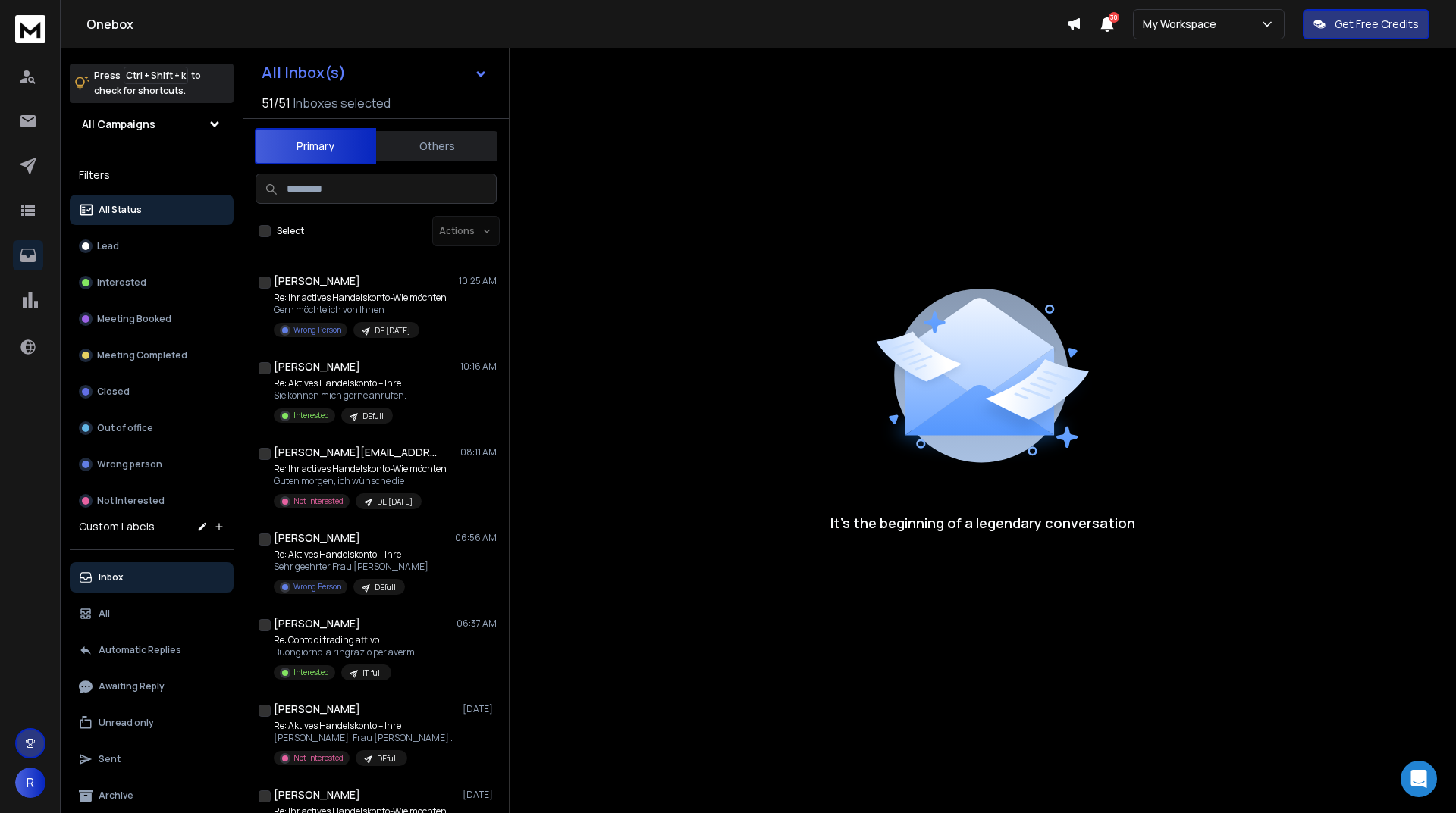
click at [389, 147] on button "Others" at bounding box center [436, 146] width 121 height 33
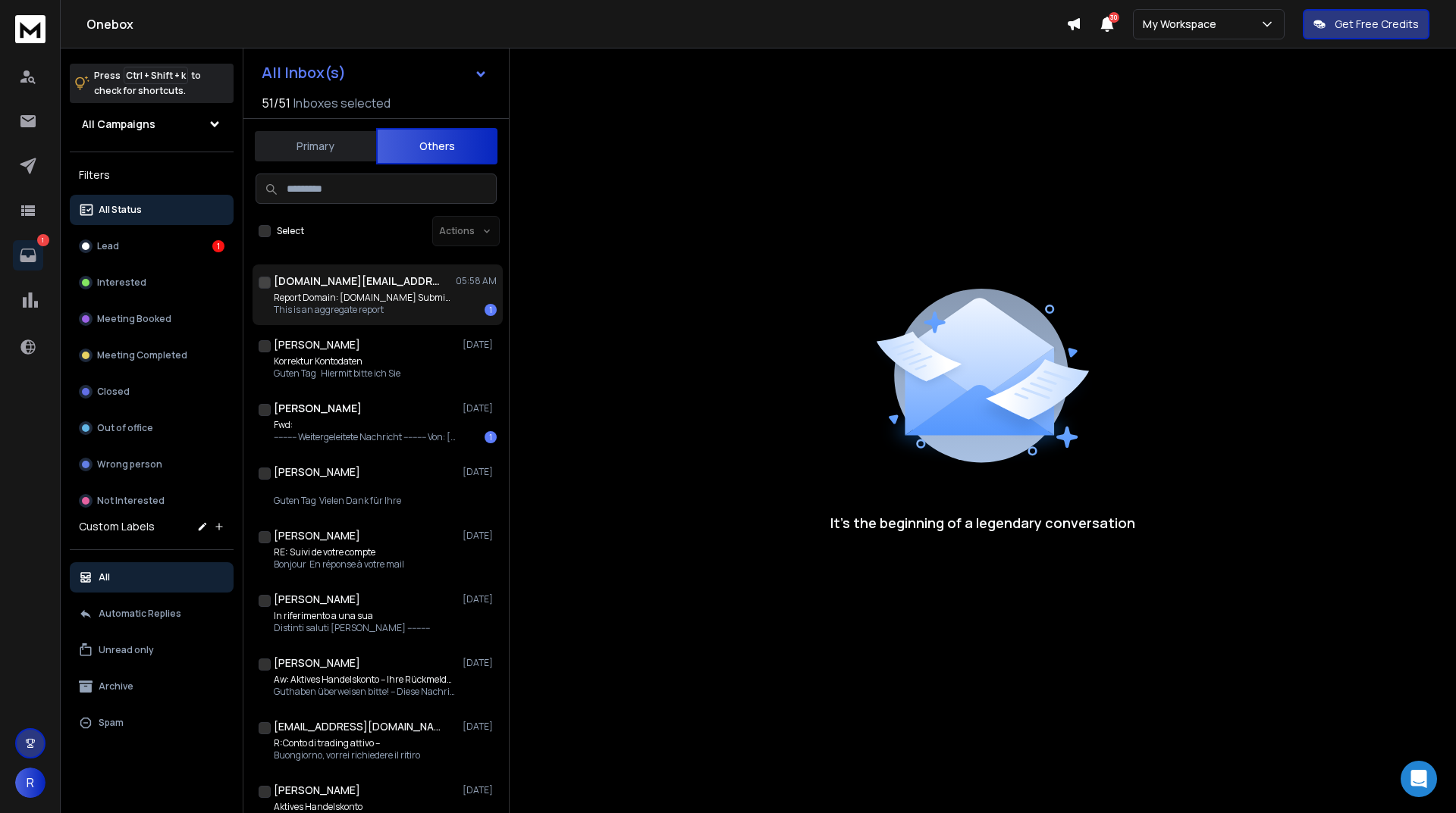
click at [373, 313] on p "This is an aggregate report" at bounding box center [365, 310] width 182 height 12
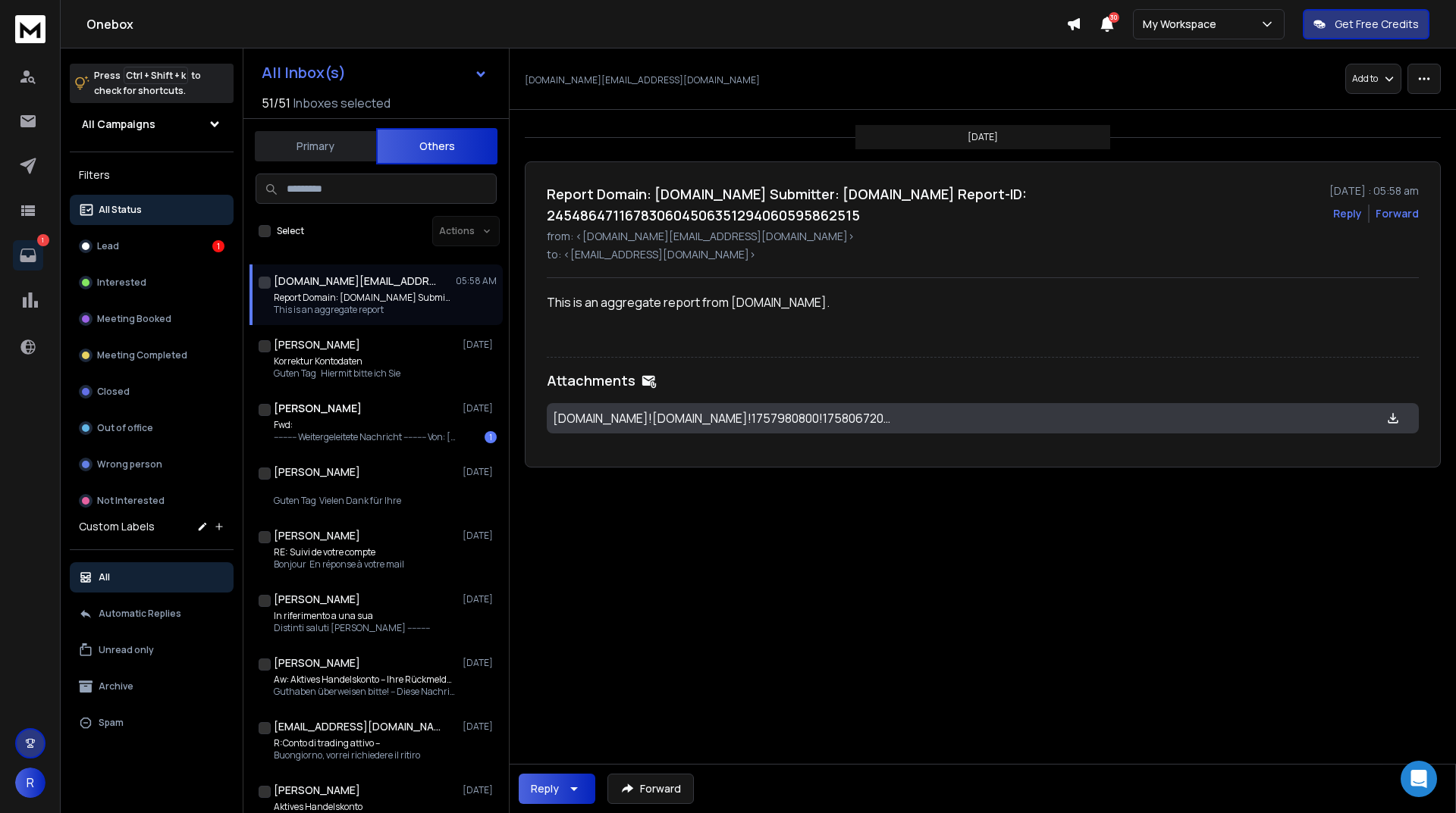
click at [271, 282] on div "[DOMAIN_NAME][EMAIL_ADDRESS][DOMAIN_NAME] 05:58 AM Report Domain: [DOMAIN_NAME]…" at bounding box center [378, 295] width 250 height 61
click at [260, 289] on div at bounding box center [265, 294] width 12 height 36
click at [260, 280] on button "button" at bounding box center [265, 283] width 12 height 12
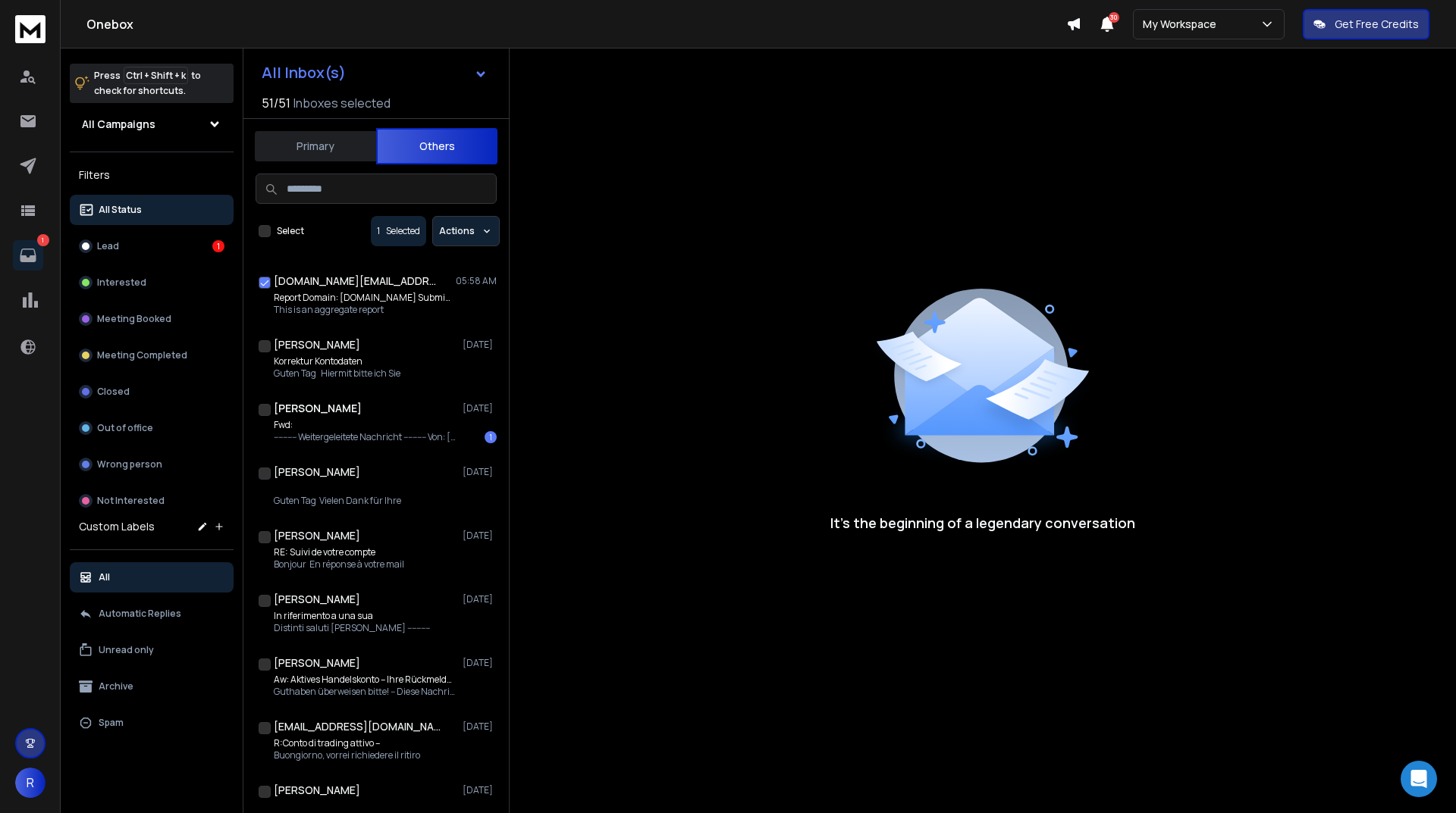
click at [459, 241] on button "Actions" at bounding box center [466, 231] width 67 height 30
click at [477, 269] on div "Delete email" at bounding box center [447, 266] width 83 height 15
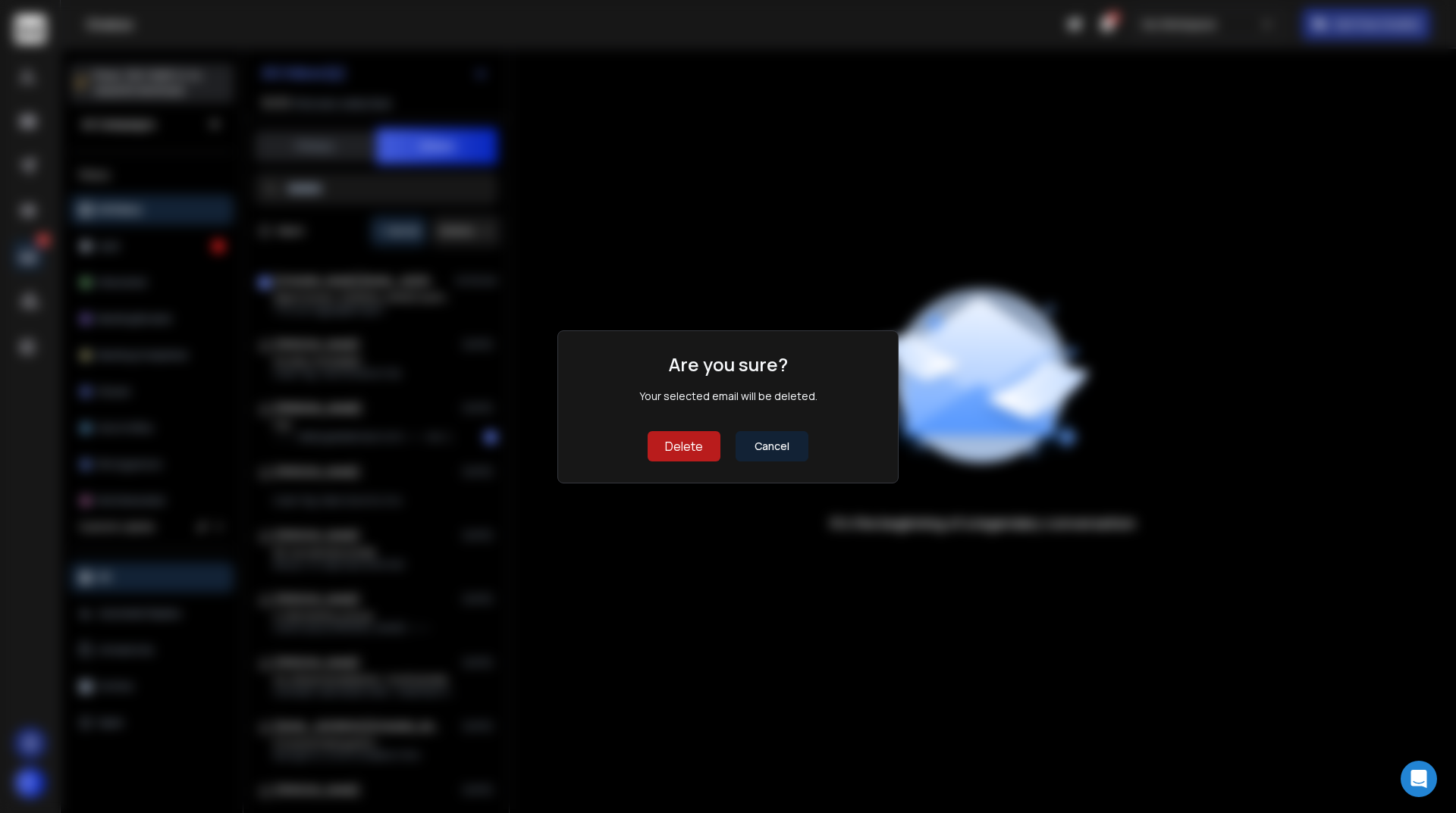
click at [705, 461] on button "Delete" at bounding box center [684, 446] width 73 height 30
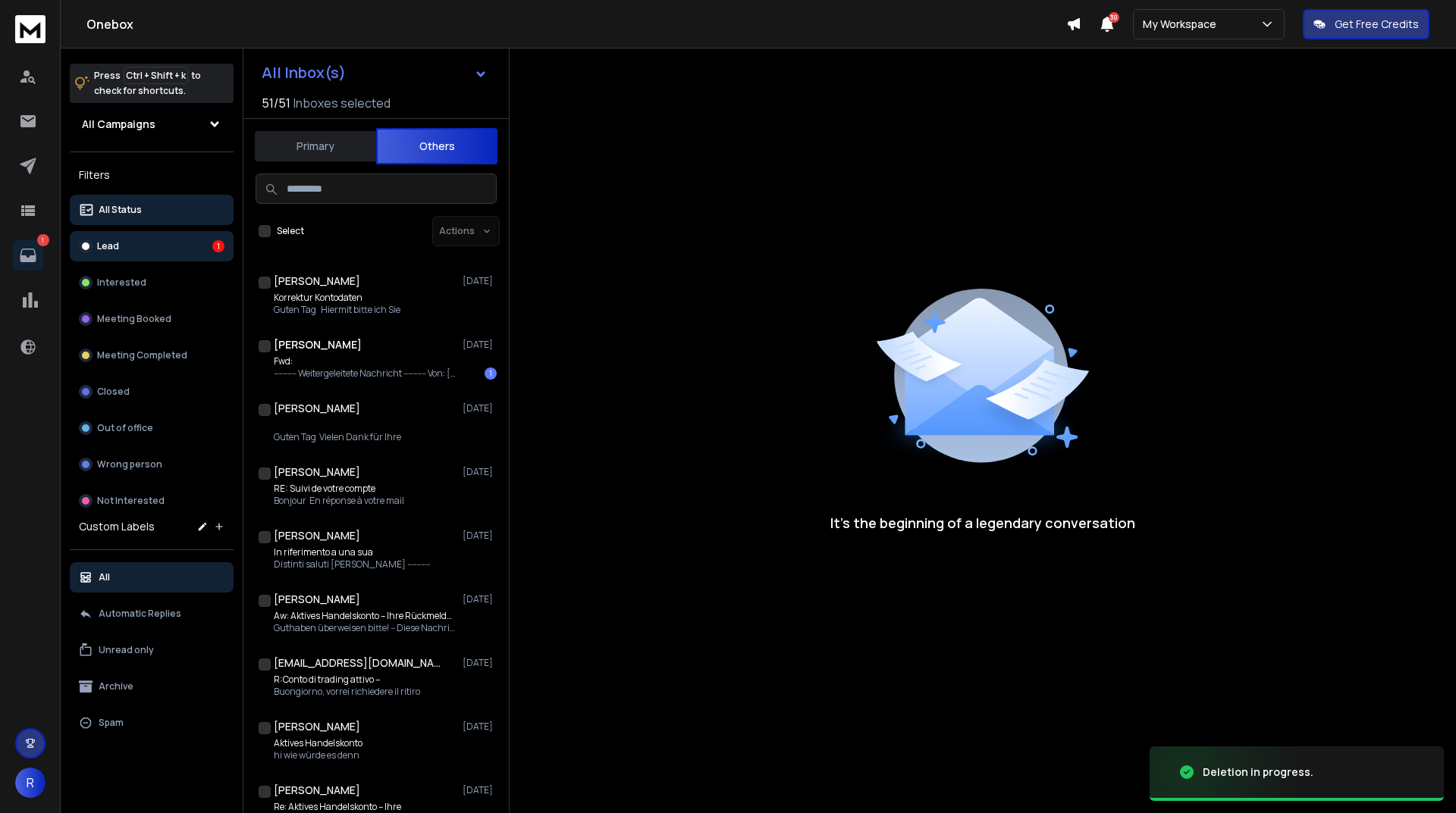
click at [109, 251] on p "Lead" at bounding box center [108, 246] width 22 height 12
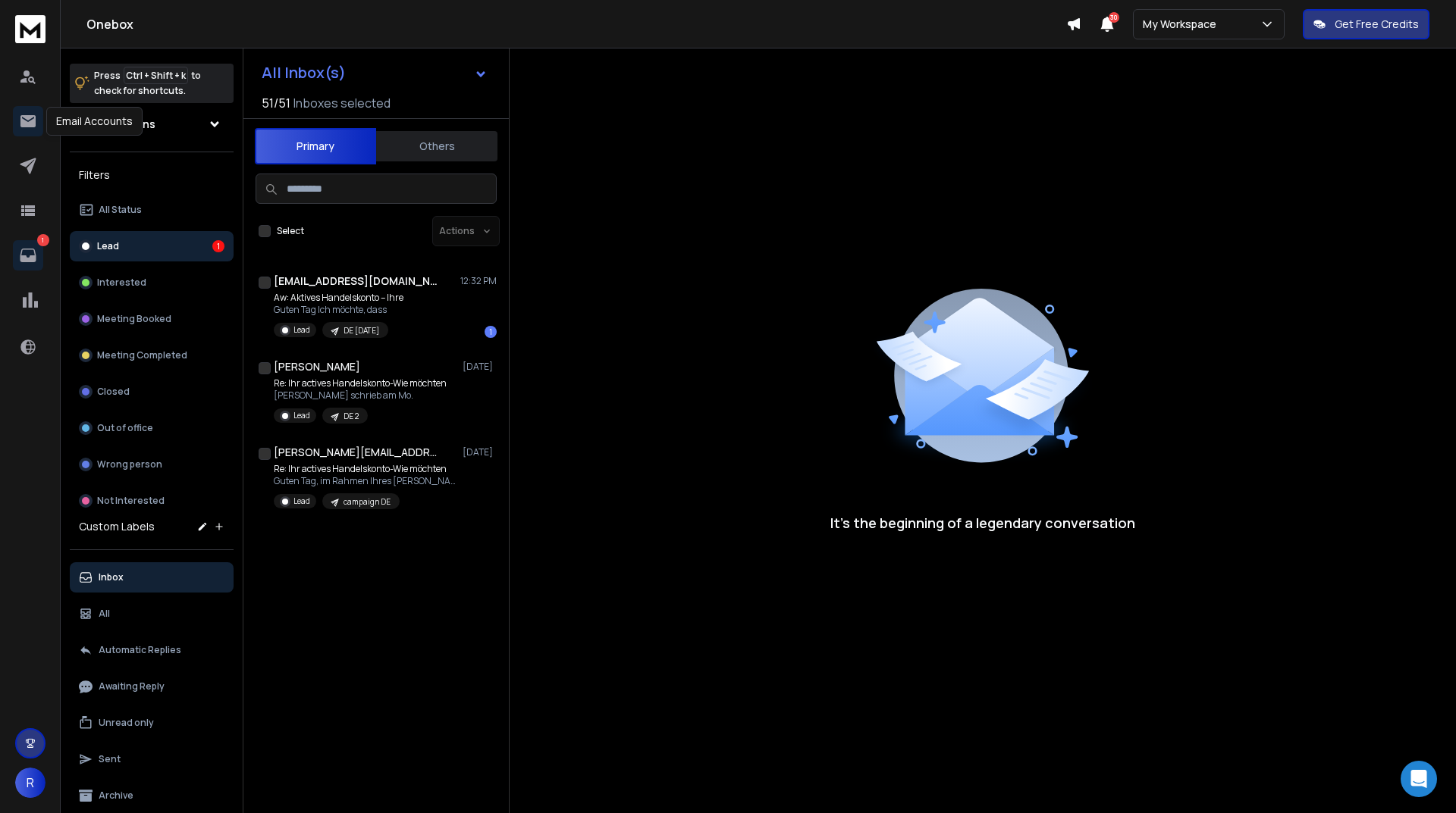
click at [32, 130] on link at bounding box center [28, 120] width 30 height 30
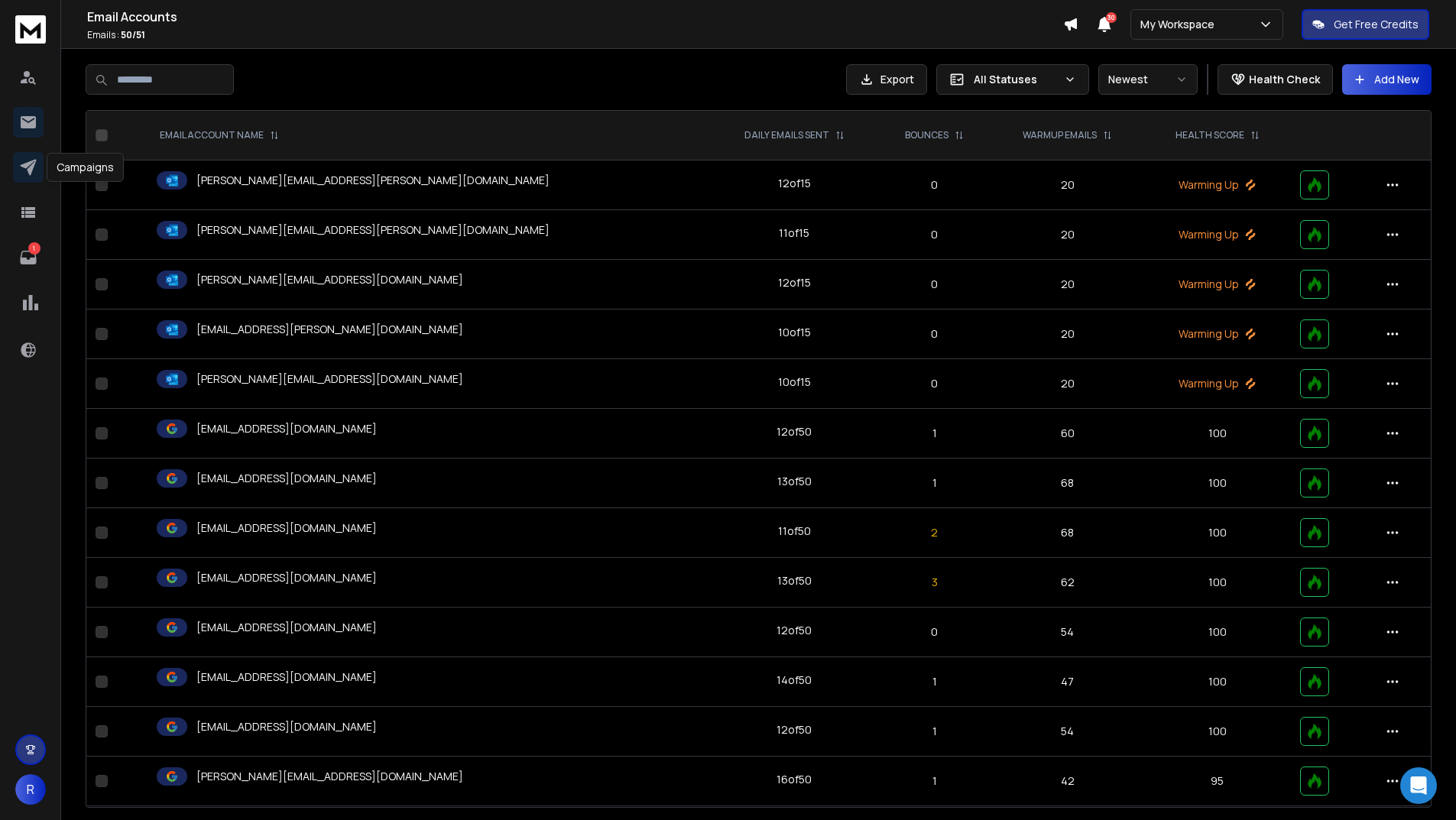
click at [26, 164] on icon at bounding box center [28, 167] width 16 height 16
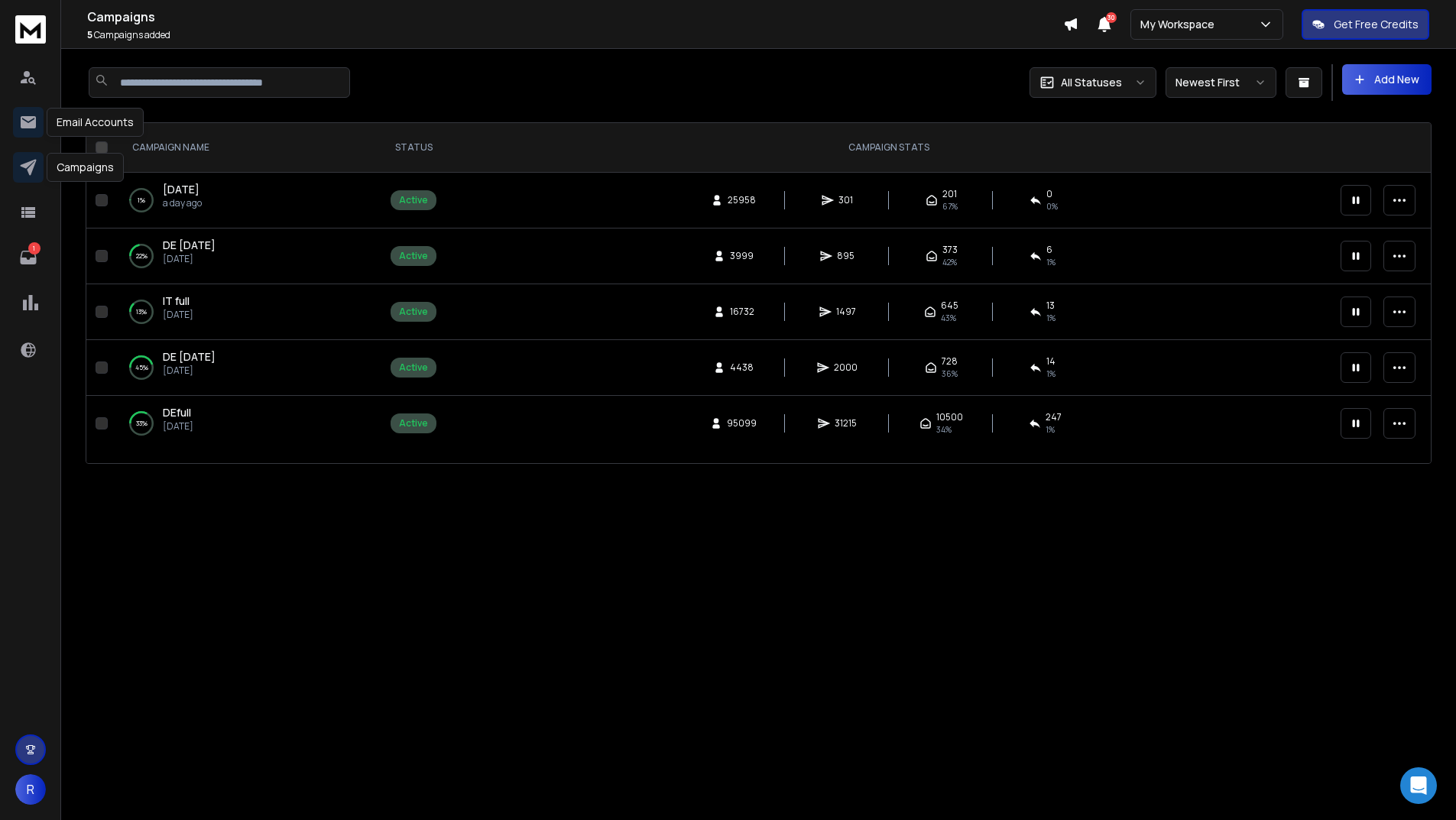
click at [32, 127] on icon at bounding box center [29, 122] width 16 height 12
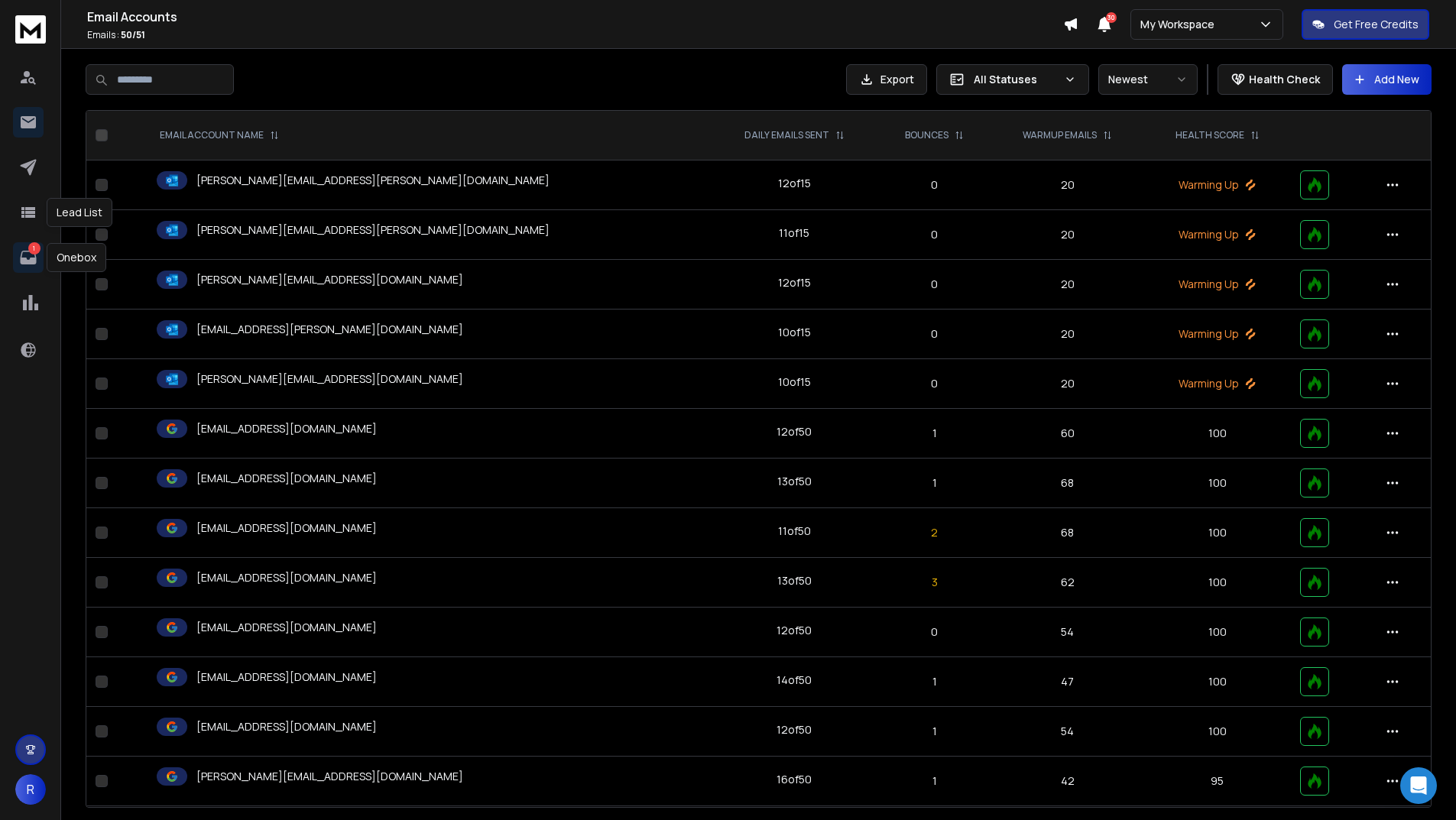
click at [33, 262] on icon at bounding box center [28, 258] width 16 height 14
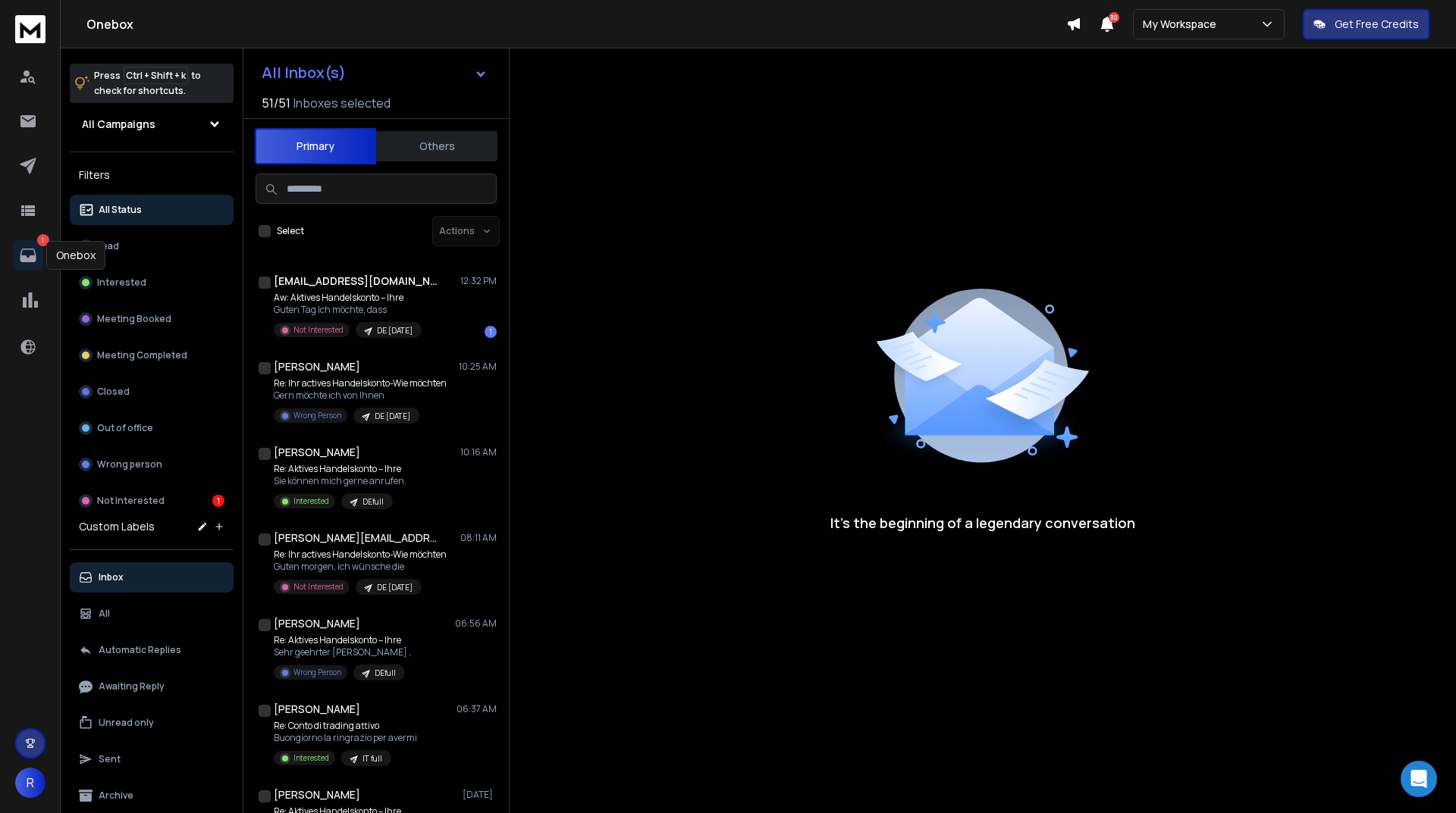
click at [37, 266] on link "1" at bounding box center [28, 255] width 30 height 30
click at [26, 259] on icon at bounding box center [28, 256] width 16 height 14
click at [19, 173] on icon at bounding box center [29, 166] width 19 height 19
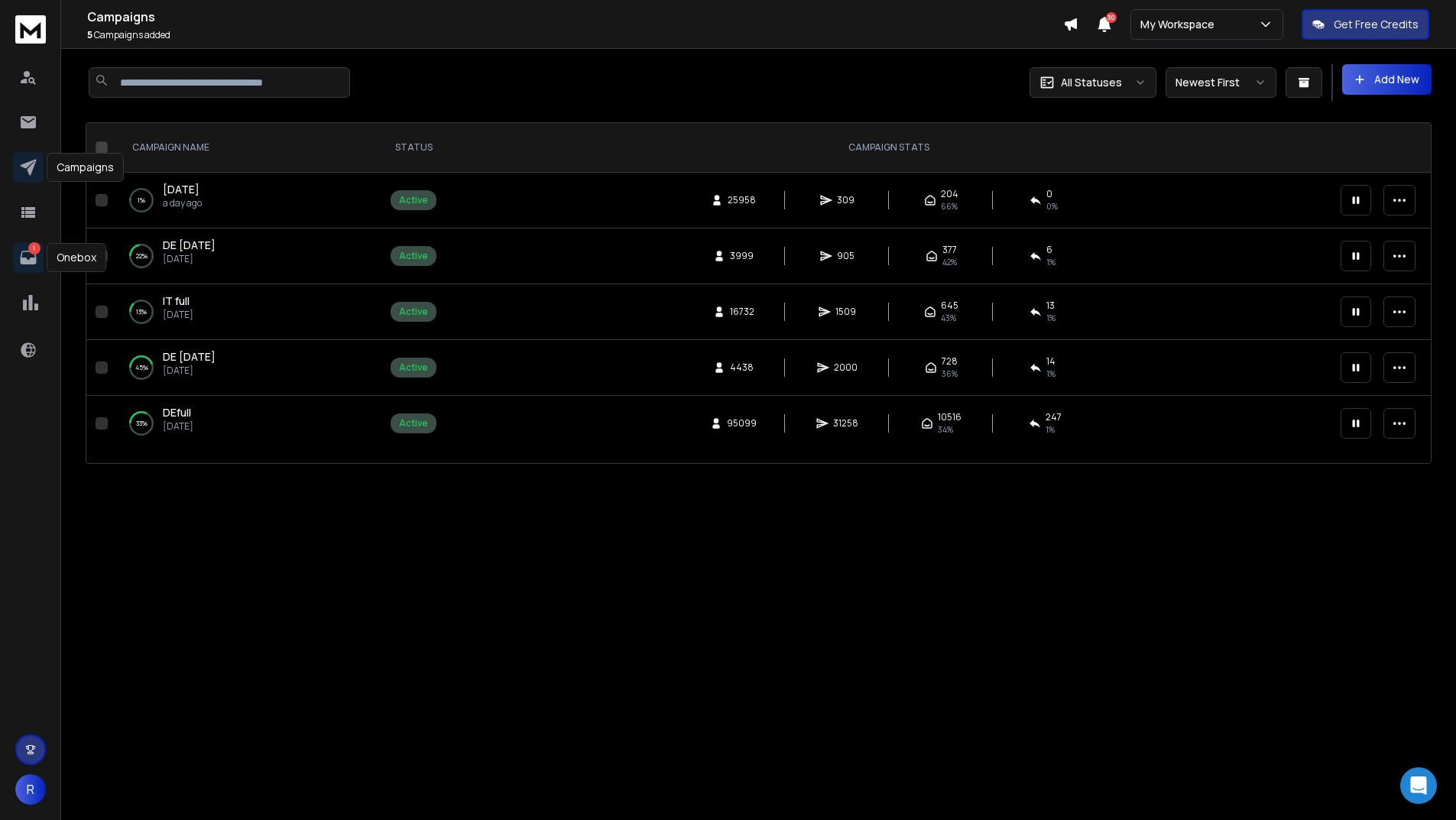
click at [36, 258] on icon at bounding box center [29, 258] width 19 height 19
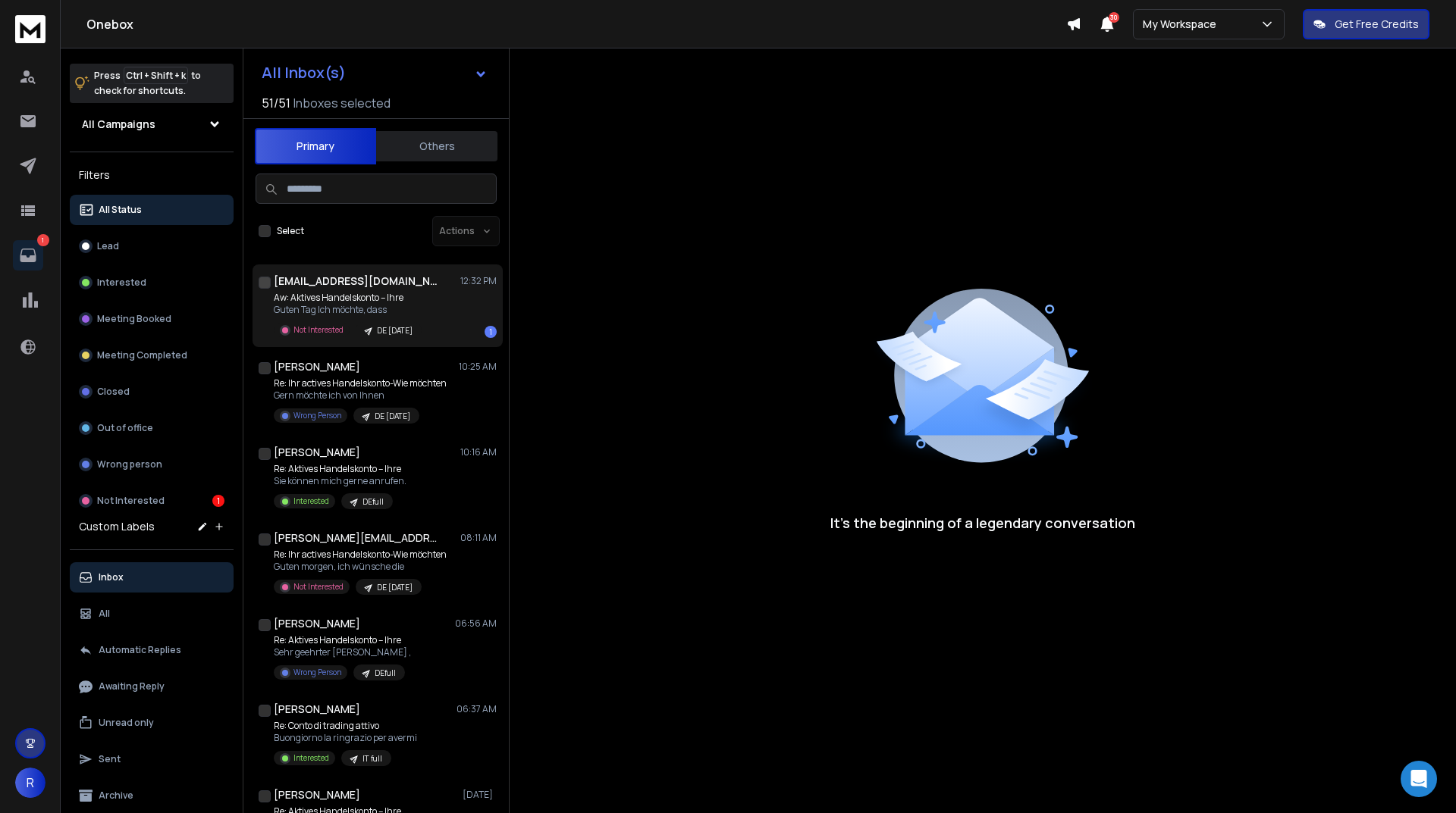
drag, startPoint x: 402, startPoint y: 299, endPoint x: 427, endPoint y: 327, distance: 37.5
click at [404, 300] on p "Aw: Aktives Handelskonto – Ihre" at bounding box center [347, 298] width 148 height 12
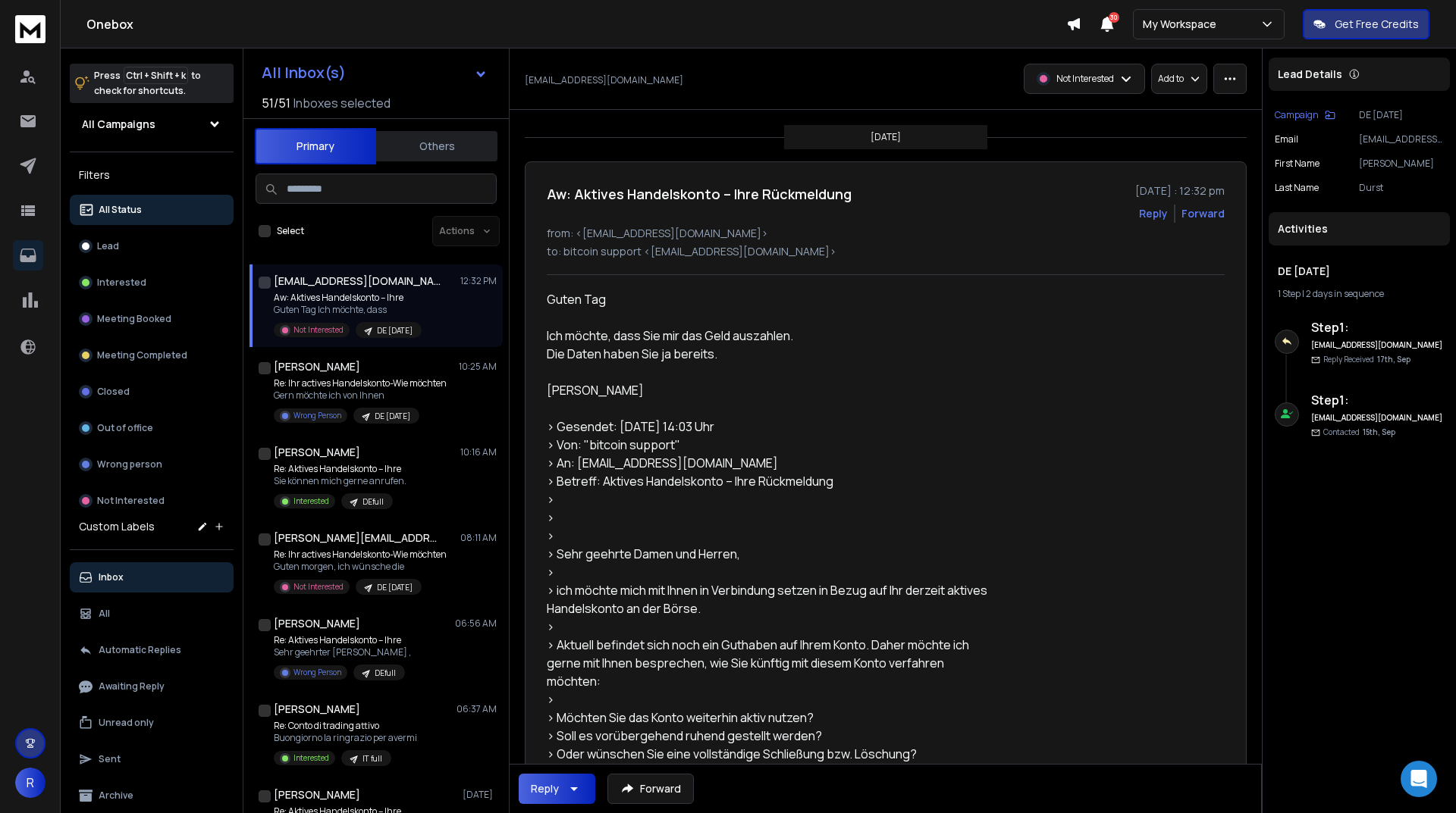
click at [846, 289] on div "Aw: Aktives Handelskonto – Ihre Rückmeldung 17 September 2025 : 12:32 pm Reply …" at bounding box center [886, 662] width 678 height 956
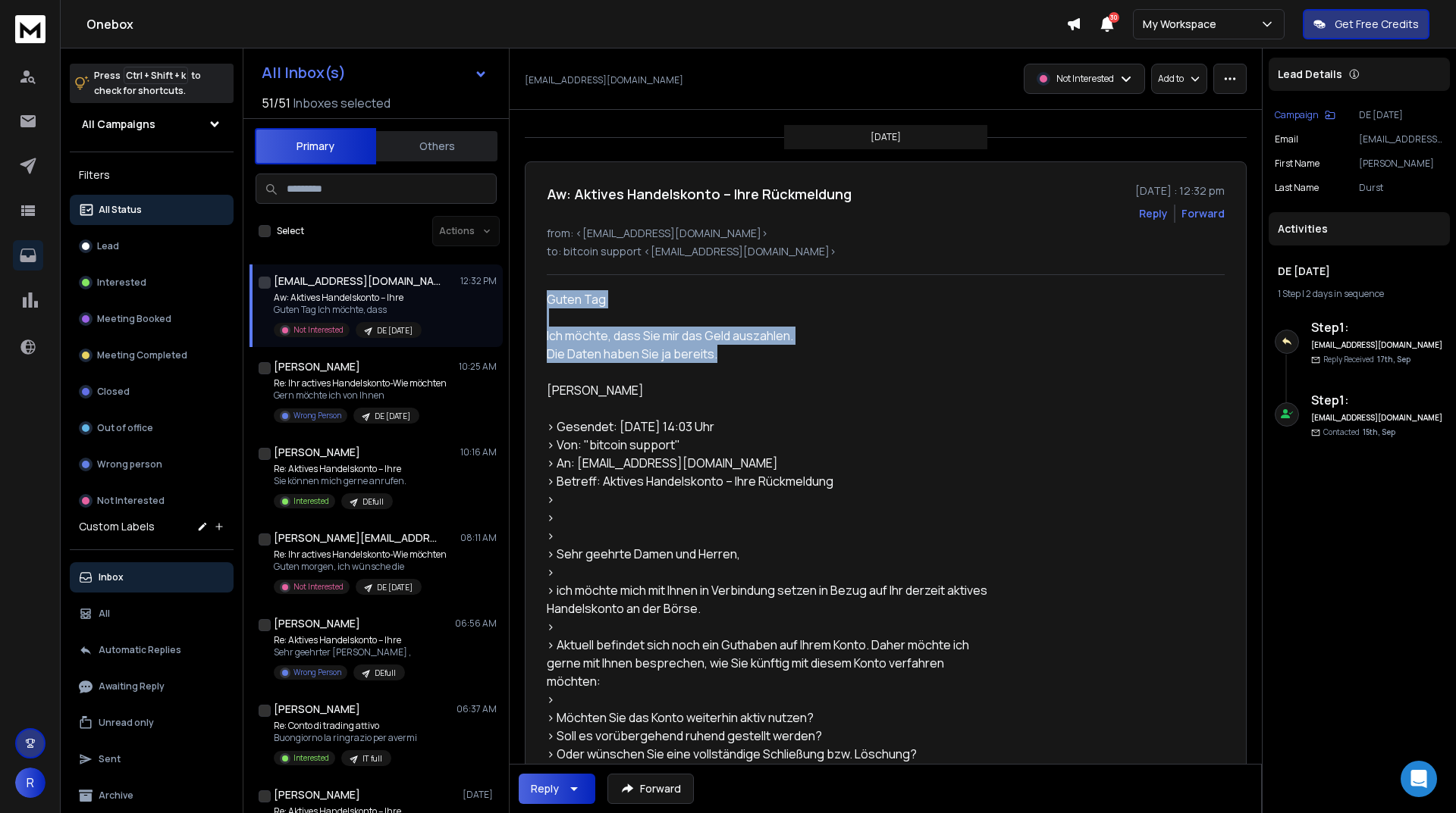
drag, startPoint x: 548, startPoint y: 296, endPoint x: 776, endPoint y: 357, distance: 236.0
click at [776, 357] on div "Guten Tag Ich möchte, dass Sie mir das Geld auszahlen. Die Daten haben Sie ja b…" at bounding box center [774, 714] width 455 height 849
copy div "Guten Tag Ich möchte, dass Sie mir das Geld auszahlen. Die Daten haben Sie ja b…"
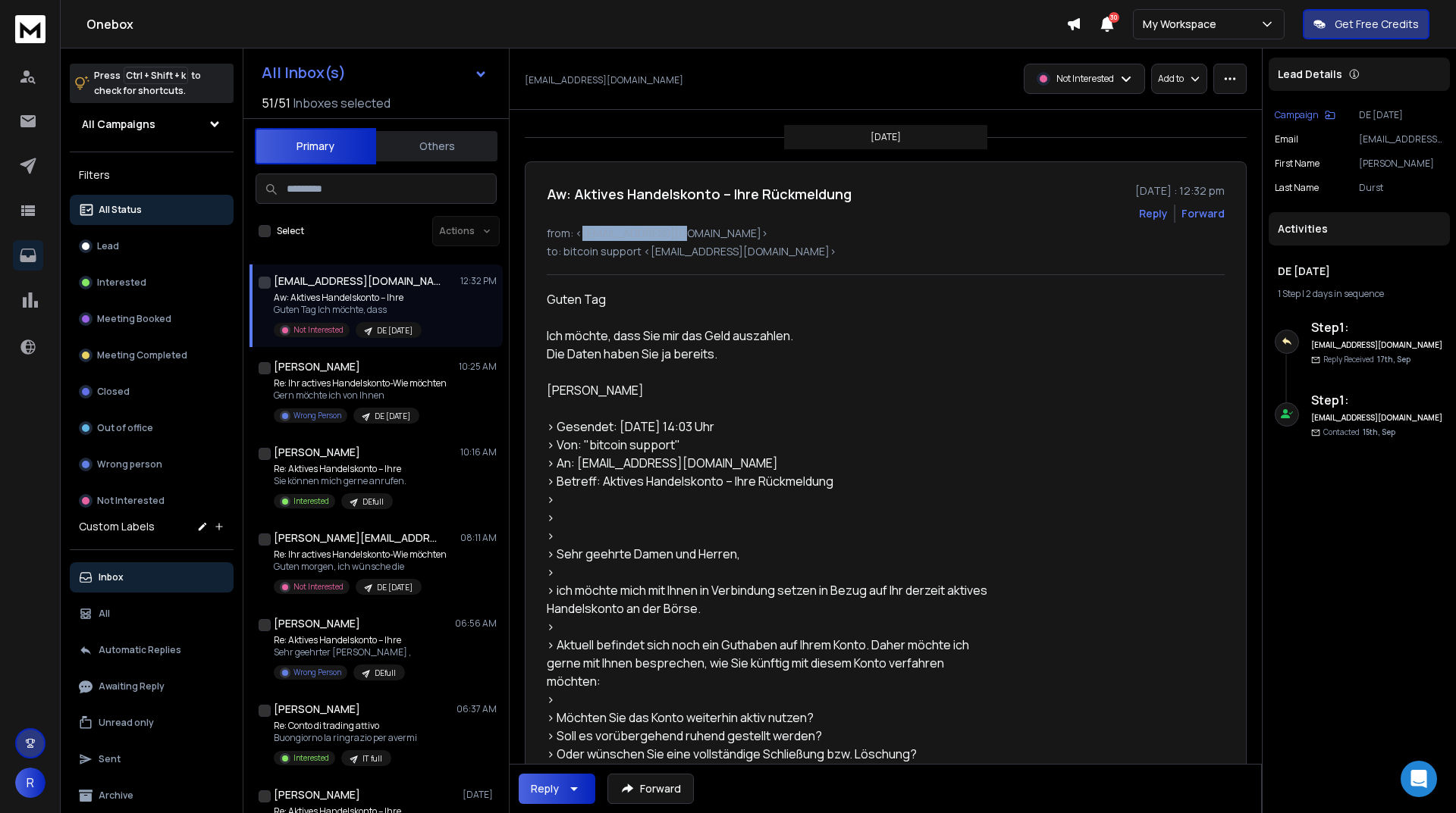
drag, startPoint x: 583, startPoint y: 231, endPoint x: 680, endPoint y: 239, distance: 97.3
click at [680, 239] on p "from: <saraduerst@gmx.ch>" at bounding box center [886, 234] width 678 height 15
copy p "[EMAIL_ADDRESS][DOMAIN_NAME]"
drag, startPoint x: 561, startPoint y: 252, endPoint x: 796, endPoint y: 256, distance: 235.0
click at [799, 255] on p "to: bitcoin support <bitcoin@recover-now.org>" at bounding box center [886, 252] width 678 height 15
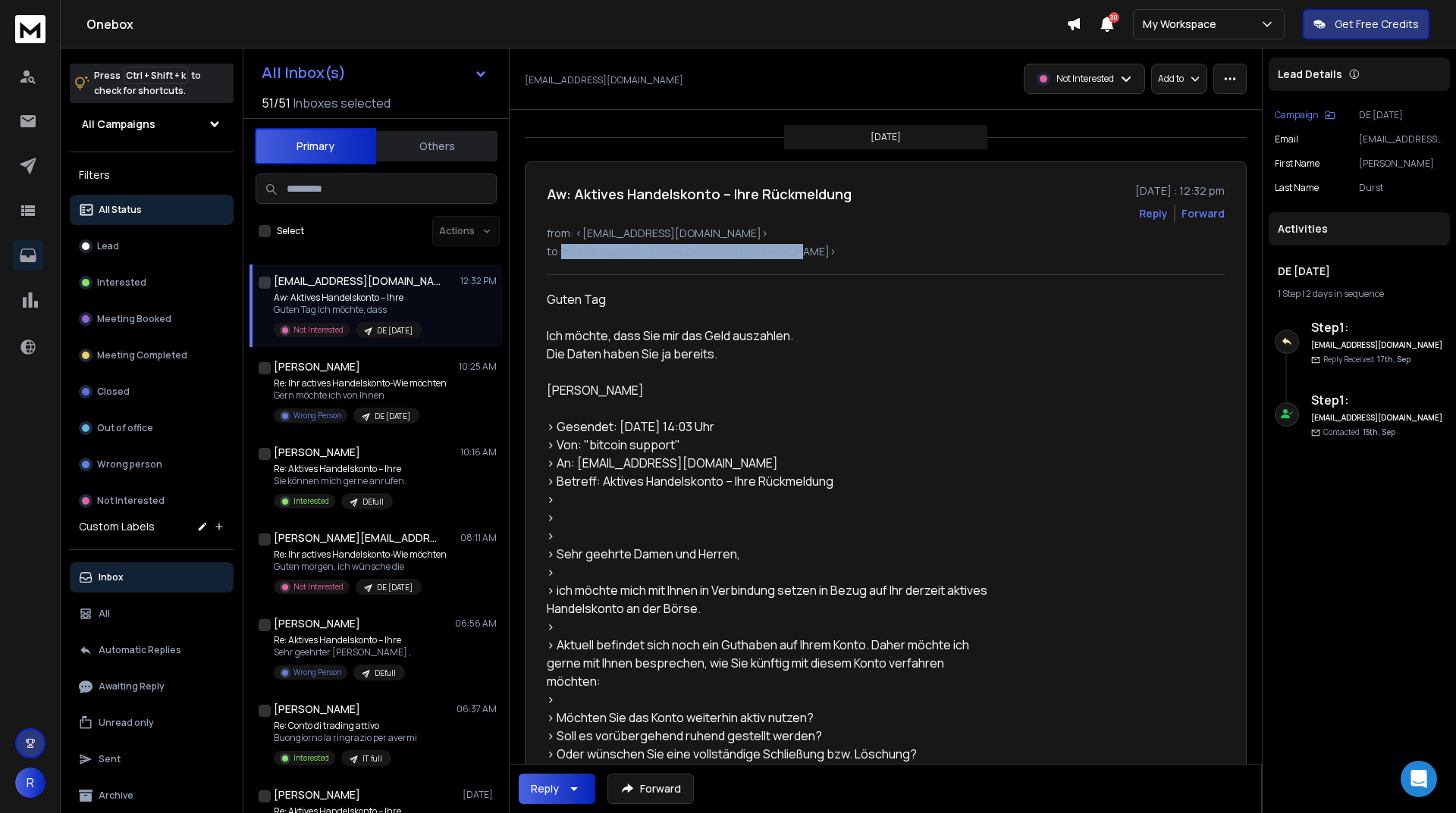
copy p "bitcoin support <bitcoin@recover-now.org>"
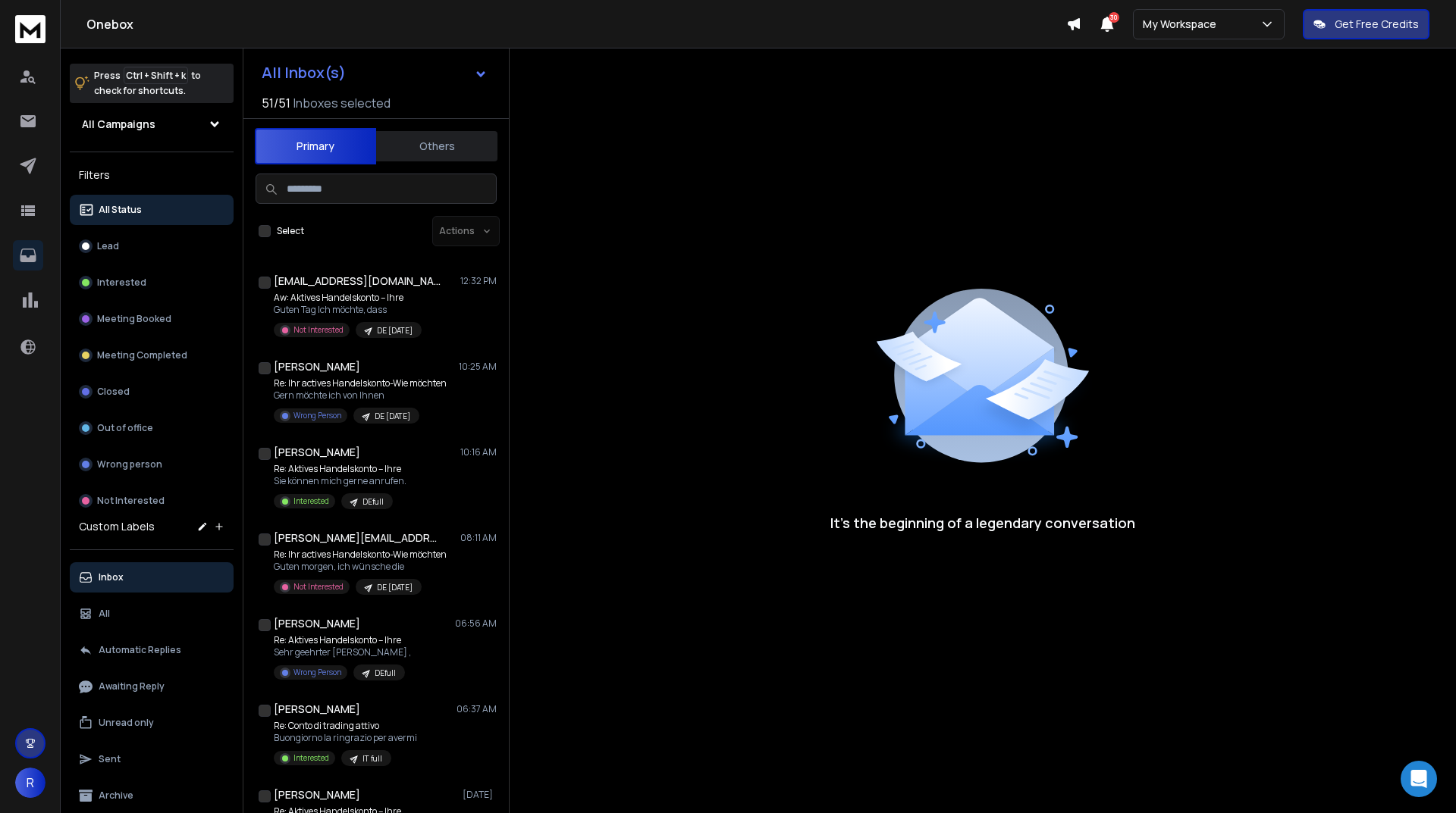
click at [671, 242] on div "It’s the beginning of a legendary conversation" at bounding box center [983, 394] width 946 height 691
click at [22, 124] on icon at bounding box center [29, 121] width 15 height 12
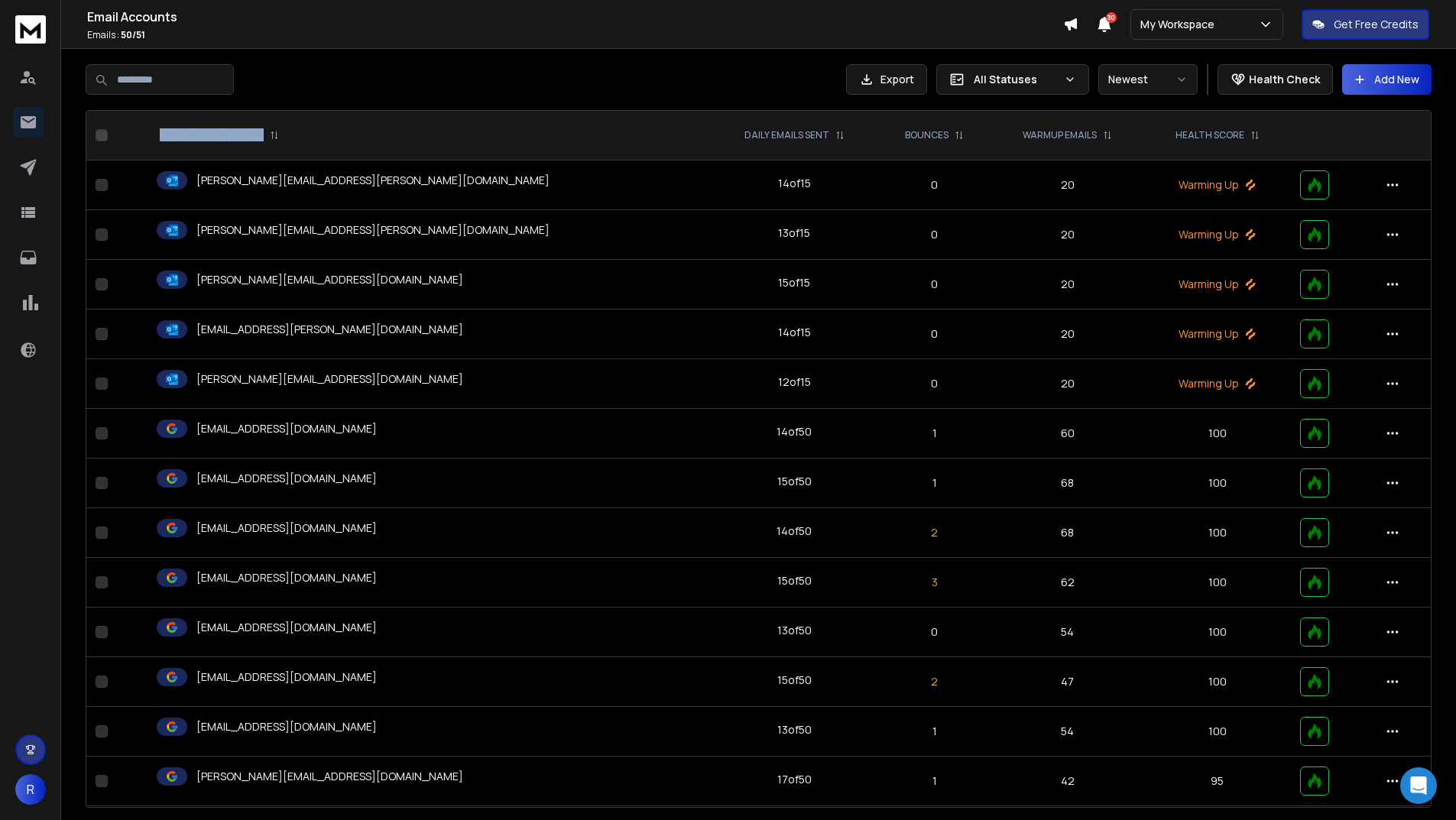
drag, startPoint x: 332, startPoint y: 137, endPoint x: 139, endPoint y: 139, distance: 193.0
click at [139, 139] on tr "EMAIL ACCOUNT NAME DAILY EMAILS SENT BOUNCES WARMUP EMAILS HEALTH SCORE" at bounding box center [758, 135] width 1345 height 50
click at [156, 107] on div "Export All Statuses Newest Health Check Add New EMAIL ACCOUNT NAME DAILY EMAILS…" at bounding box center [758, 435] width 1346 height 744
drag, startPoint x: 146, startPoint y: 115, endPoint x: 159, endPoint y: 118, distance: 13.3
click at [159, 118] on tr "EMAIL ACCOUNT NAME DAILY EMAILS SENT BOUNCES WARMUP EMAILS HEALTH SCORE" at bounding box center [758, 135] width 1345 height 50
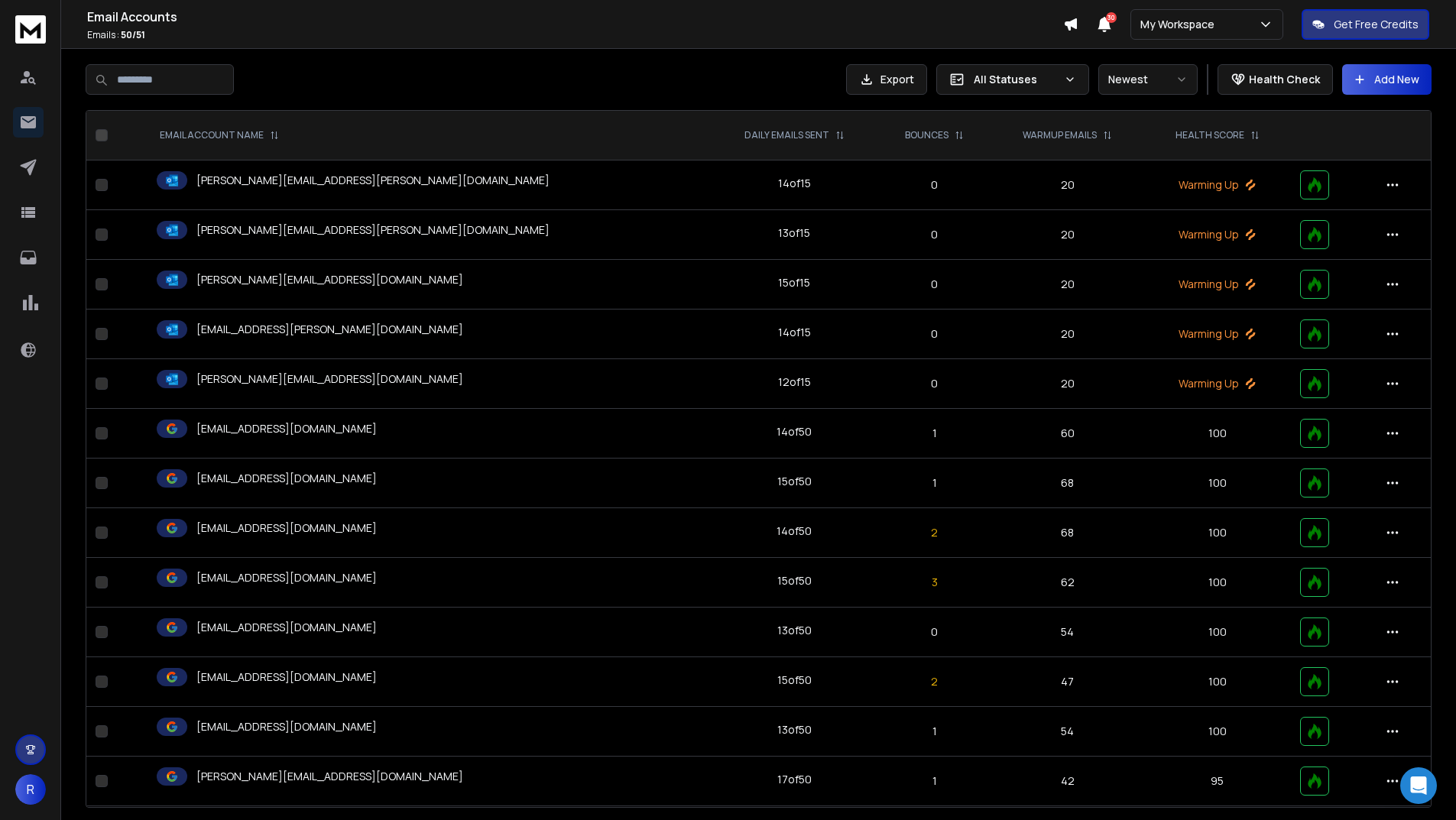
click at [388, 100] on div "Export All Statuses Newest Health Check Add New EMAIL ACCOUNT NAME DAILY EMAILS…" at bounding box center [758, 435] width 1346 height 744
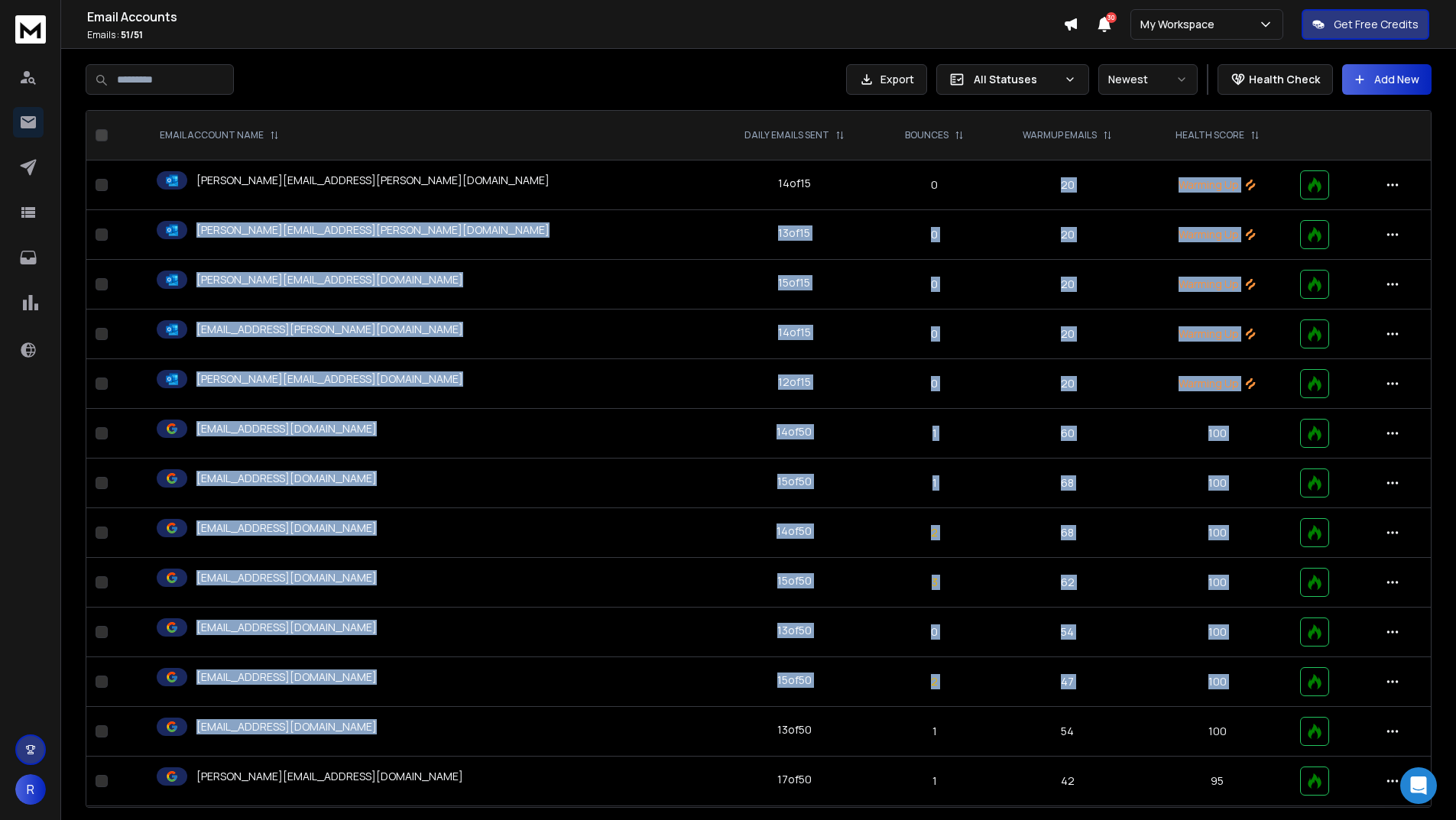
drag, startPoint x: 890, startPoint y: 199, endPoint x: 602, endPoint y: 505, distance: 420.2
click at [571, 323] on div "[EMAIL_ADDRESS][PERSON_NAME][DOMAIN_NAME]" at bounding box center [428, 329] width 544 height 19
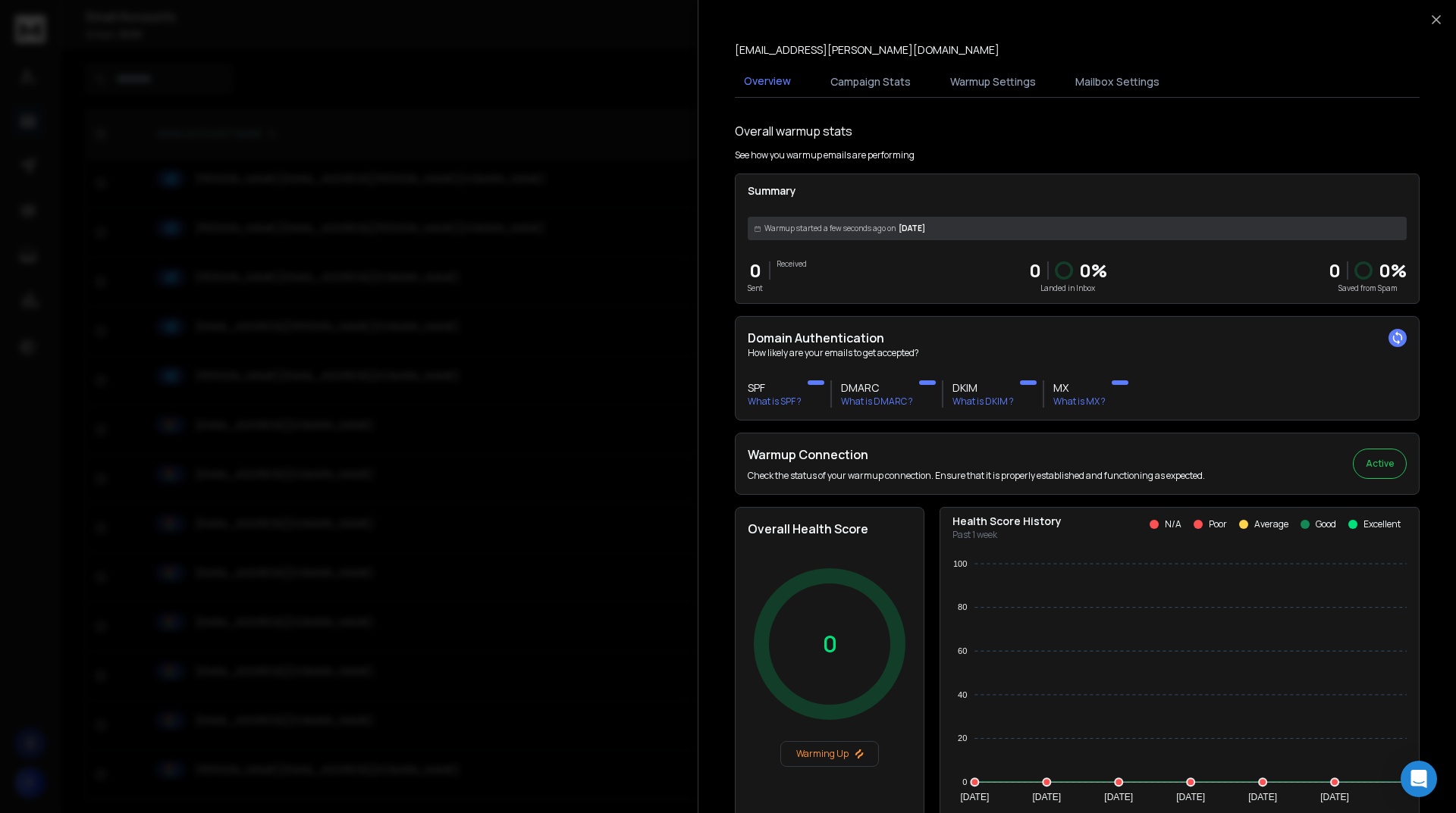
click at [201, 63] on div at bounding box center [728, 406] width 1456 height 813
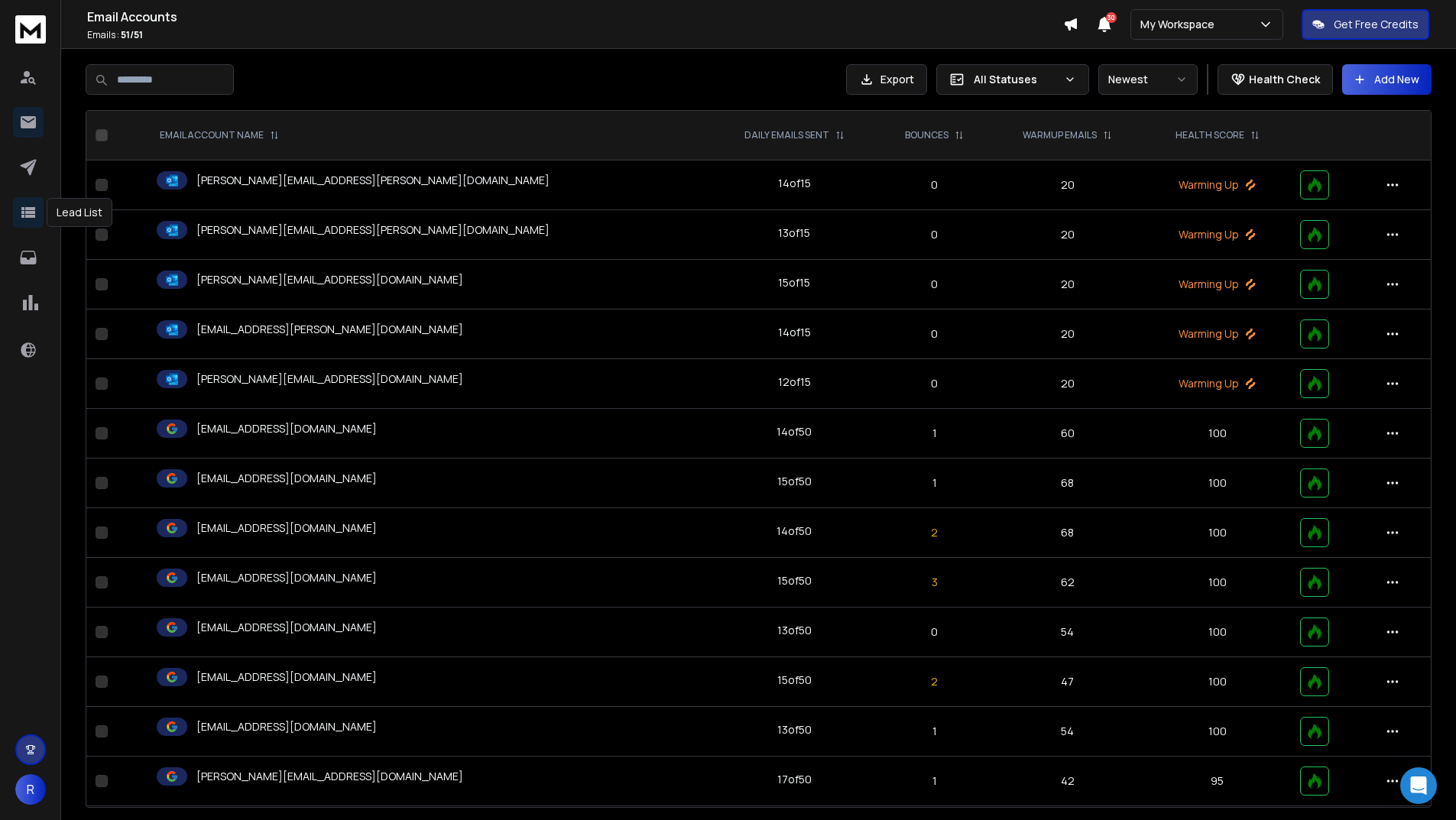
click at [30, 220] on icon at bounding box center [29, 213] width 19 height 19
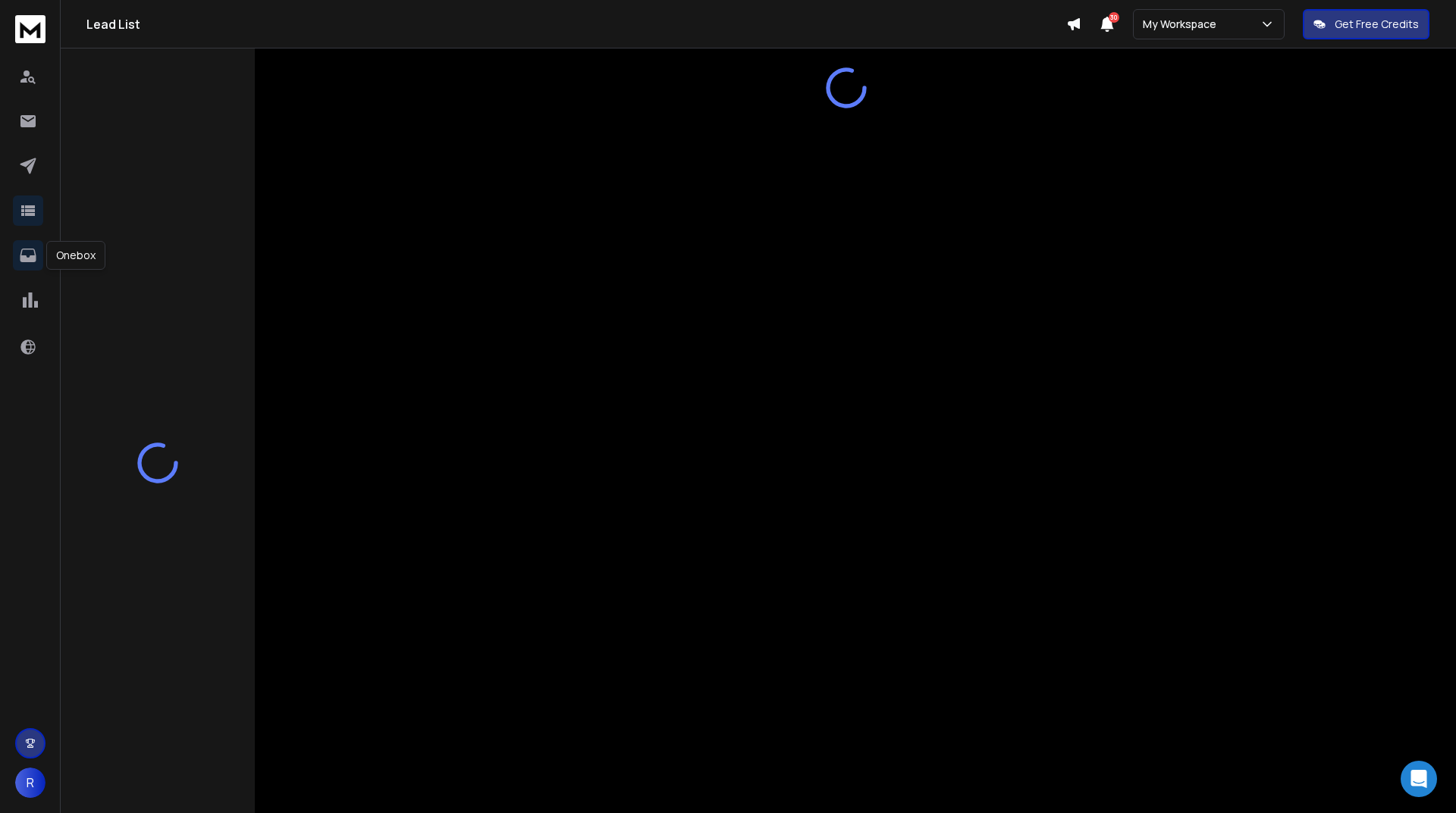
click at [29, 244] on link at bounding box center [28, 255] width 30 height 30
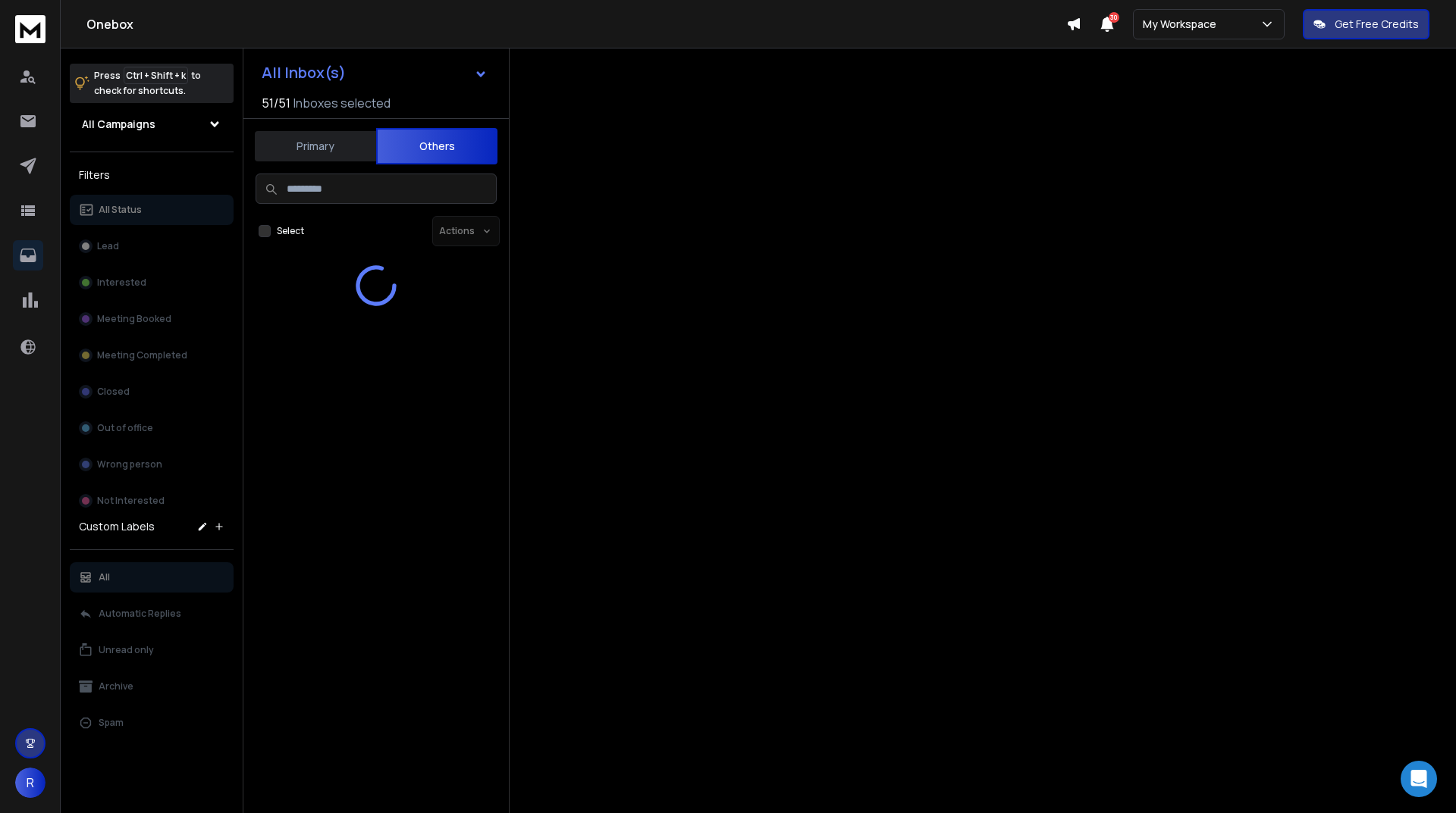
click at [473, 148] on button "Others" at bounding box center [436, 146] width 121 height 36
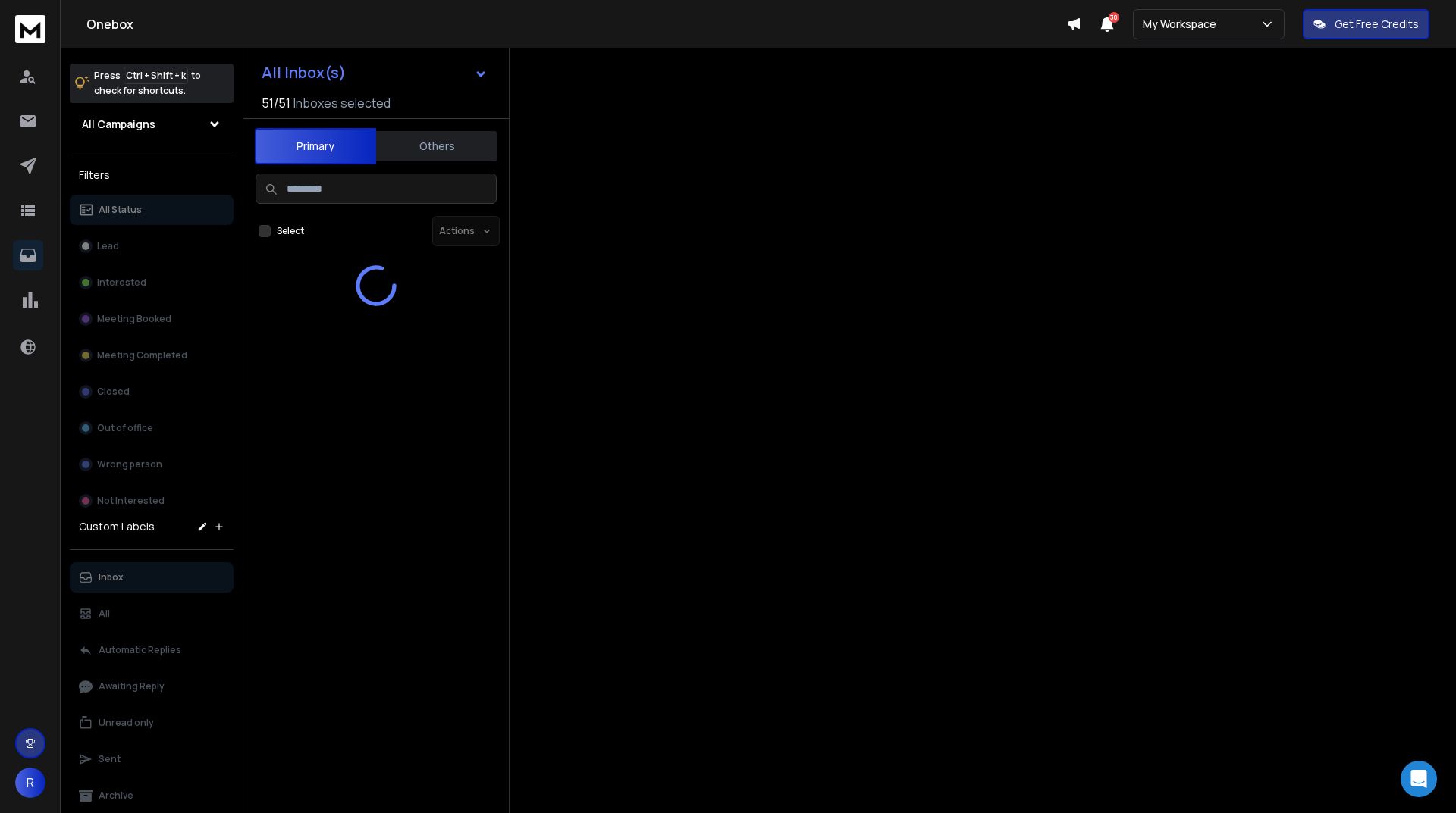
click at [348, 148] on button "Primary" at bounding box center [315, 146] width 121 height 36
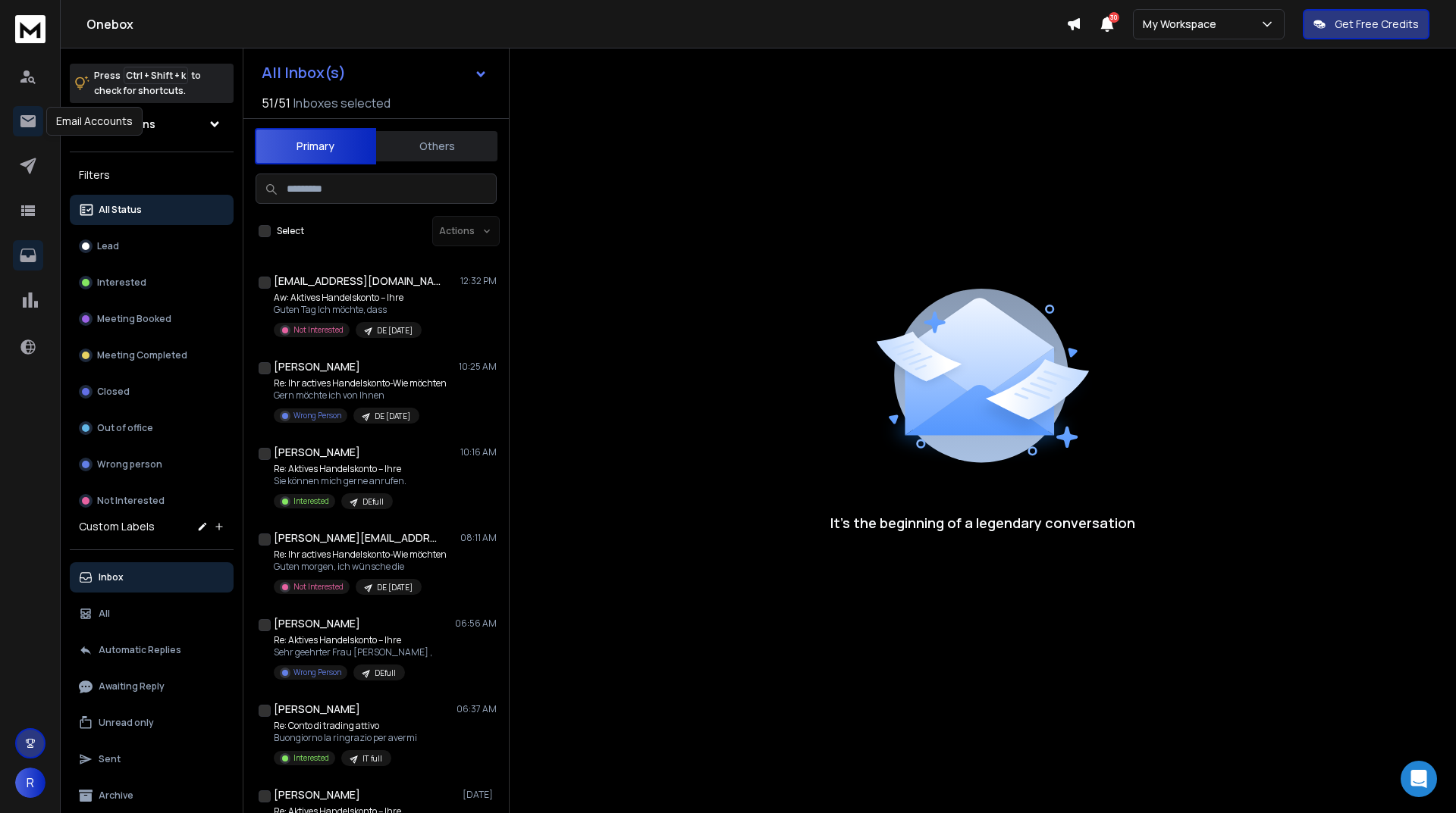
click at [27, 113] on icon at bounding box center [29, 121] width 19 height 19
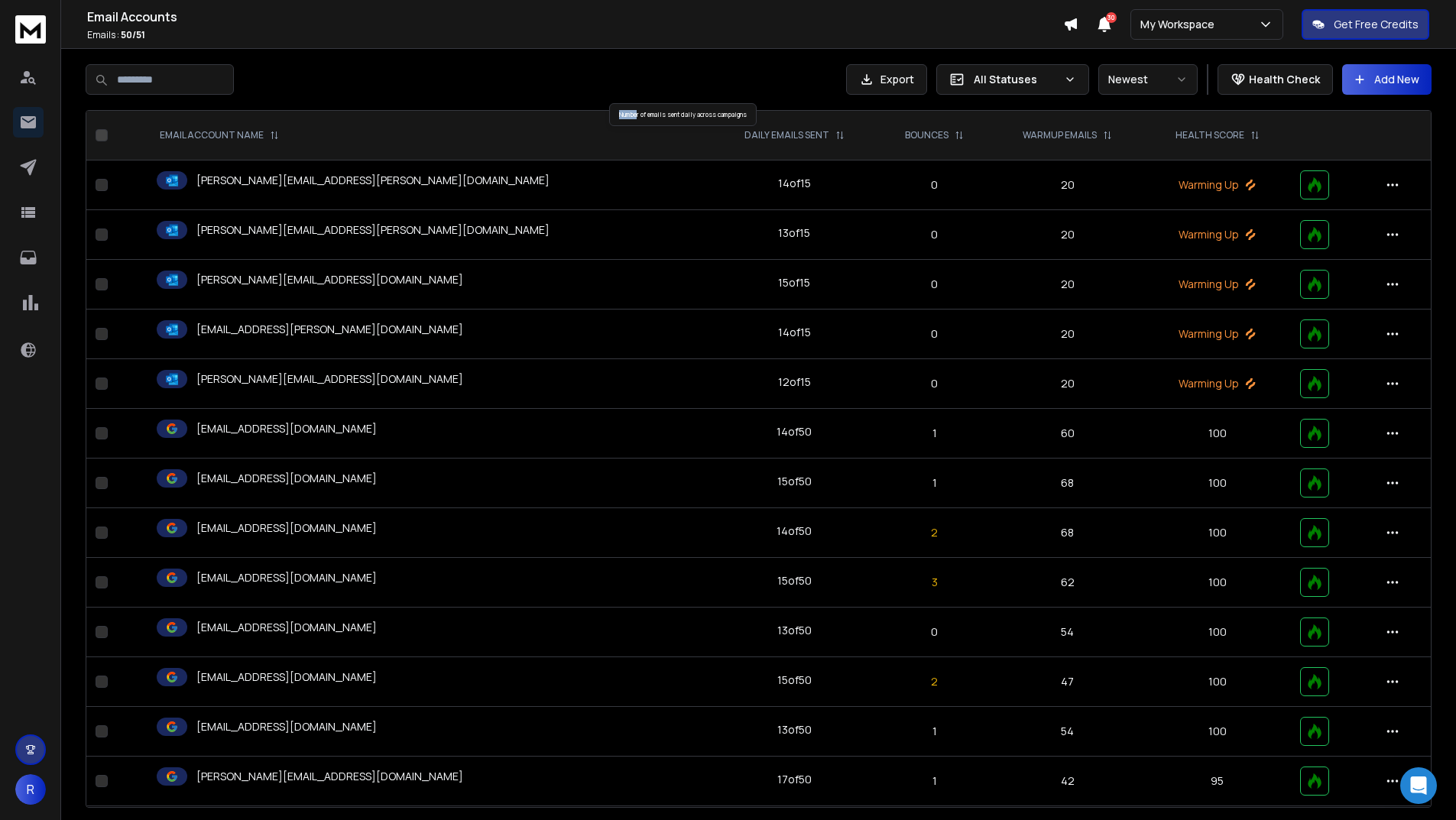
click at [740, 139] on body "Get only verified leads with our AI-powered Lead Finder, starting at $22/mo Try…" at bounding box center [728, 410] width 1456 height 820
click at [761, 88] on div at bounding box center [461, 79] width 751 height 30
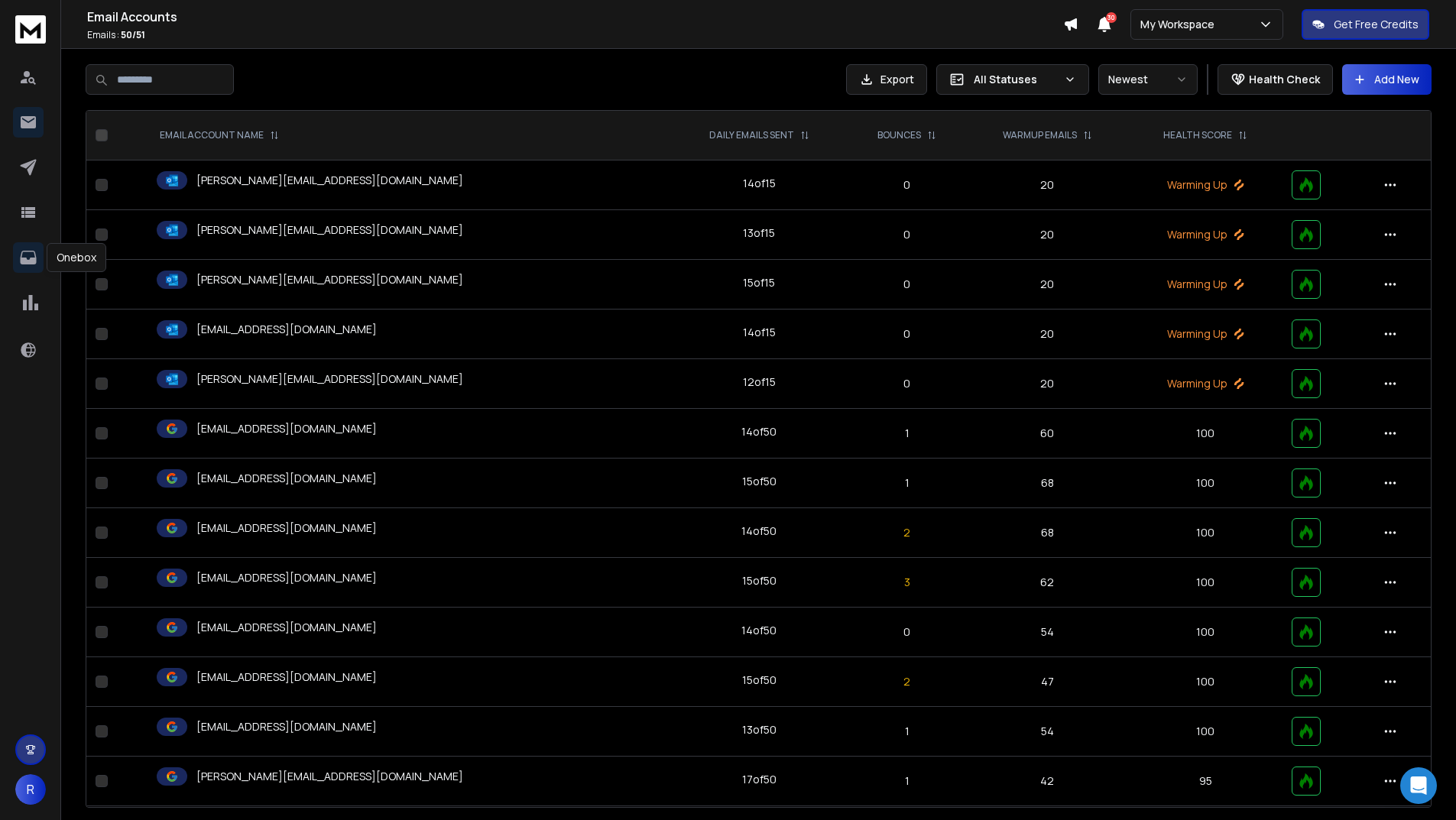
click at [39, 252] on link at bounding box center [28, 257] width 30 height 30
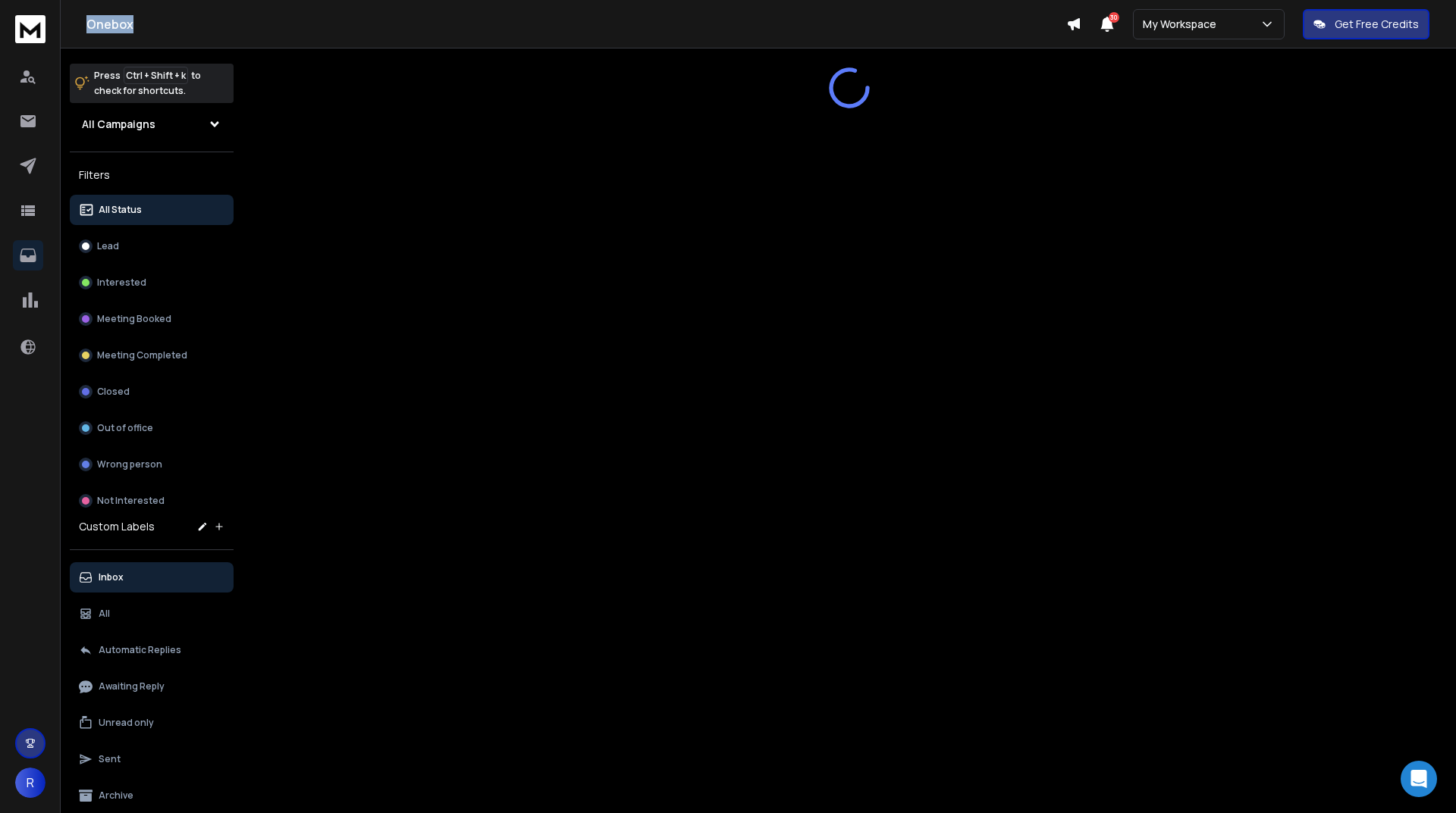
drag, startPoint x: 87, startPoint y: 19, endPoint x: 140, endPoint y: 18, distance: 53.0
click at [140, 18] on h1 "Onebox" at bounding box center [576, 25] width 979 height 19
click at [347, 21] on h1 "Onebox" at bounding box center [576, 25] width 979 height 19
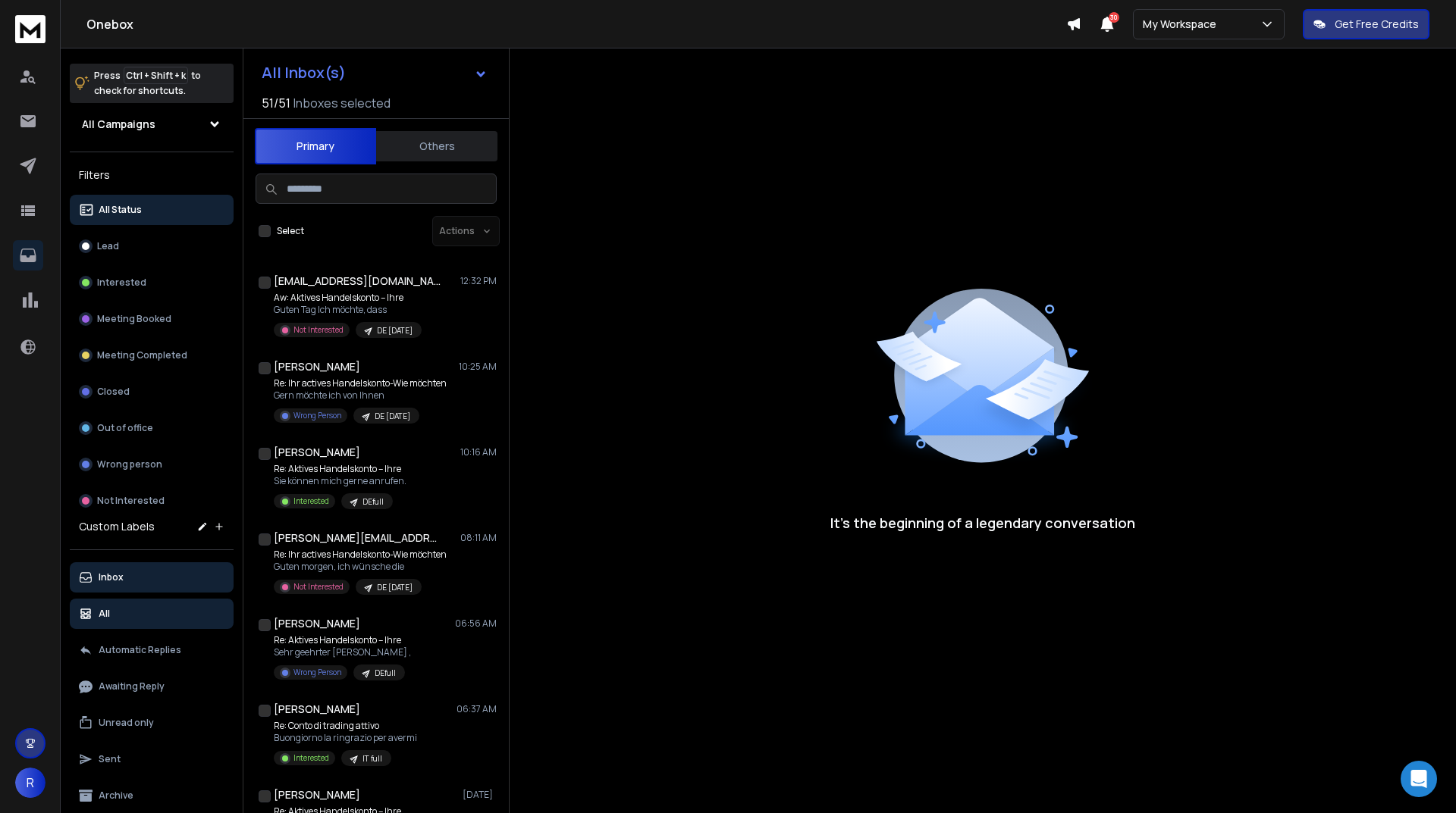
click at [160, 622] on button "All" at bounding box center [151, 613] width 164 height 30
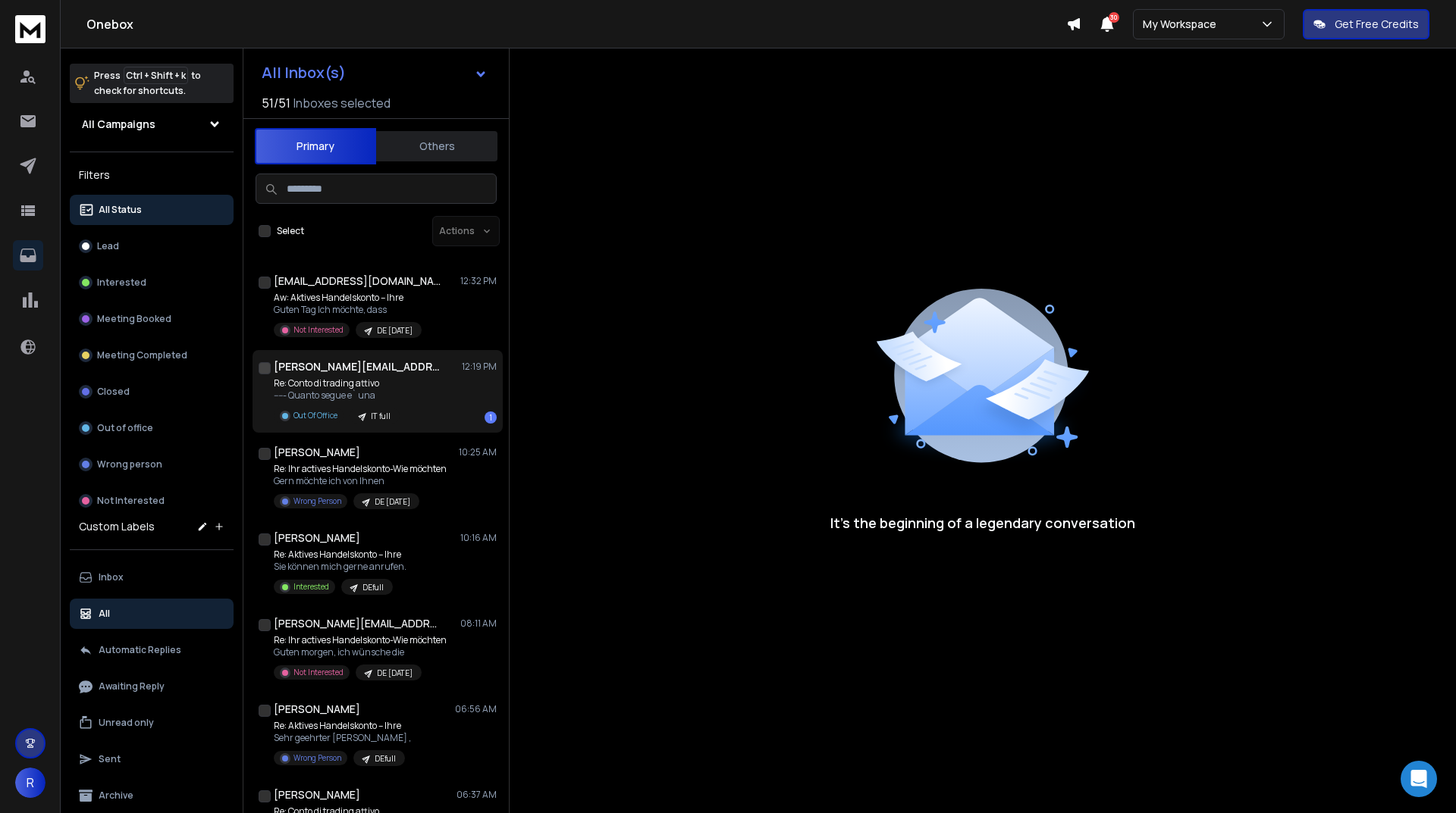
click at [456, 387] on div "Re: Conto di trading attivo ----- Quanto segue e` una Out Of Office IT full 1" at bounding box center [385, 401] width 223 height 46
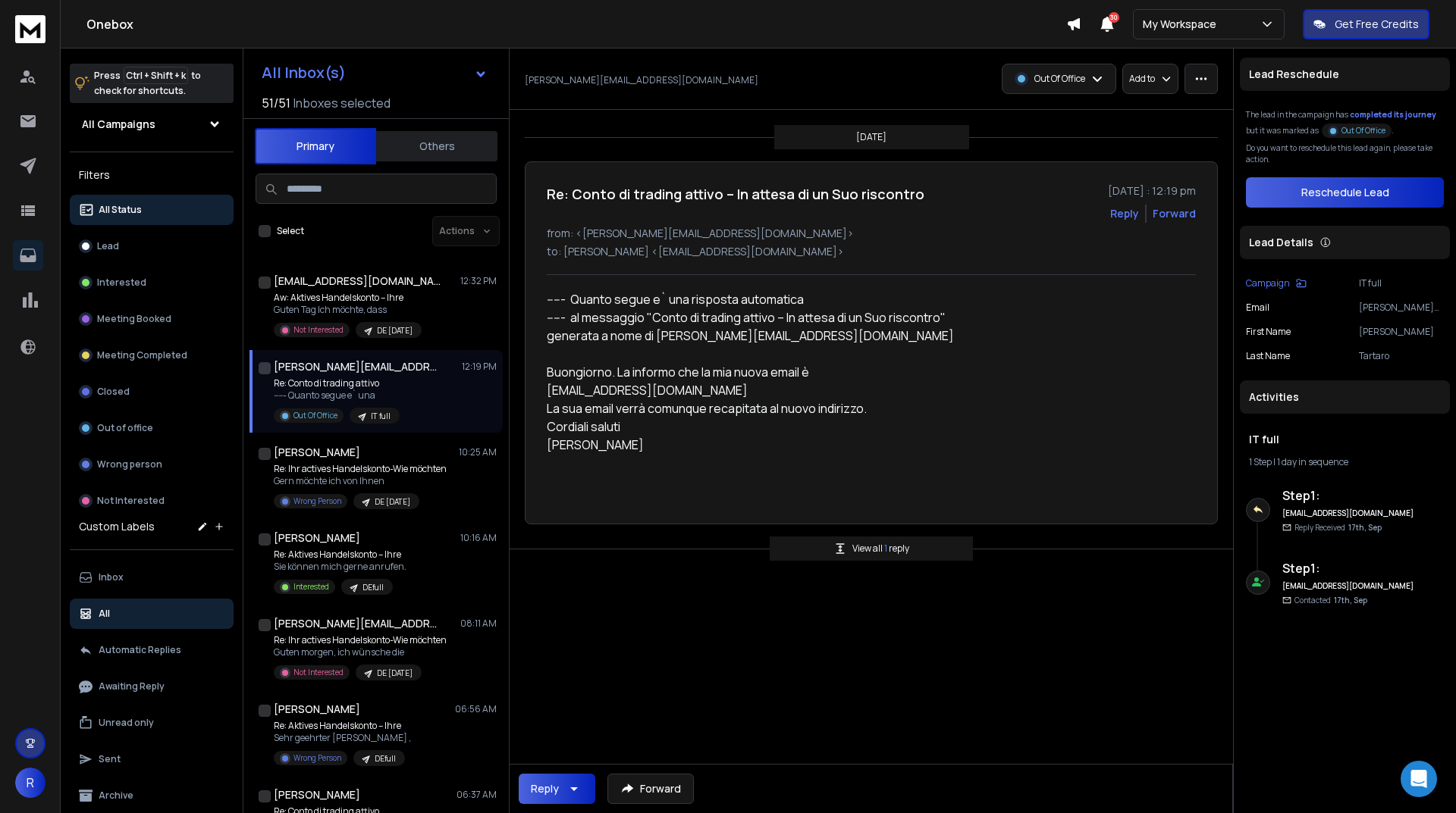
drag, startPoint x: 557, startPoint y: 281, endPoint x: 746, endPoint y: 442, distance: 248.3
click at [746, 442] on div "Re: Conto di trading attivo – In attesa di un Suo riscontro [DATE] : 12:19 pm R…" at bounding box center [871, 343] width 649 height 319
copy div "----- Quanto segue e` una risposta automatica ----- al messaggio "Conto di trad…"
click at [911, 425] on div "----- Quanto segue e` una risposta automatica ----- al messaggio "Conto di trad…" at bounding box center [774, 396] width 455 height 212
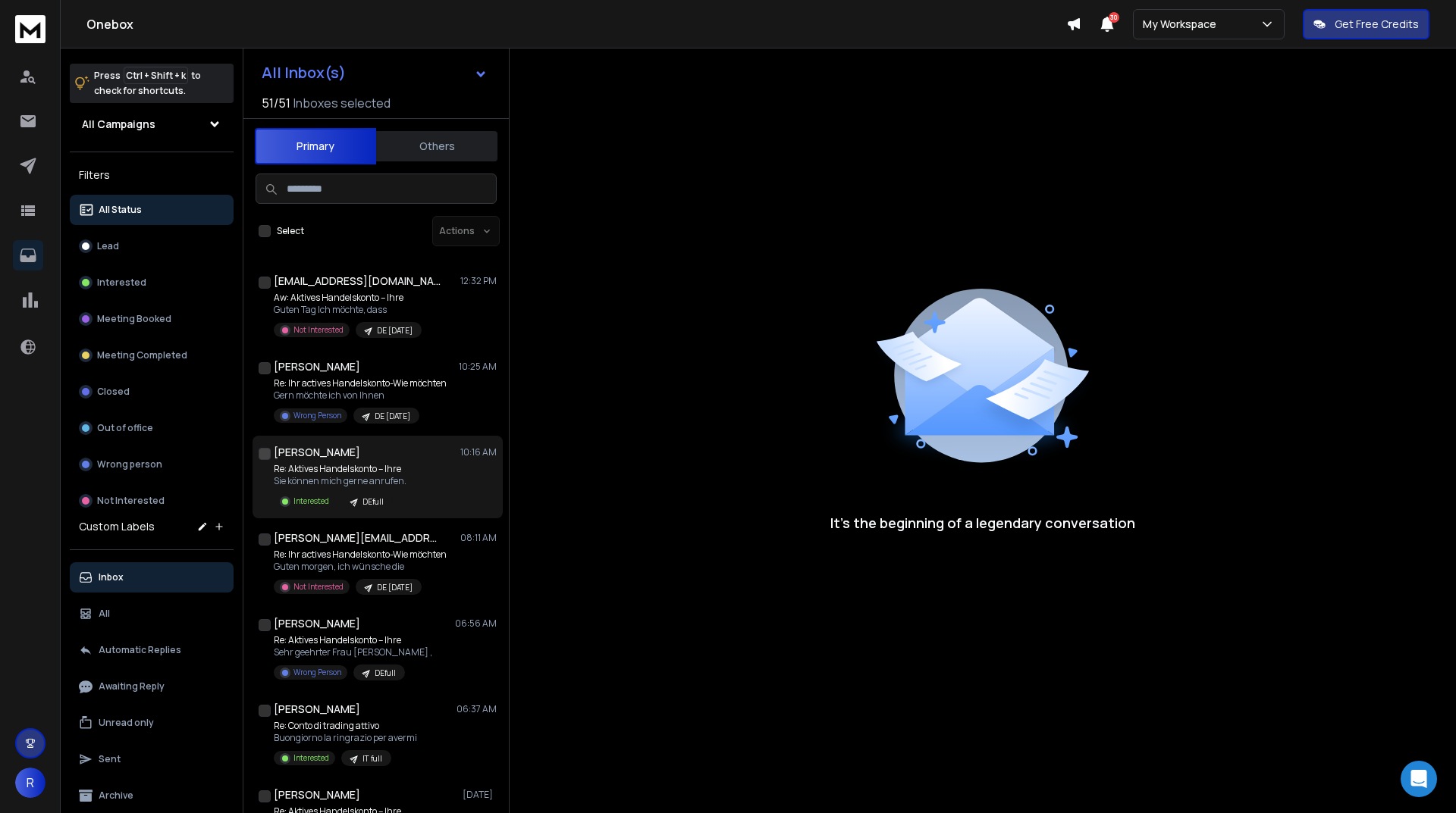
click at [395, 479] on p "Sie können mich gerne anrufen." at bounding box center [340, 481] width 133 height 12
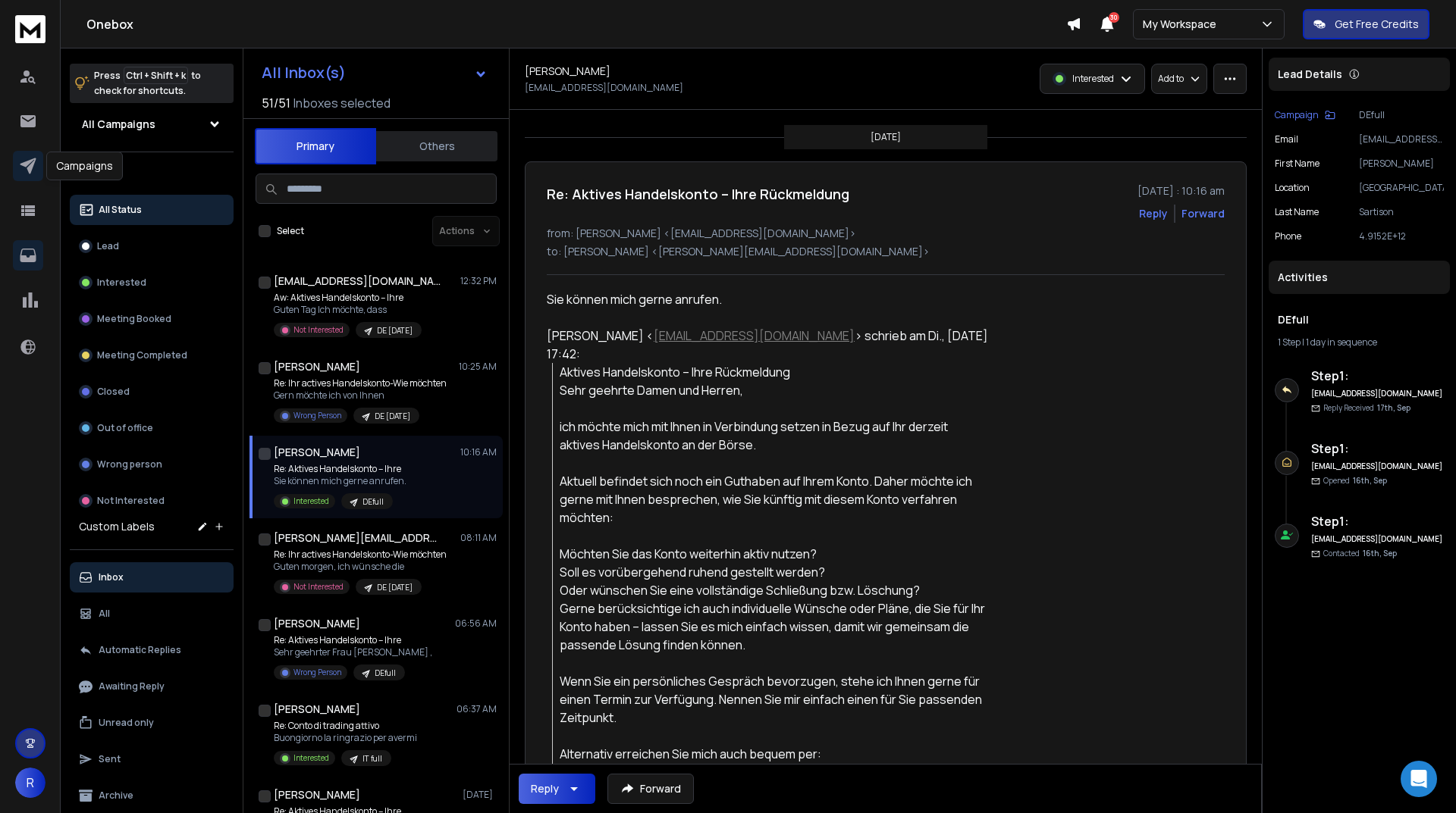
click at [27, 173] on icon at bounding box center [29, 166] width 19 height 19
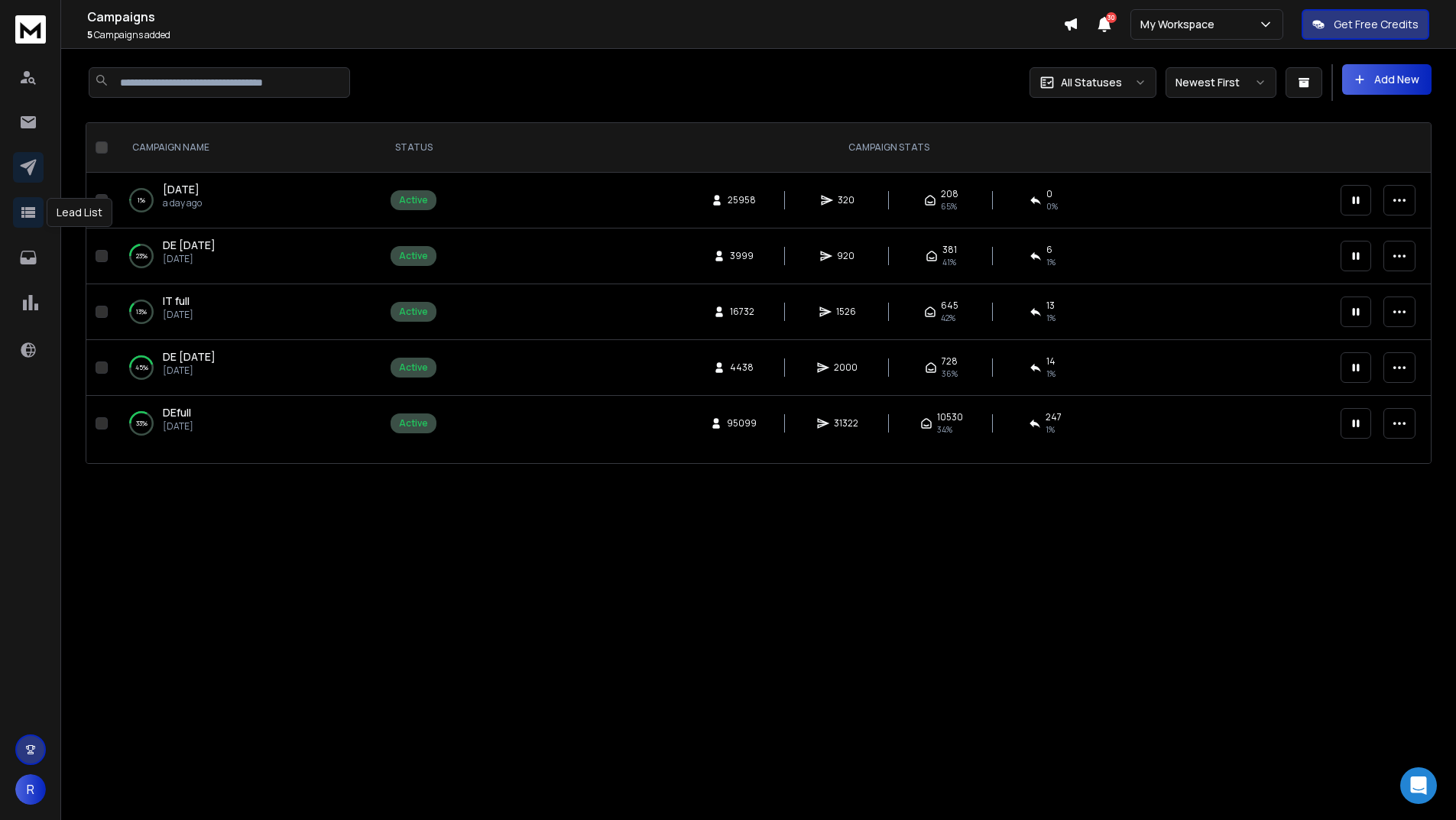
click at [19, 210] on icon at bounding box center [29, 213] width 19 height 19
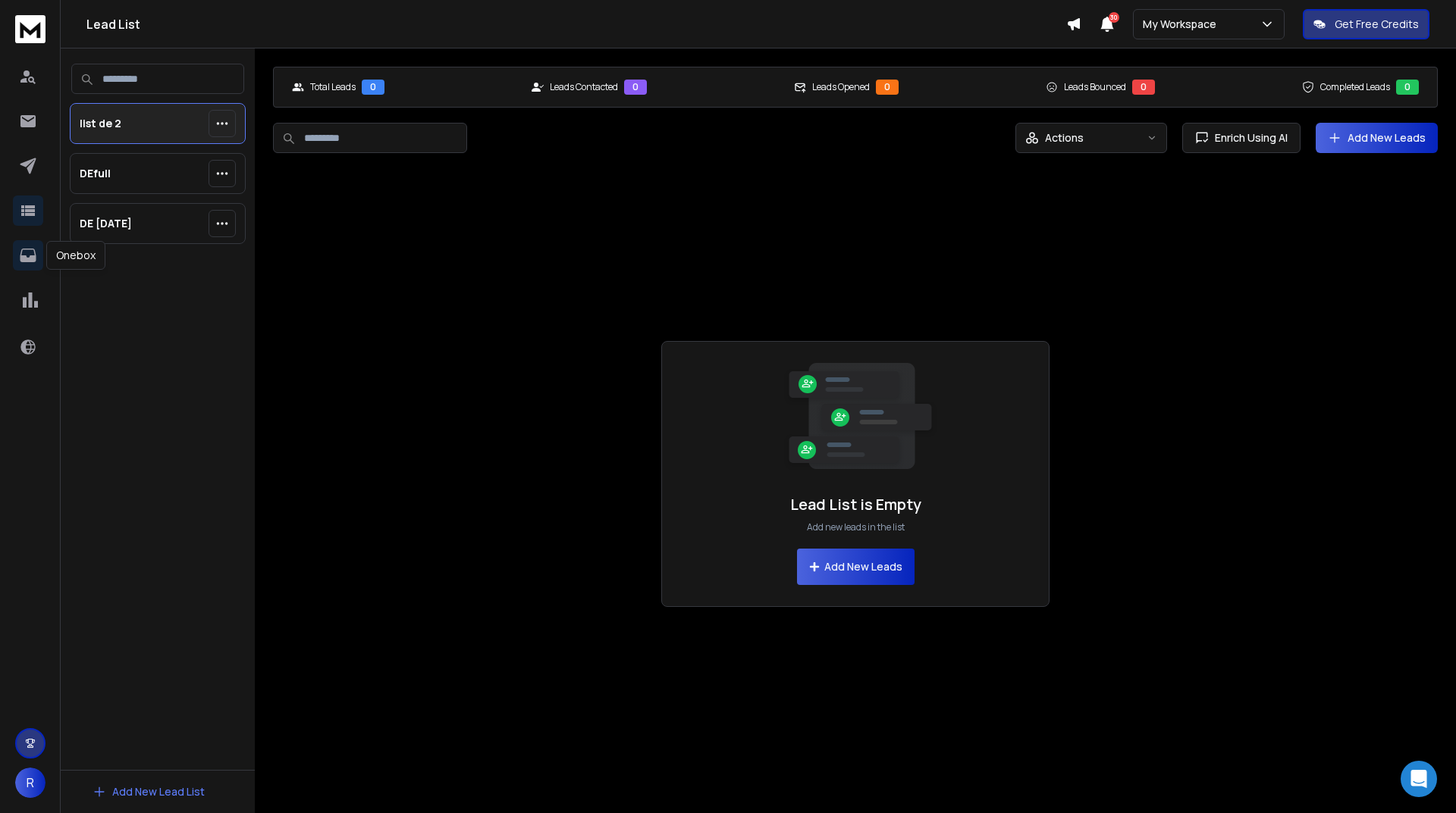
click at [29, 269] on link at bounding box center [28, 255] width 30 height 30
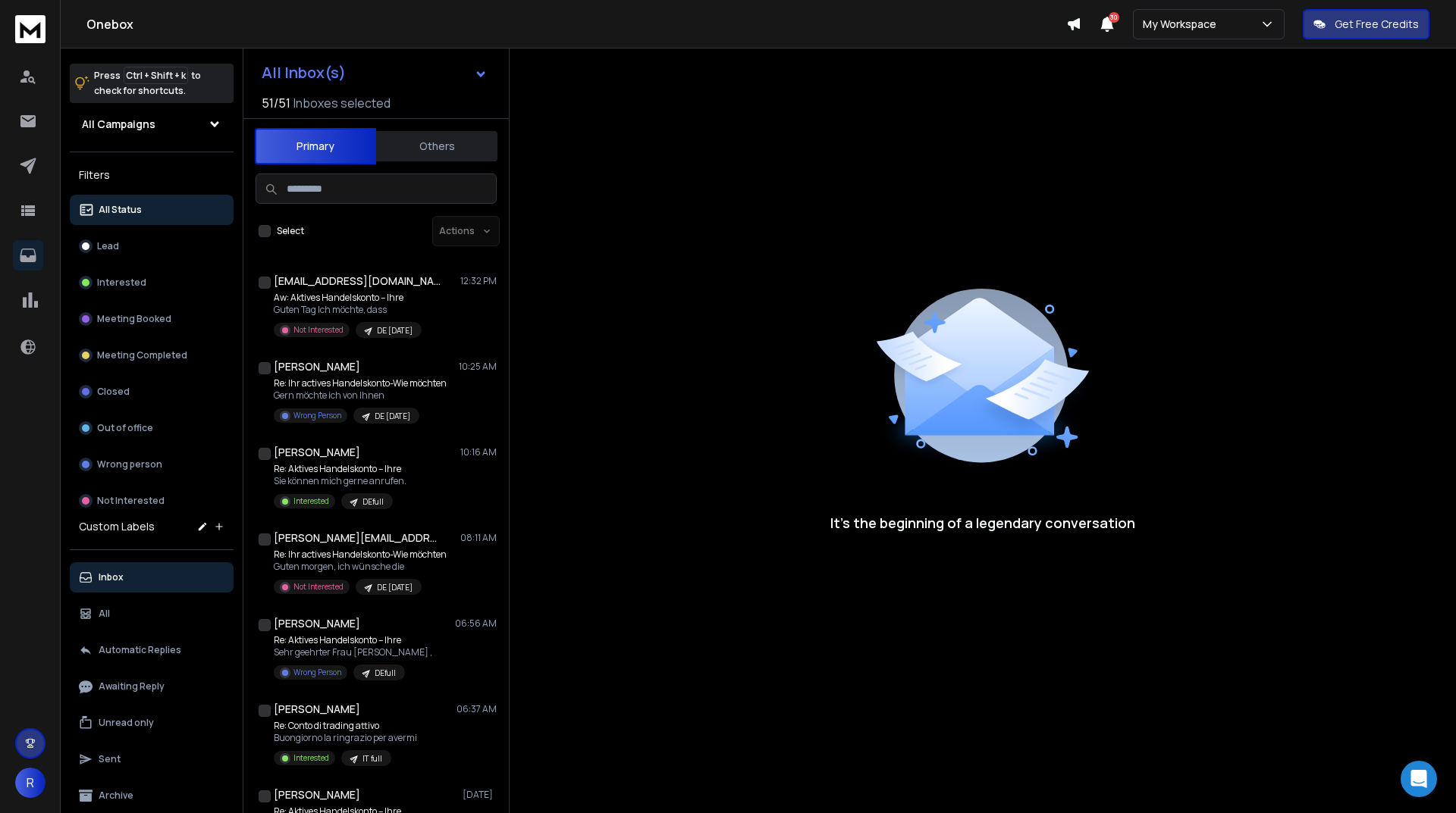
click at [426, 164] on div "Primary Others Select Actions [EMAIL_ADDRESS][DOMAIN_NAME] 12:32 PM Aw: Aktives…" at bounding box center [376, 497] width 266 height 732
click at [426, 162] on div "Primary Others Select Actions [EMAIL_ADDRESS][DOMAIN_NAME] 12:32 PM Aw: Aktives…" at bounding box center [376, 497] width 266 height 732
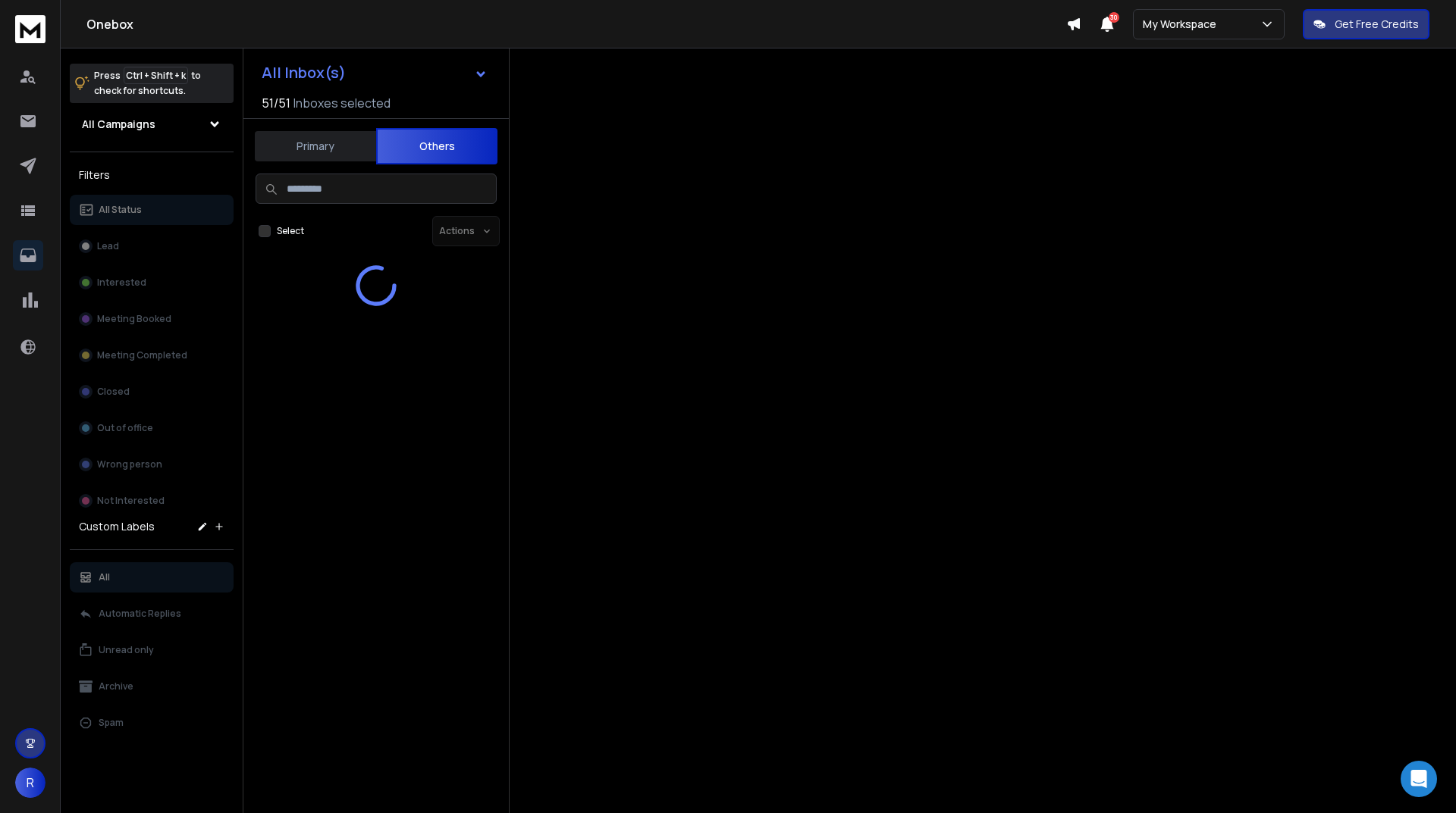
click at [426, 160] on button "Others" at bounding box center [436, 146] width 121 height 36
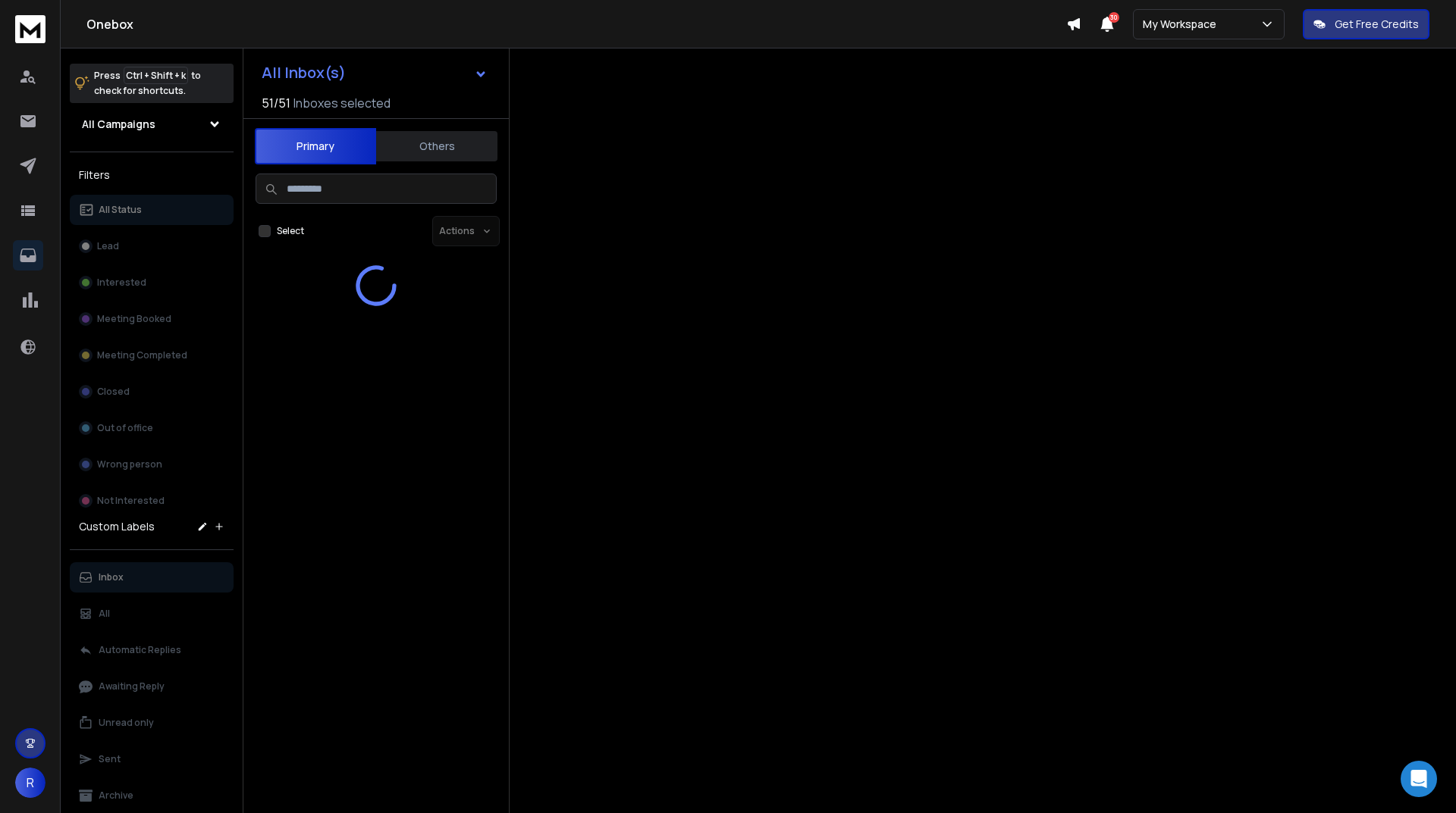
click at [331, 145] on button "Primary" at bounding box center [315, 146] width 121 height 36
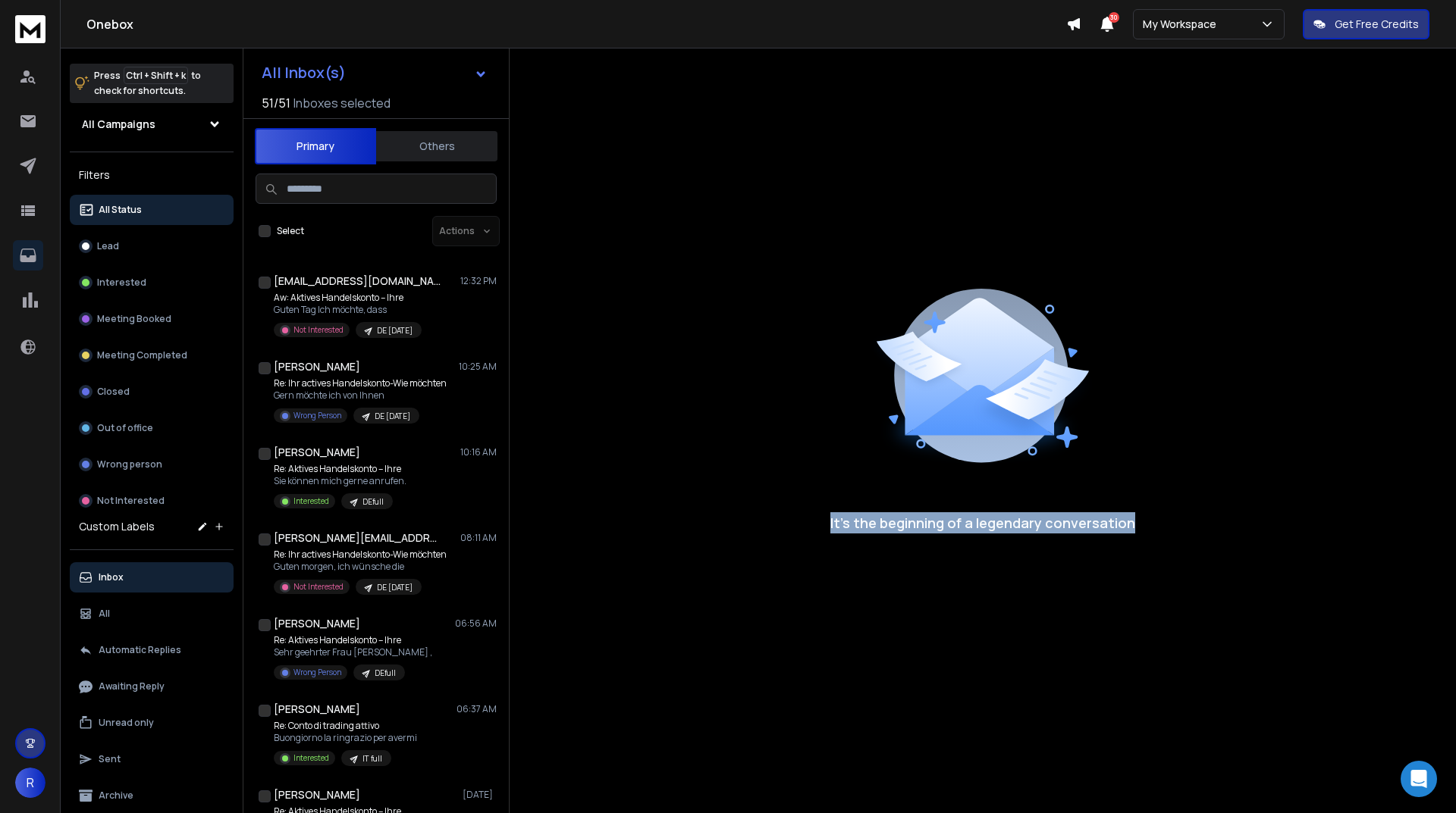
drag, startPoint x: 722, startPoint y: 456, endPoint x: 1244, endPoint y: 605, distance: 542.8
click at [1244, 605] on div "It’s the beginning of a legendary conversation" at bounding box center [983, 394] width 946 height 691
click at [755, 327] on div "It’s the beginning of a legendary conversation" at bounding box center [983, 394] width 946 height 691
drag, startPoint x: 752, startPoint y: 334, endPoint x: 1223, endPoint y: 571, distance: 527.3
click at [1223, 571] on div "It’s the beginning of a legendary conversation" at bounding box center [983, 394] width 946 height 691
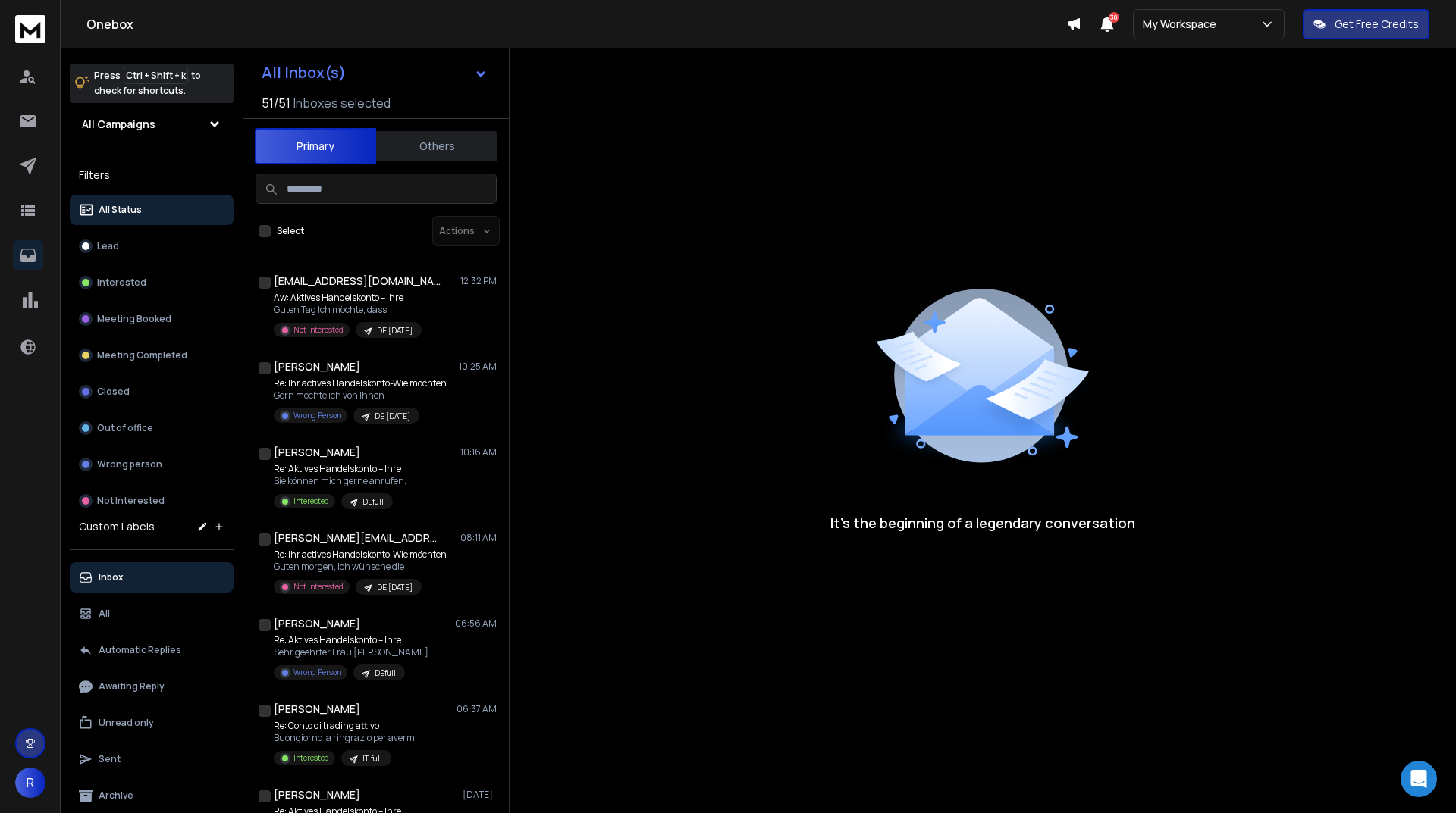
drag, startPoint x: 738, startPoint y: 294, endPoint x: 740, endPoint y: 327, distance: 33.1
click at [739, 327] on div "It’s the beginning of a legendary conversation" at bounding box center [983, 394] width 946 height 691
drag, startPoint x: 740, startPoint y: 327, endPoint x: 1022, endPoint y: 553, distance: 361.4
click at [1180, 584] on div "It’s the beginning of a legendary conversation" at bounding box center [983, 394] width 946 height 691
drag, startPoint x: 860, startPoint y: 354, endPoint x: 1357, endPoint y: 601, distance: 555.0
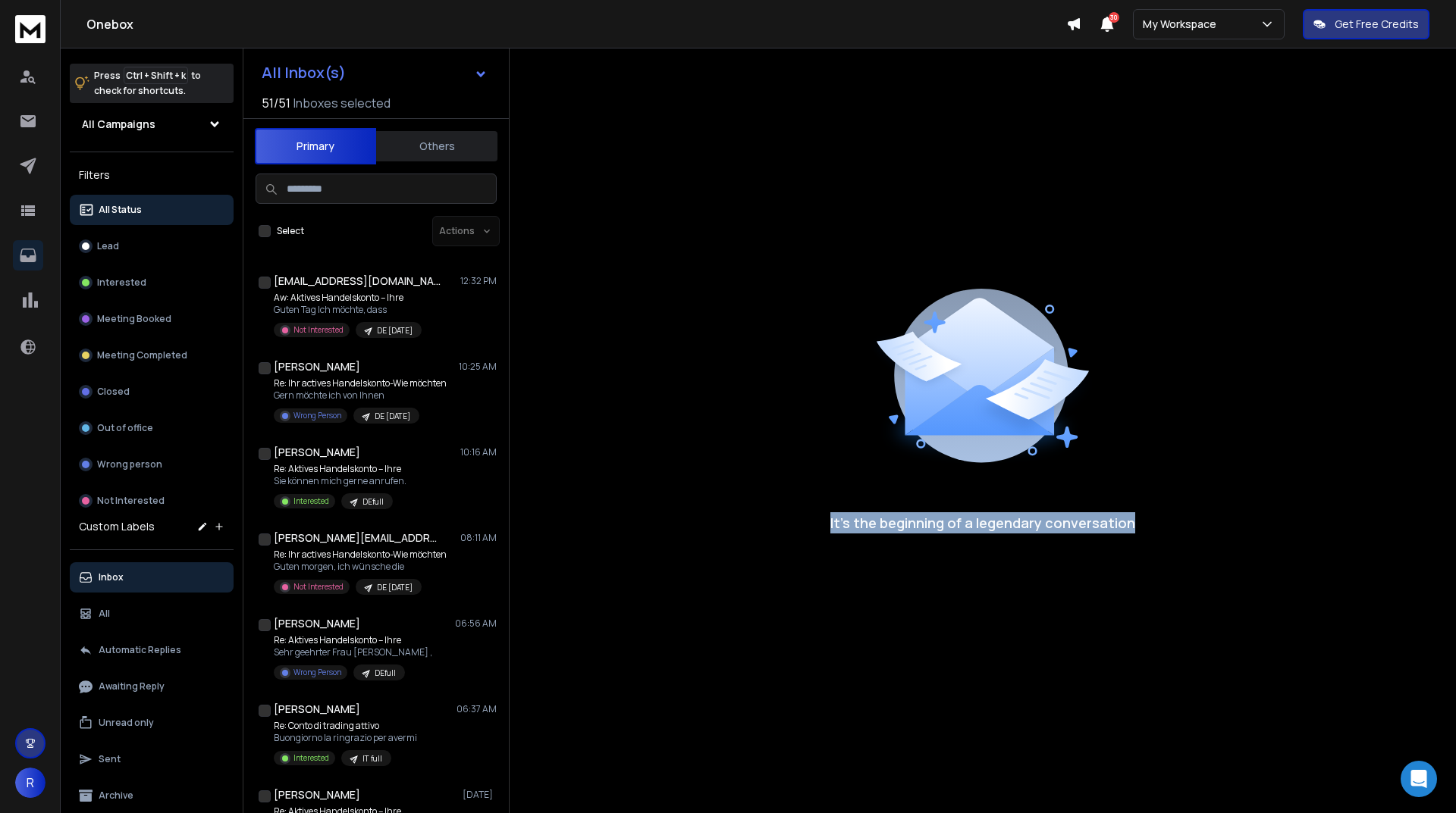
click at [1357, 601] on div "It’s the beginning of a legendary conversation" at bounding box center [983, 394] width 946 height 691
drag, startPoint x: 625, startPoint y: 328, endPoint x: 1320, endPoint y: 688, distance: 782.7
click at [1323, 693] on div "It’s the beginning of a legendary conversation" at bounding box center [983, 394] width 946 height 691
drag, startPoint x: 609, startPoint y: 336, endPoint x: 1168, endPoint y: 572, distance: 606.8
click at [1168, 578] on div "It’s the beginning of a legendary conversation" at bounding box center [983, 394] width 946 height 691
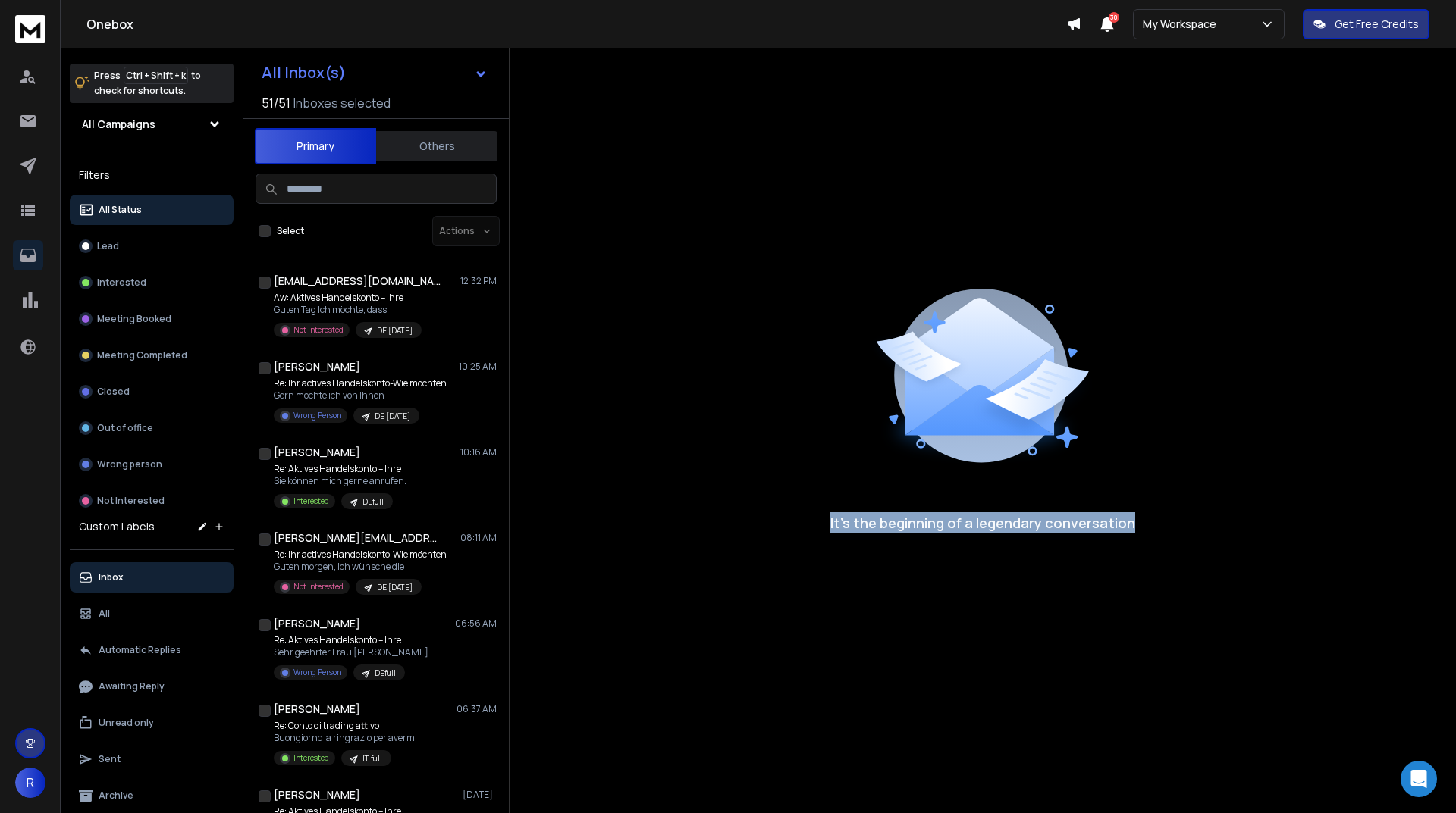
drag, startPoint x: 643, startPoint y: 330, endPoint x: 1140, endPoint y: 679, distance: 607.3
click at [1156, 709] on div "It’s the beginning of a legendary conversation" at bounding box center [983, 394] width 946 height 691
click at [1163, 429] on div "It’s the beginning of a legendary conversation" at bounding box center [983, 394] width 946 height 691
click at [1114, 230] on div "It’s the beginning of a legendary conversation" at bounding box center [983, 394] width 946 height 691
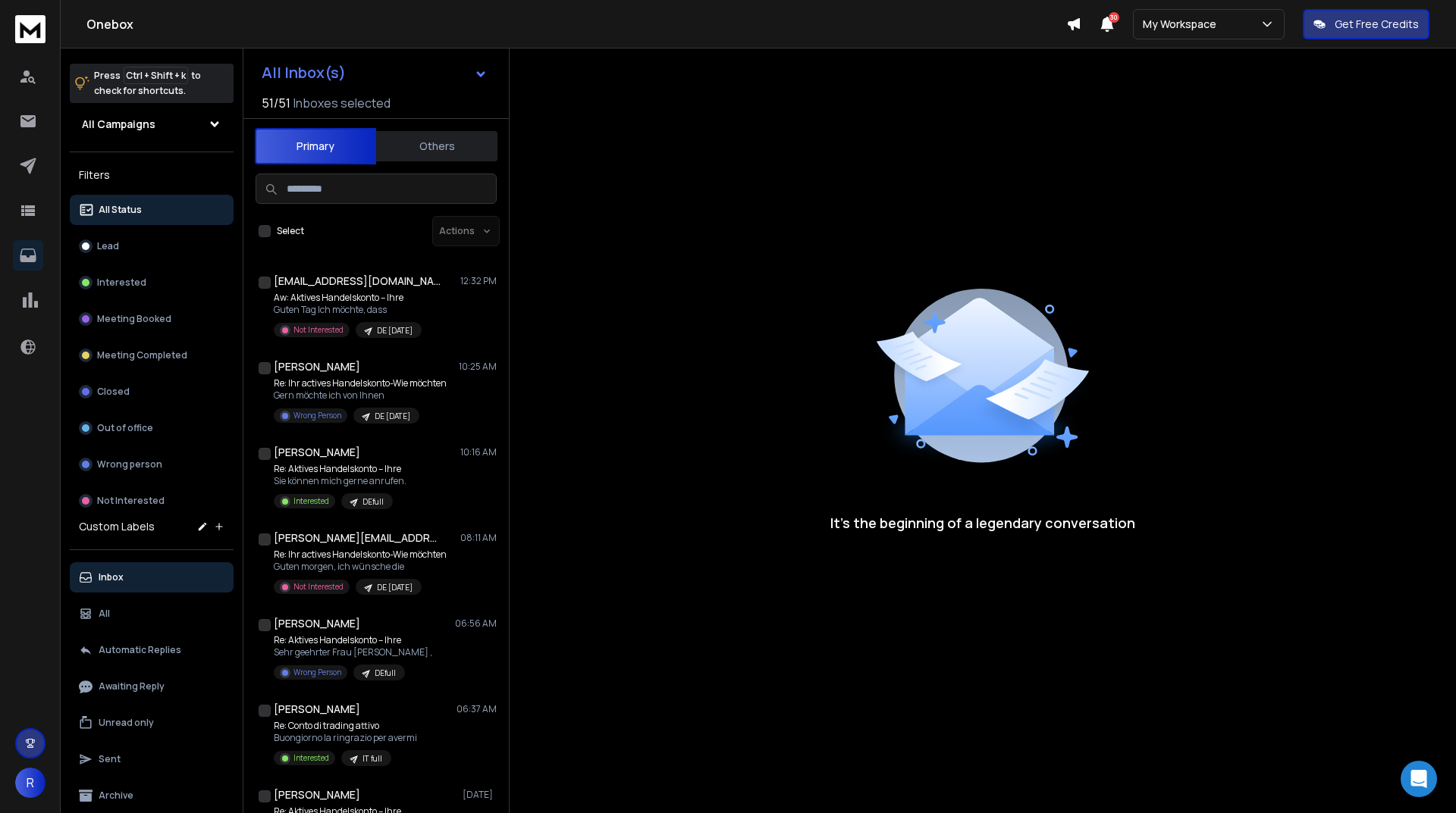
click at [1114, 230] on div "It’s the beginning of a legendary conversation" at bounding box center [983, 394] width 946 height 691
click at [803, 229] on div "It’s the beginning of a legendary conversation" at bounding box center [983, 394] width 946 height 691
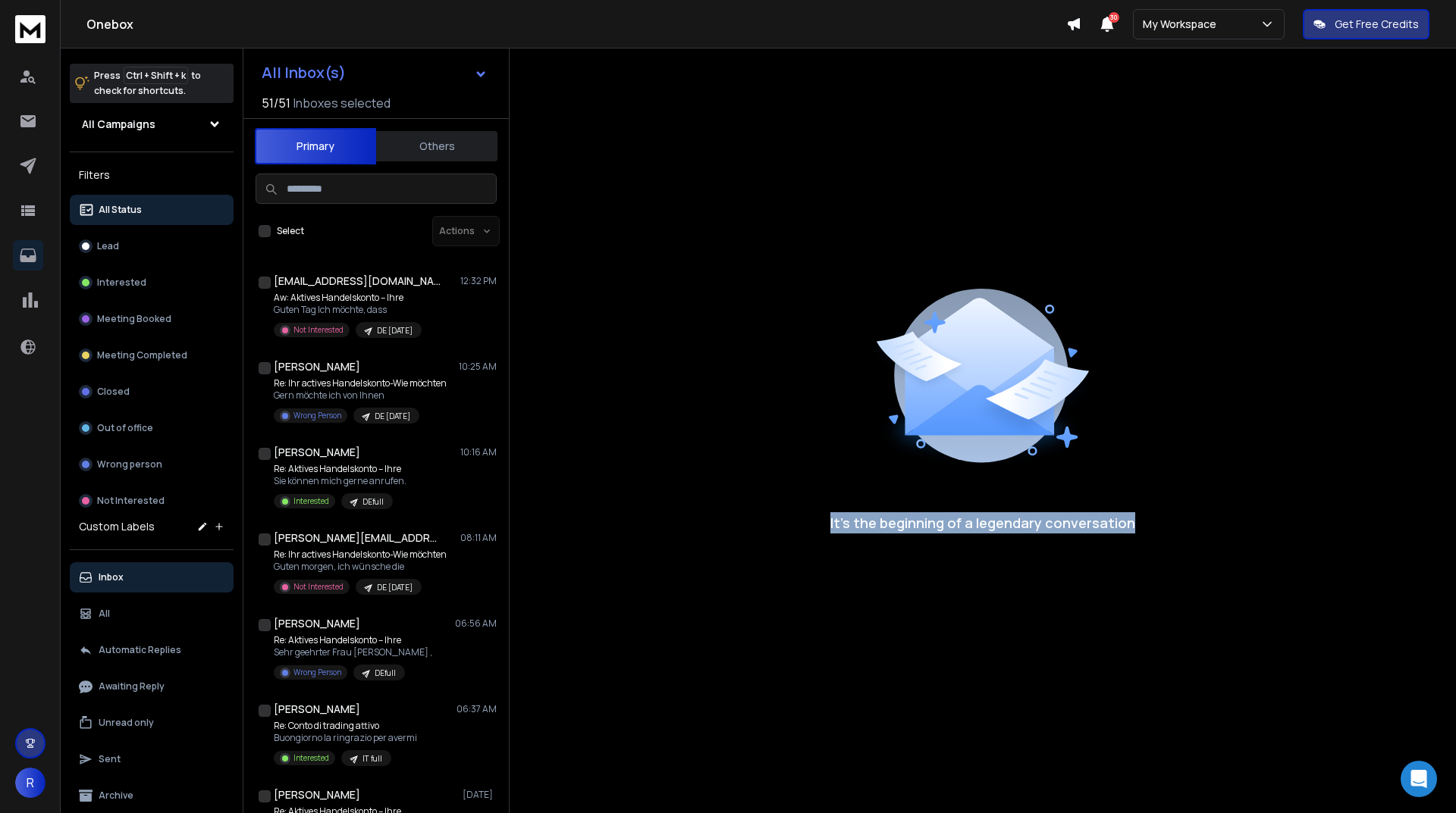
click at [1068, 263] on div at bounding box center [983, 375] width 331 height 242
drag, startPoint x: 1068, startPoint y: 263, endPoint x: 1084, endPoint y: 272, distance: 18.4
click at [1078, 268] on div at bounding box center [983, 375] width 331 height 242
click at [1084, 272] on div at bounding box center [983, 375] width 331 height 242
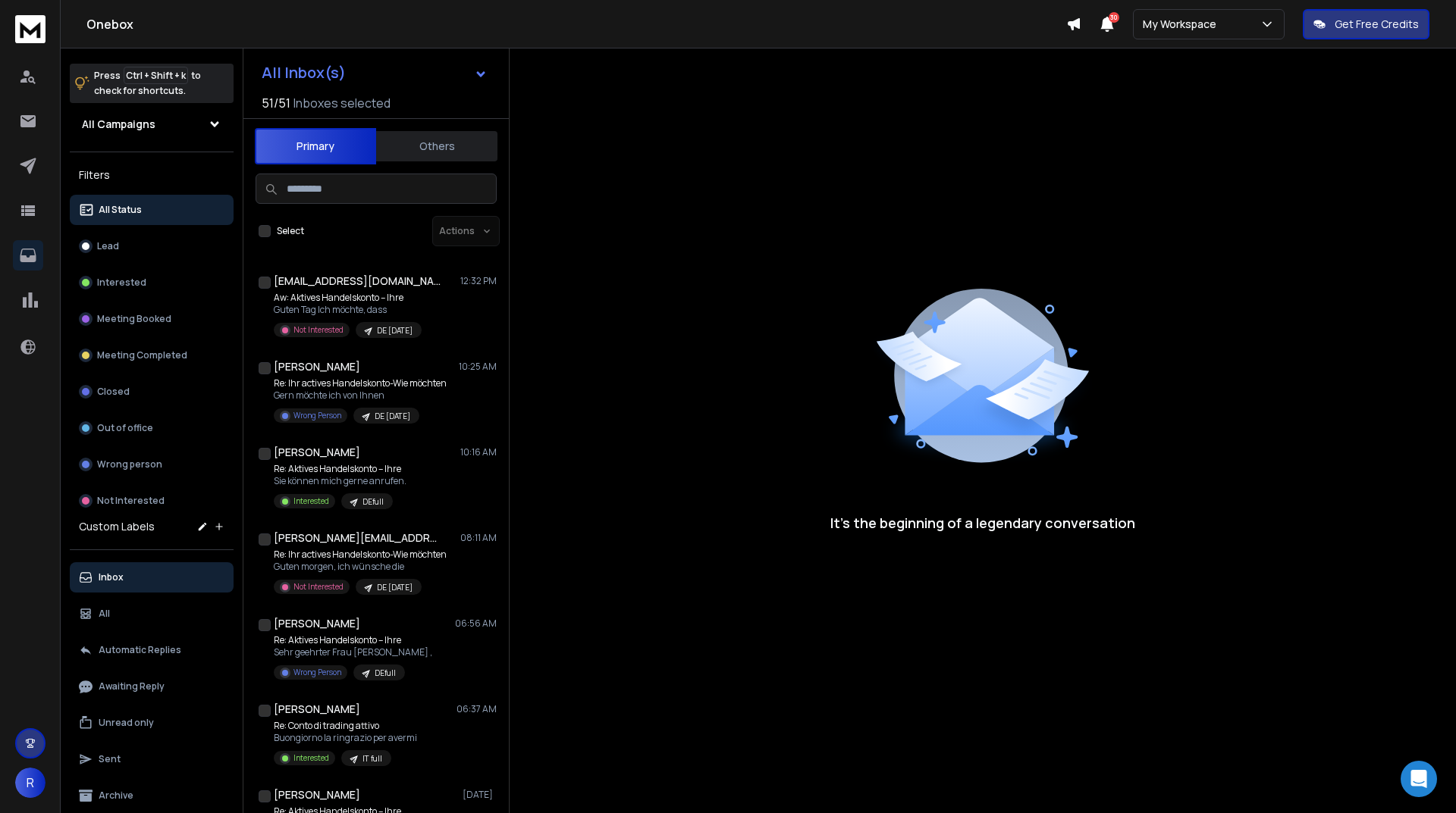
click at [1235, 497] on div "It’s the beginning of a legendary conversation" at bounding box center [983, 394] width 946 height 691
click at [1251, 537] on div "It’s the beginning of a legendary conversation" at bounding box center [983, 394] width 946 height 691
